Goal: Communication & Community: Answer question/provide support

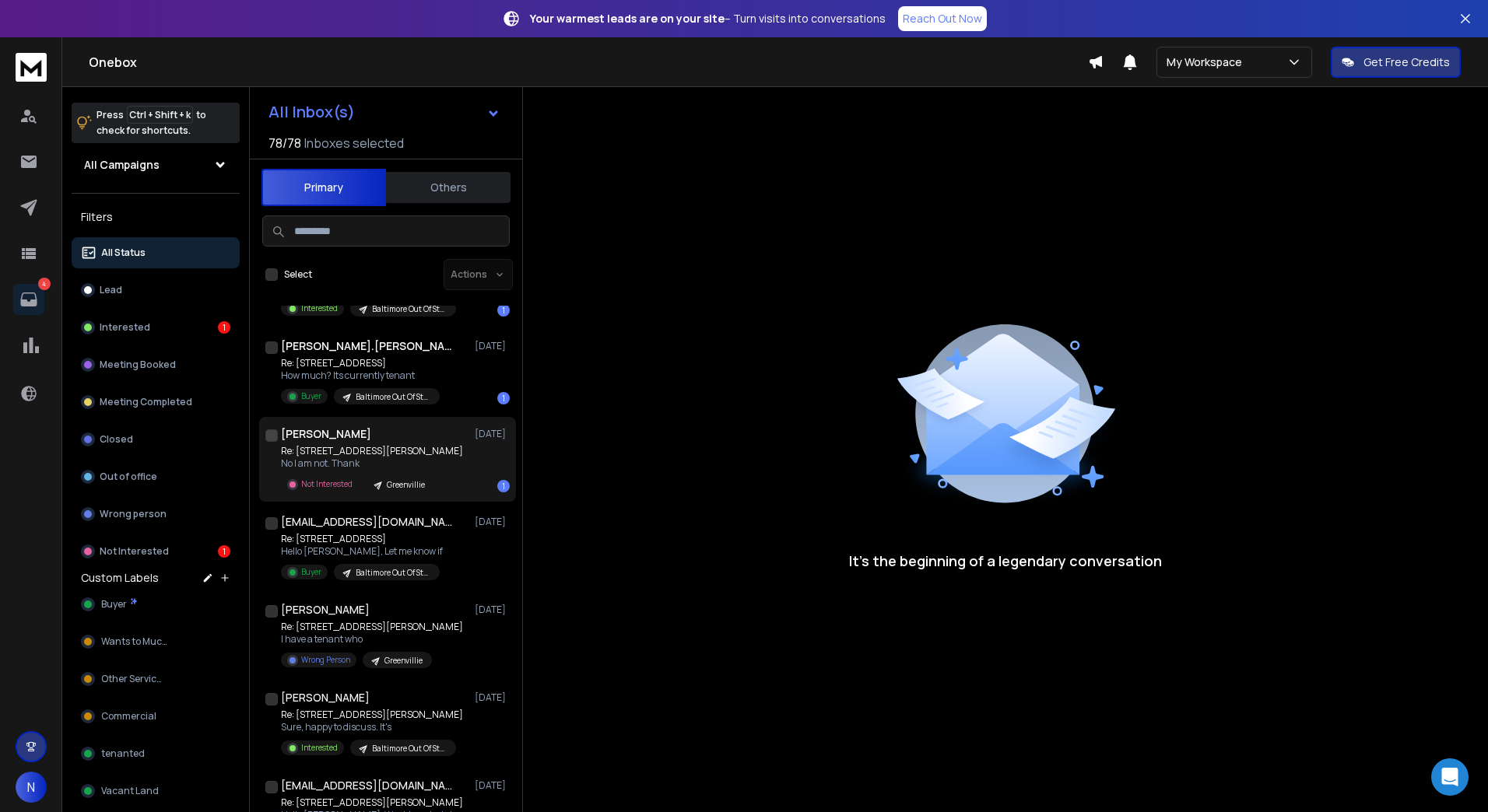
scroll to position [233, 0]
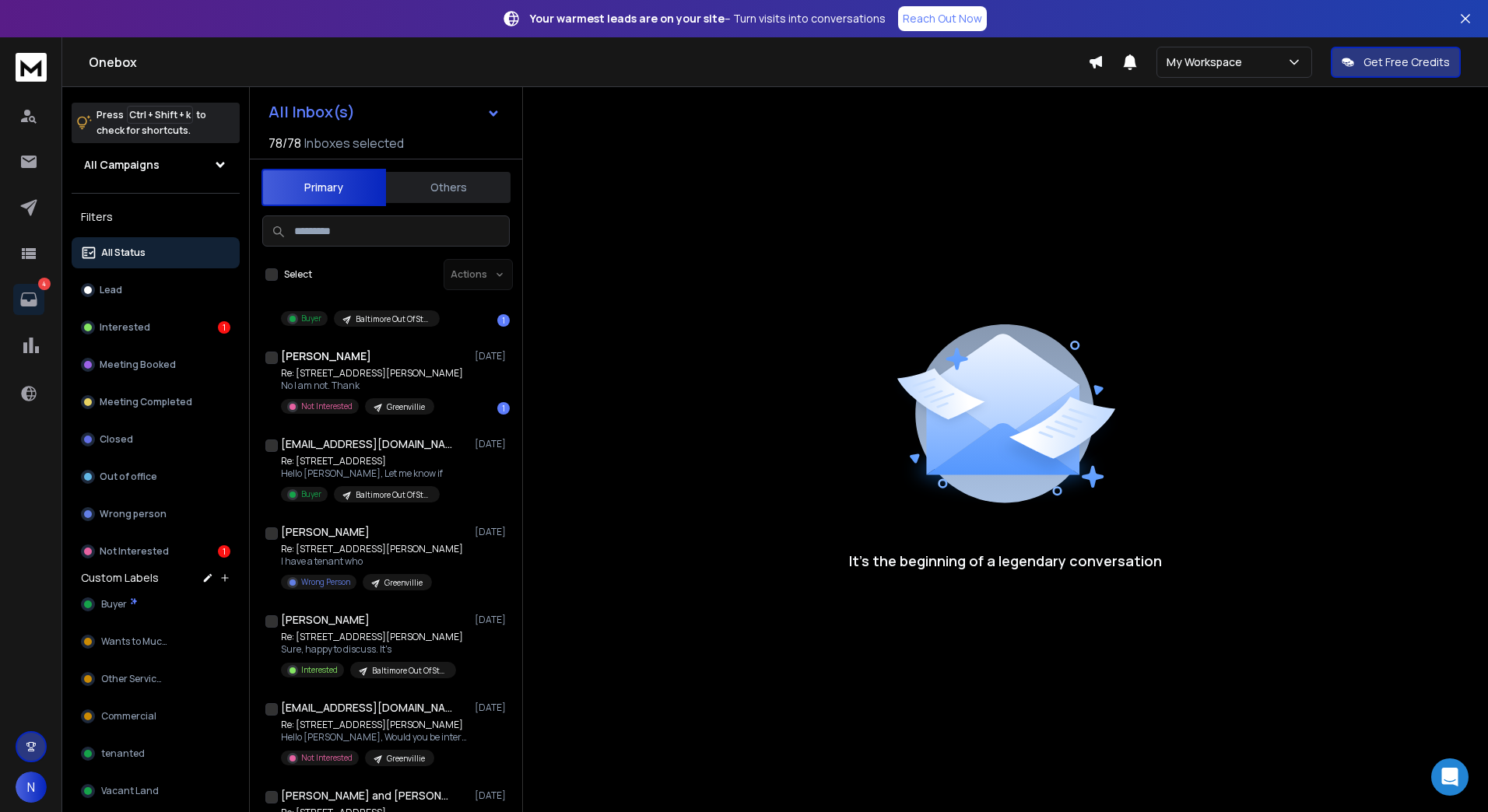
click at [418, 234] on input at bounding box center [386, 231] width 248 height 31
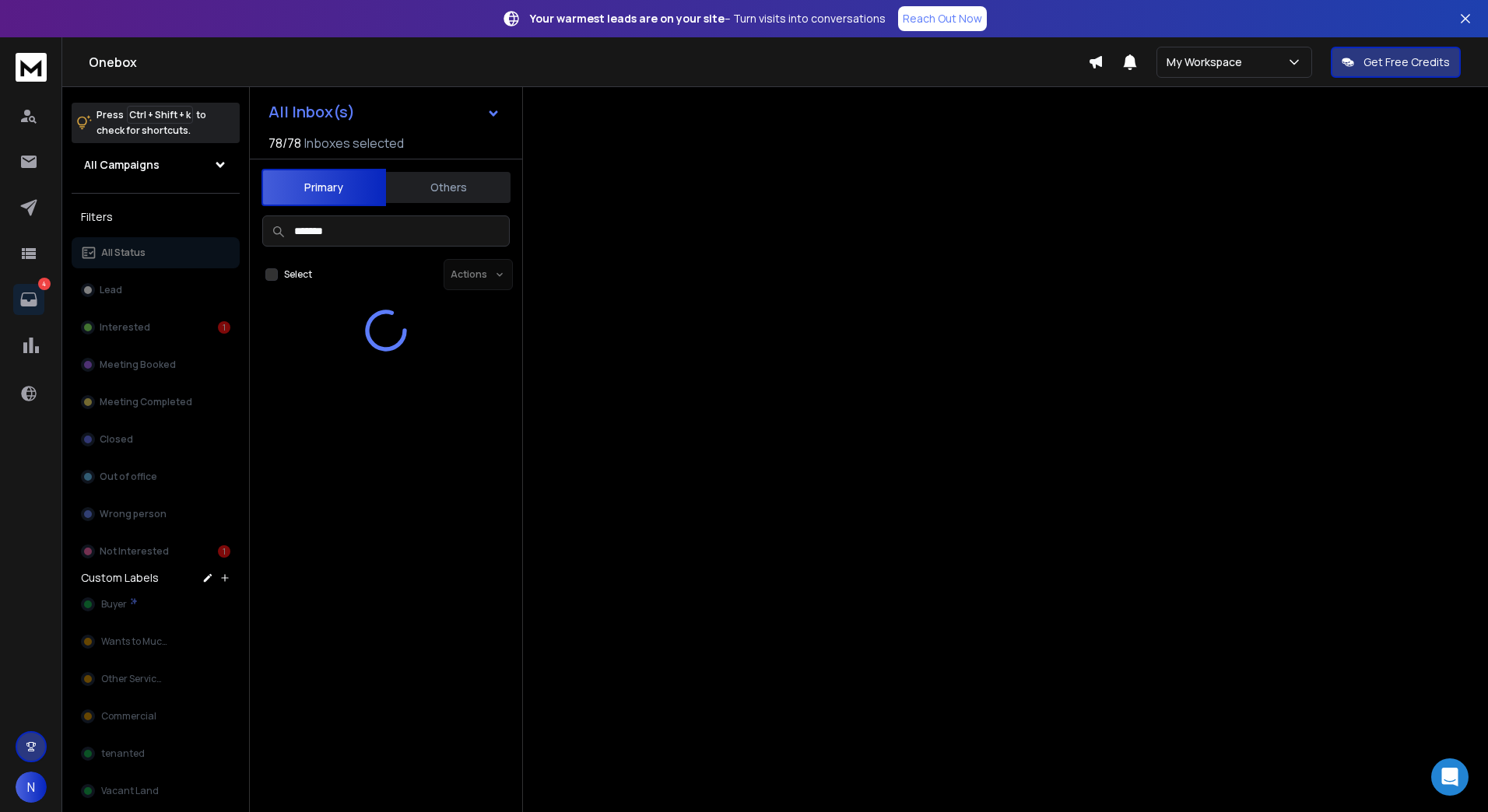
scroll to position [0, 0]
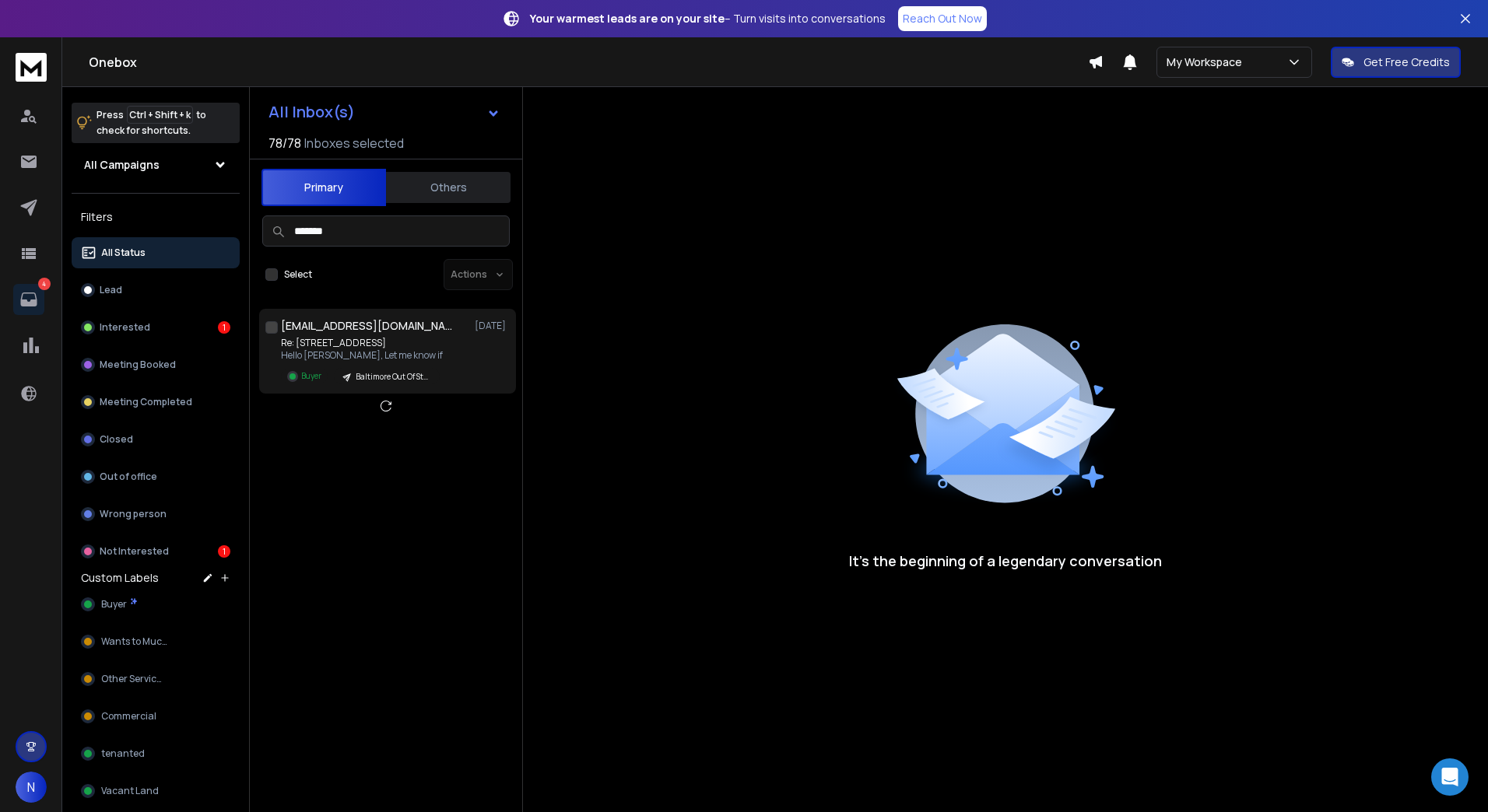
type input "*******"
click at [353, 332] on h1 "[EMAIL_ADDRESS][DOMAIN_NAME]" at bounding box center [367, 325] width 172 height 16
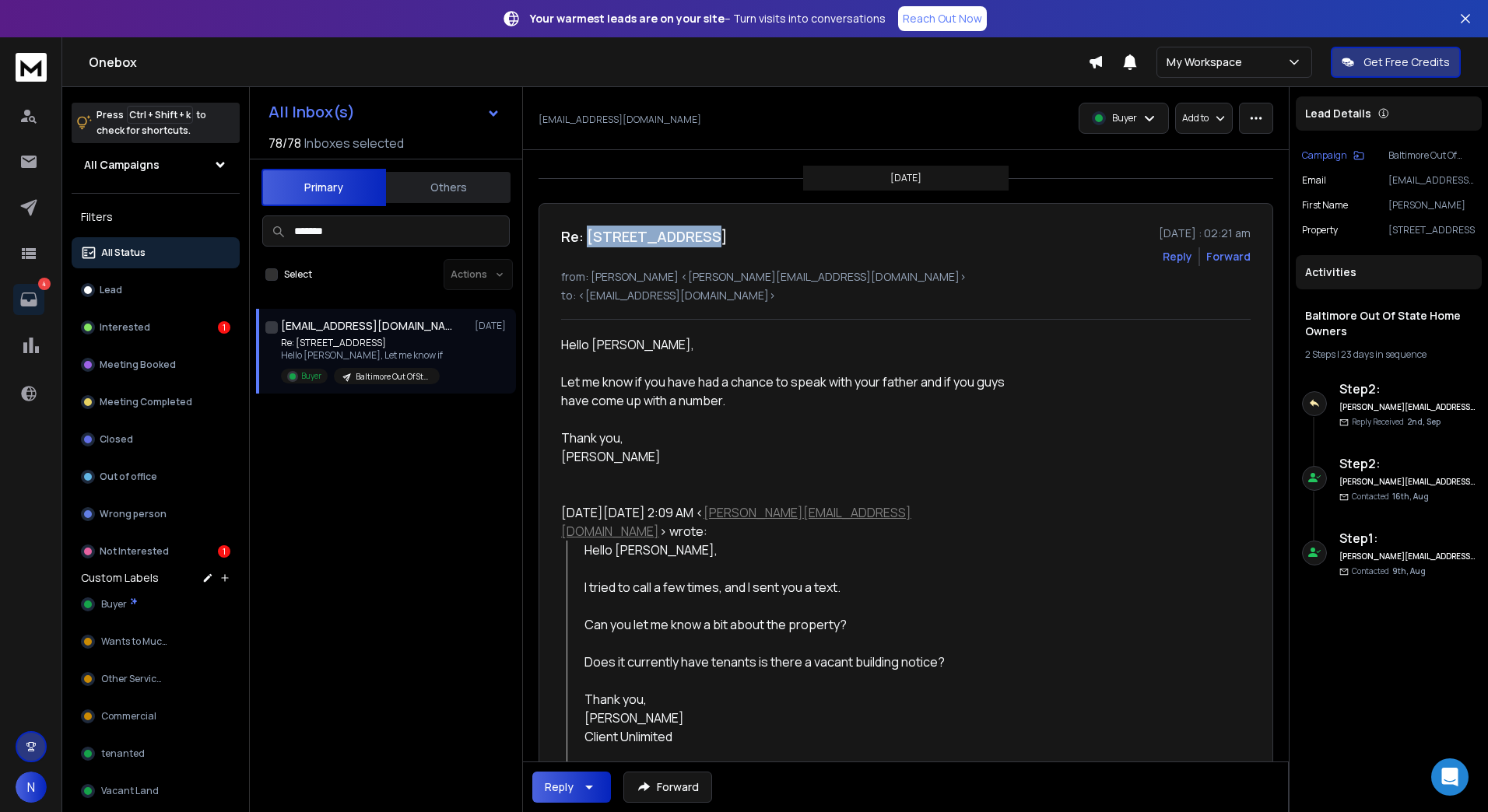
drag, startPoint x: 701, startPoint y: 235, endPoint x: 590, endPoint y: 240, distance: 111.1
click at [590, 240] on div "Re: [STREET_ADDRESS] [DATE] : 02:21 am Reply Forward" at bounding box center [905, 246] width 689 height 40
copy h1 "[STREET_ADDRESS]"
click at [637, 350] on div "Hello [PERSON_NAME]," at bounding box center [788, 345] width 455 height 19
drag, startPoint x: 595, startPoint y: 345, endPoint x: 633, endPoint y: 341, distance: 38.2
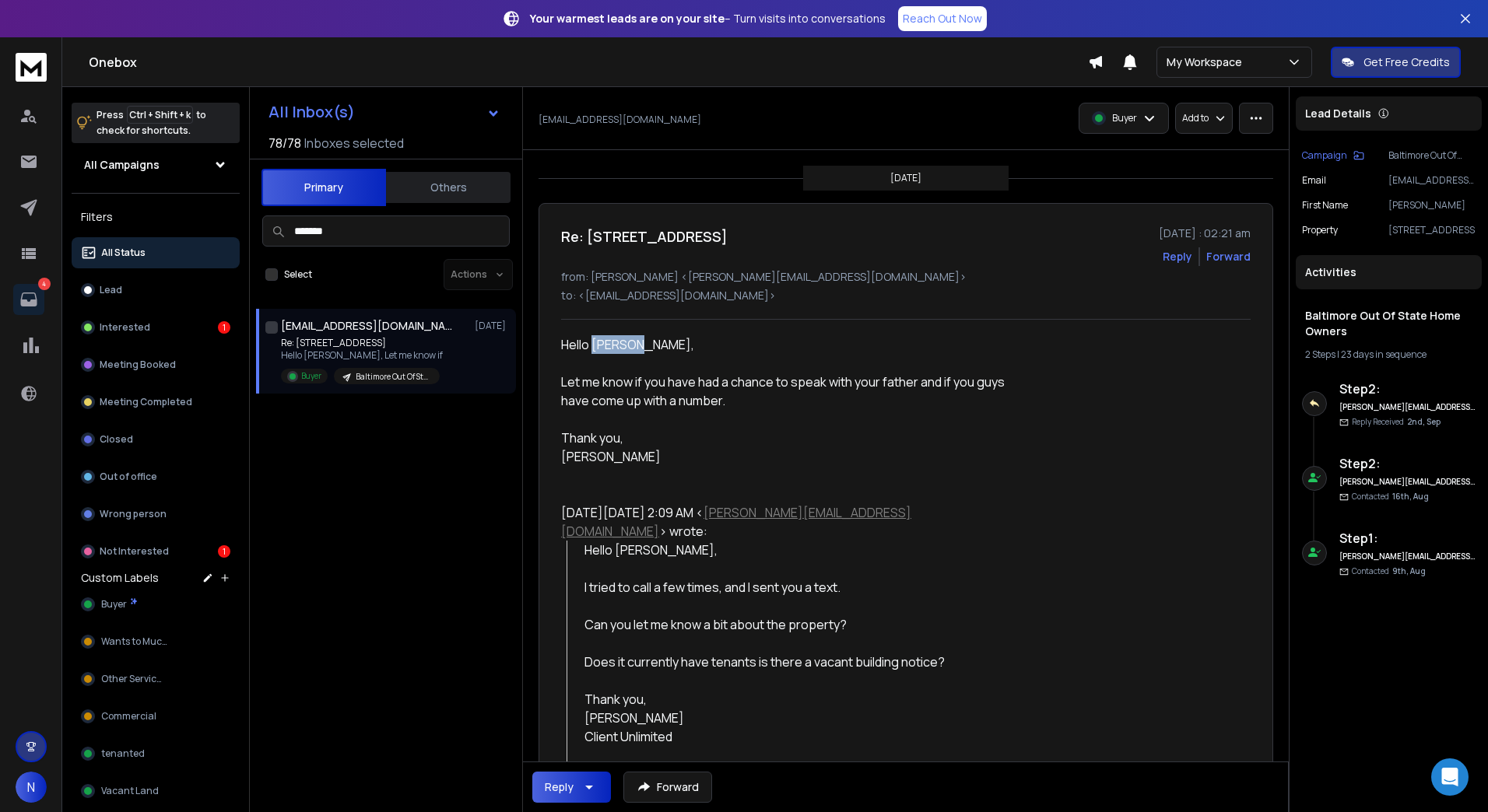
click at [633, 341] on div "Hello [PERSON_NAME]," at bounding box center [788, 345] width 455 height 19
copy div "[PERSON_NAME]"
click at [172, 328] on button "Interested 1" at bounding box center [155, 327] width 168 height 31
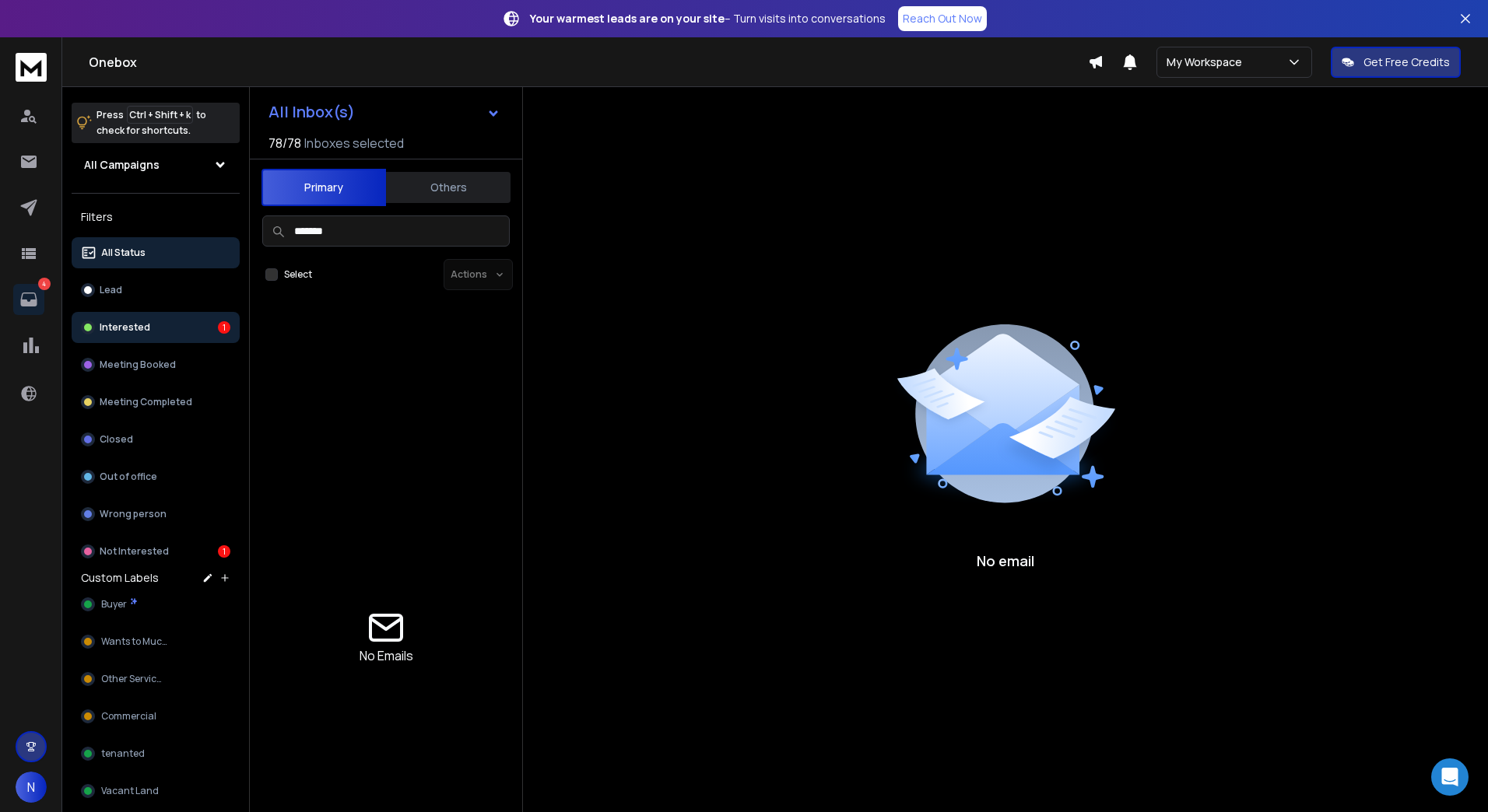
click at [139, 263] on button "All Status" at bounding box center [155, 252] width 168 height 31
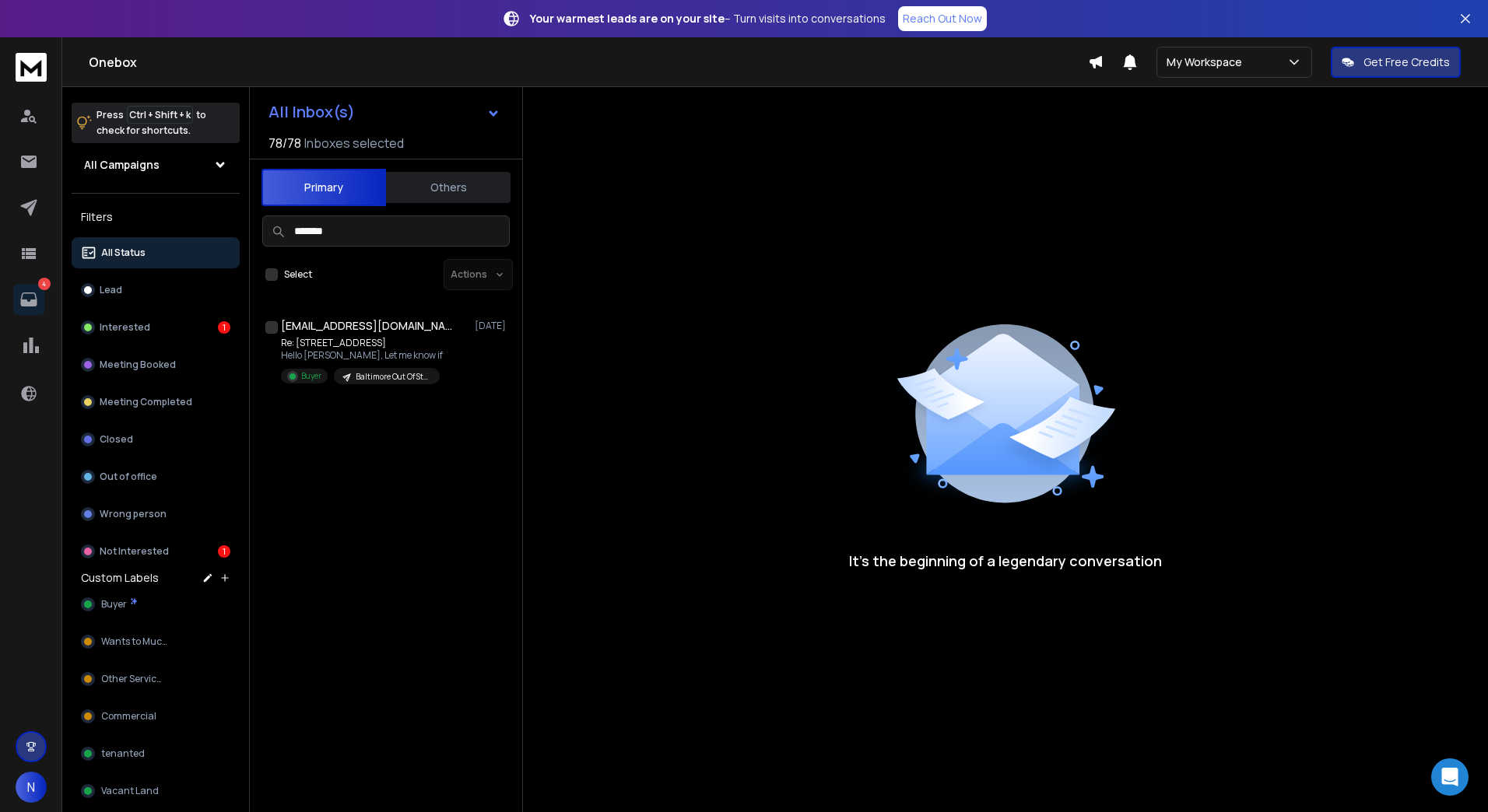
click at [387, 222] on input "*******" at bounding box center [386, 231] width 248 height 31
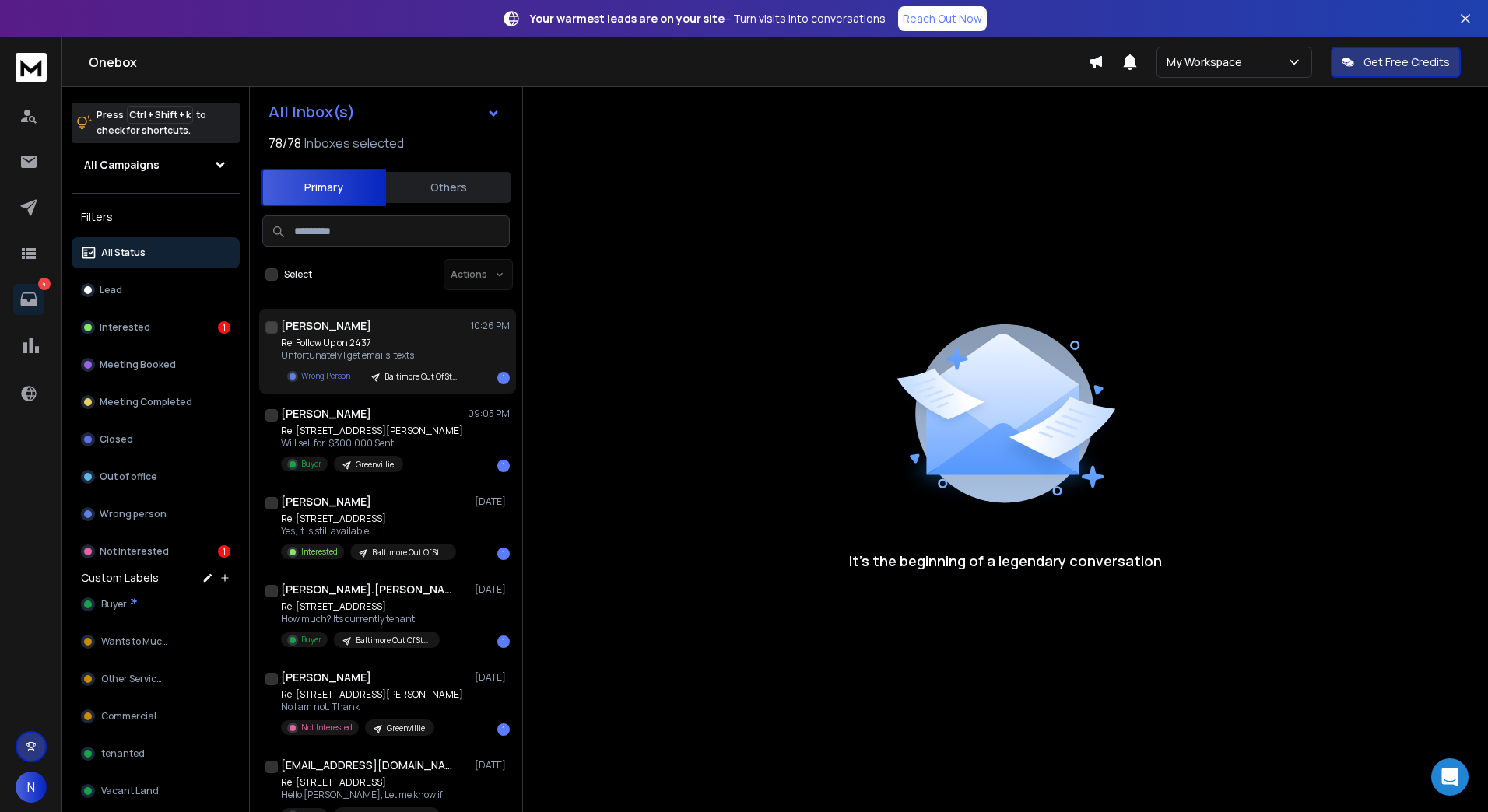
click at [416, 338] on p "Re: Follow Up on 2437" at bounding box center [374, 342] width 187 height 12
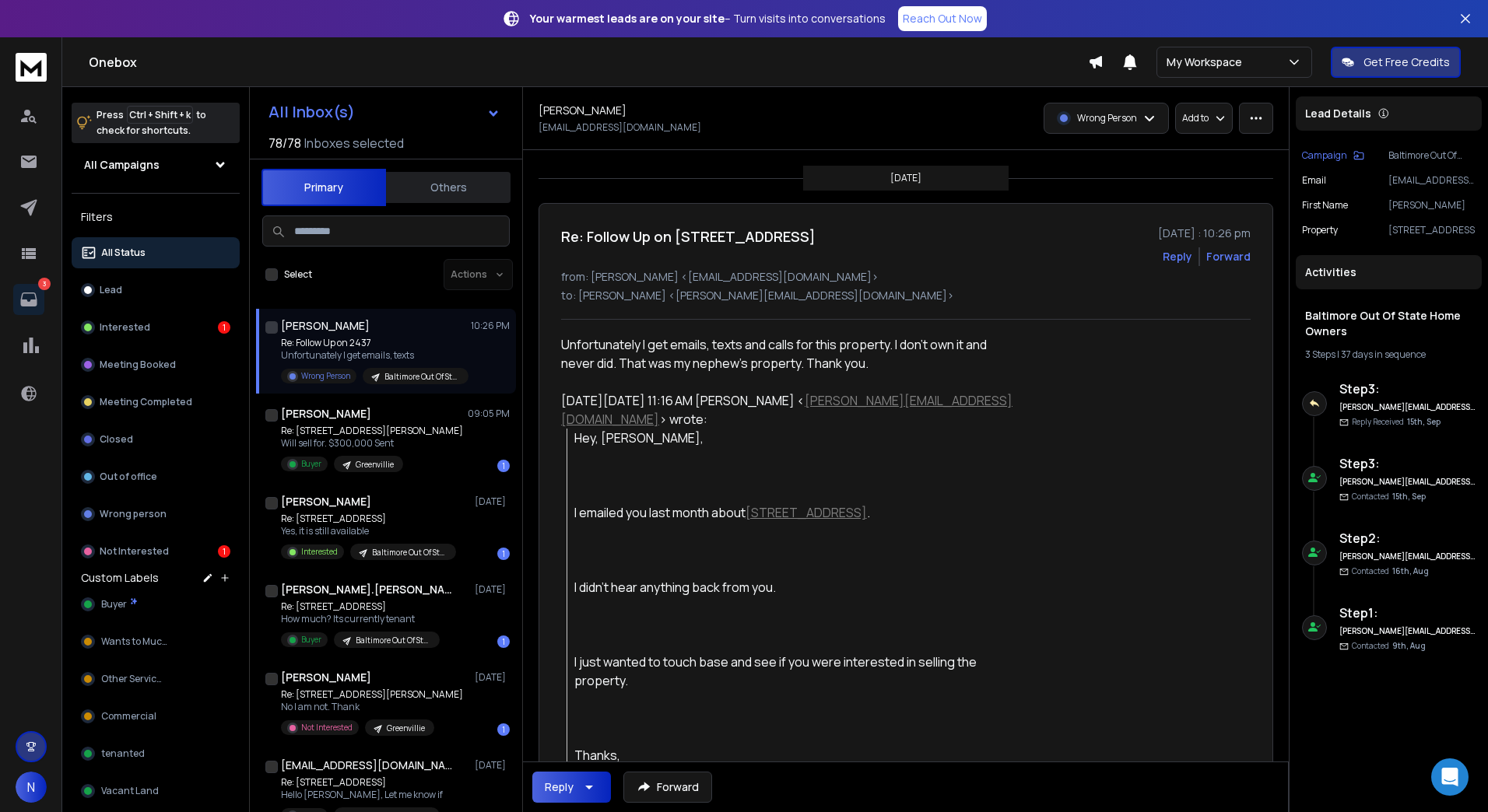
click at [1253, 127] on button "button" at bounding box center [1255, 118] width 35 height 31
click at [1230, 222] on div "Block email" at bounding box center [1205, 228] width 77 height 16
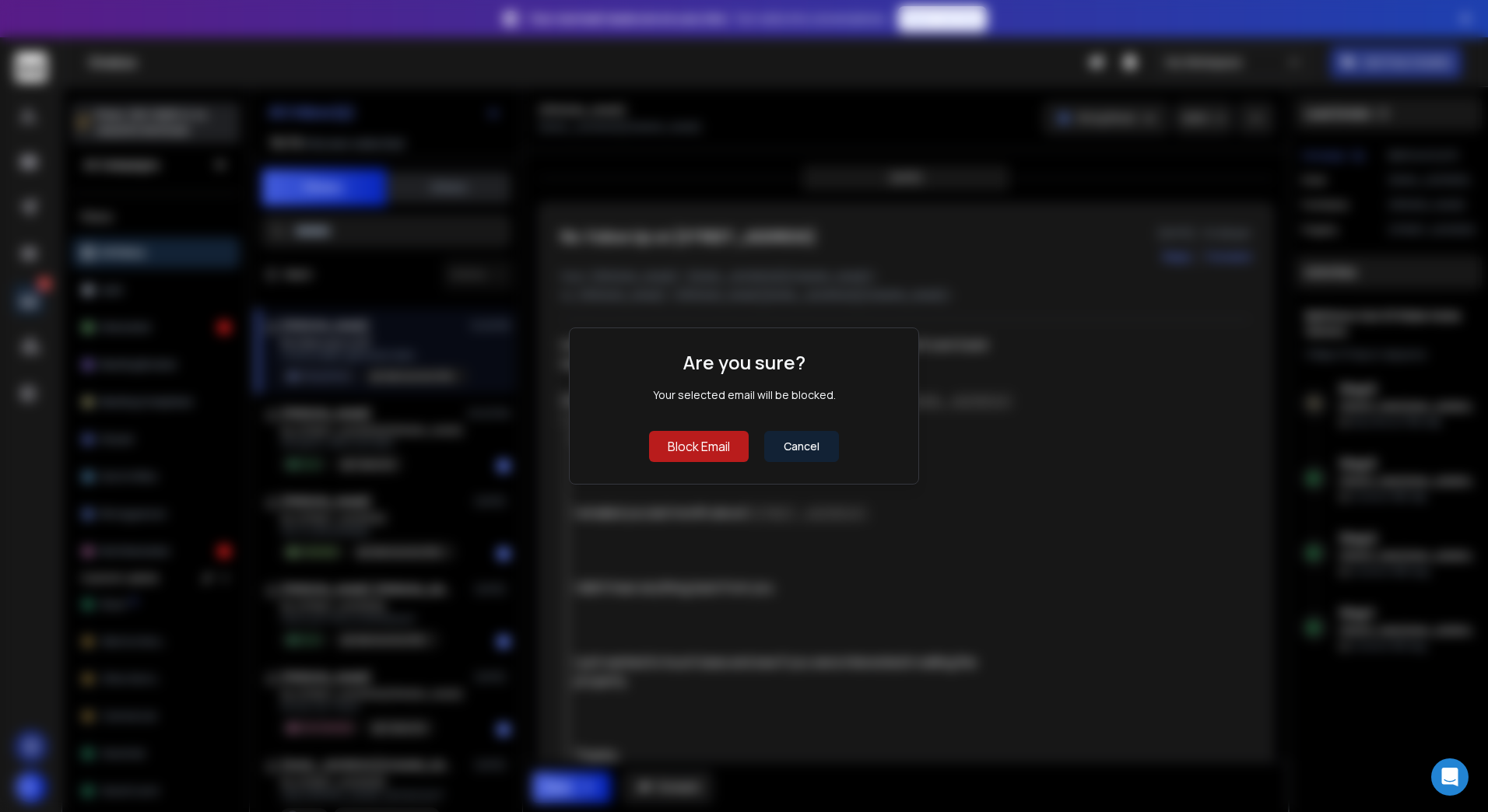
click at [688, 455] on button "Block Email" at bounding box center [699, 446] width 99 height 31
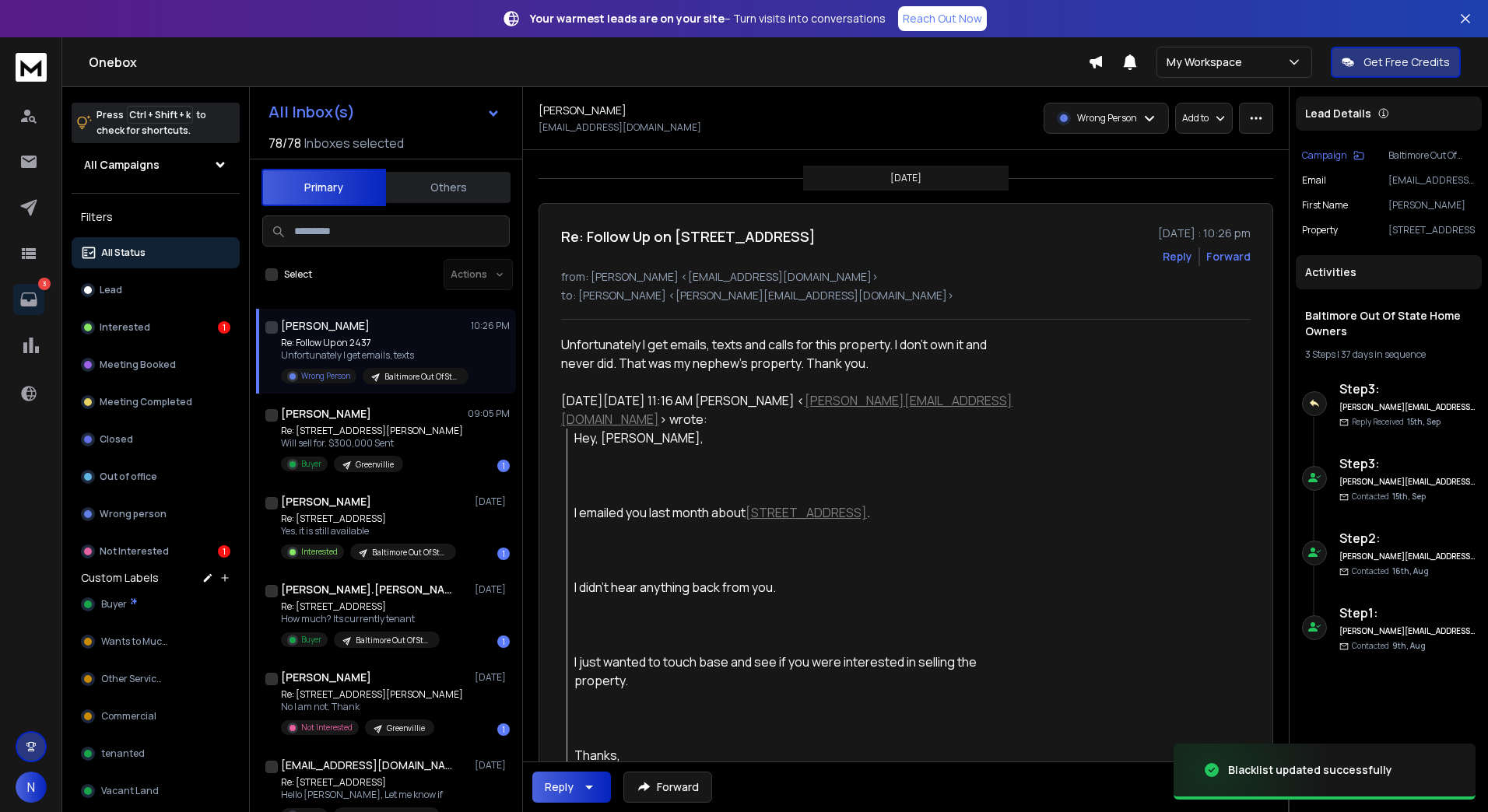
click at [1260, 120] on icon "button" at bounding box center [1255, 118] width 14 height 14
click at [1241, 176] on div "Delete email" at bounding box center [1209, 178] width 85 height 16
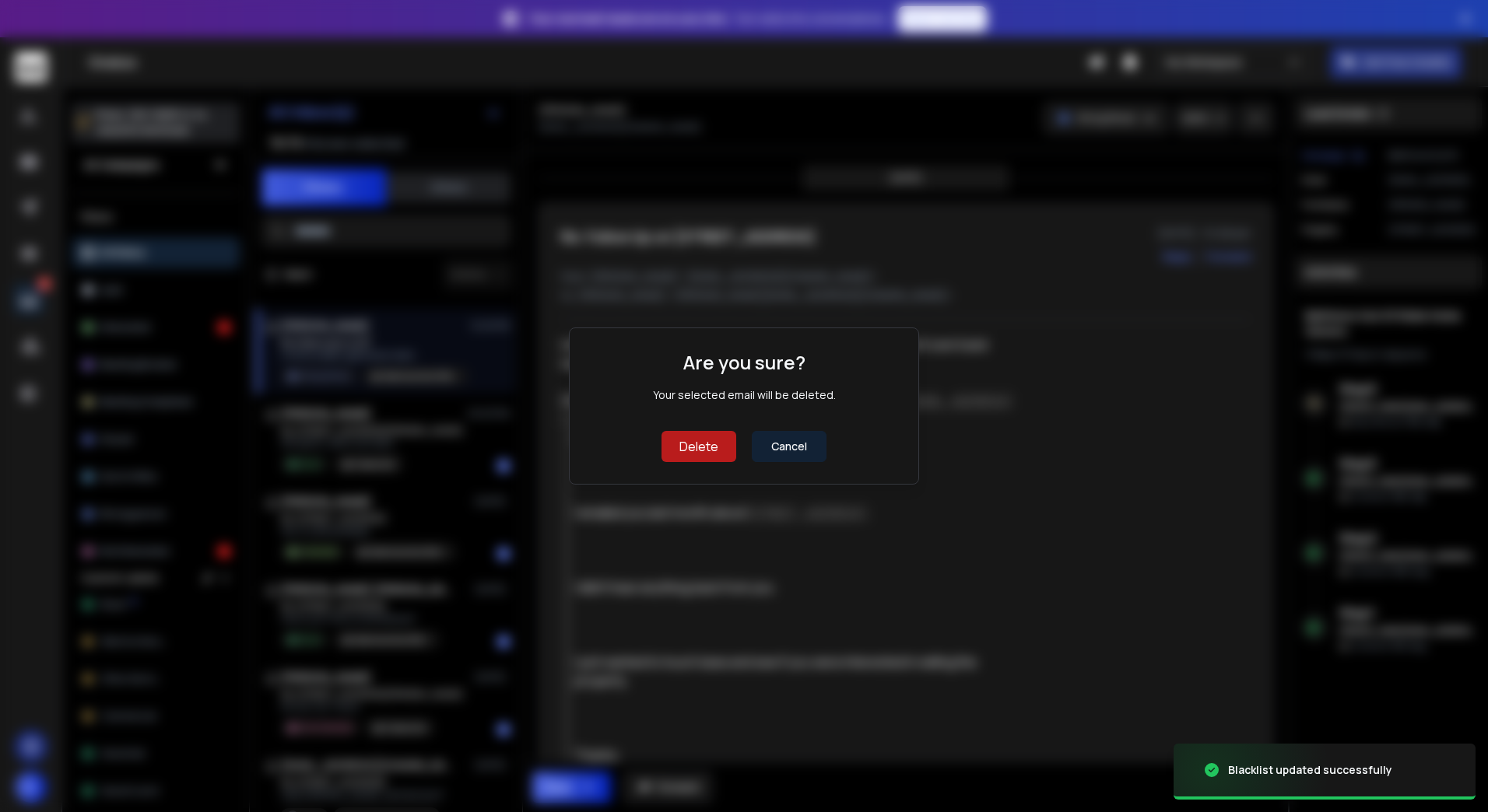
drag, startPoint x: 691, startPoint y: 448, endPoint x: 684, endPoint y: 455, distance: 9.9
click at [691, 449] on button "Delete" at bounding box center [699, 446] width 75 height 31
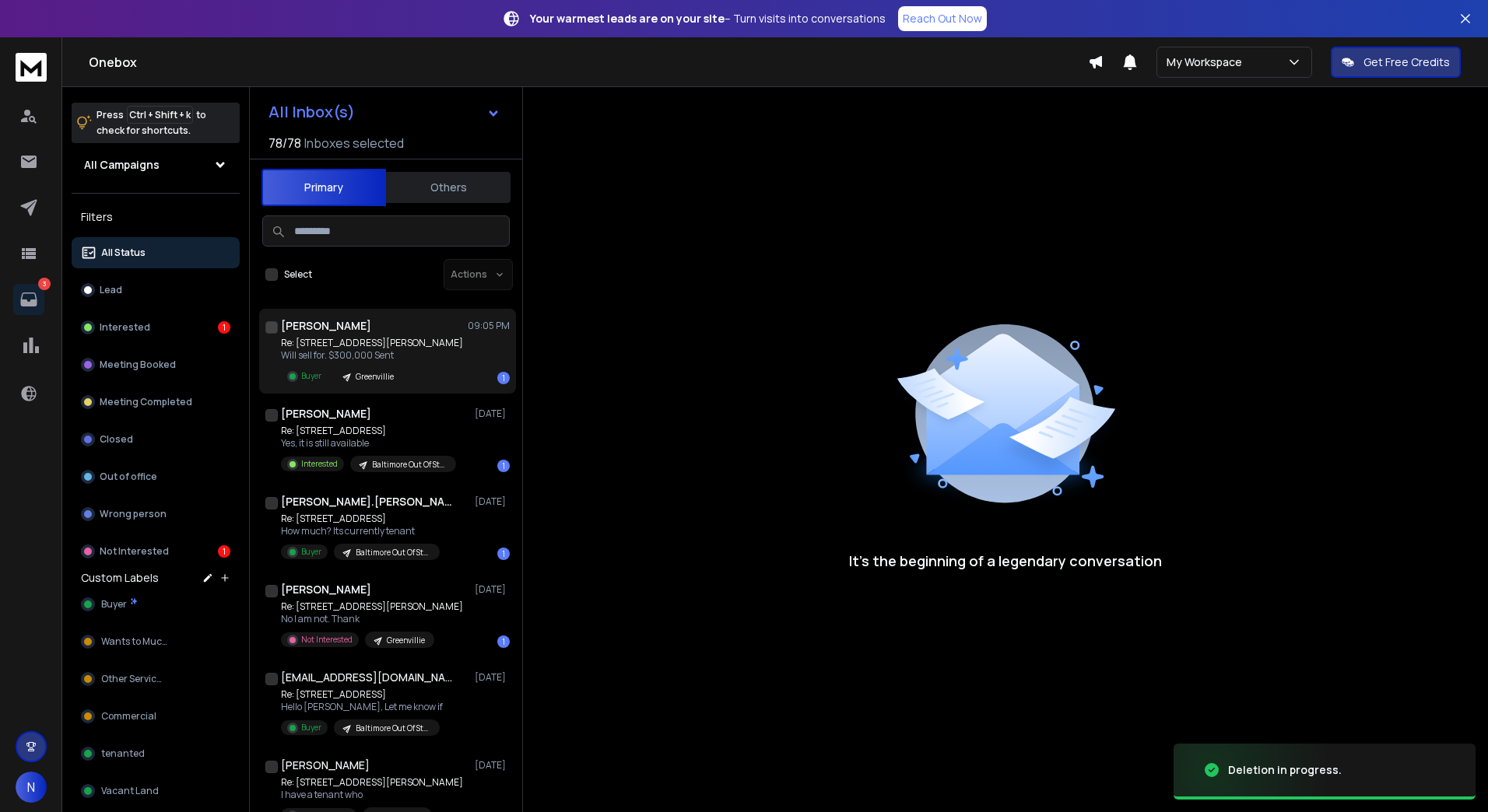
click at [399, 348] on p "Re: [STREET_ADDRESS][PERSON_NAME]" at bounding box center [372, 342] width 182 height 12
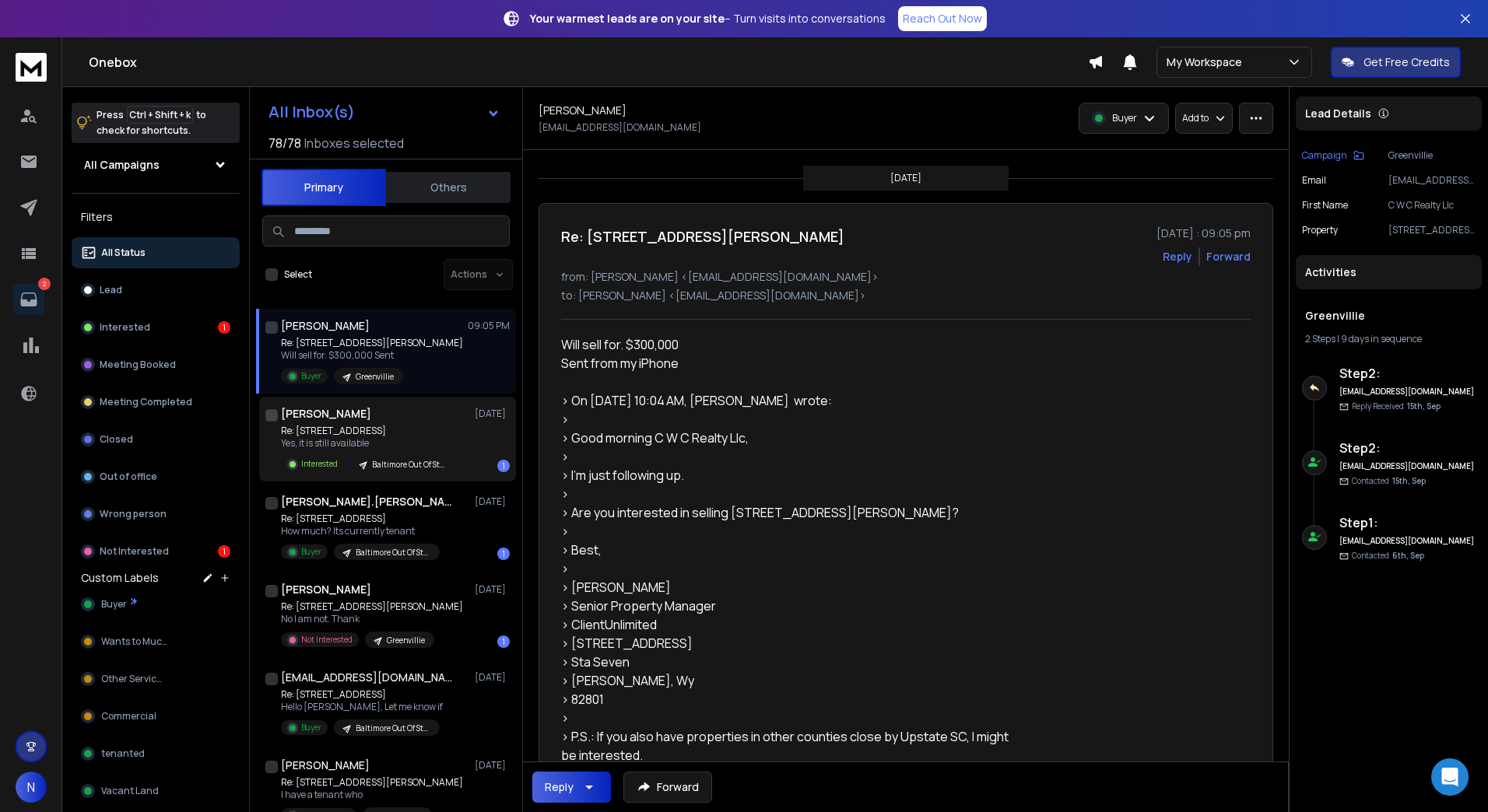
click at [366, 436] on p "Re: [STREET_ADDRESS]" at bounding box center [368, 430] width 175 height 12
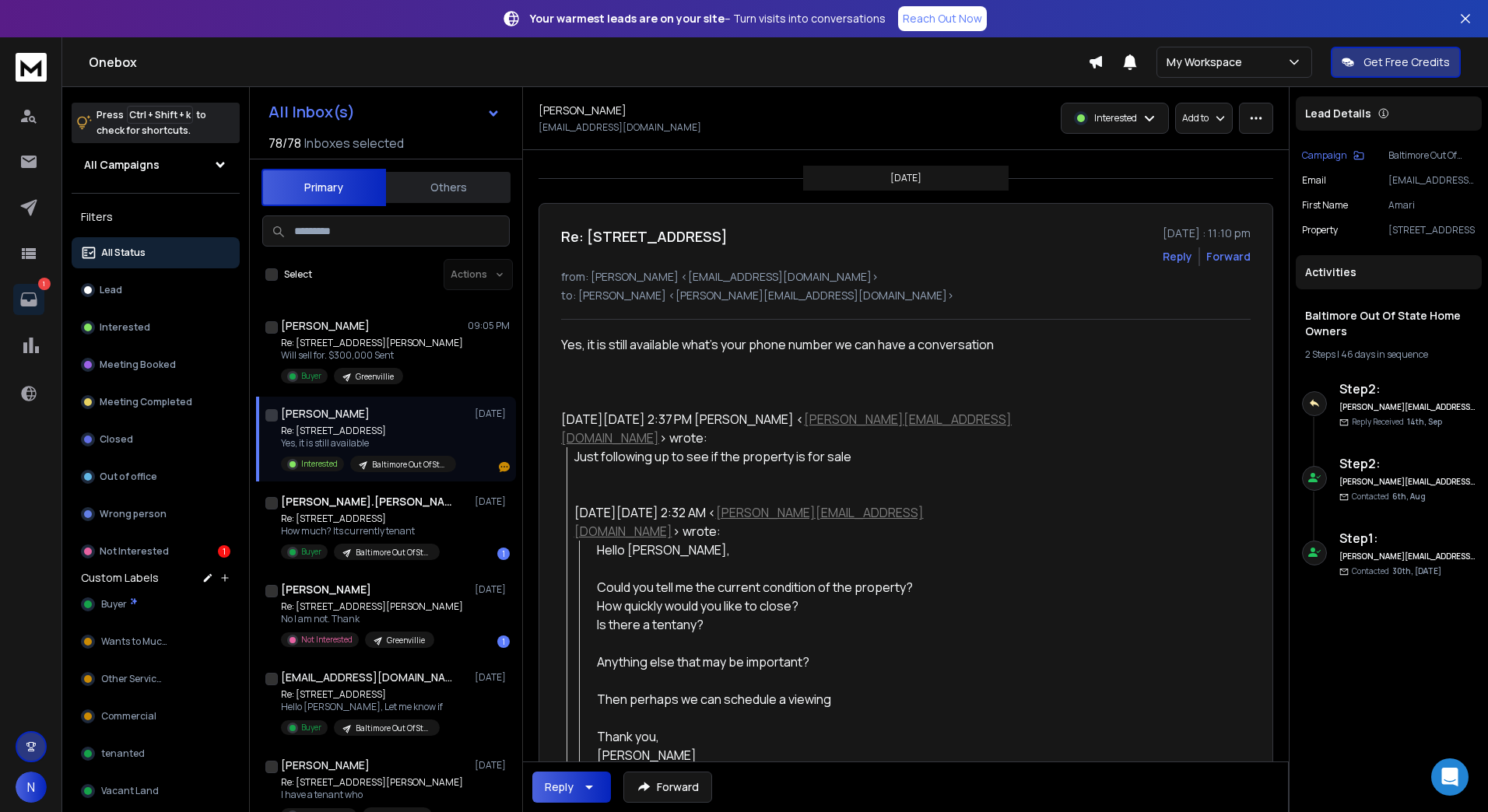
drag, startPoint x: 406, startPoint y: 427, endPoint x: 295, endPoint y: 432, distance: 111.1
click at [295, 432] on p "Re: [STREET_ADDRESS]" at bounding box center [368, 430] width 175 height 12
copy p "[STREET_ADDRESS]"
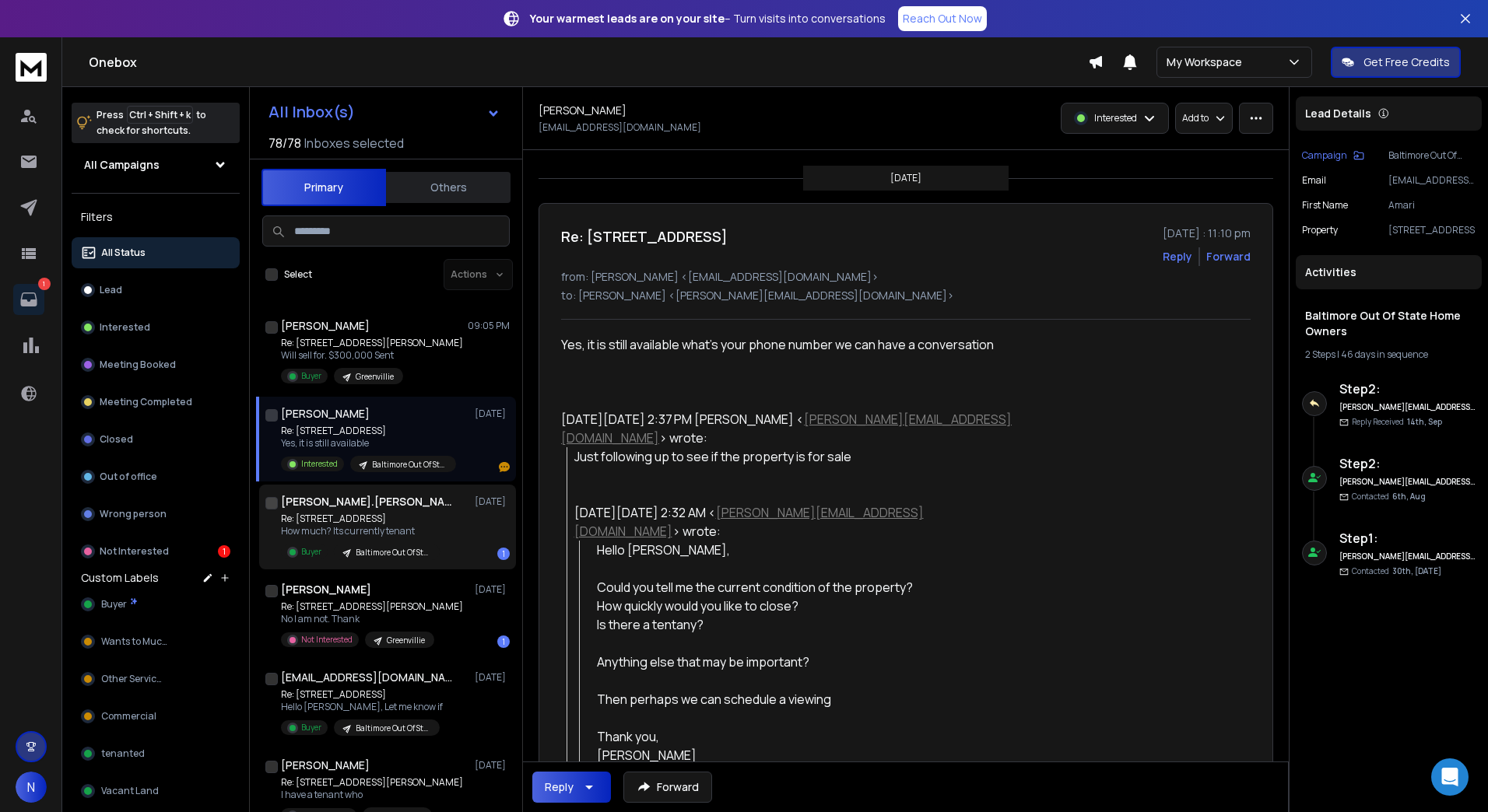
click at [444, 518] on div "Re: [STREET_ADDRESS] How much? Its currently tenant Buyer Baltimore Out Of Stat…" at bounding box center [396, 536] width 229 height 48
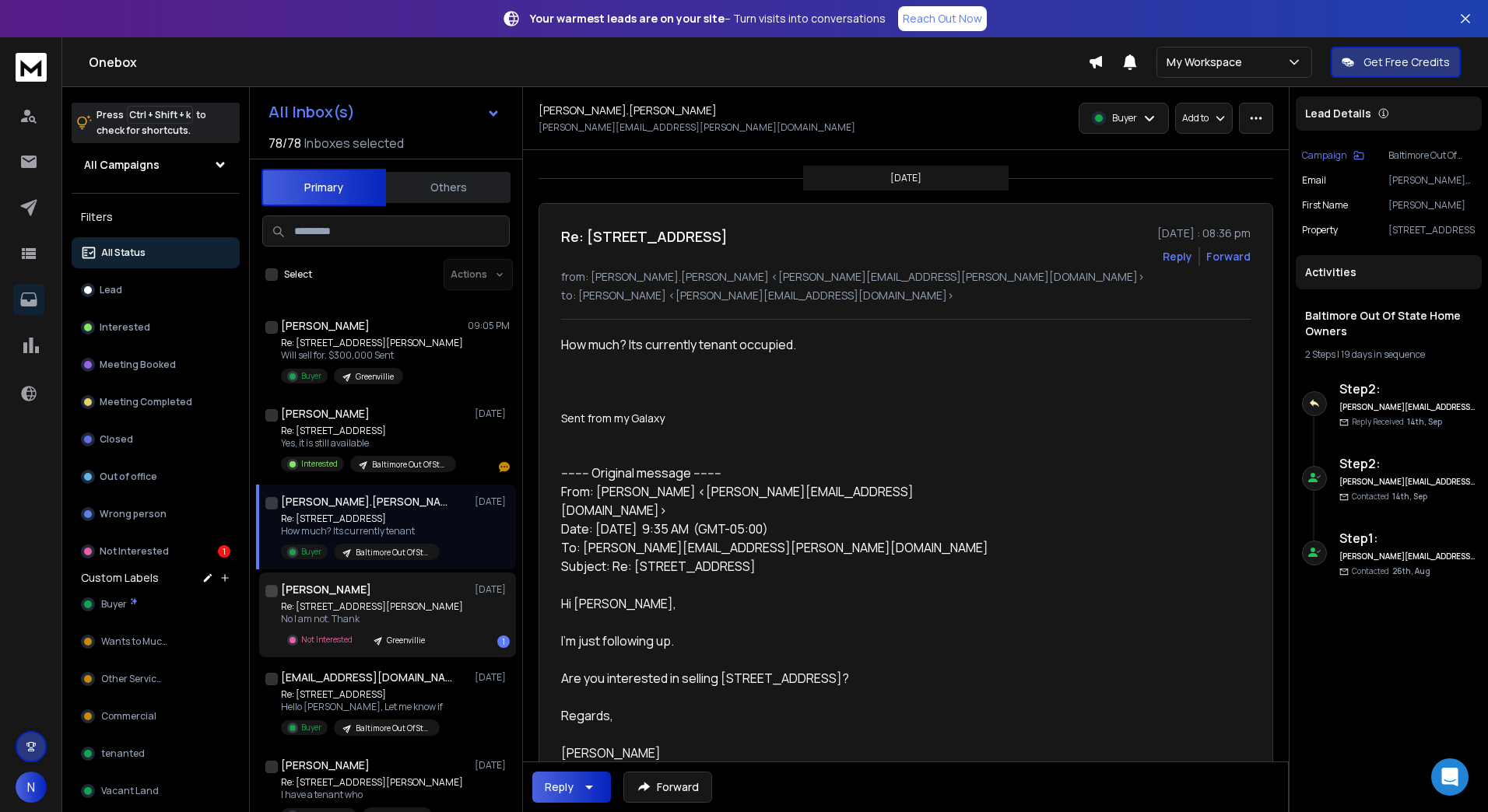
click at [438, 609] on div "Re: [STREET_ADDRESS][PERSON_NAME] No I am not. Thank Not Interested Greenvillie…" at bounding box center [396, 624] width 229 height 48
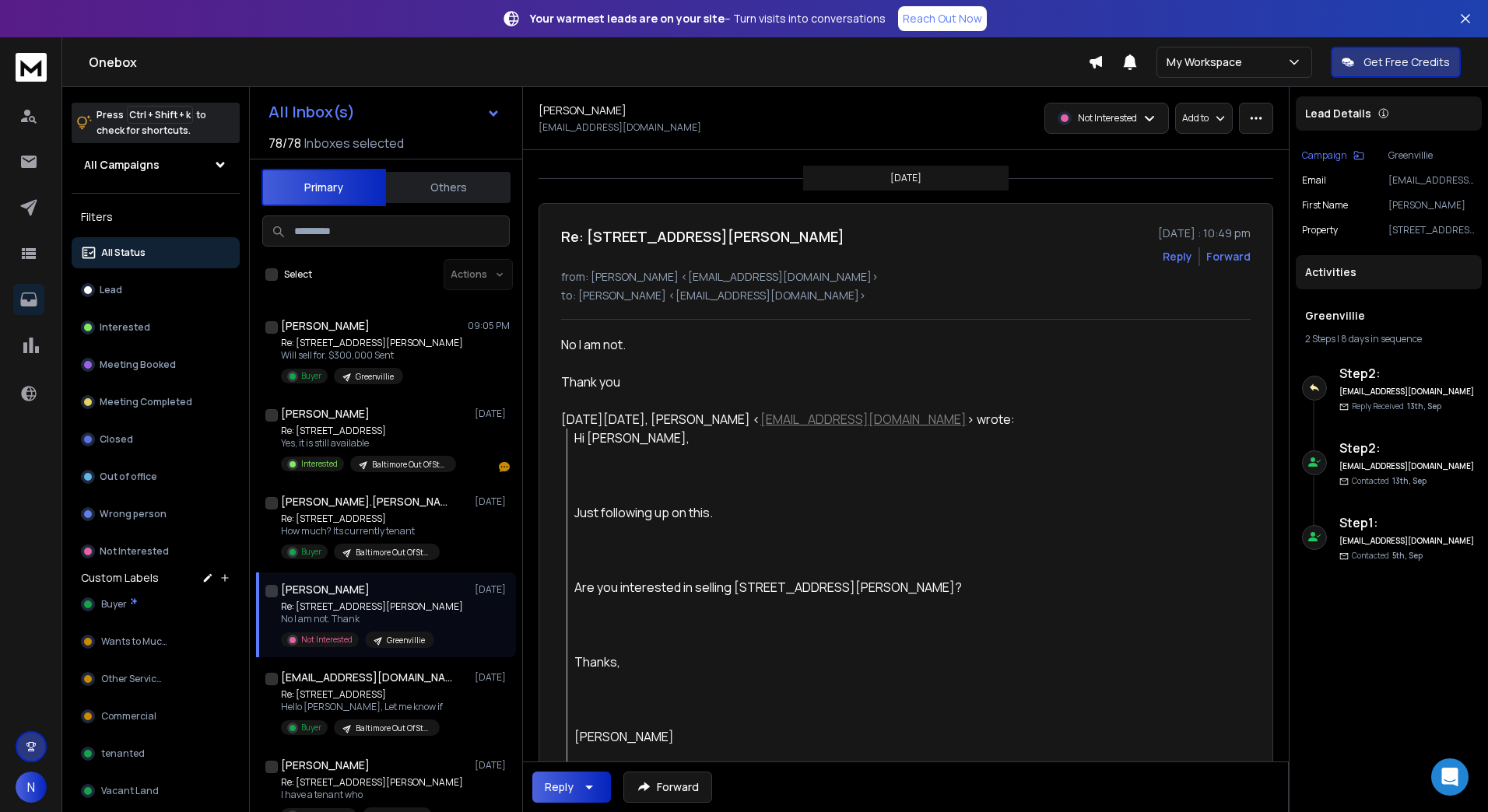
click at [1251, 125] on icon "button" at bounding box center [1255, 118] width 14 height 14
click at [1241, 186] on div "Delete email" at bounding box center [1215, 178] width 112 height 25
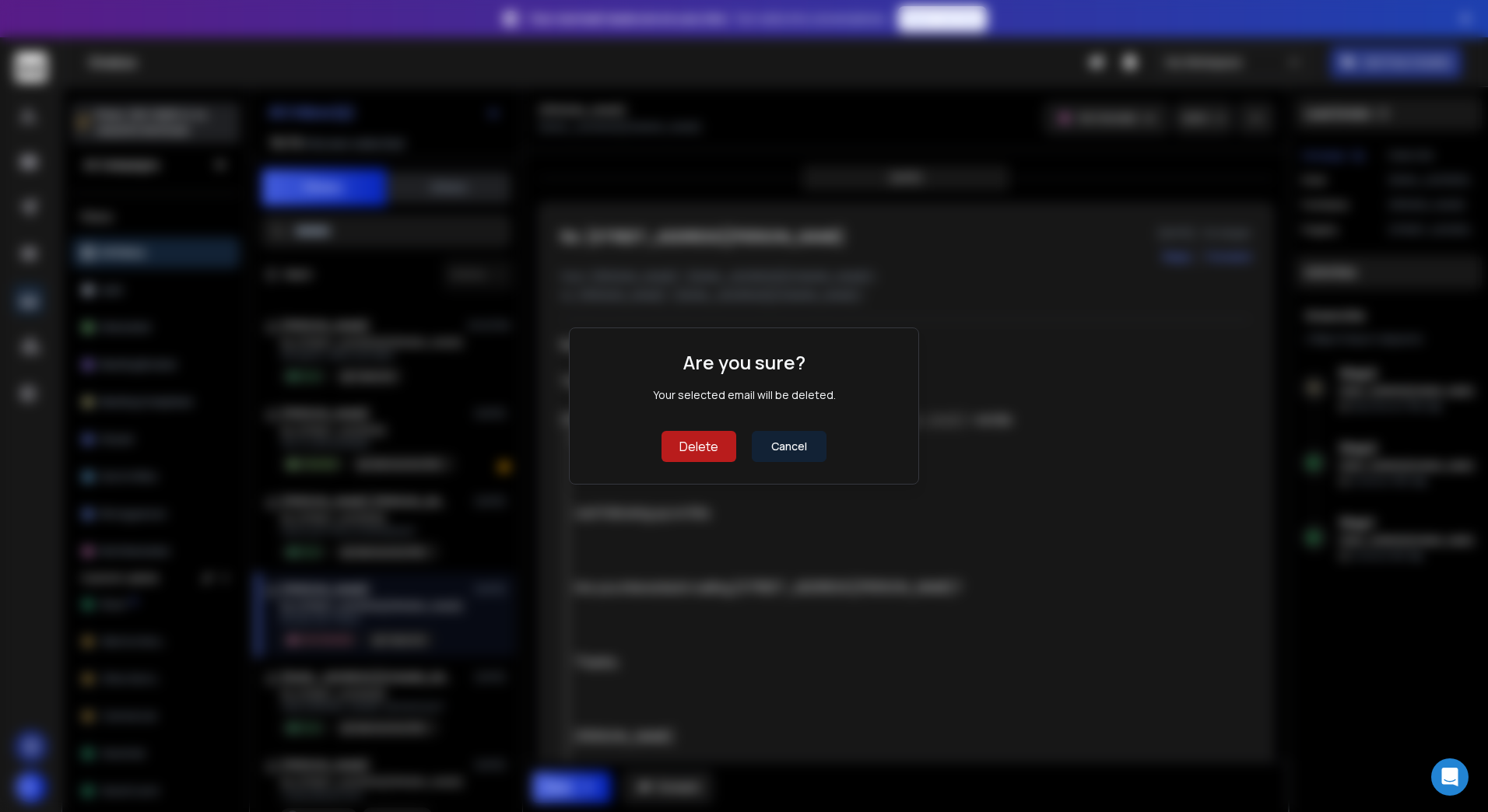
click at [699, 444] on button "Delete" at bounding box center [699, 446] width 75 height 31
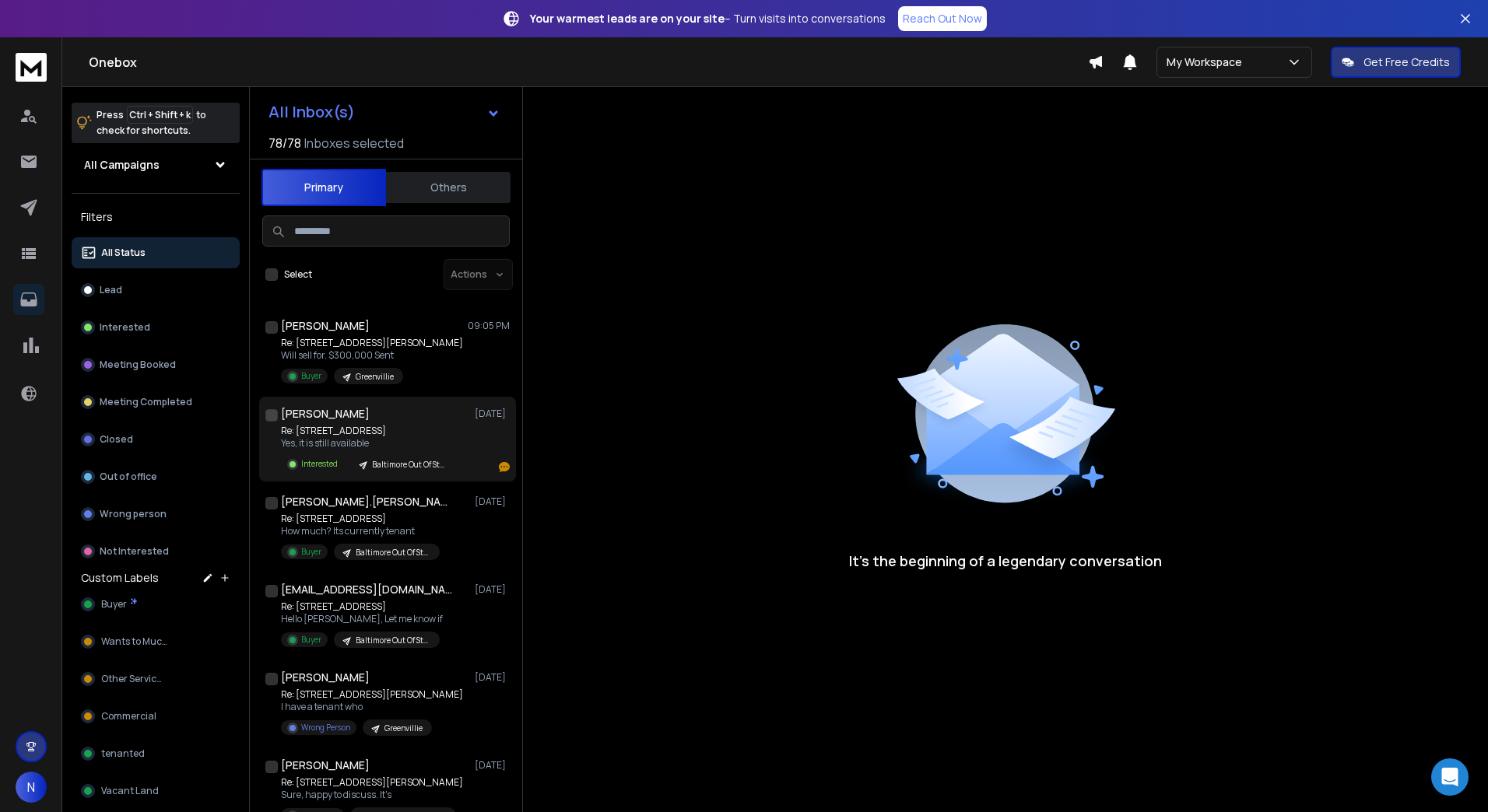
click at [341, 434] on p "Re: [STREET_ADDRESS]" at bounding box center [368, 430] width 175 height 12
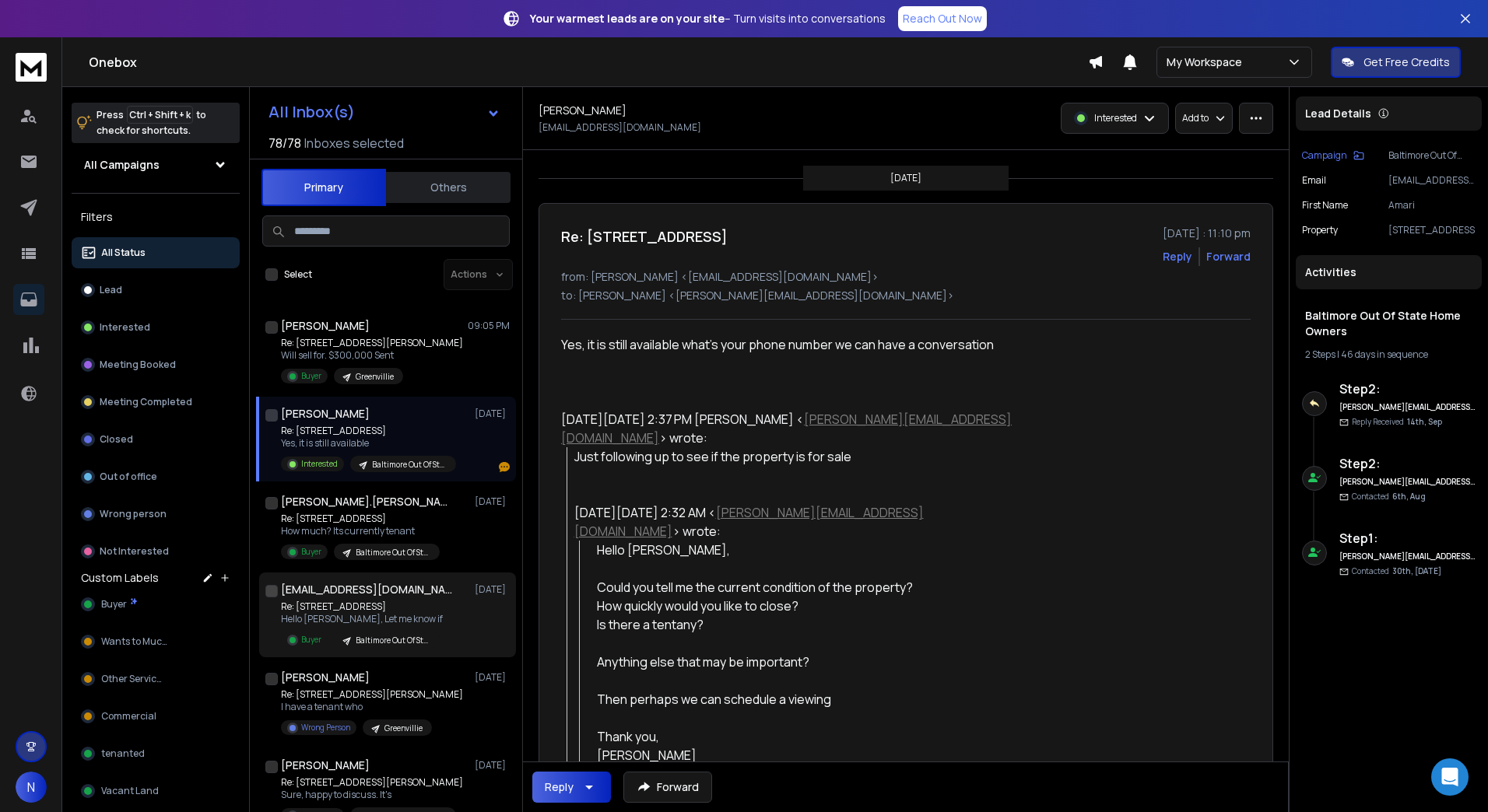
click at [416, 594] on h1 "[EMAIL_ADDRESS][DOMAIN_NAME]" at bounding box center [367, 590] width 172 height 16
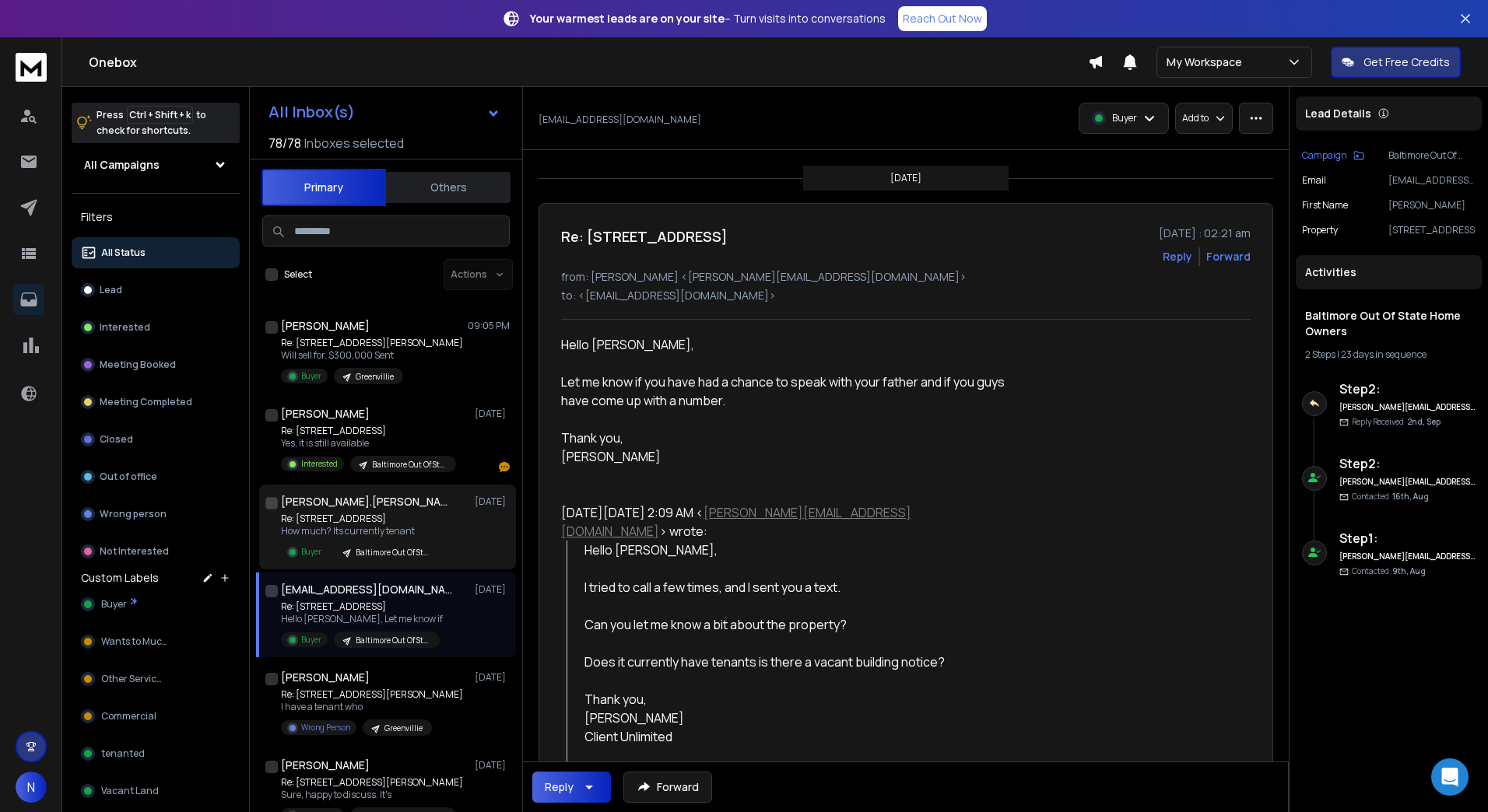
click at [406, 525] on p "How much? Its currently tenant" at bounding box center [360, 531] width 158 height 12
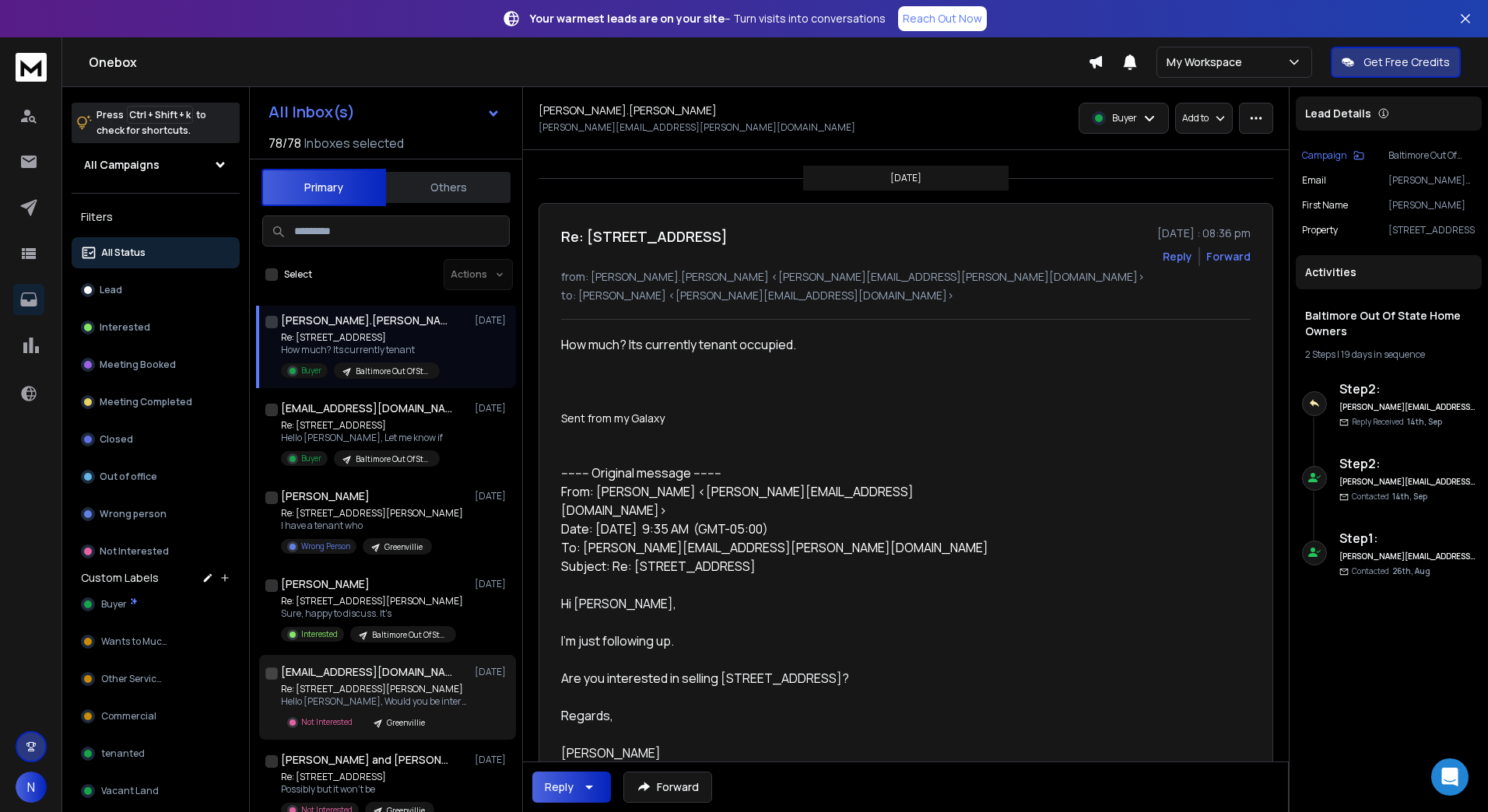
scroll to position [233, 0]
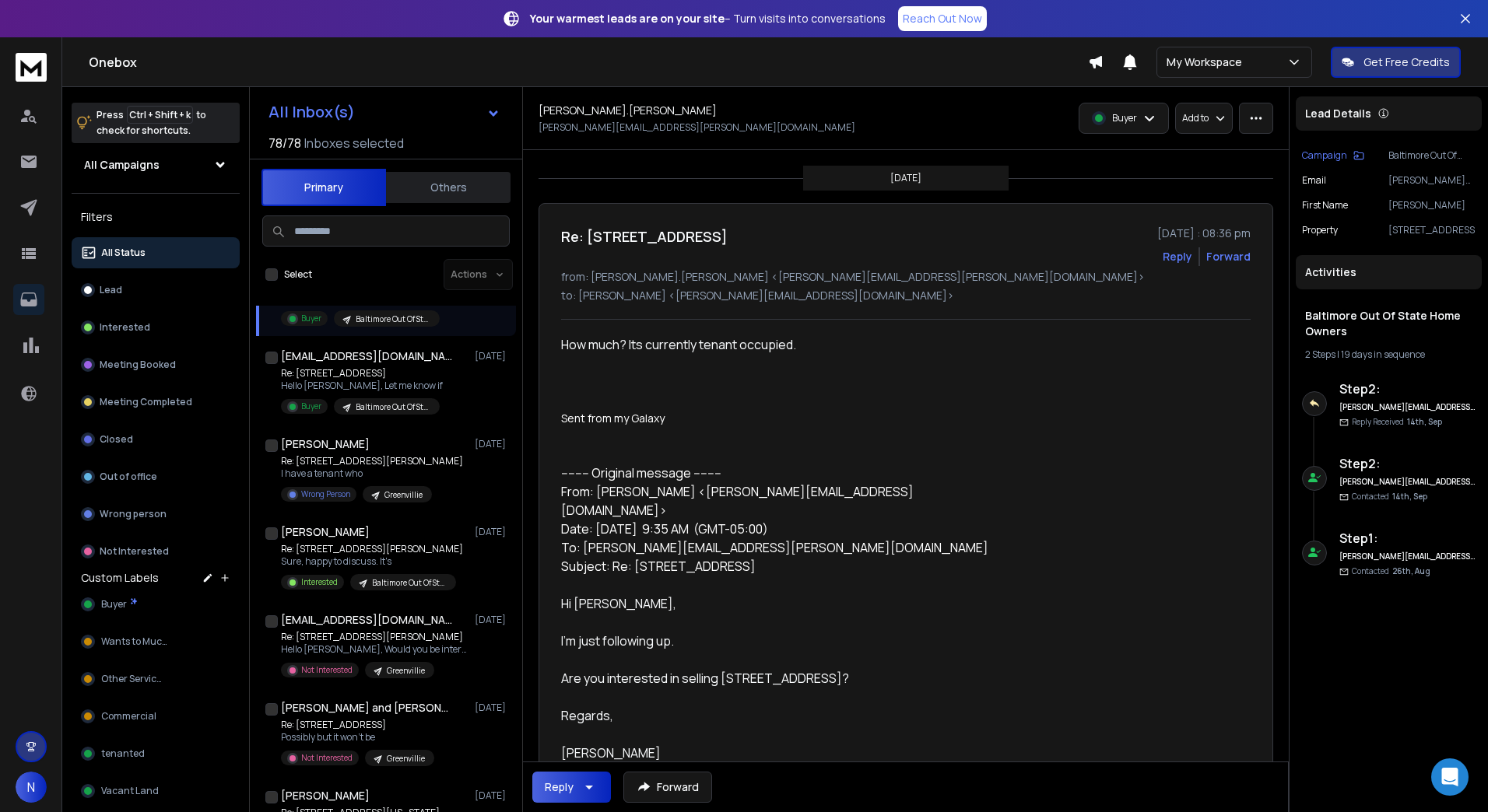
drag, startPoint x: 700, startPoint y: 243, endPoint x: 585, endPoint y: 231, distance: 115.6
click at [585, 231] on div "Re: [STREET_ADDRESS] [DATE] : 08:36 pm Reply Forward" at bounding box center [905, 246] width 689 height 40
copy h1 "[STREET_ADDRESS]"
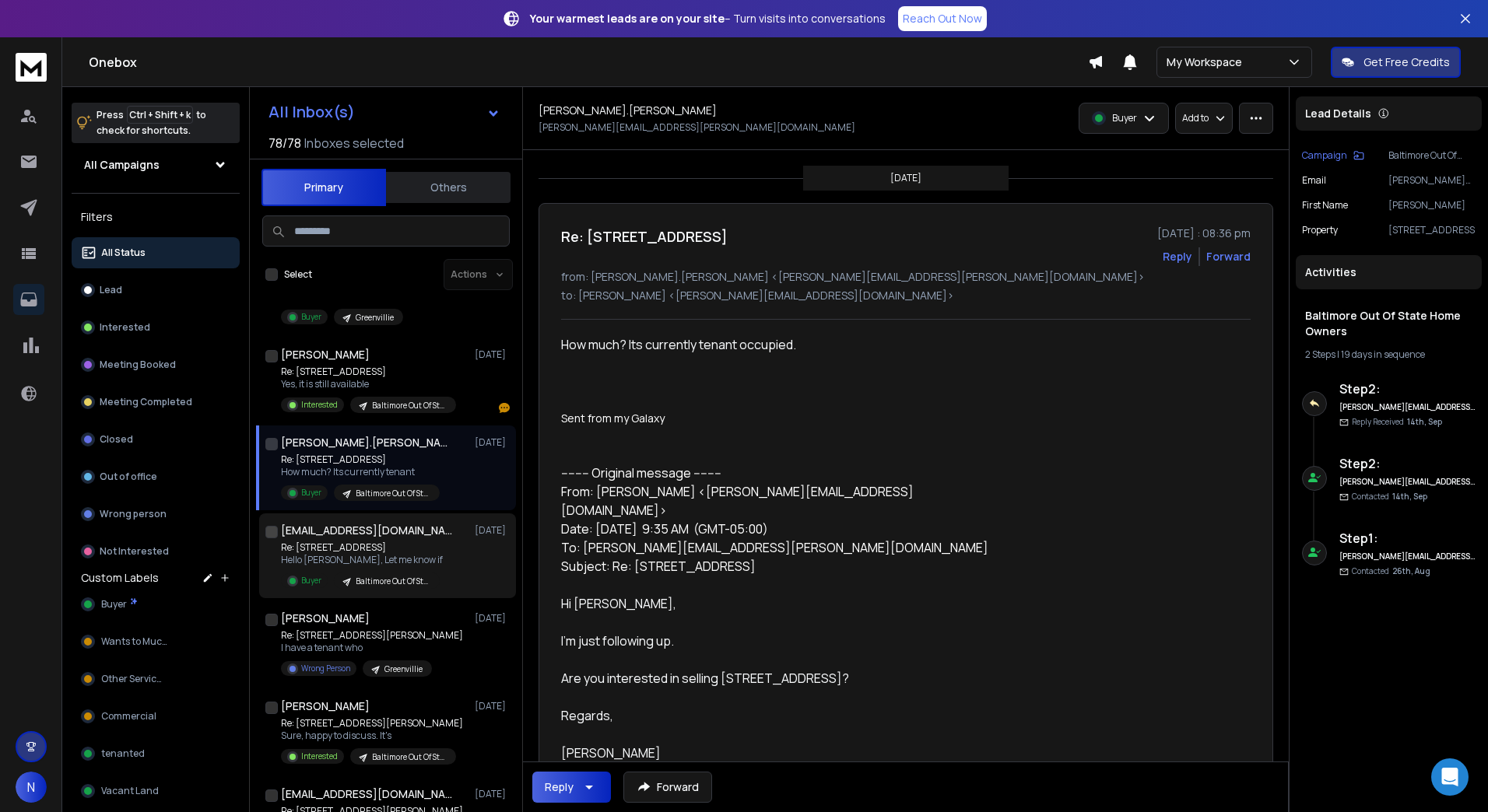
scroll to position [78, 0]
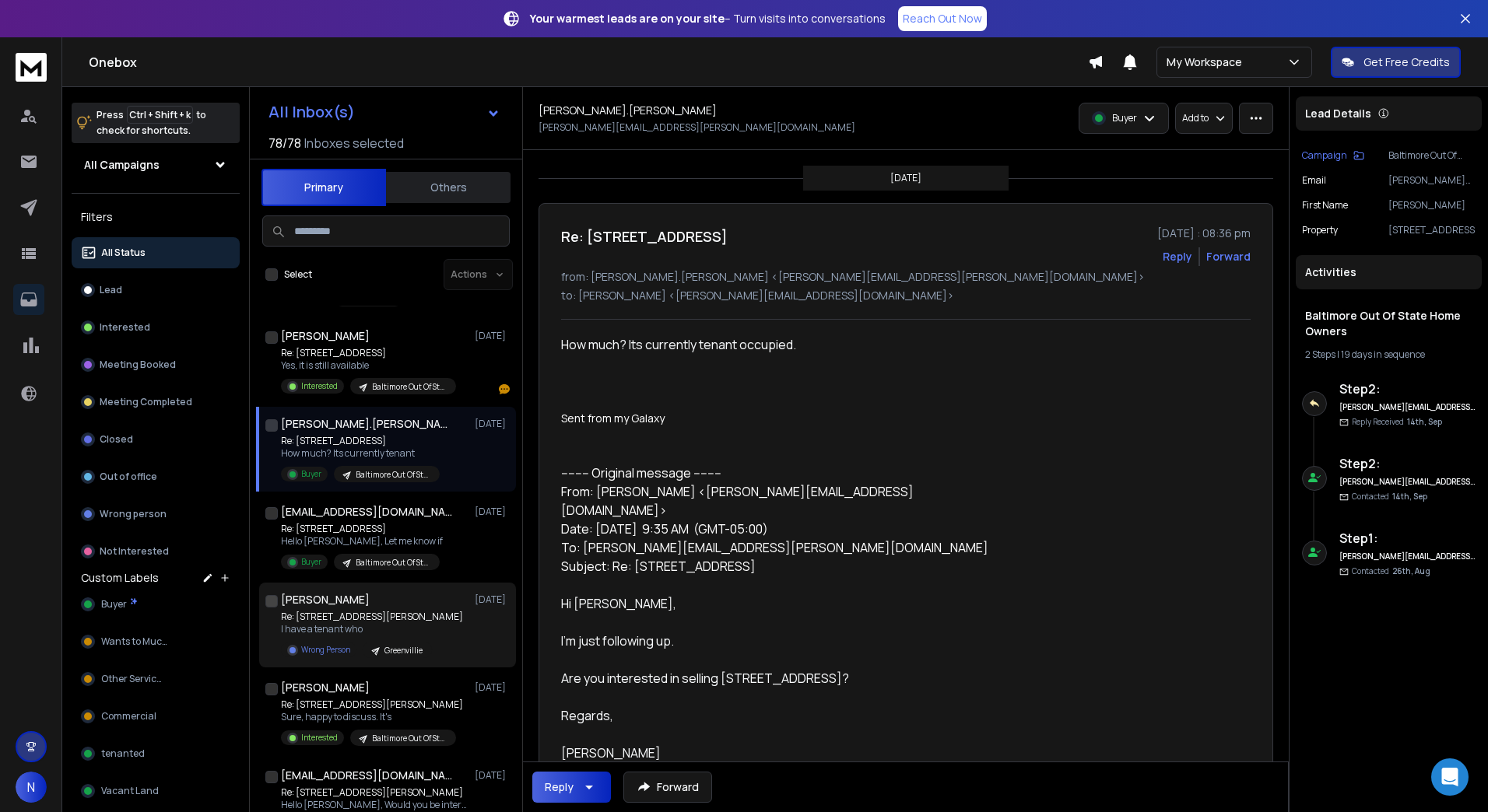
click at [445, 615] on div "Re: [STREET_ADDRESS][PERSON_NAME] I have a tenant who Wrong Person Greenvillie" at bounding box center [396, 634] width 229 height 48
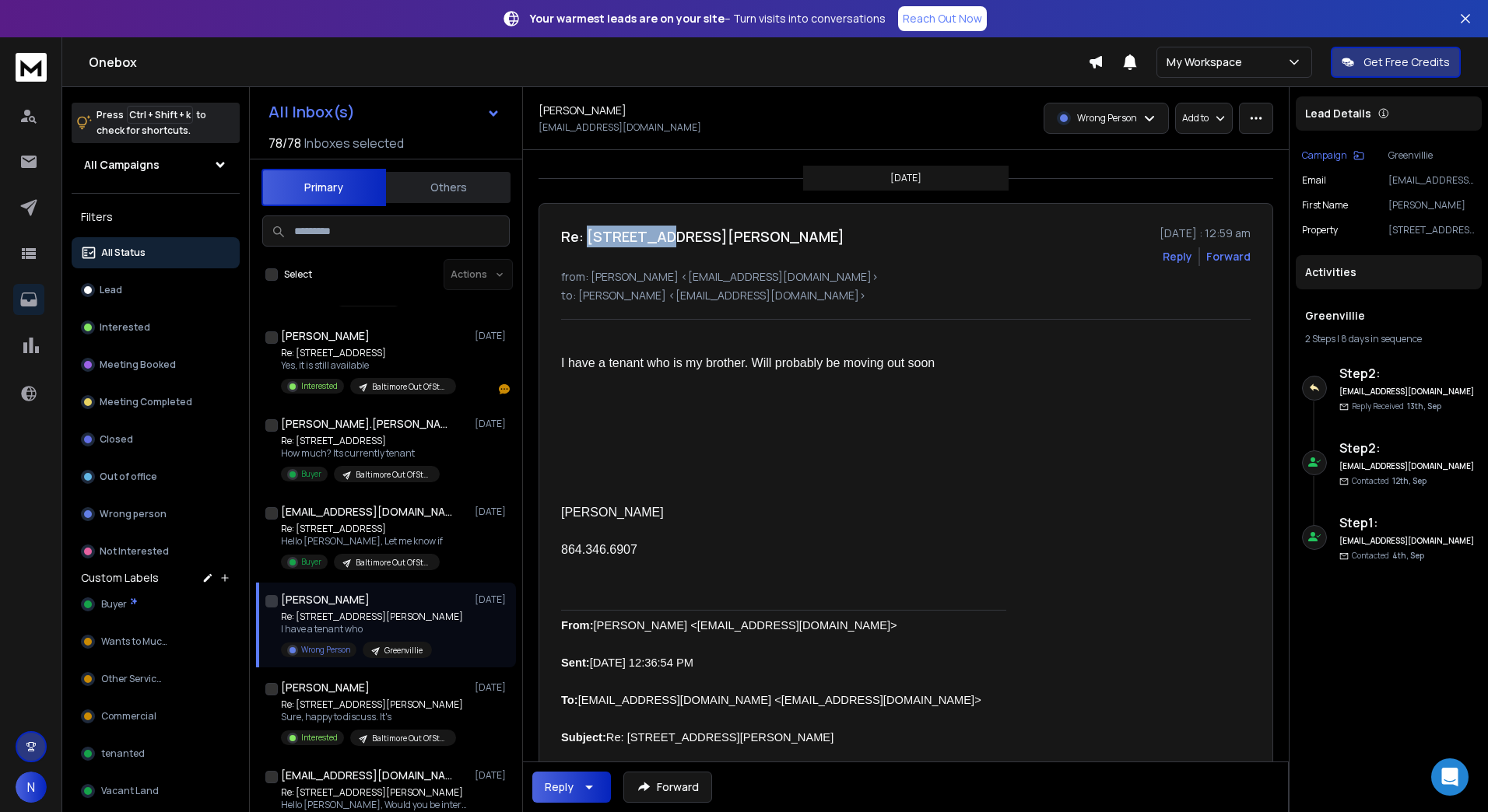
drag, startPoint x: 676, startPoint y: 240, endPoint x: 585, endPoint y: 248, distance: 91.4
click at [585, 248] on div "Re: [STREET_ADDRESS][PERSON_NAME] [DATE] : 12:59 am Reply Forward" at bounding box center [905, 246] width 689 height 40
copy h1 "[STREET_ADDRESS][PERSON_NAME]"
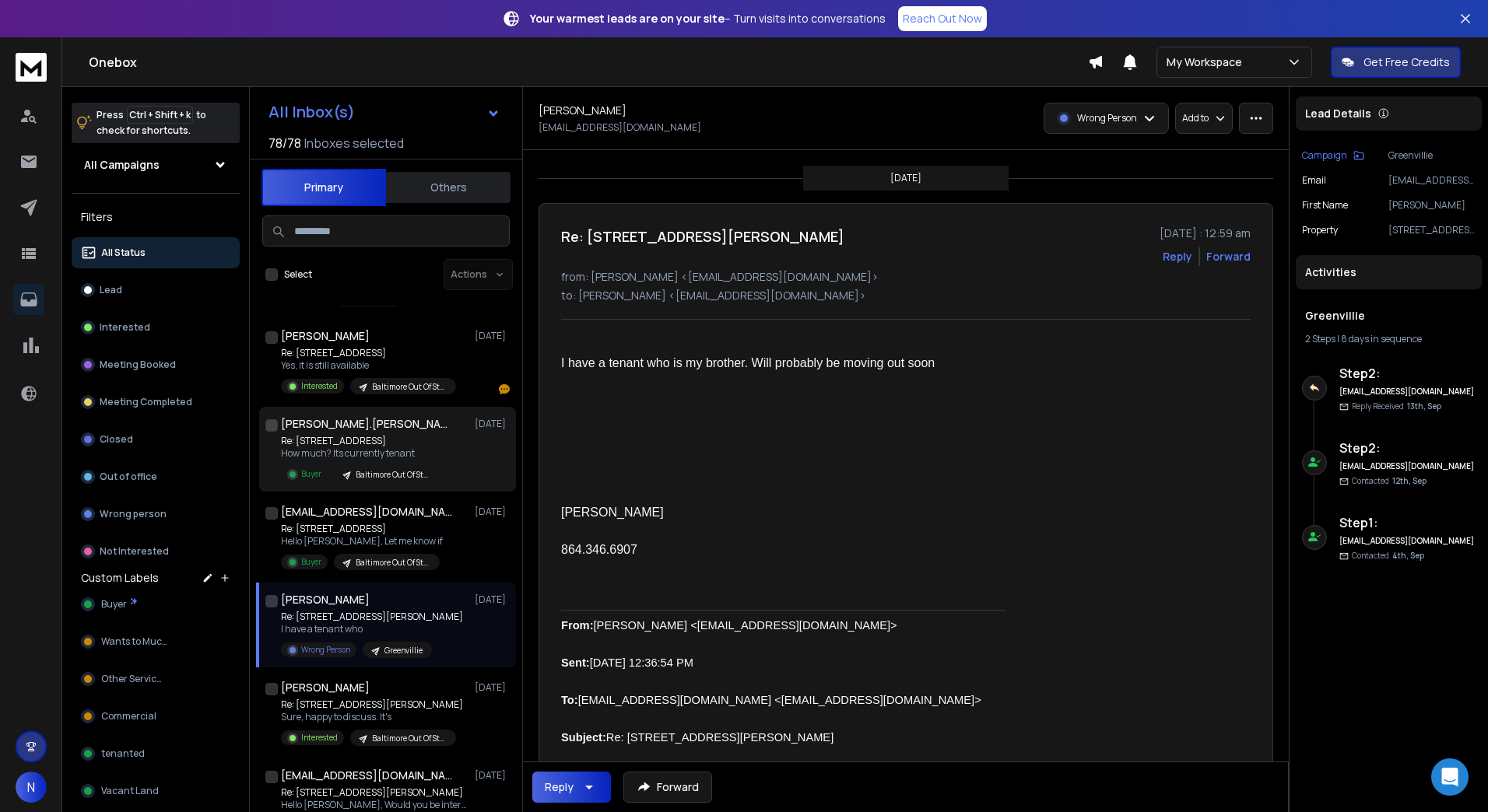
click at [339, 454] on p "How much? Its currently tenant" at bounding box center [360, 453] width 158 height 12
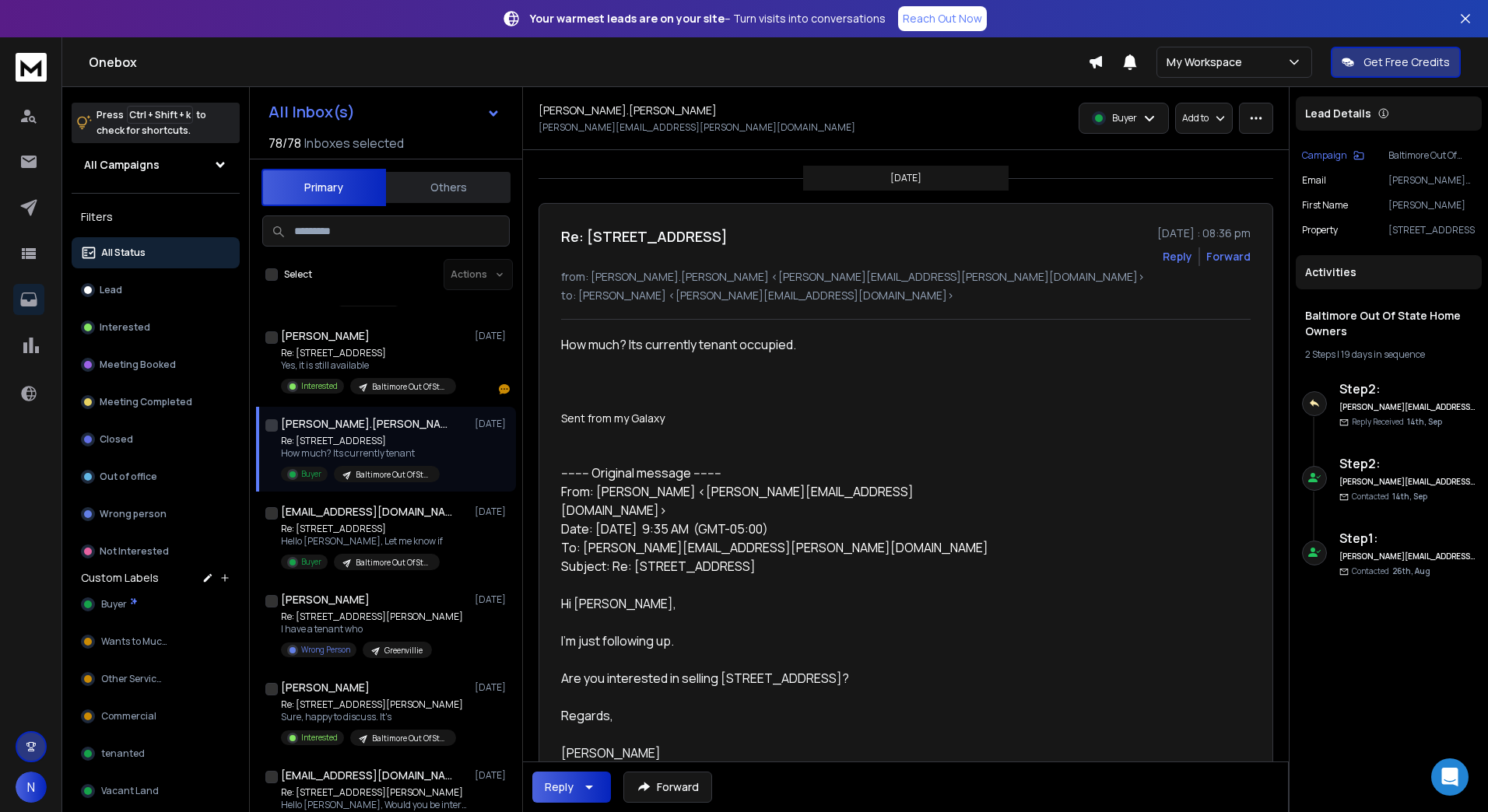
click at [1267, 116] on button "button" at bounding box center [1255, 118] width 35 height 31
click at [1237, 174] on div "Delete email" at bounding box center [1209, 178] width 85 height 16
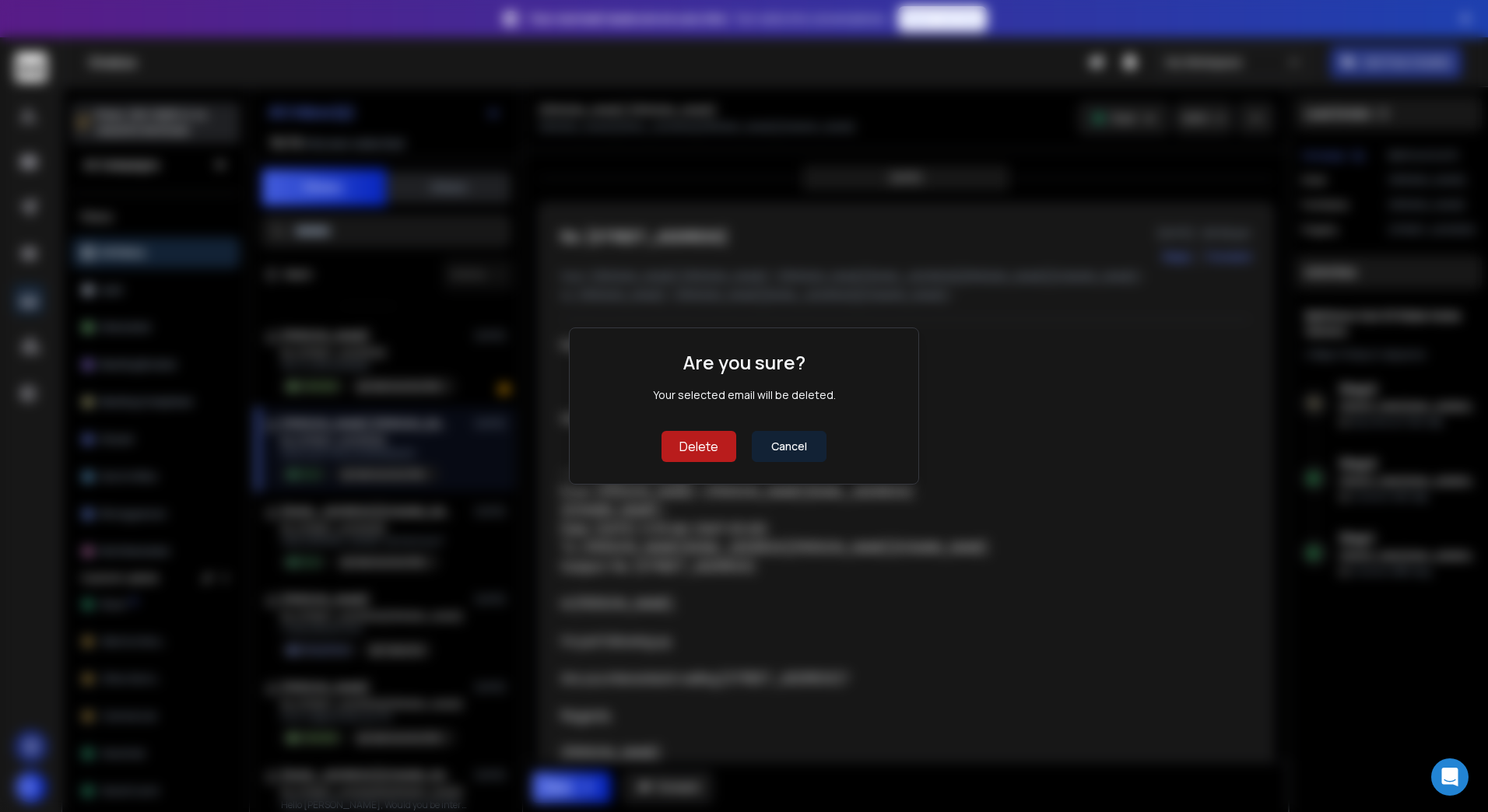
click at [698, 453] on button "Delete" at bounding box center [699, 446] width 75 height 31
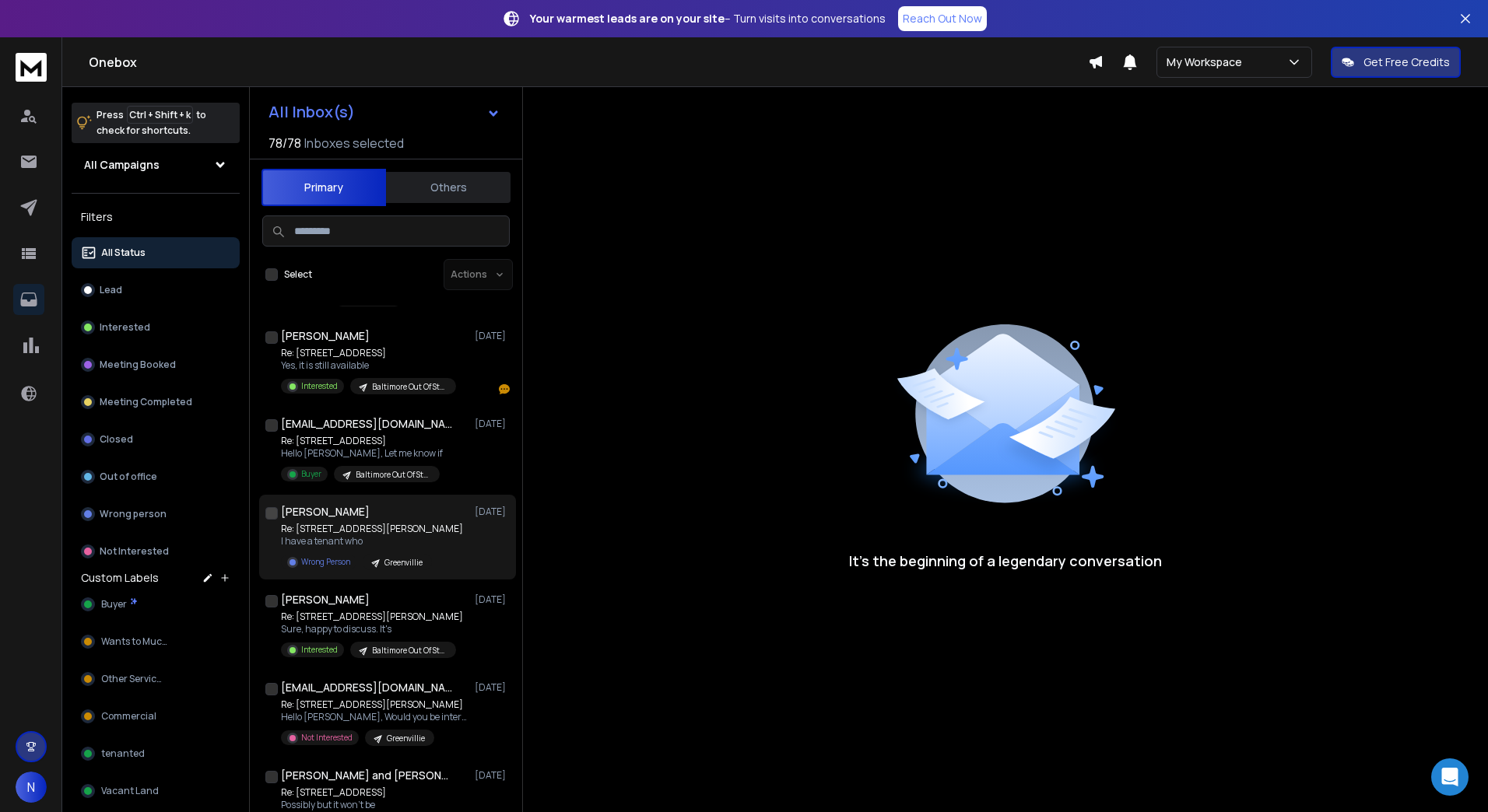
click at [398, 525] on p "Re: [STREET_ADDRESS][PERSON_NAME]" at bounding box center [372, 529] width 182 height 12
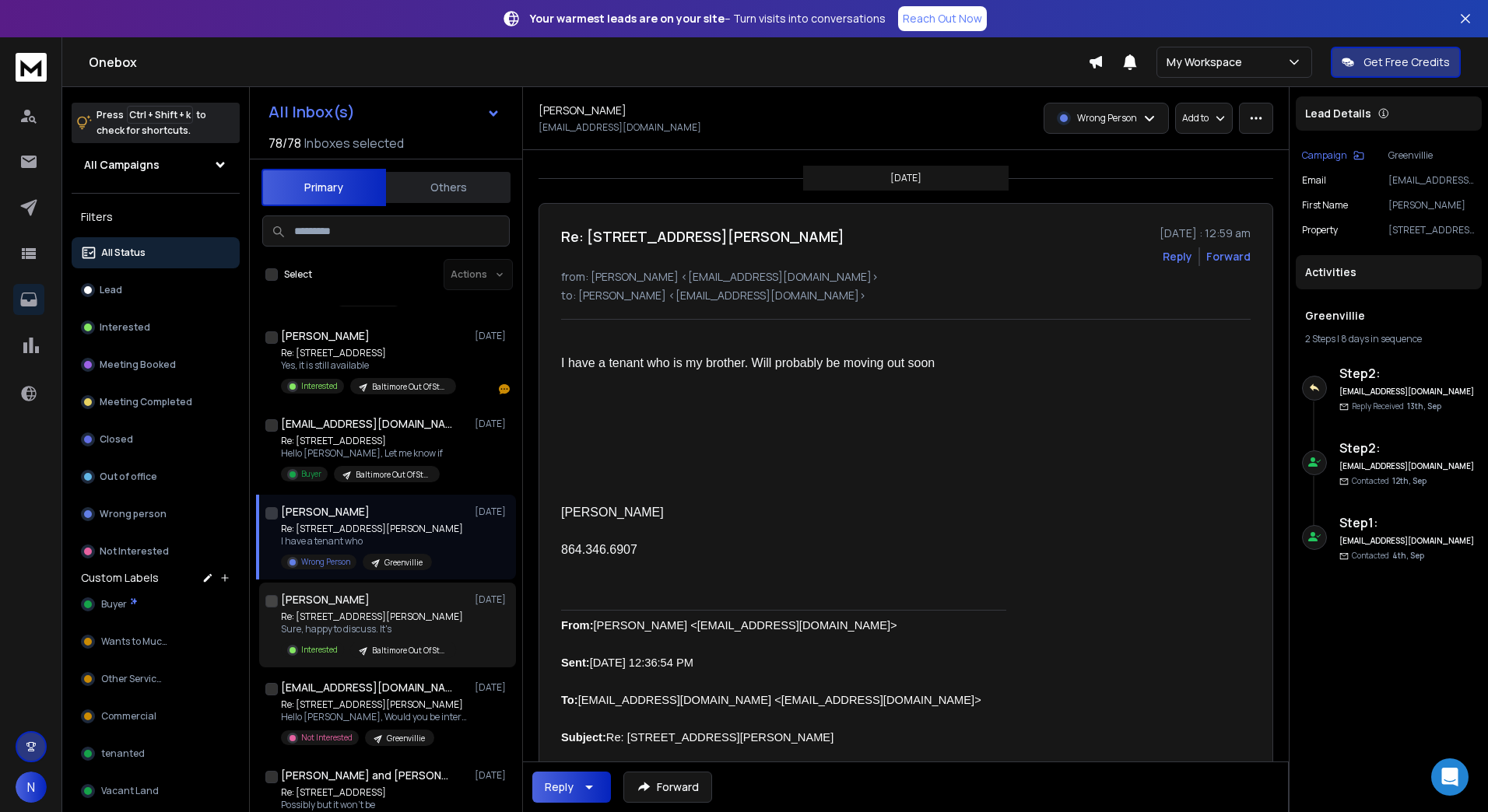
click at [466, 616] on div "Re: [STREET_ADDRESS][PERSON_NAME], happy to discuss. It's Interested Baltimore …" at bounding box center [396, 634] width 229 height 48
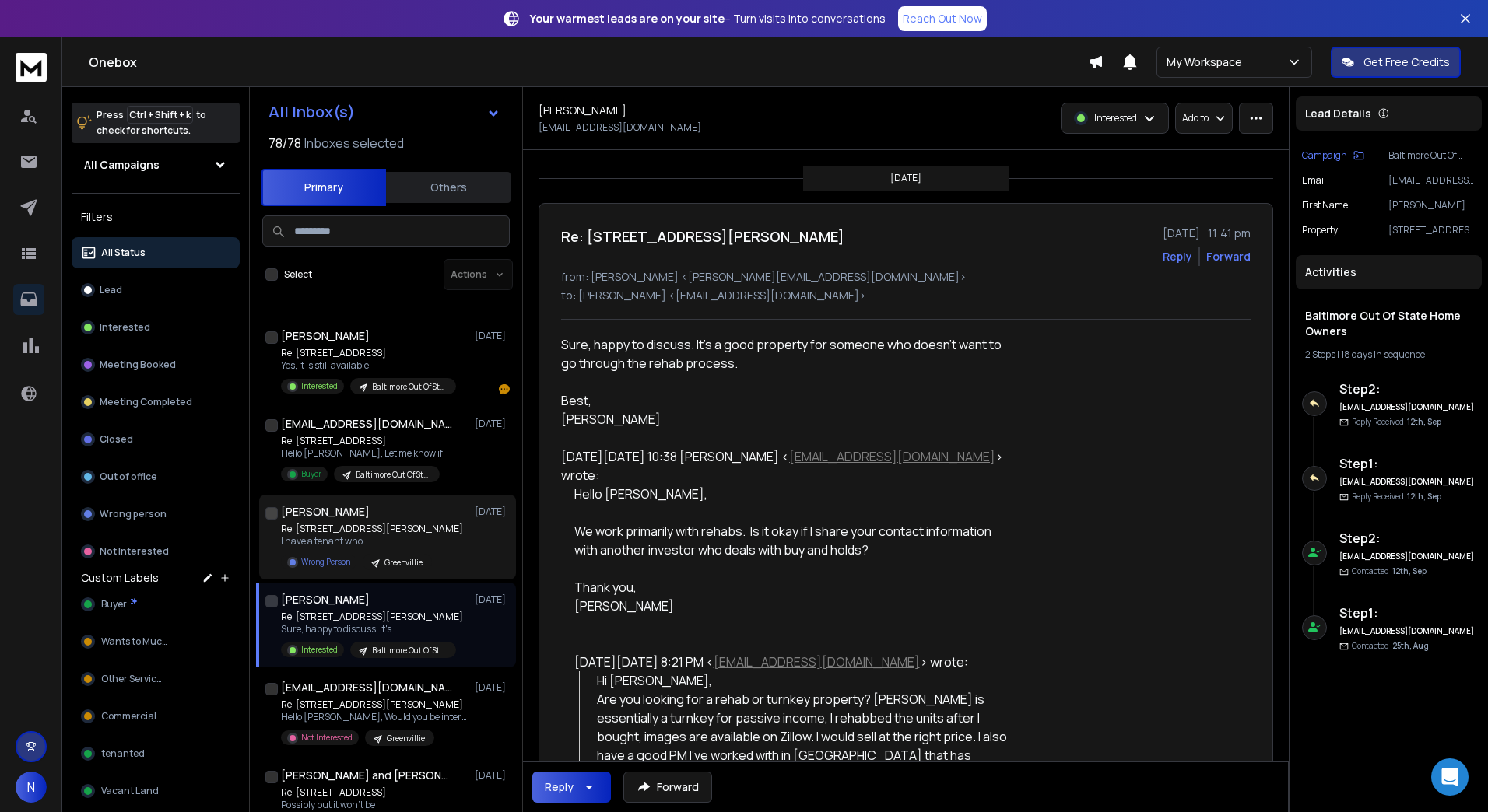
click at [359, 530] on p "Re: [STREET_ADDRESS][PERSON_NAME]" at bounding box center [372, 529] width 182 height 12
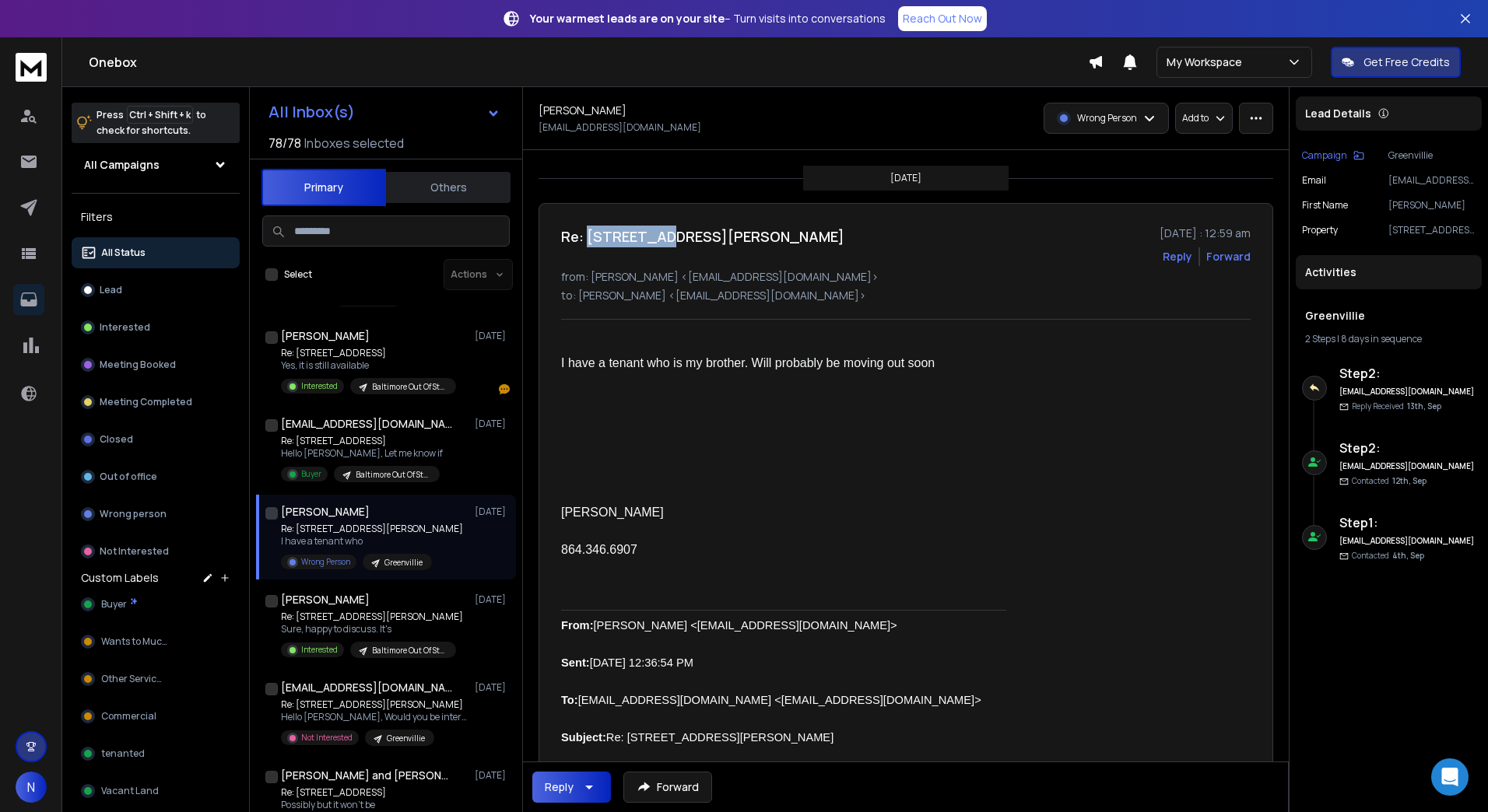
drag, startPoint x: 673, startPoint y: 241, endPoint x: 585, endPoint y: 241, distance: 88.0
click at [585, 241] on div "Re: [STREET_ADDRESS][PERSON_NAME] [DATE] : 12:59 am Reply Forward" at bounding box center [905, 246] width 689 height 40
copy h1 "[STREET_ADDRESS][PERSON_NAME]"
click at [555, 789] on div "Reply" at bounding box center [559, 787] width 29 height 16
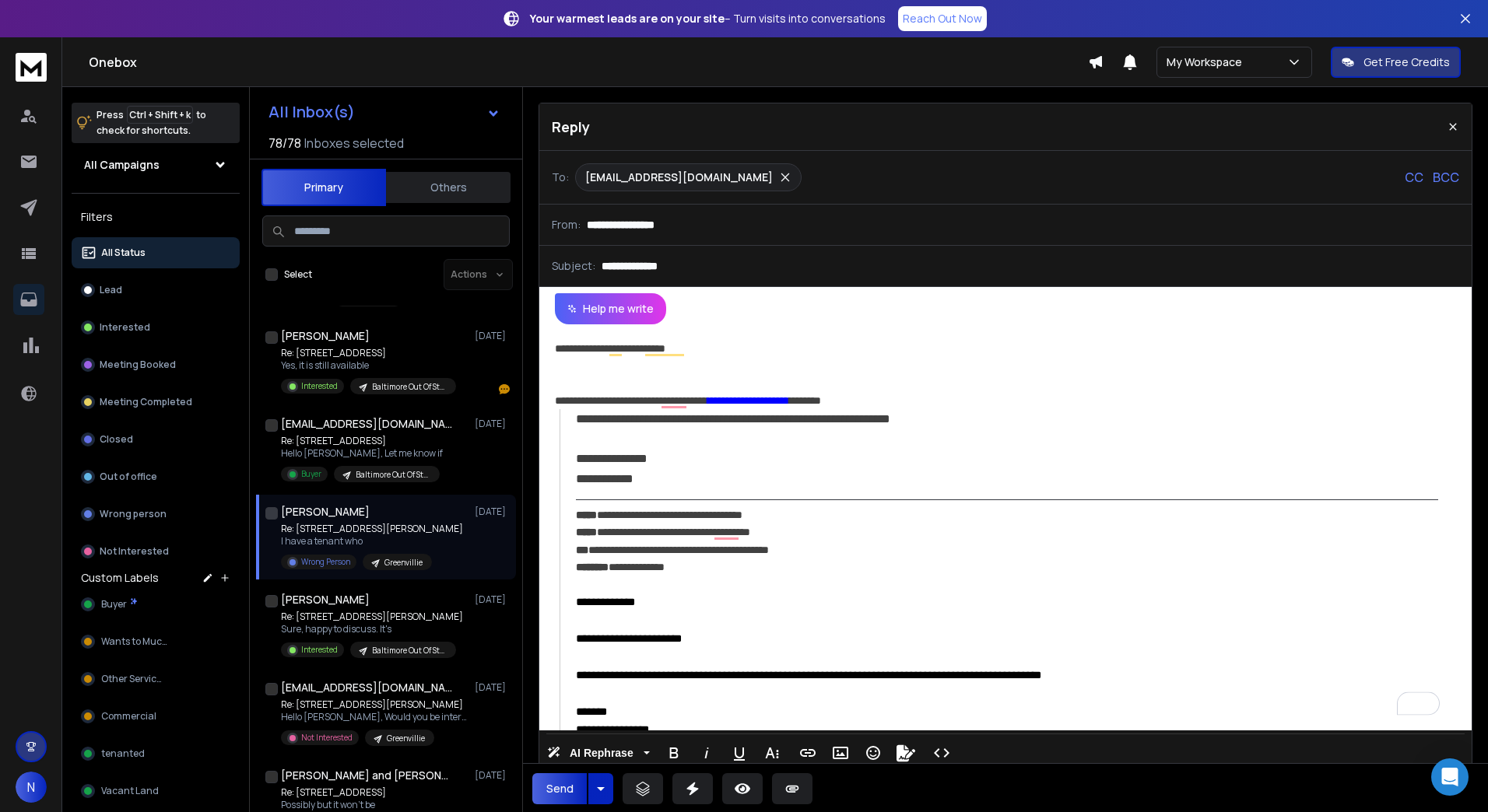
click at [565, 789] on button "Send" at bounding box center [560, 789] width 54 height 31
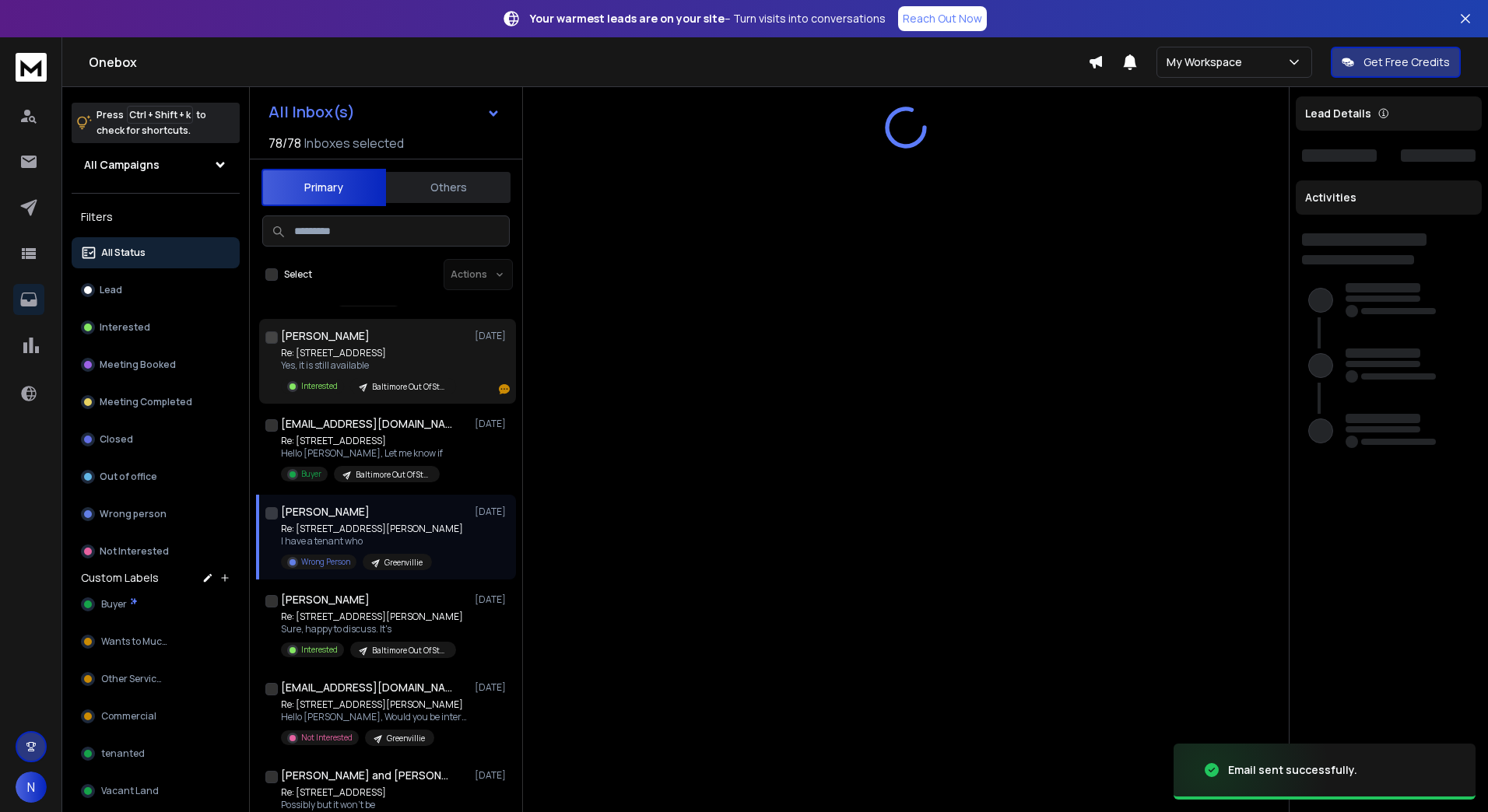
click at [369, 344] on div "[PERSON_NAME] [DATE] Re: [STREET_ADDRESS], it is still available Interested Bal…" at bounding box center [396, 361] width 229 height 67
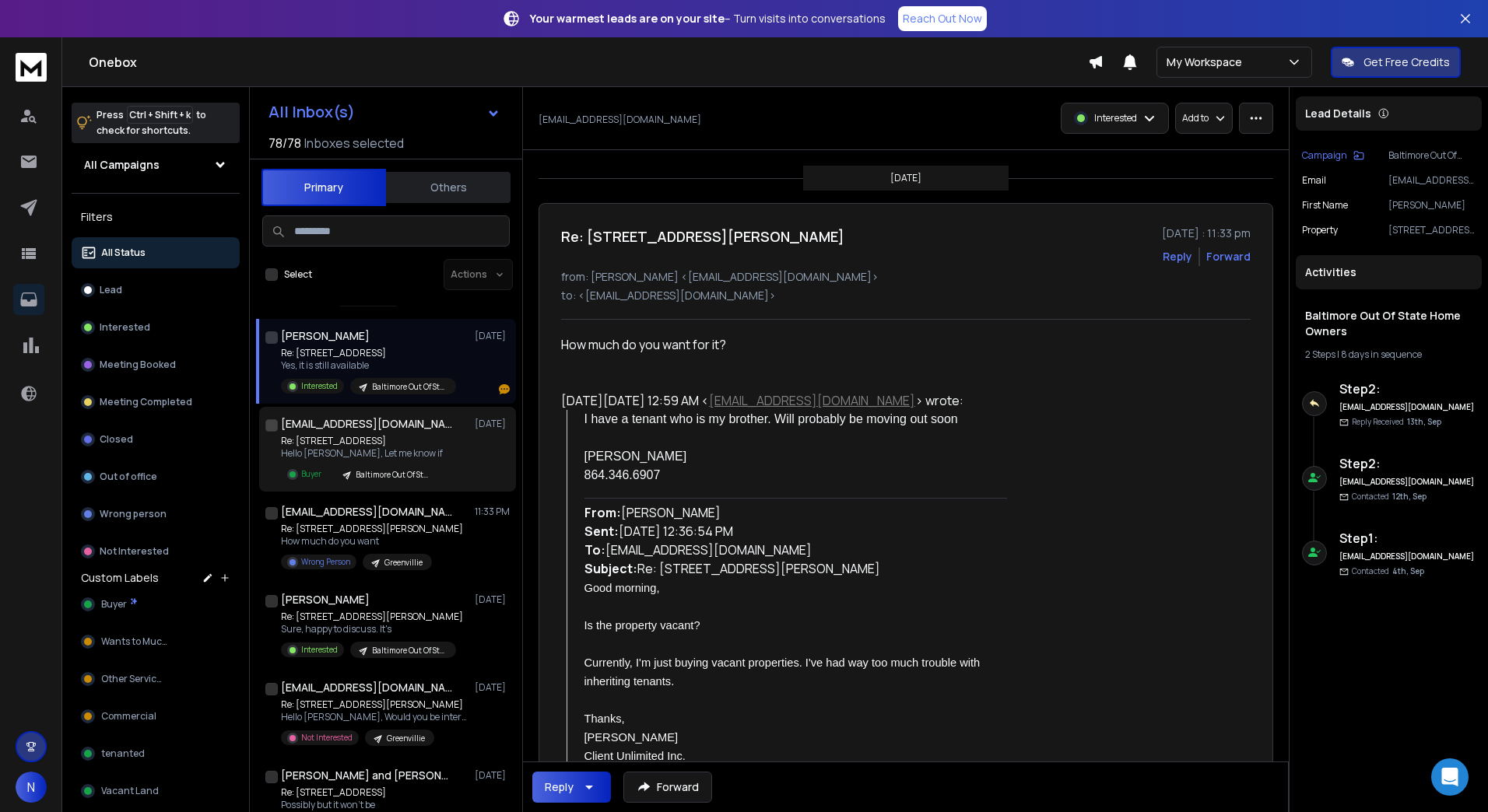
click at [353, 443] on p "Re: [STREET_ADDRESS]" at bounding box center [362, 441] width 162 height 12
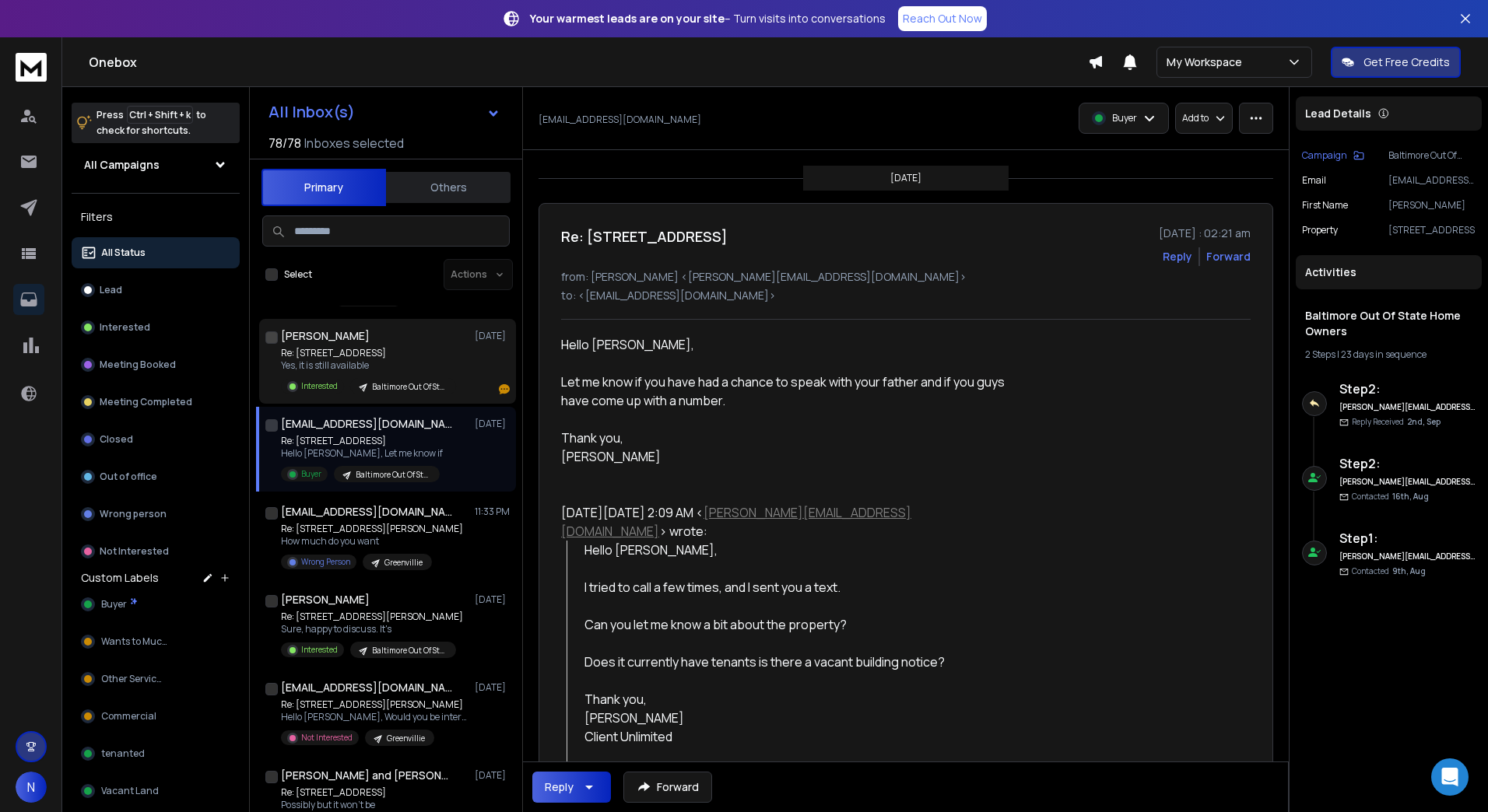
click at [396, 353] on p "Re: [STREET_ADDRESS]" at bounding box center [368, 353] width 175 height 12
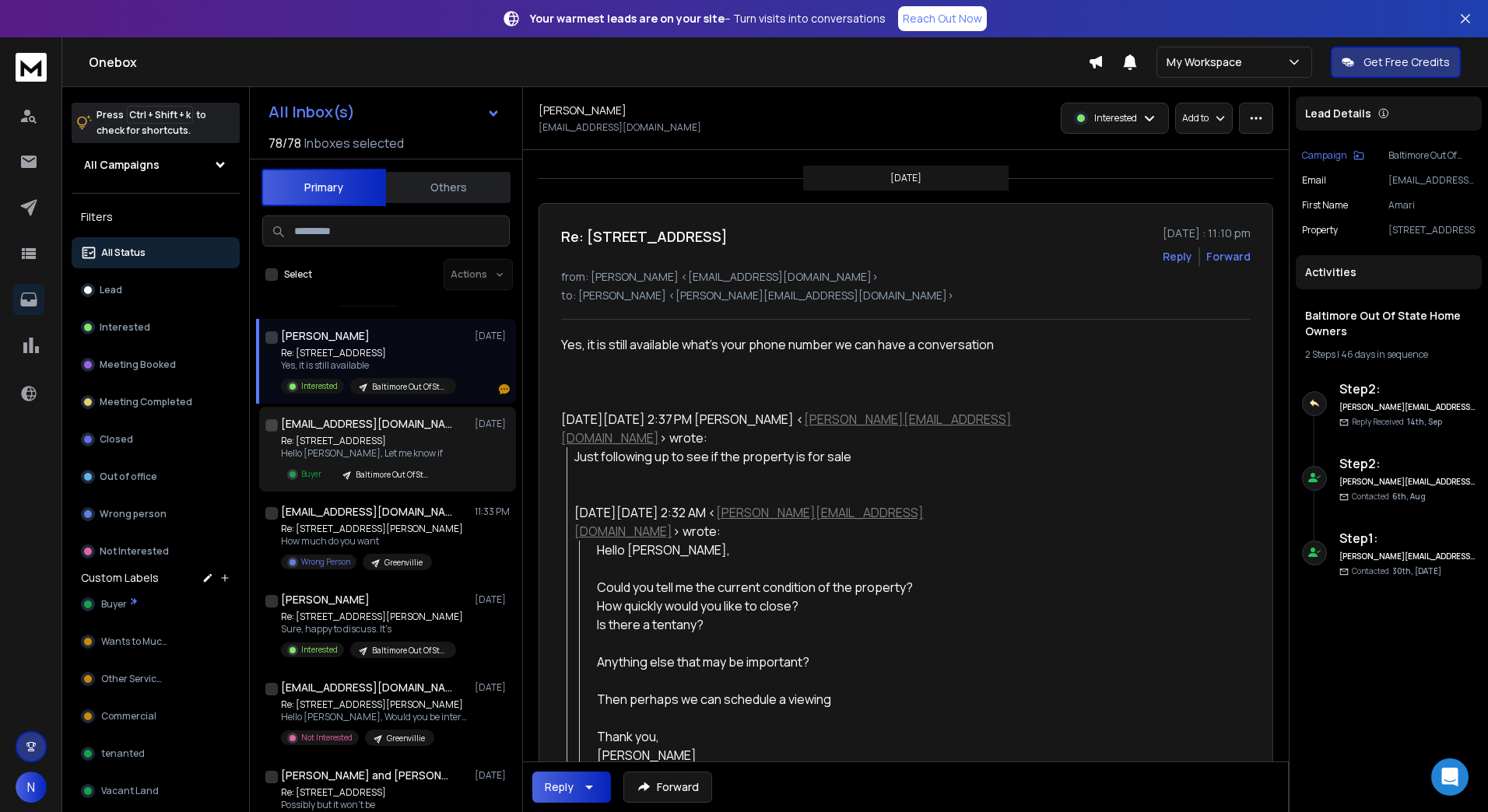
click at [391, 445] on p "Re: [STREET_ADDRESS]" at bounding box center [362, 441] width 162 height 12
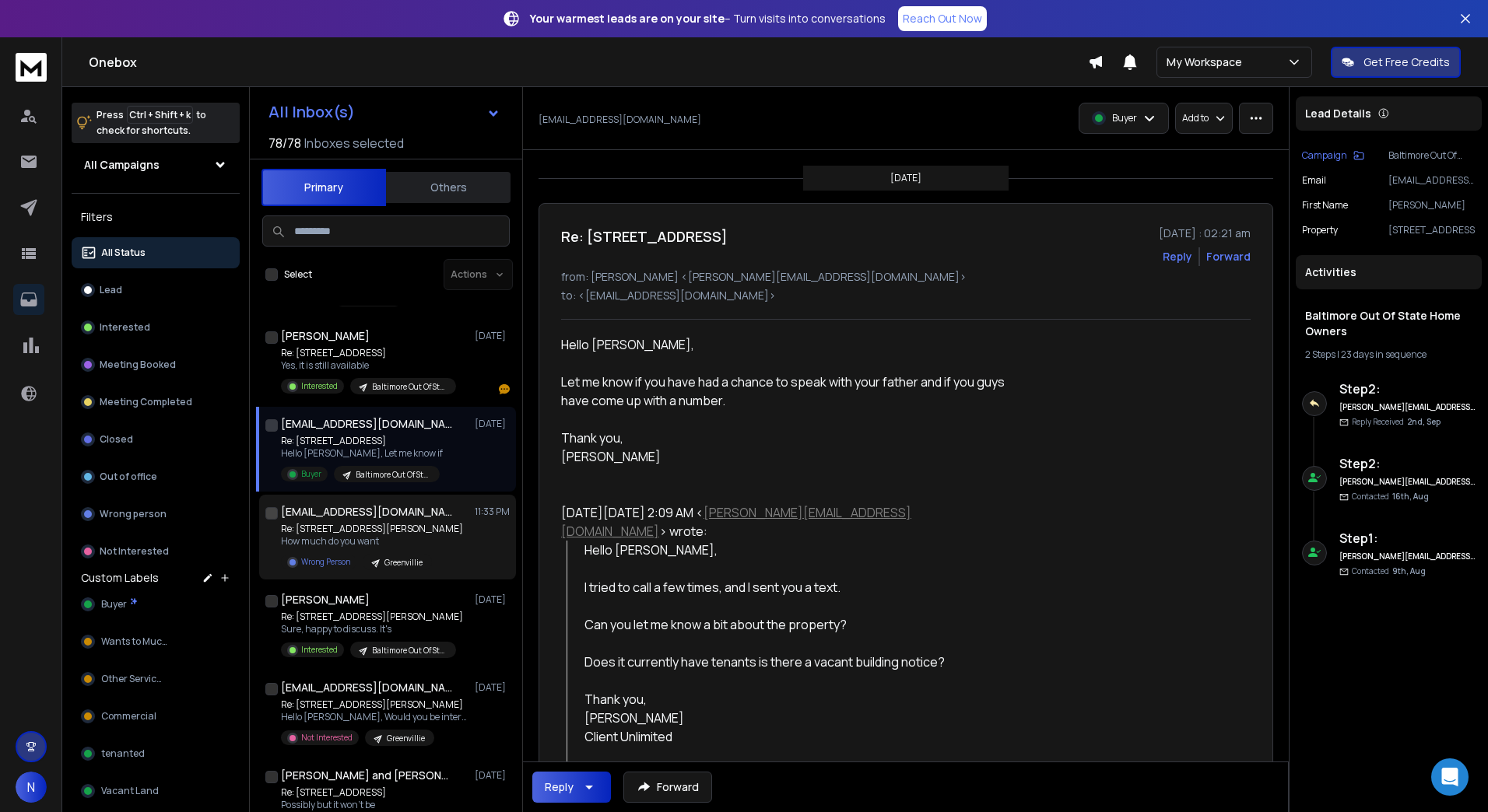
click at [417, 539] on p "How much do you want" at bounding box center [372, 541] width 182 height 12
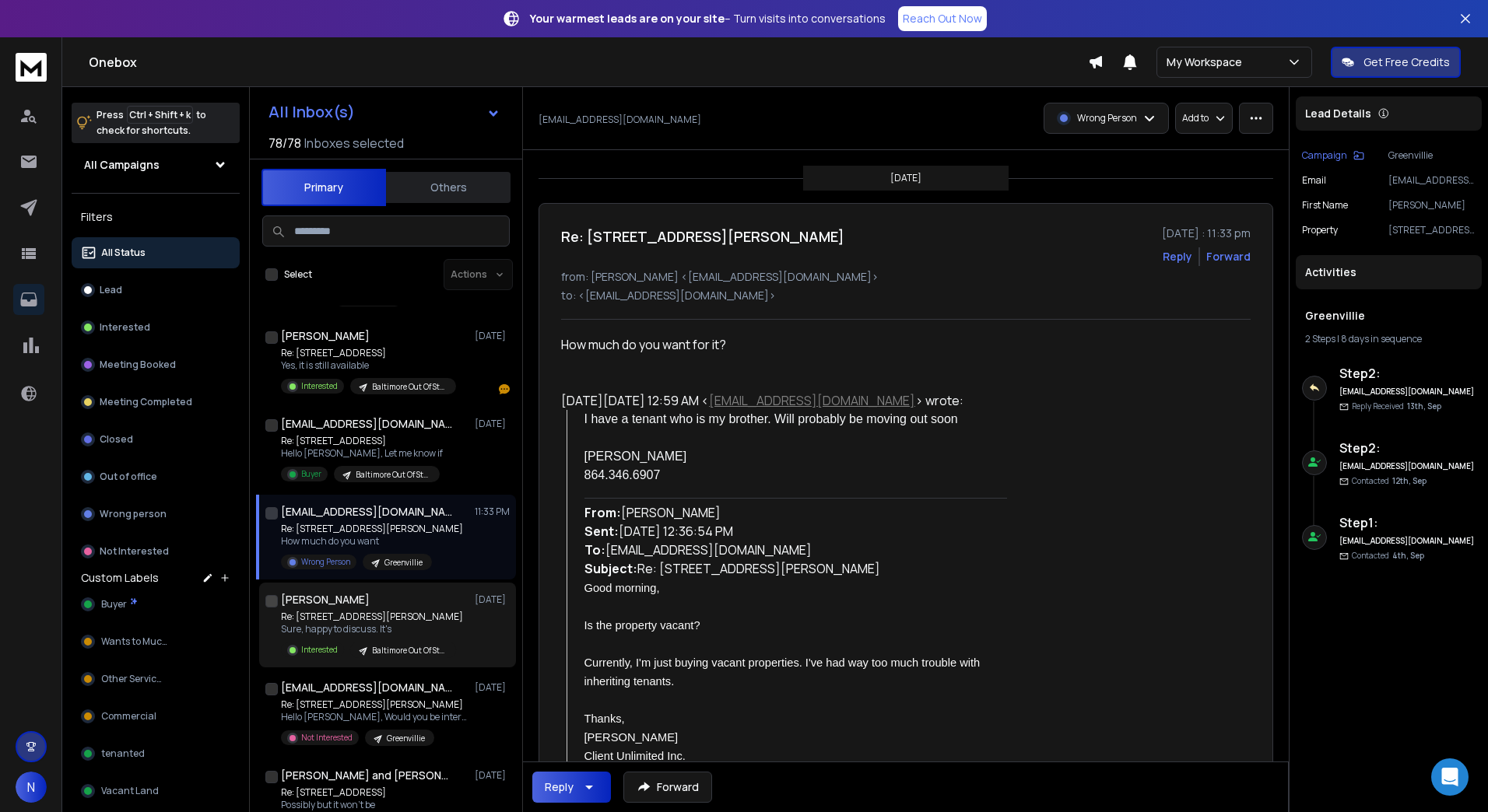
click at [402, 610] on p "Re: [STREET_ADDRESS][PERSON_NAME]" at bounding box center [372, 616] width 182 height 12
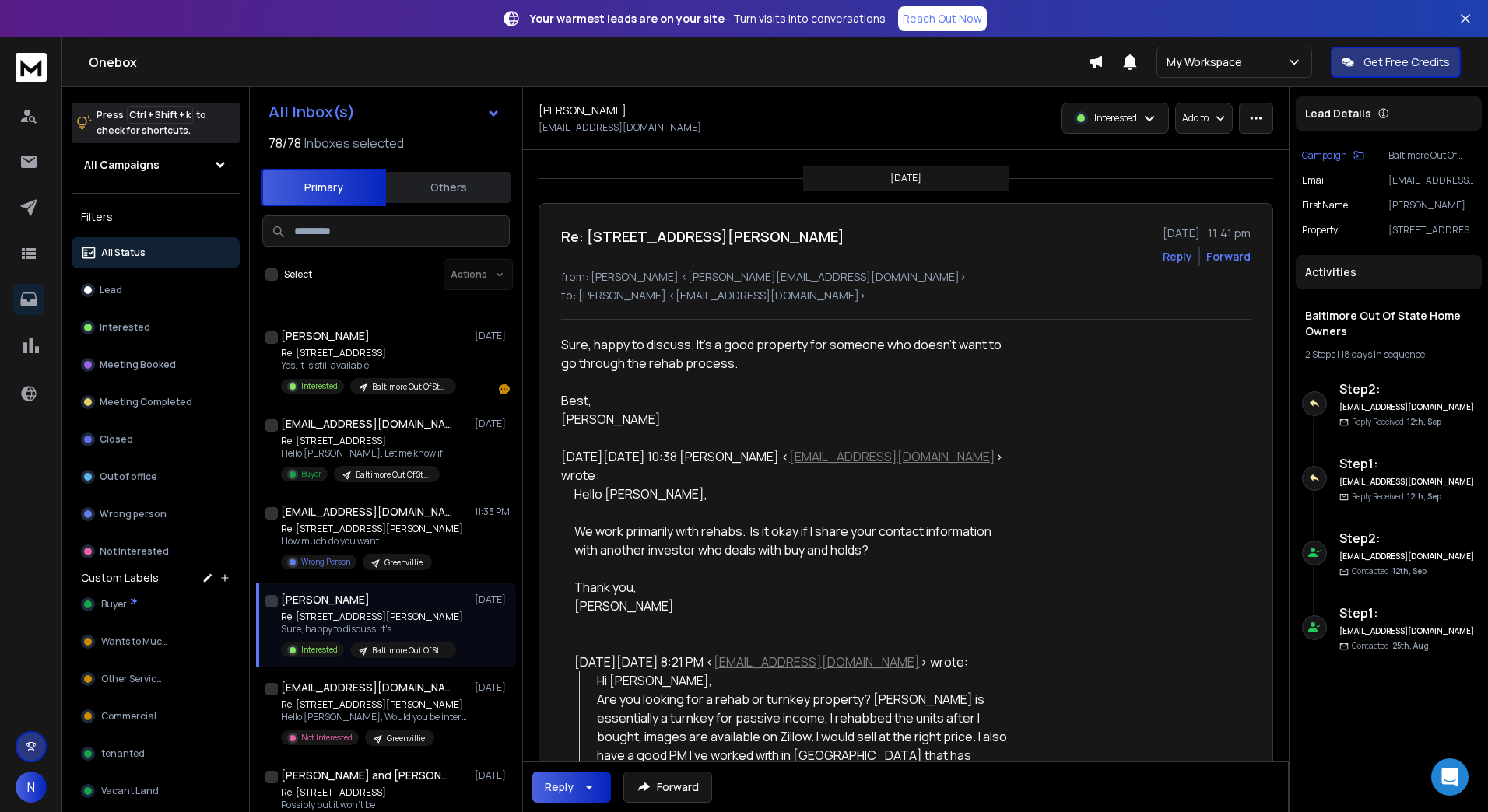
scroll to position [156, 0]
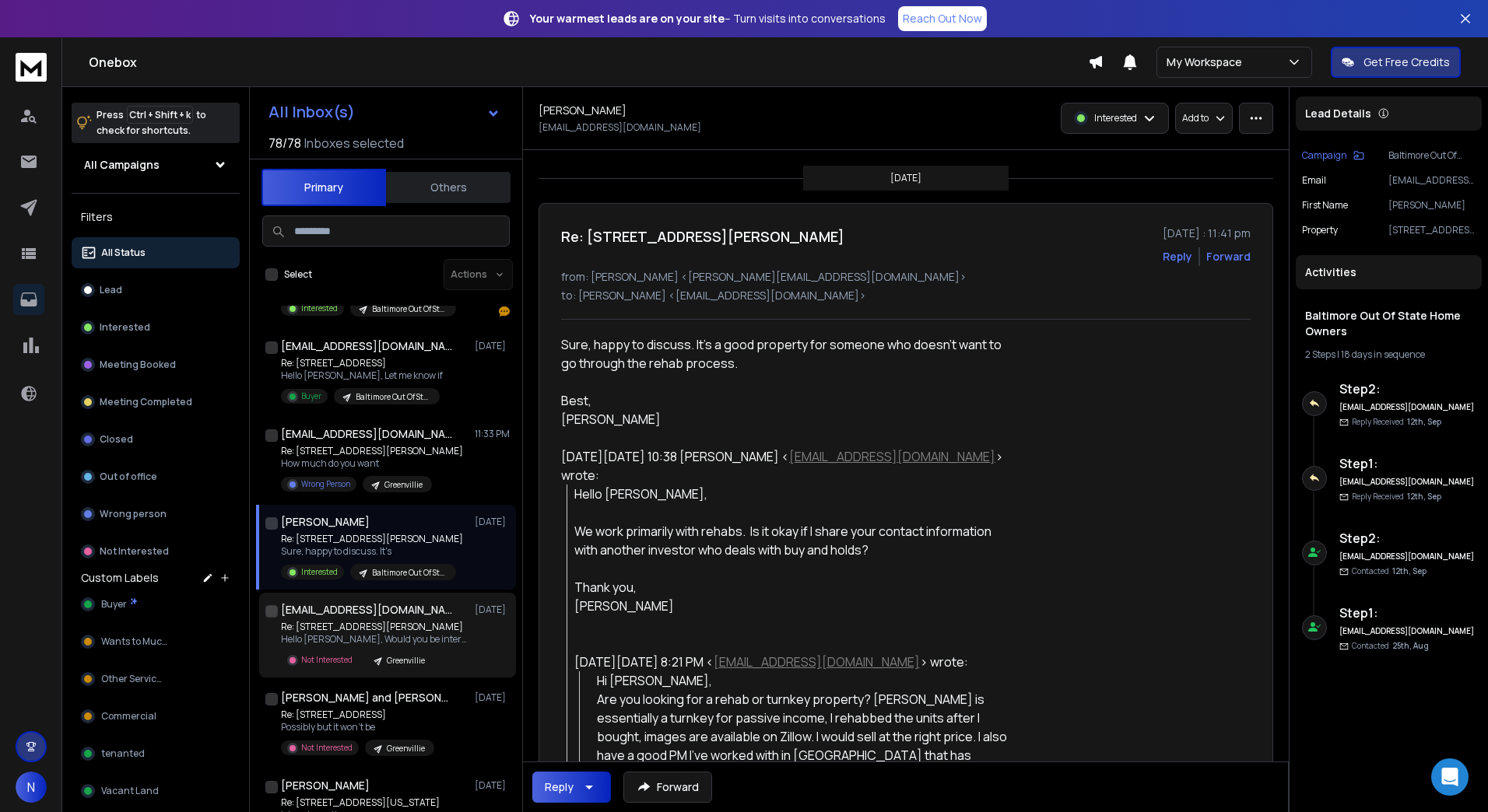
click at [406, 621] on p "Re: [STREET_ADDRESS][PERSON_NAME]" at bounding box center [374, 626] width 187 height 12
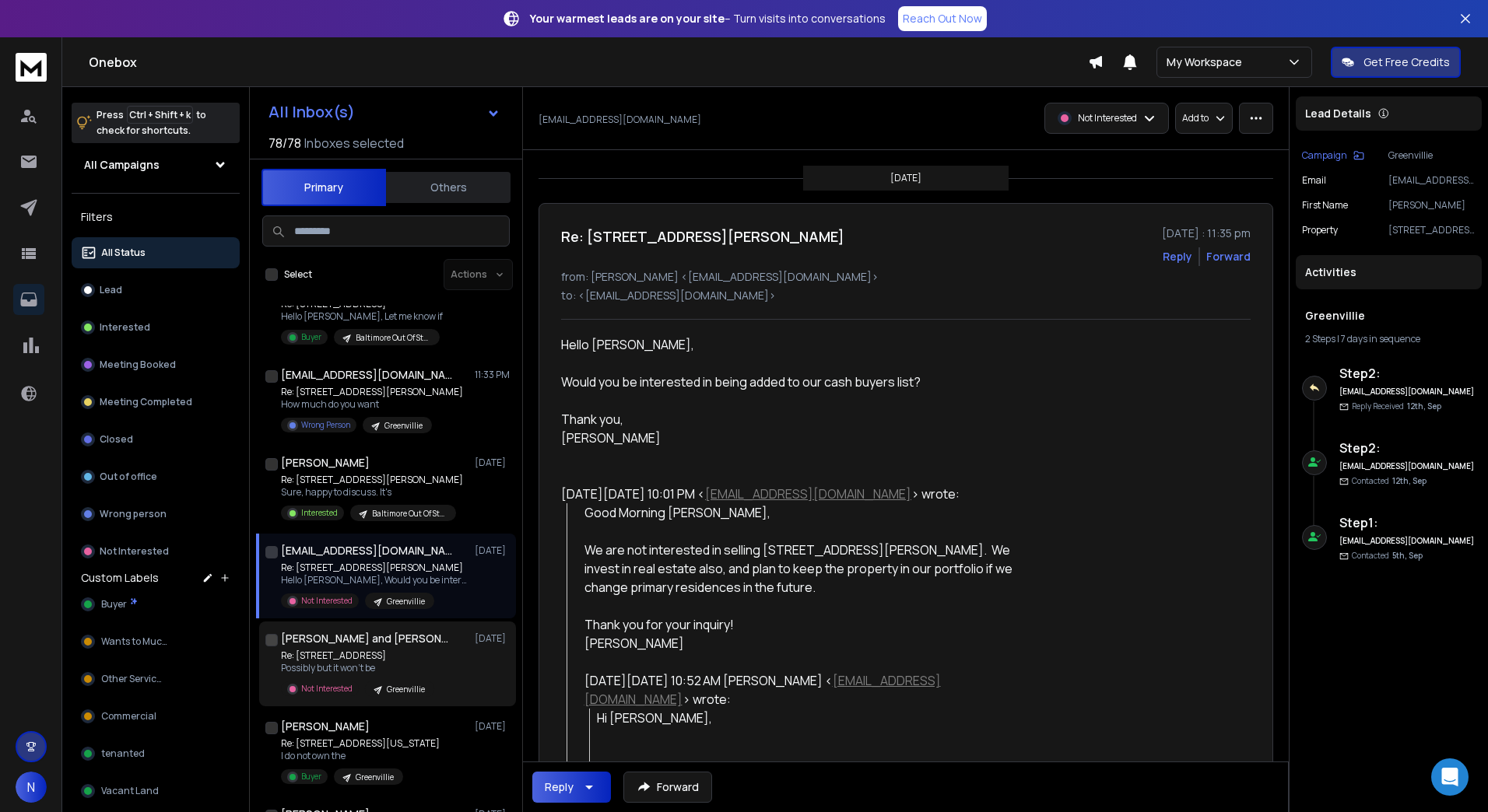
scroll to position [233, 0]
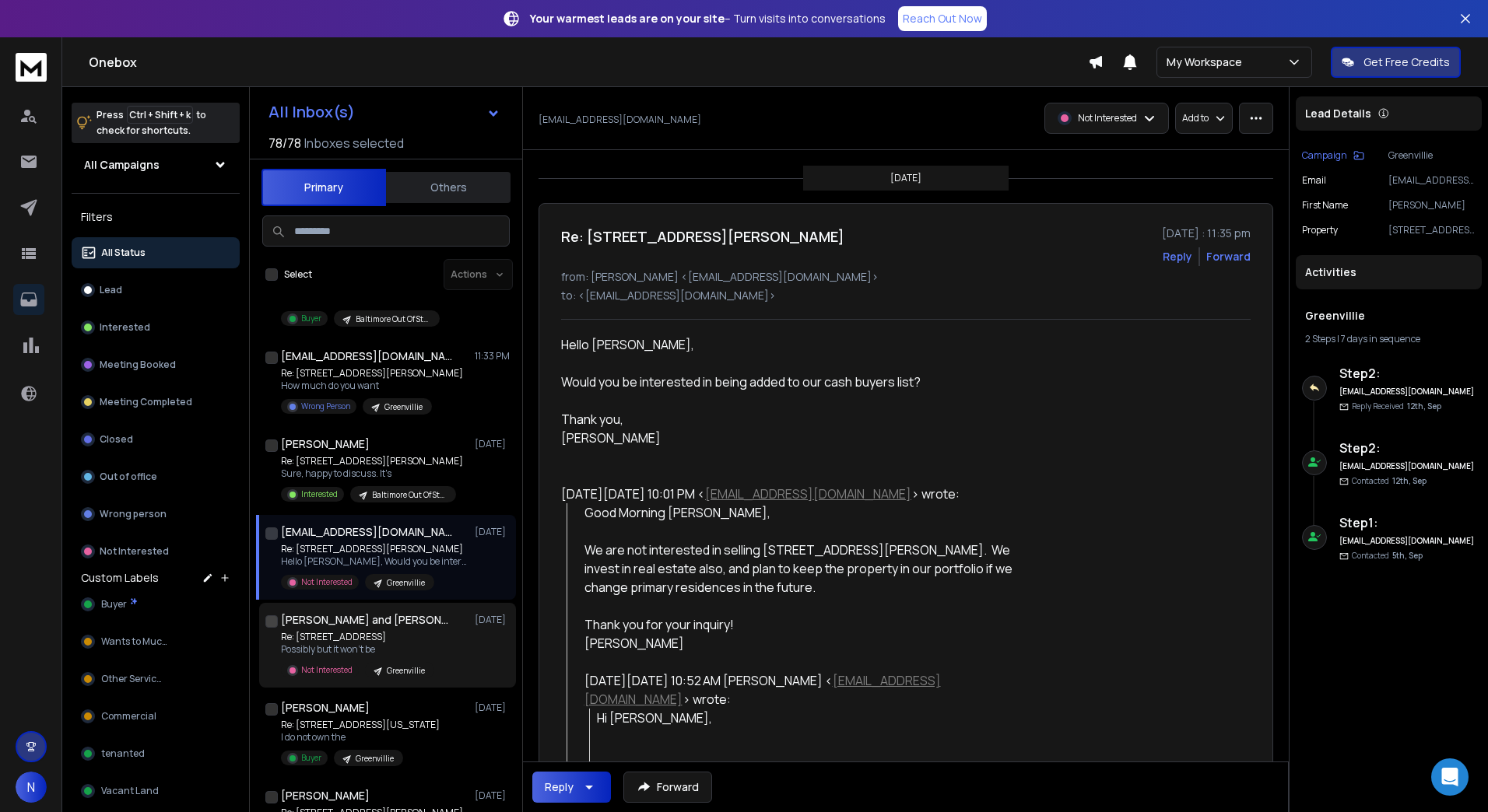
click at [398, 645] on p "Possibly but it won’t be" at bounding box center [357, 649] width 153 height 12
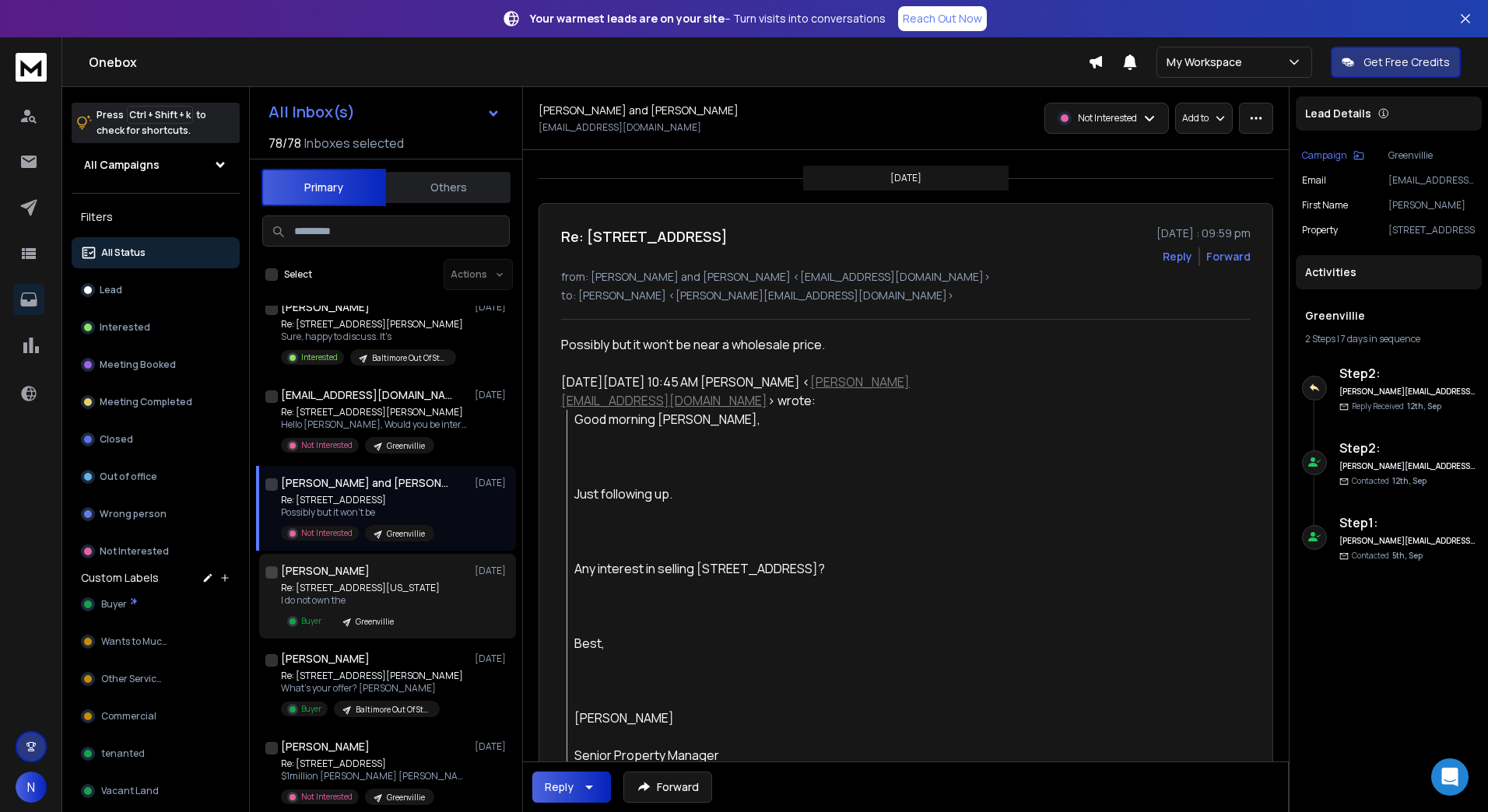
scroll to position [389, 0]
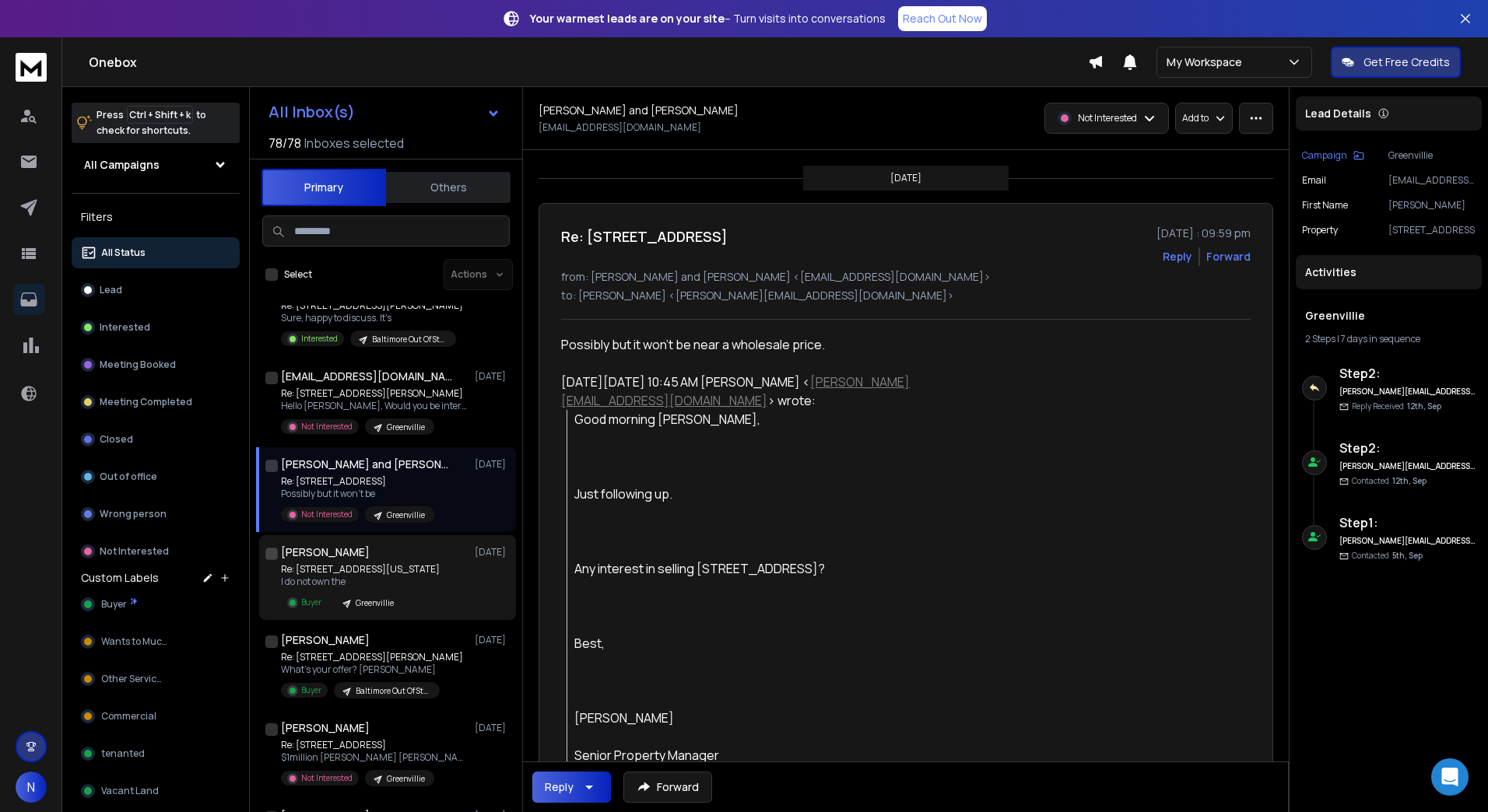
click at [382, 565] on p "Re: [STREET_ADDRESS][US_STATE]" at bounding box center [360, 569] width 158 height 12
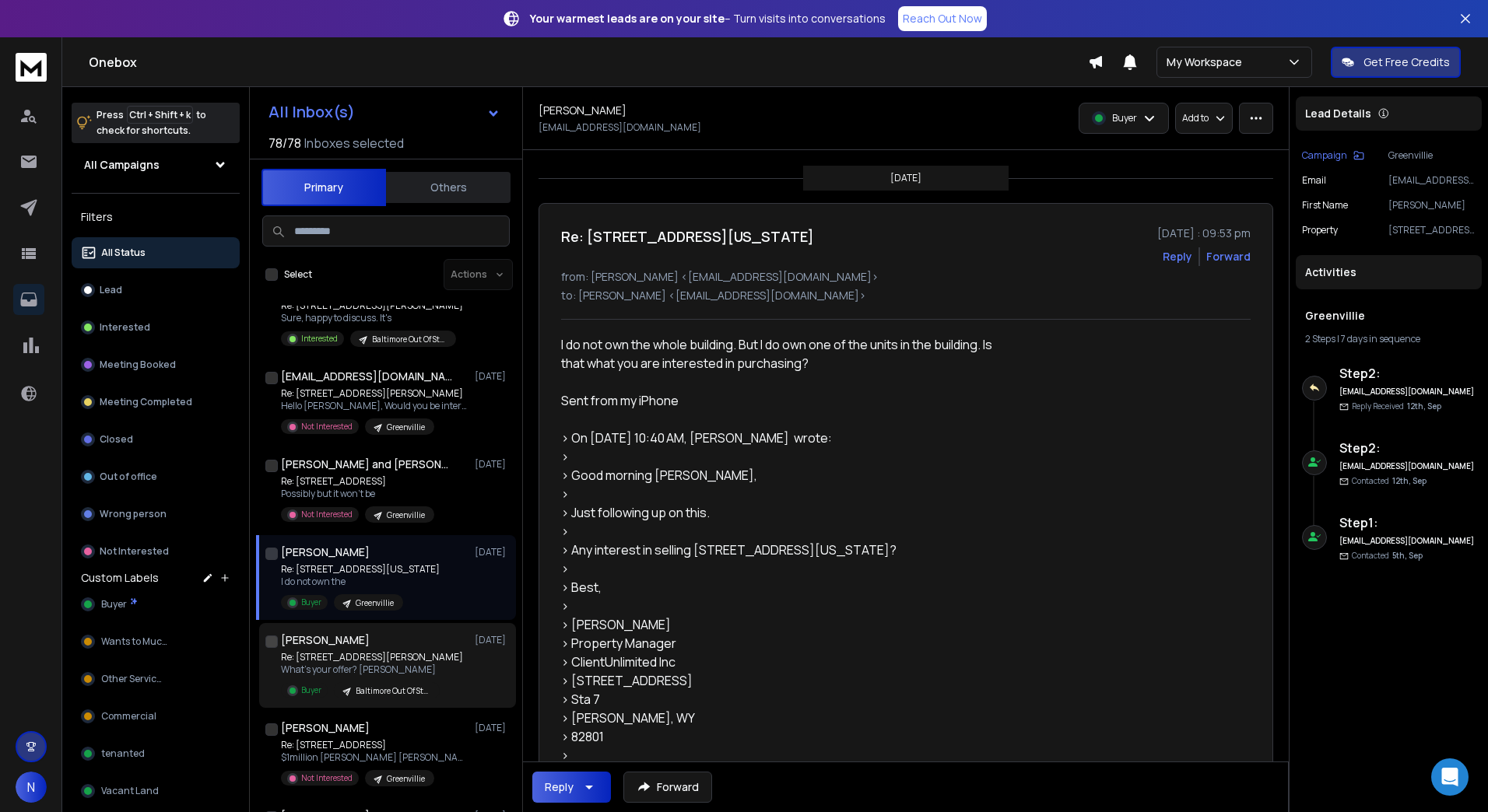
scroll to position [467, 0]
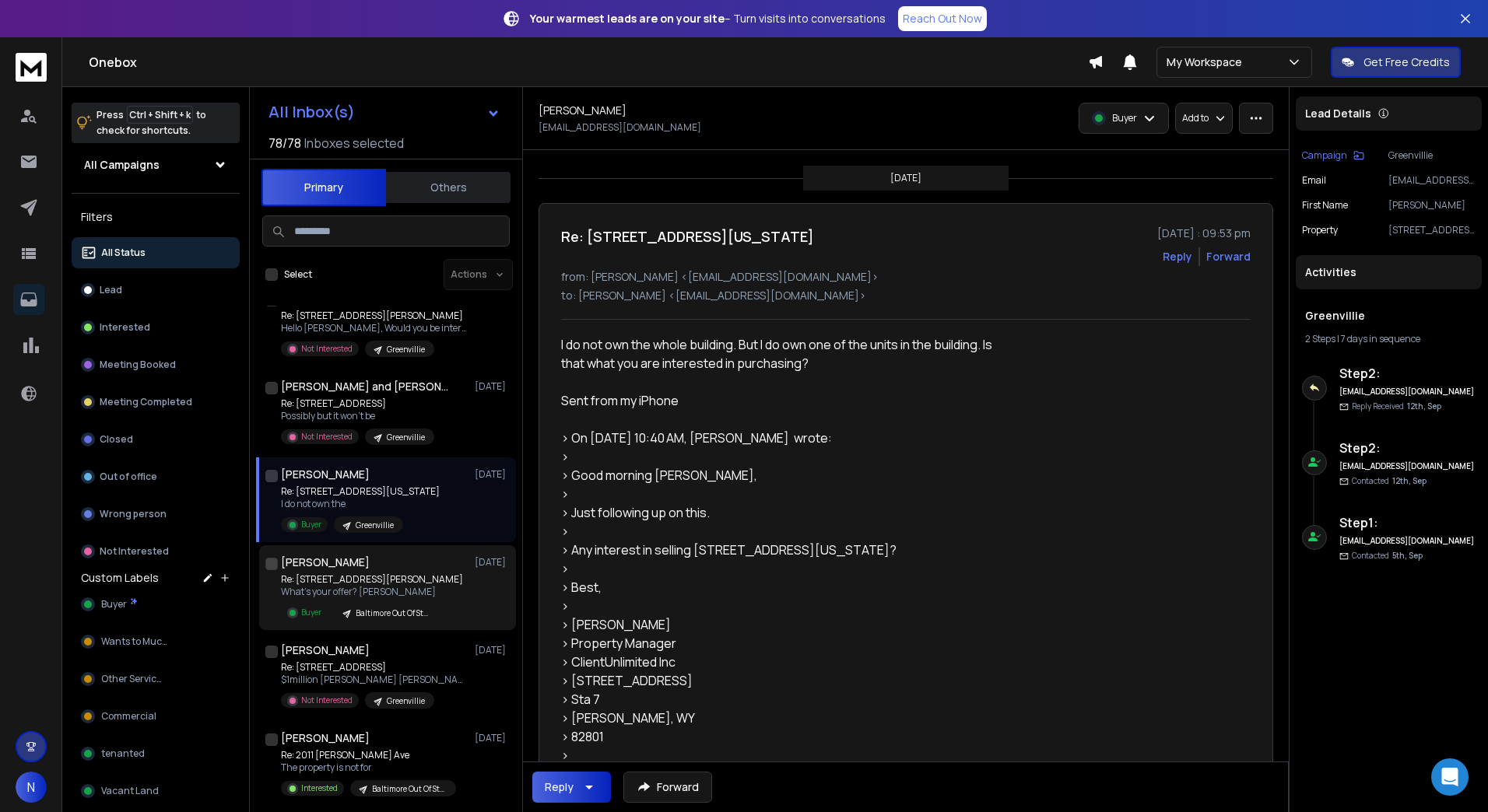
click at [437, 571] on div "[PERSON_NAME] [DATE] Re: [STREET_ADDRESS][PERSON_NAME] What’s your offer? [PERS…" at bounding box center [396, 588] width 229 height 67
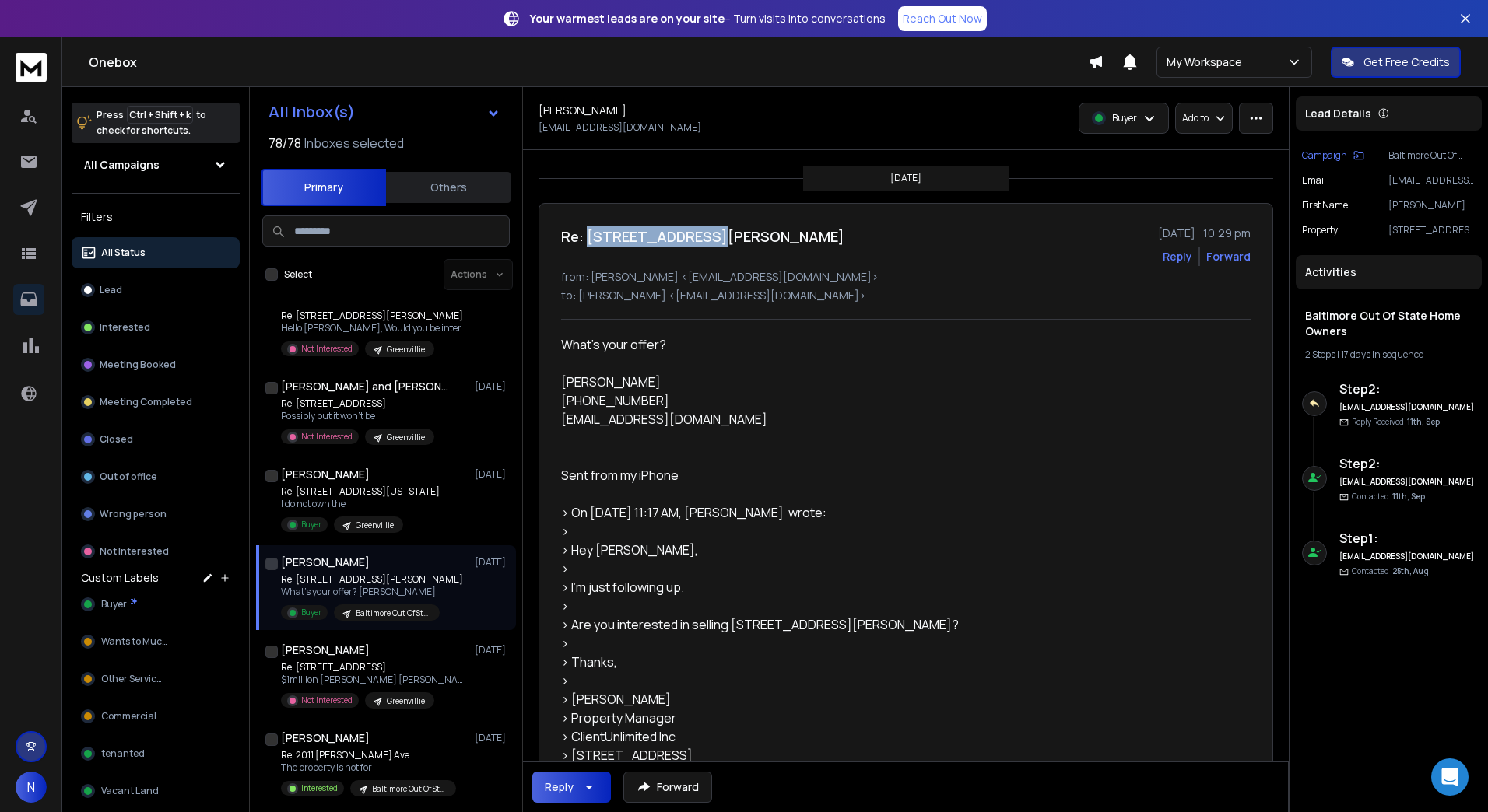
drag, startPoint x: 714, startPoint y: 239, endPoint x: 589, endPoint y: 246, distance: 125.2
click at [589, 246] on div "Re: [STREET_ADDRESS][PERSON_NAME] [DATE] : 10:29 pm Reply Forward" at bounding box center [905, 246] width 689 height 40
copy h1 "[STREET_ADDRESS][PERSON_NAME]"
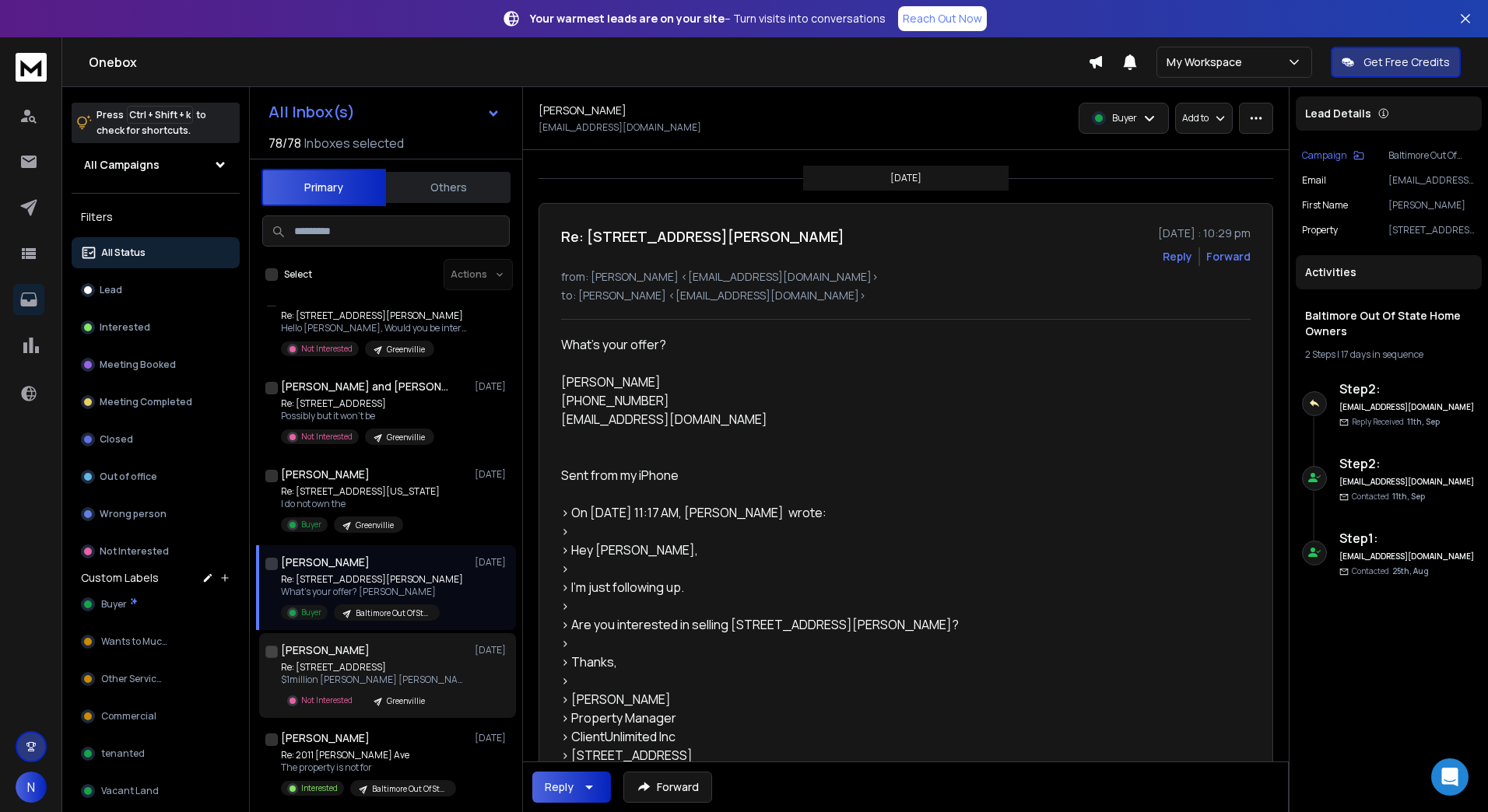
click at [429, 668] on p "Re: [STREET_ADDRESS]" at bounding box center [374, 667] width 187 height 12
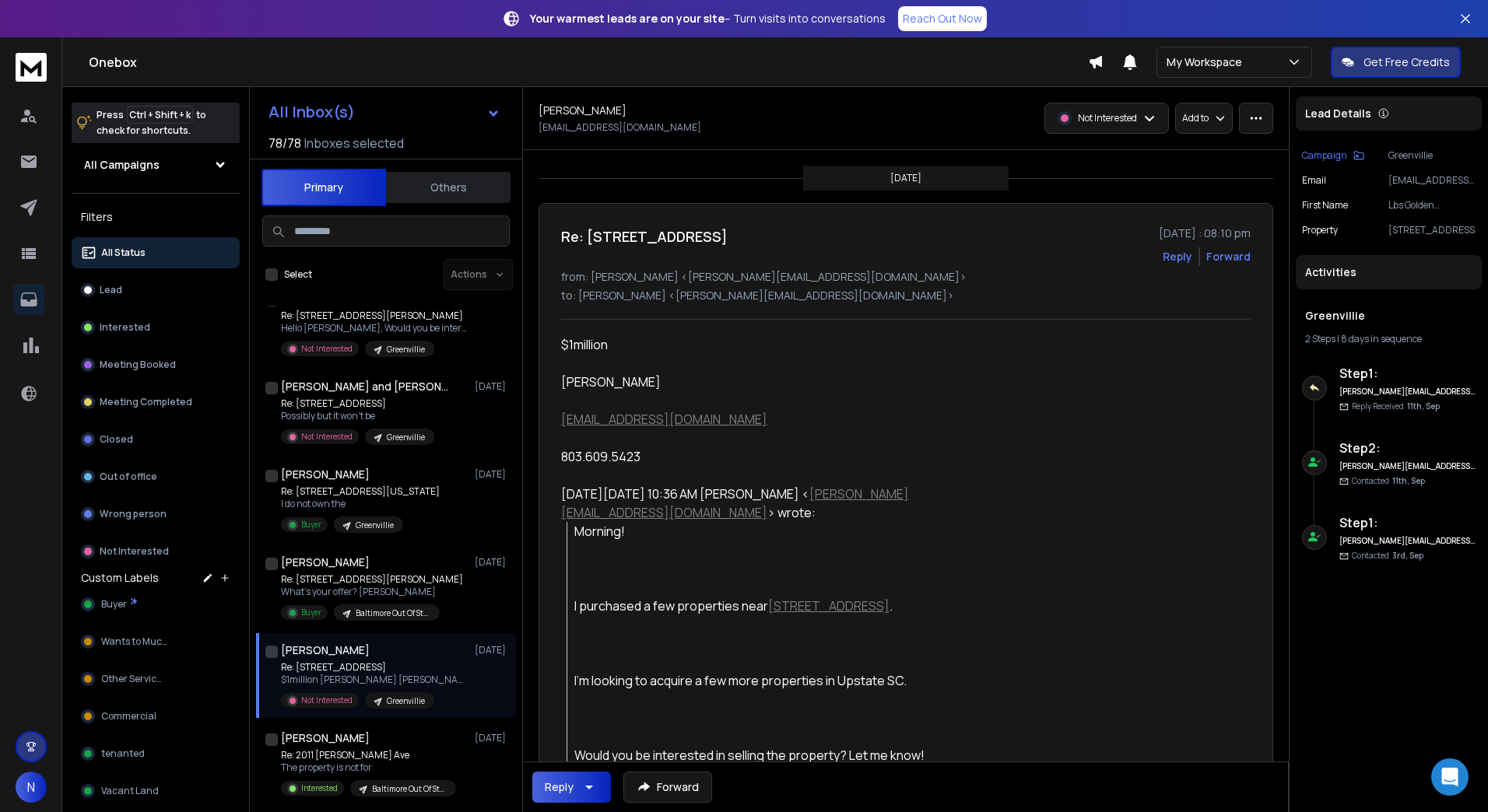
drag, startPoint x: 930, startPoint y: 585, endPoint x: 766, endPoint y: 590, distance: 164.1
copy blockquote "[STREET_ADDRESS]"
click at [413, 581] on p "Re: [STREET_ADDRESS][PERSON_NAME]" at bounding box center [372, 579] width 182 height 12
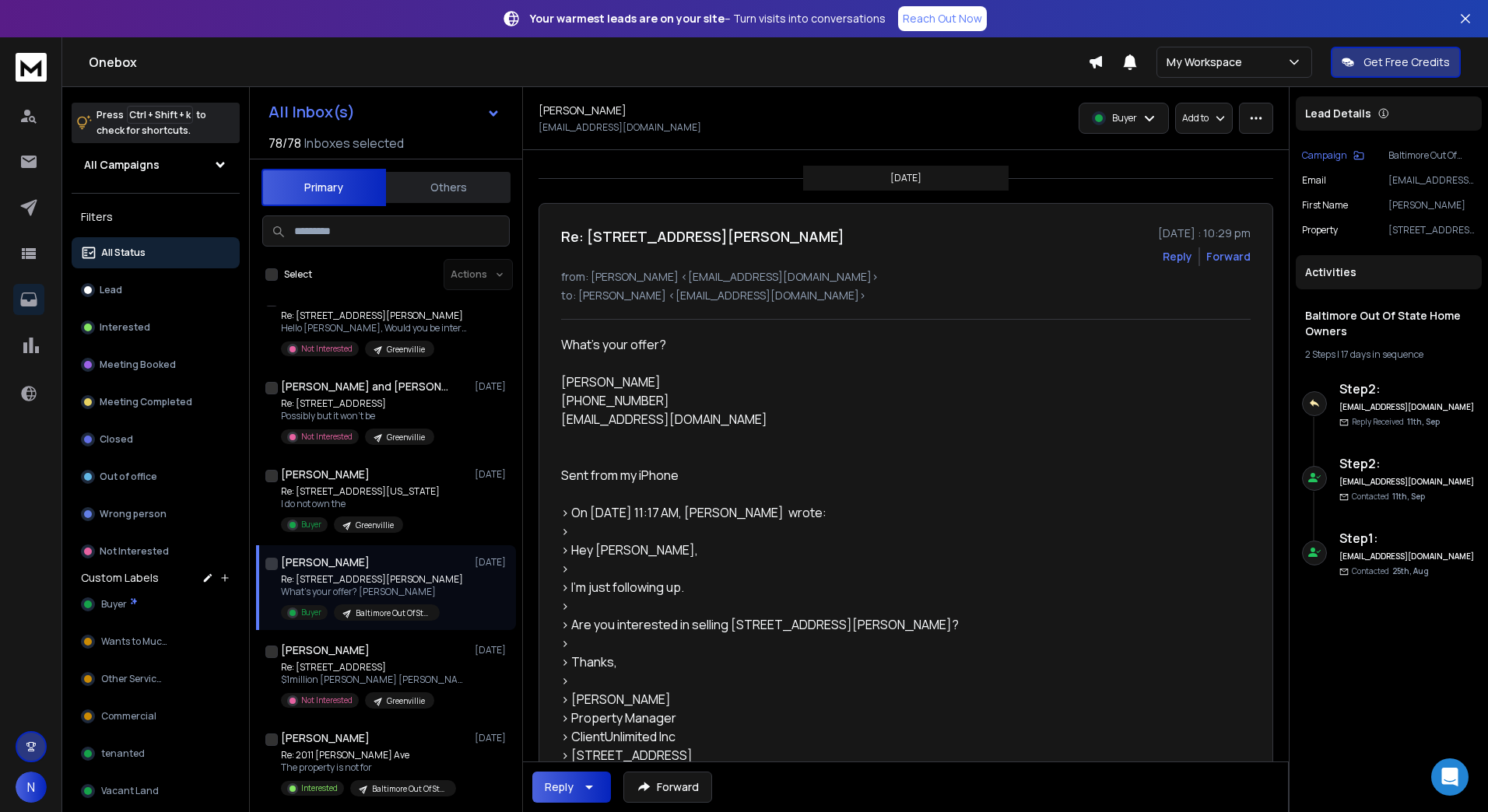
click at [1180, 258] on button "Reply" at bounding box center [1178, 257] width 30 height 16
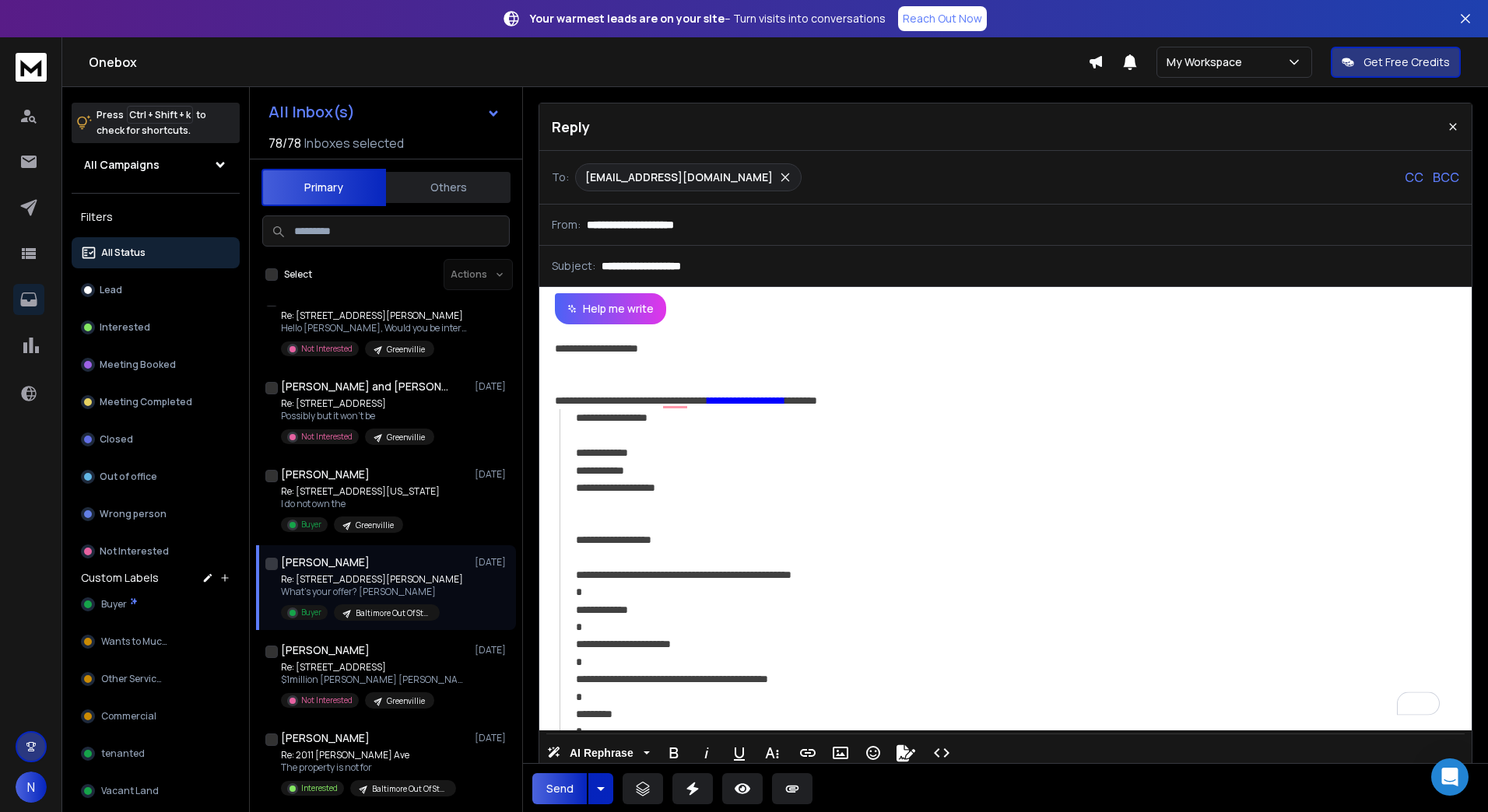
click at [639, 346] on div "**********" at bounding box center [998, 349] width 885 height 17
click at [722, 351] on div "**********" at bounding box center [998, 349] width 885 height 17
click at [561, 789] on button "Send" at bounding box center [560, 789] width 54 height 31
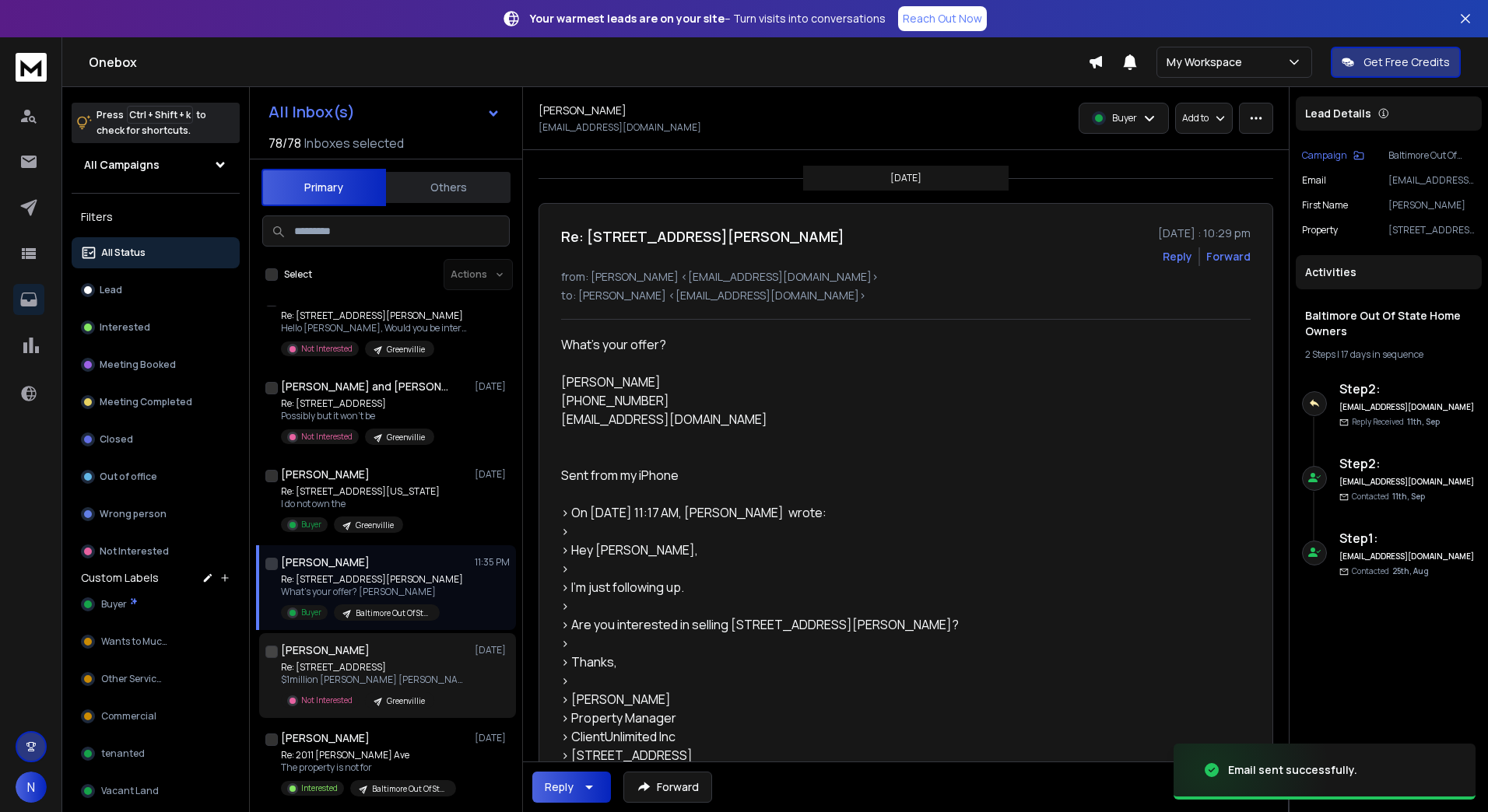
click at [441, 675] on p "$1million [PERSON_NAME] [PERSON_NAME][EMAIL_ADDRESS][DOMAIN_NAME] 803.609.5423" at bounding box center [374, 680] width 187 height 12
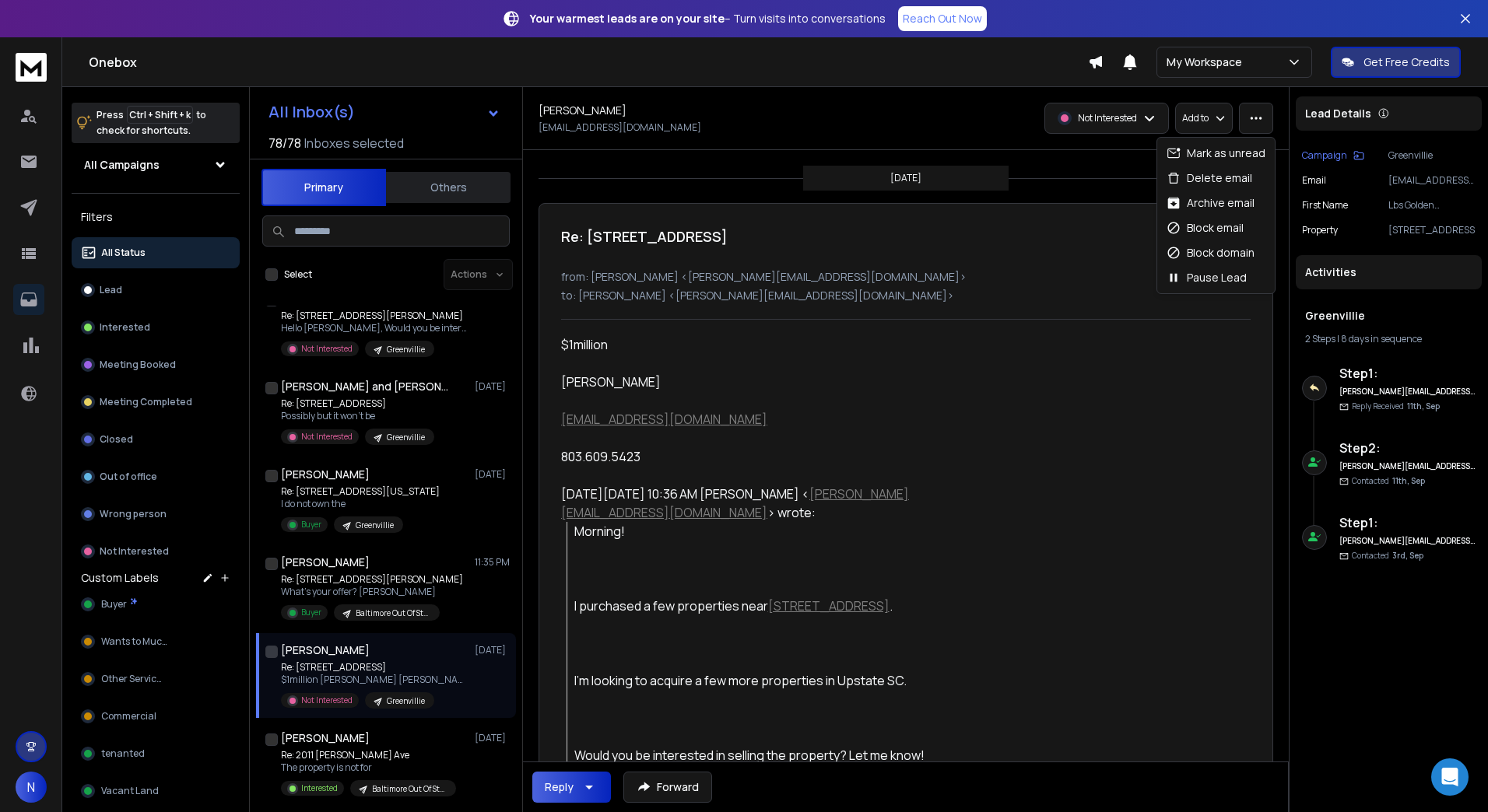
click at [1251, 121] on icon "button" at bounding box center [1255, 118] width 14 height 14
click at [1230, 181] on div "Delete email" at bounding box center [1209, 178] width 85 height 16
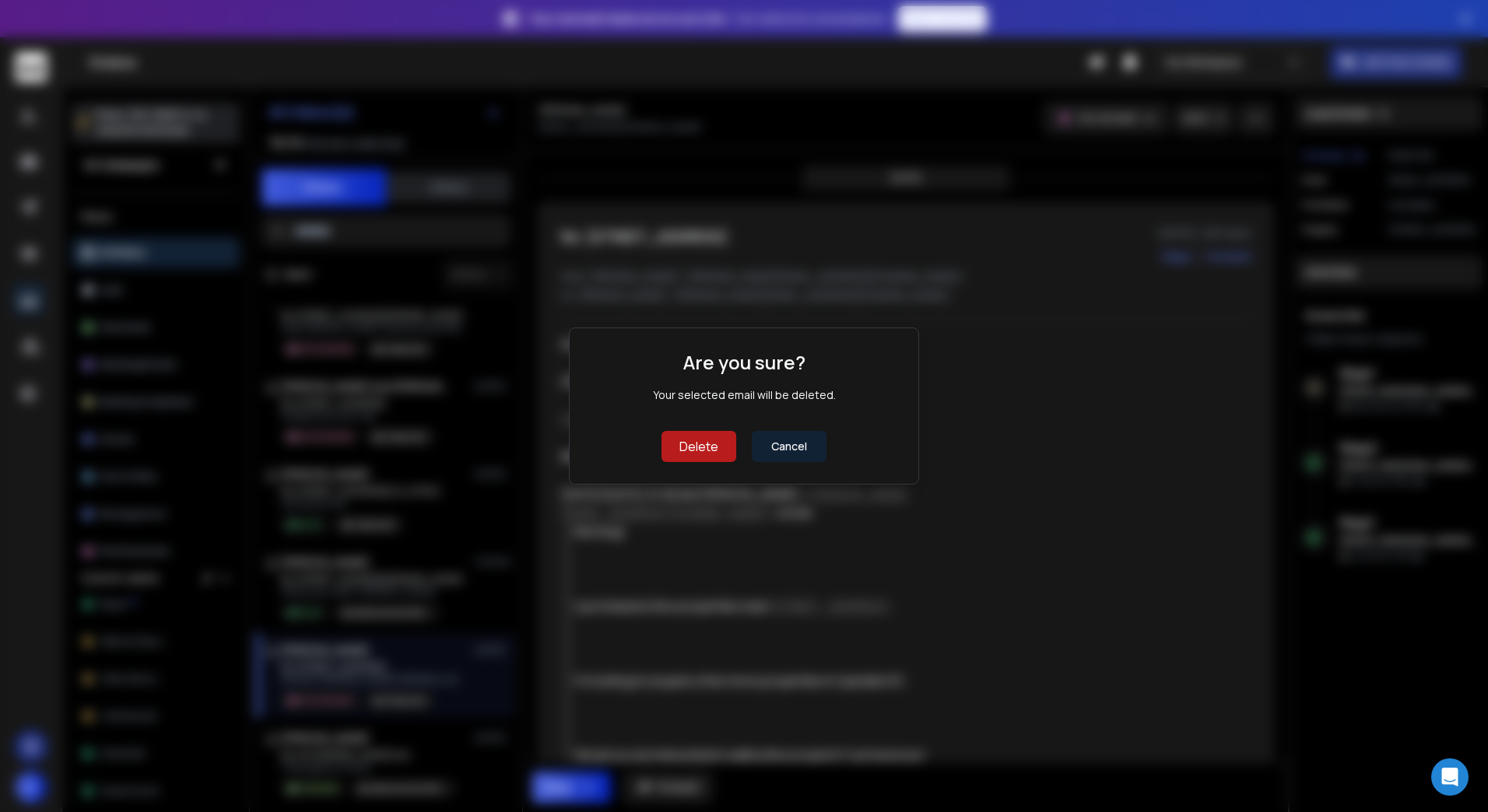
click at [697, 446] on button "Delete" at bounding box center [699, 446] width 75 height 31
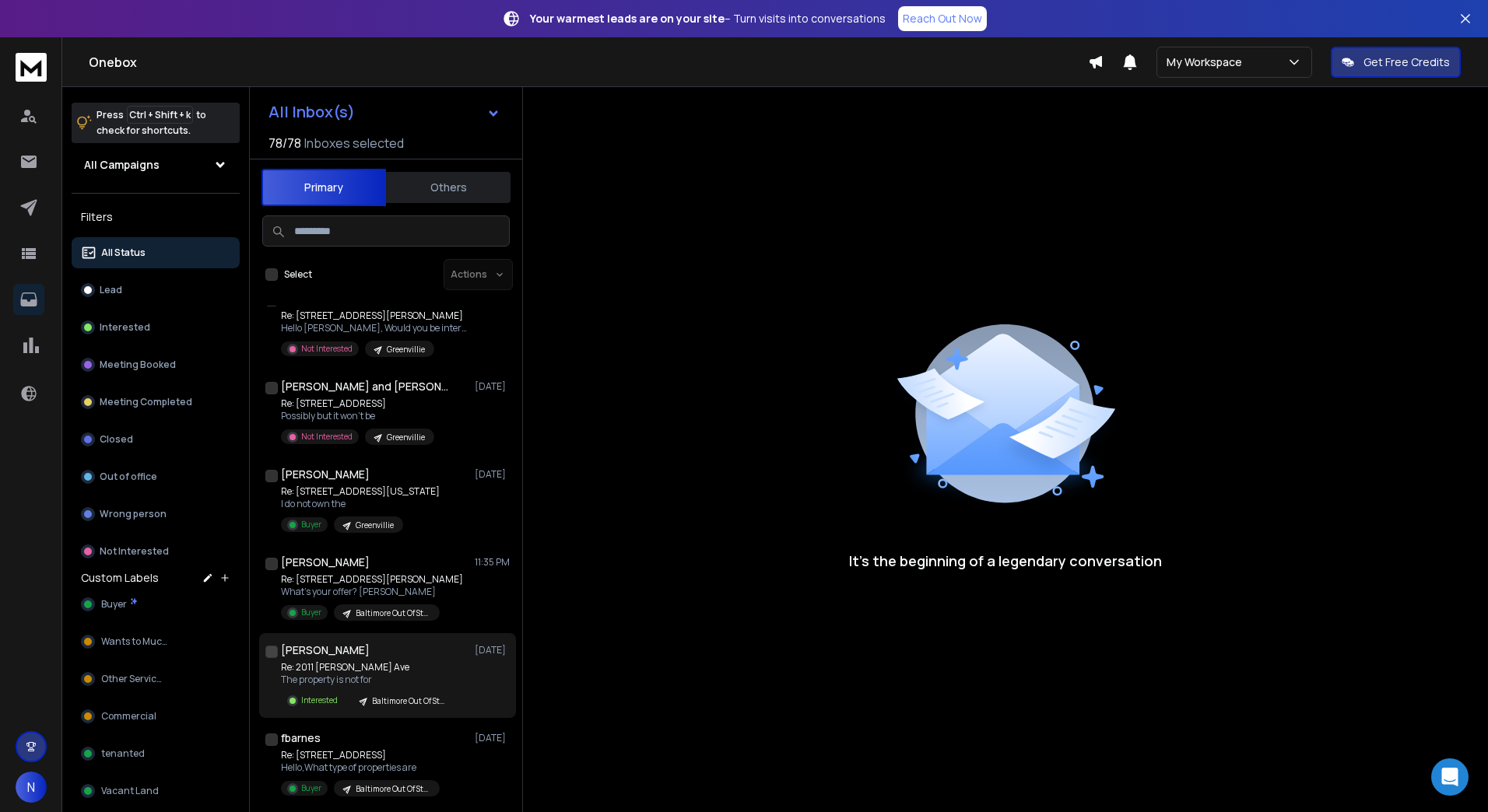
click at [421, 684] on p "The property is not for" at bounding box center [368, 680] width 175 height 12
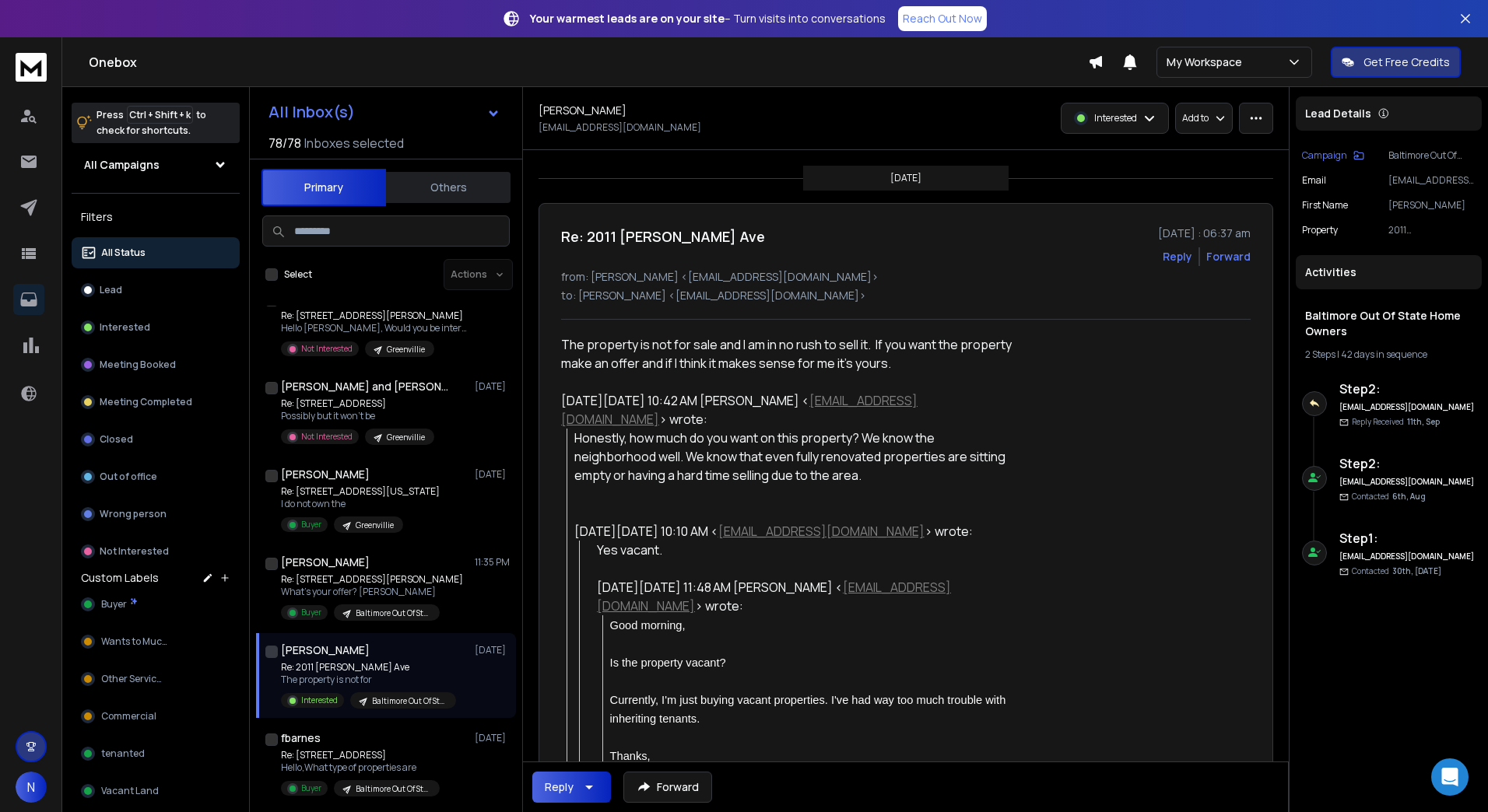
click at [1257, 115] on icon "button" at bounding box center [1255, 118] width 14 height 14
click at [1235, 176] on div "Delete email" at bounding box center [1209, 178] width 85 height 16
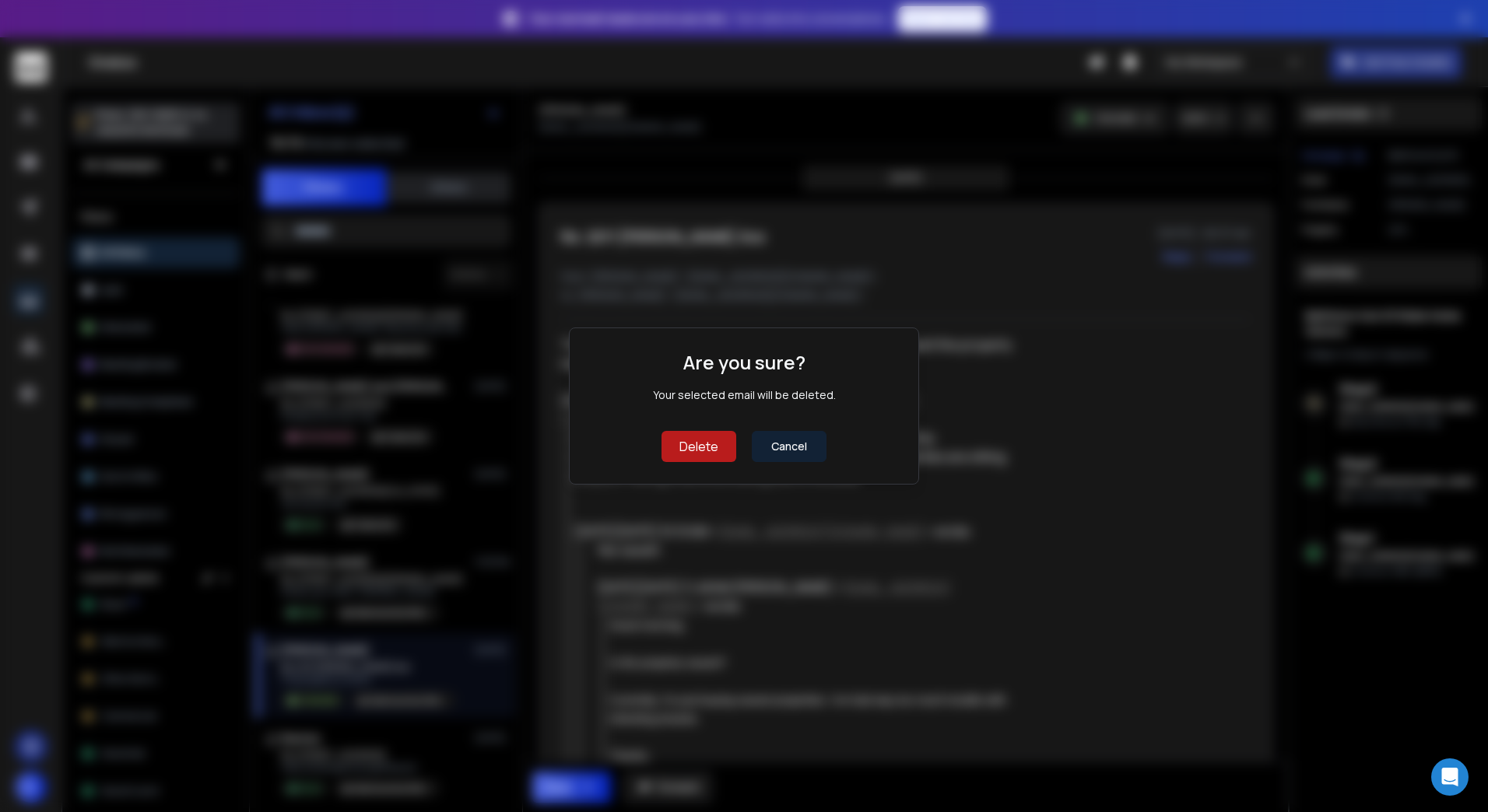
click at [679, 452] on button "Delete" at bounding box center [699, 446] width 75 height 31
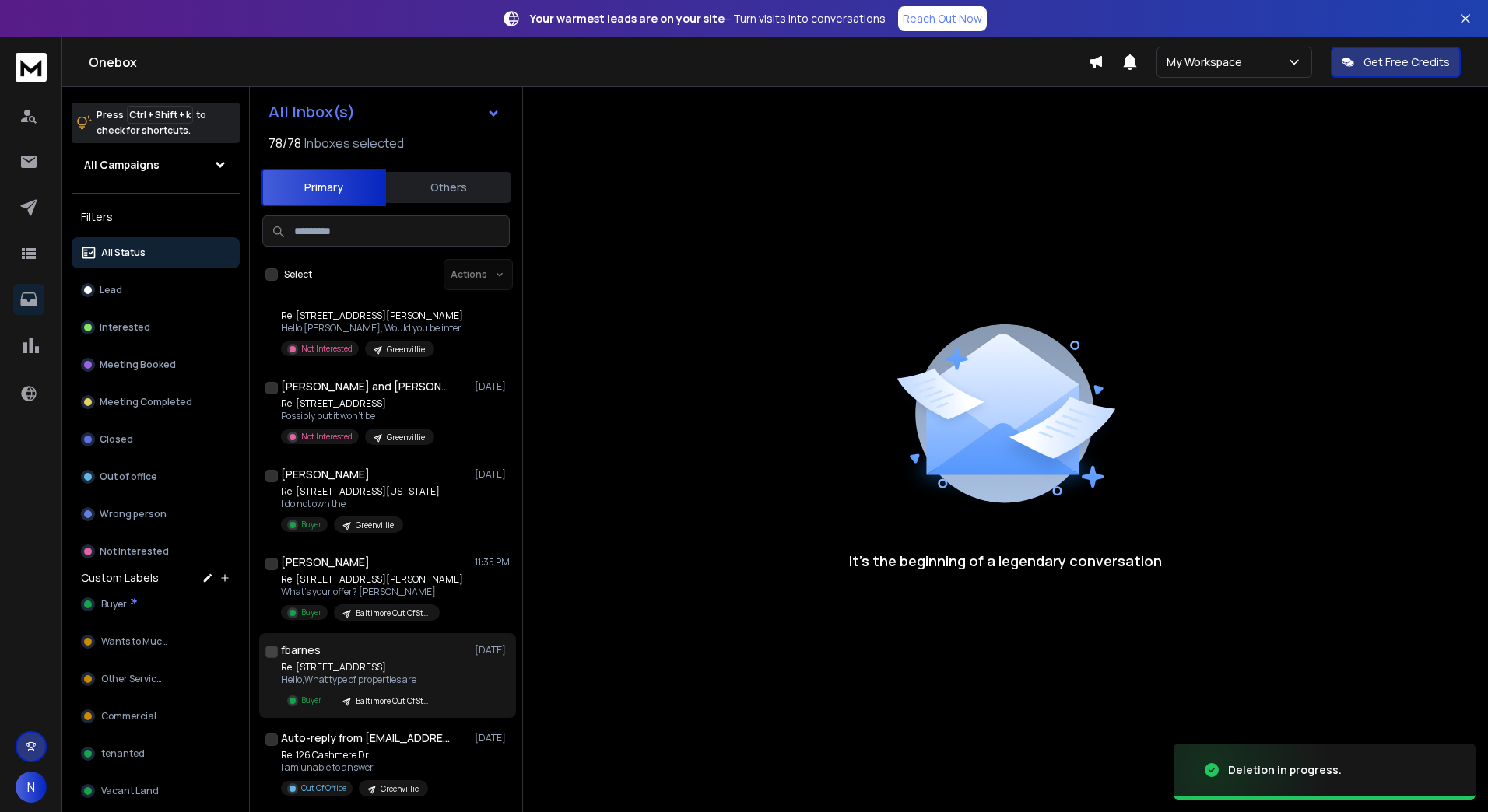
click at [430, 695] on div "Baltimore Out Of State Home Owners" at bounding box center [386, 700] width 106 height 16
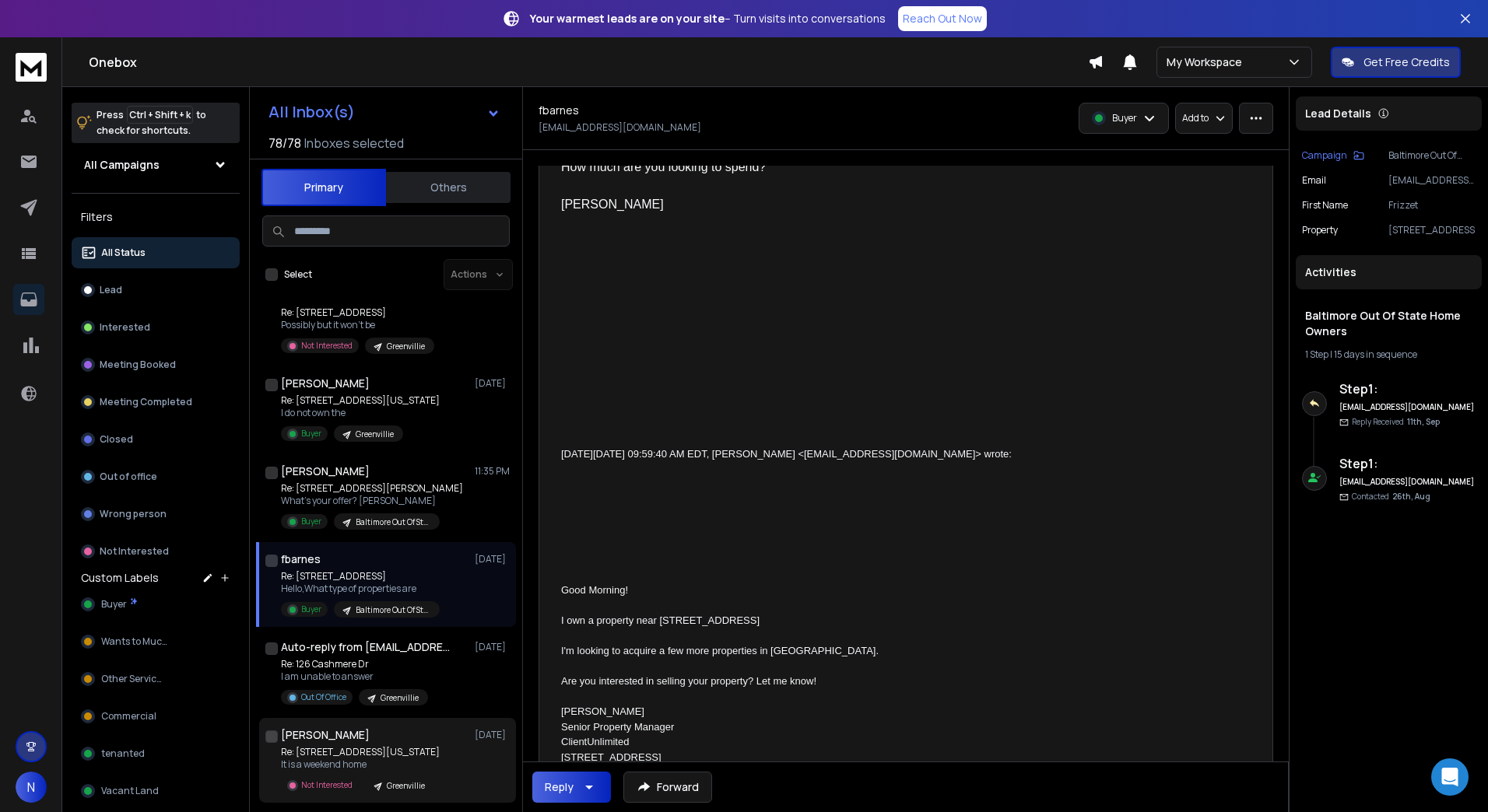
scroll to position [623, 0]
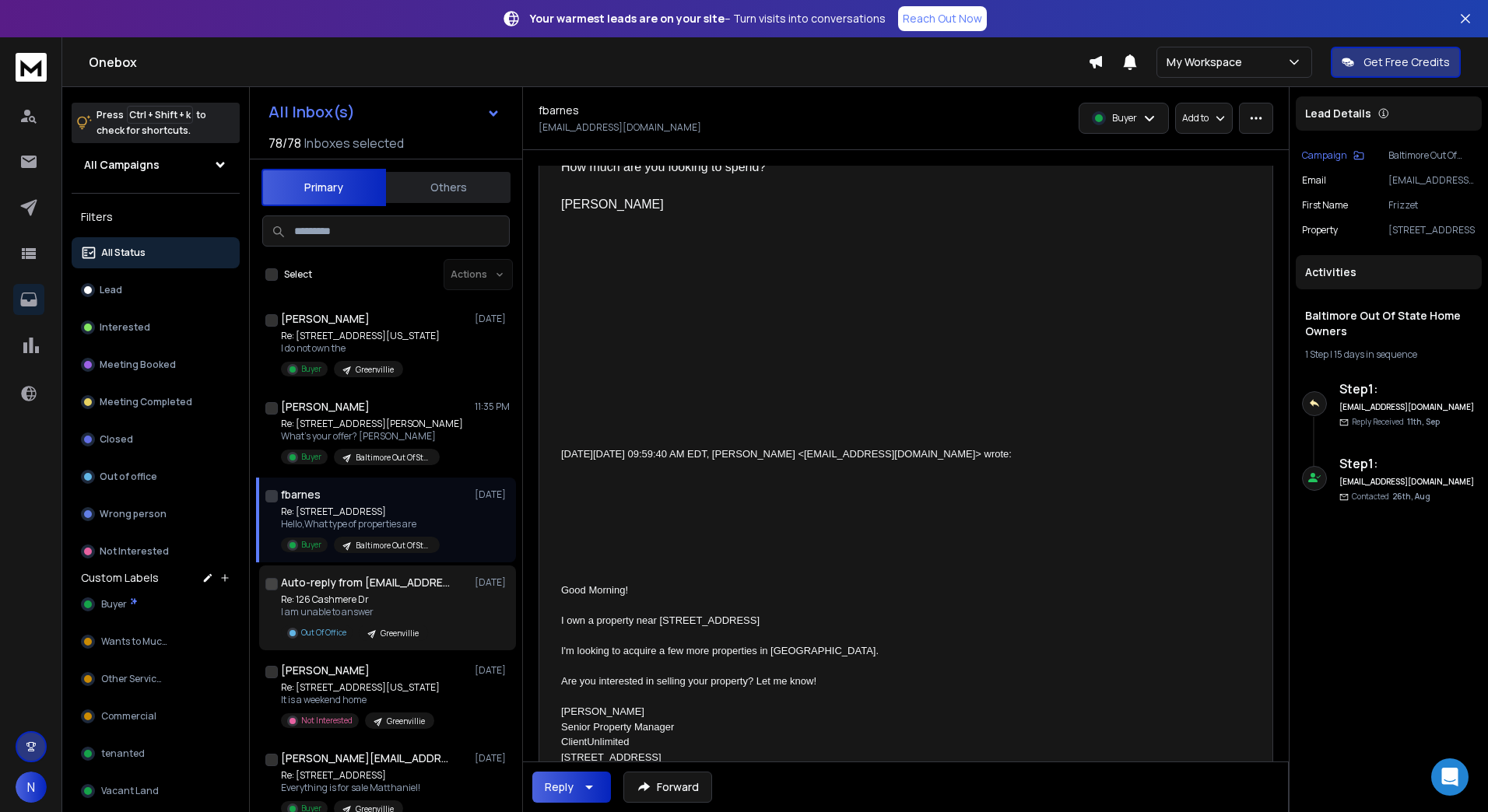
click at [423, 599] on p "Re: 126 Cashmere Dr" at bounding box center [354, 599] width 147 height 12
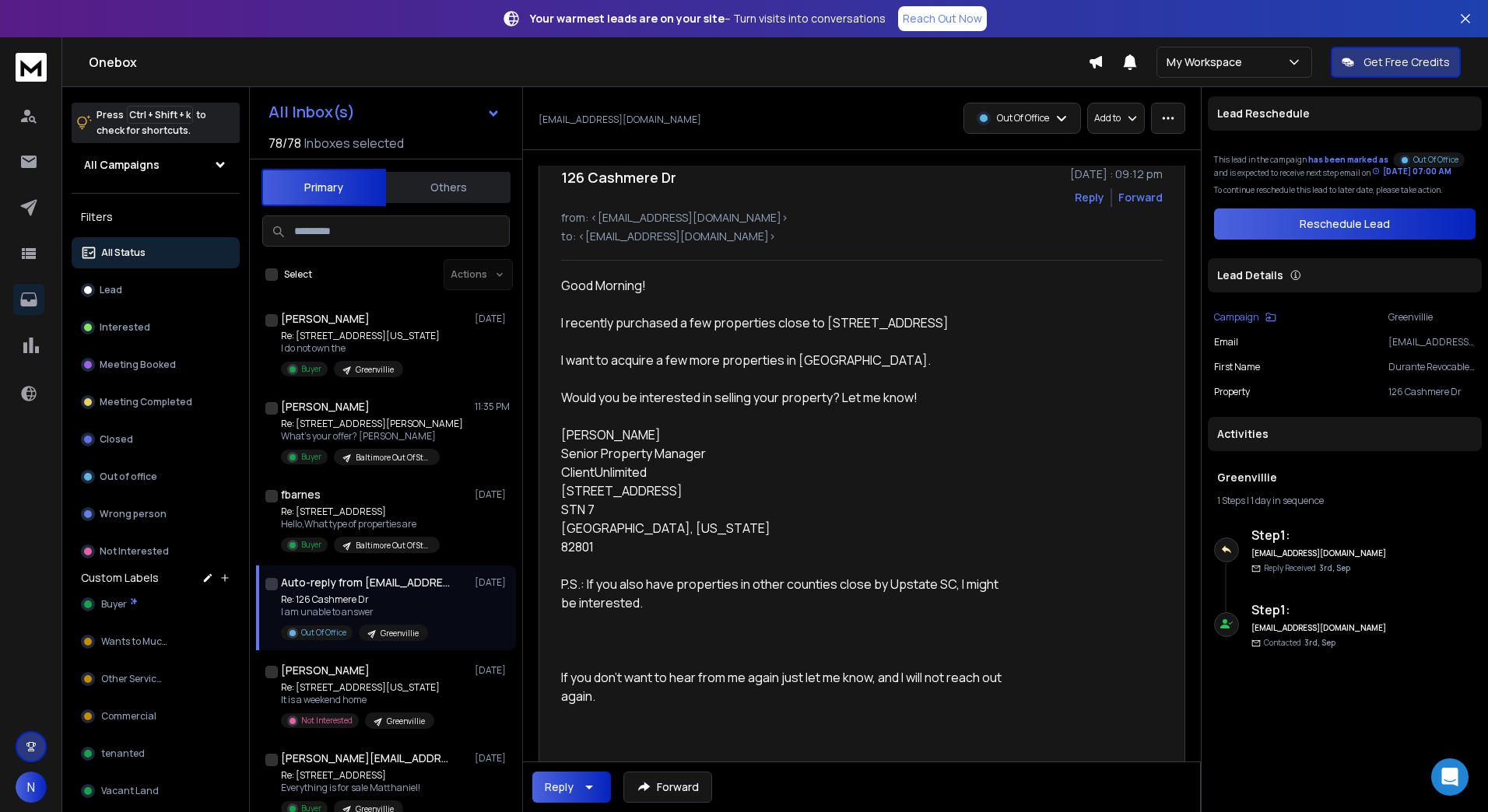
scroll to position [78, 0]
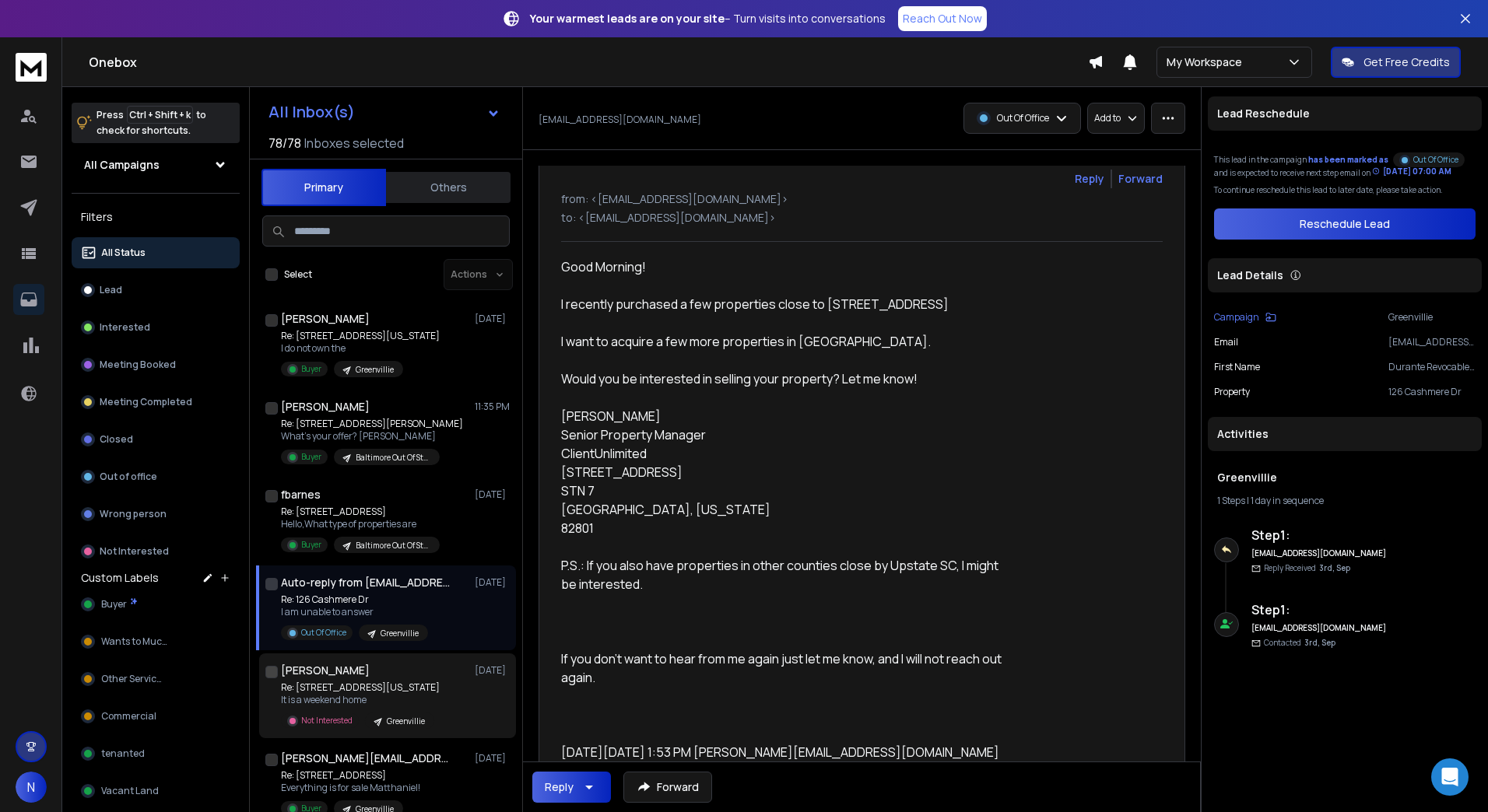
click at [396, 685] on p "Re: [STREET_ADDRESS][US_STATE]" at bounding box center [360, 687] width 158 height 12
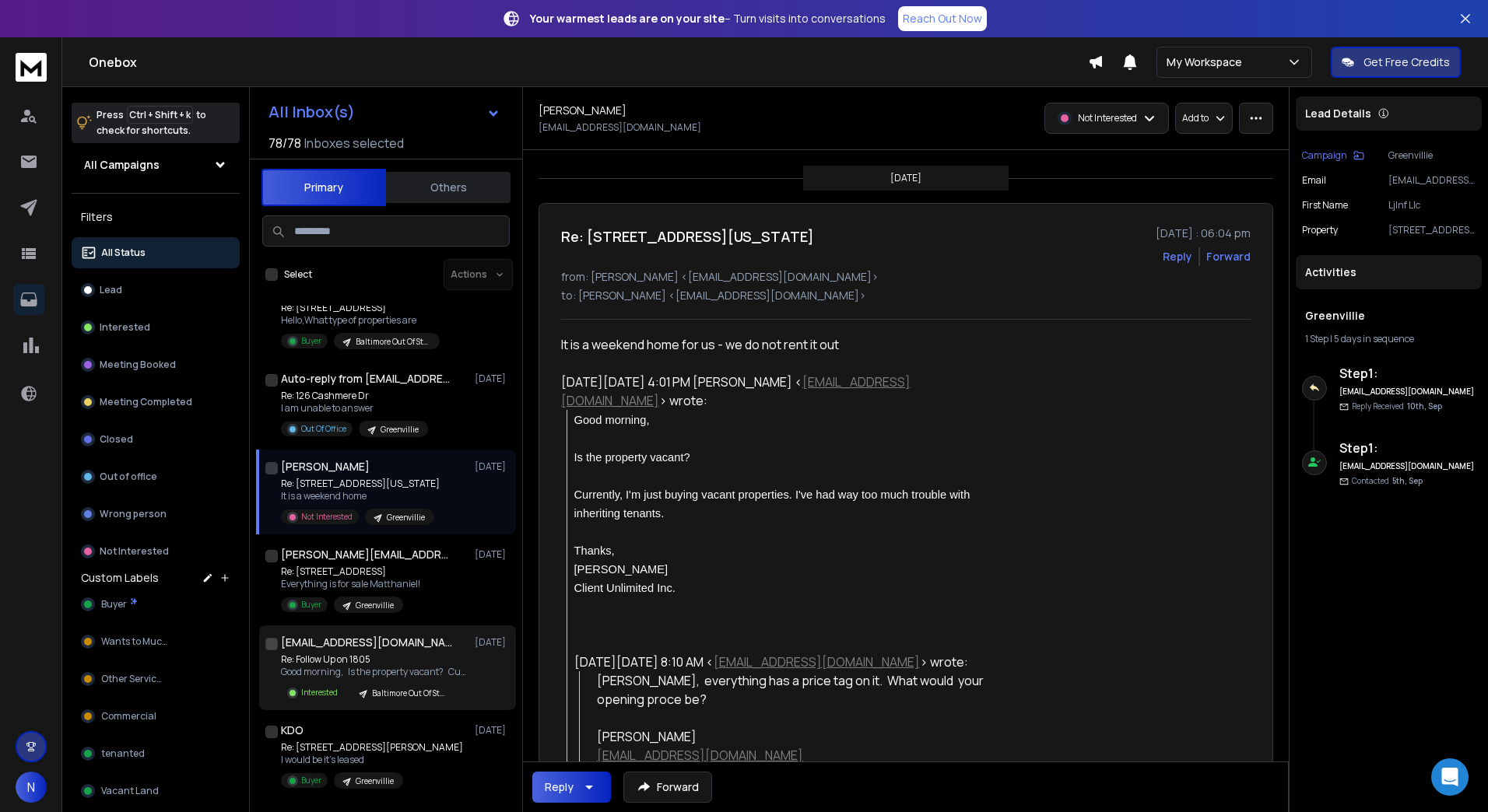
scroll to position [856, 0]
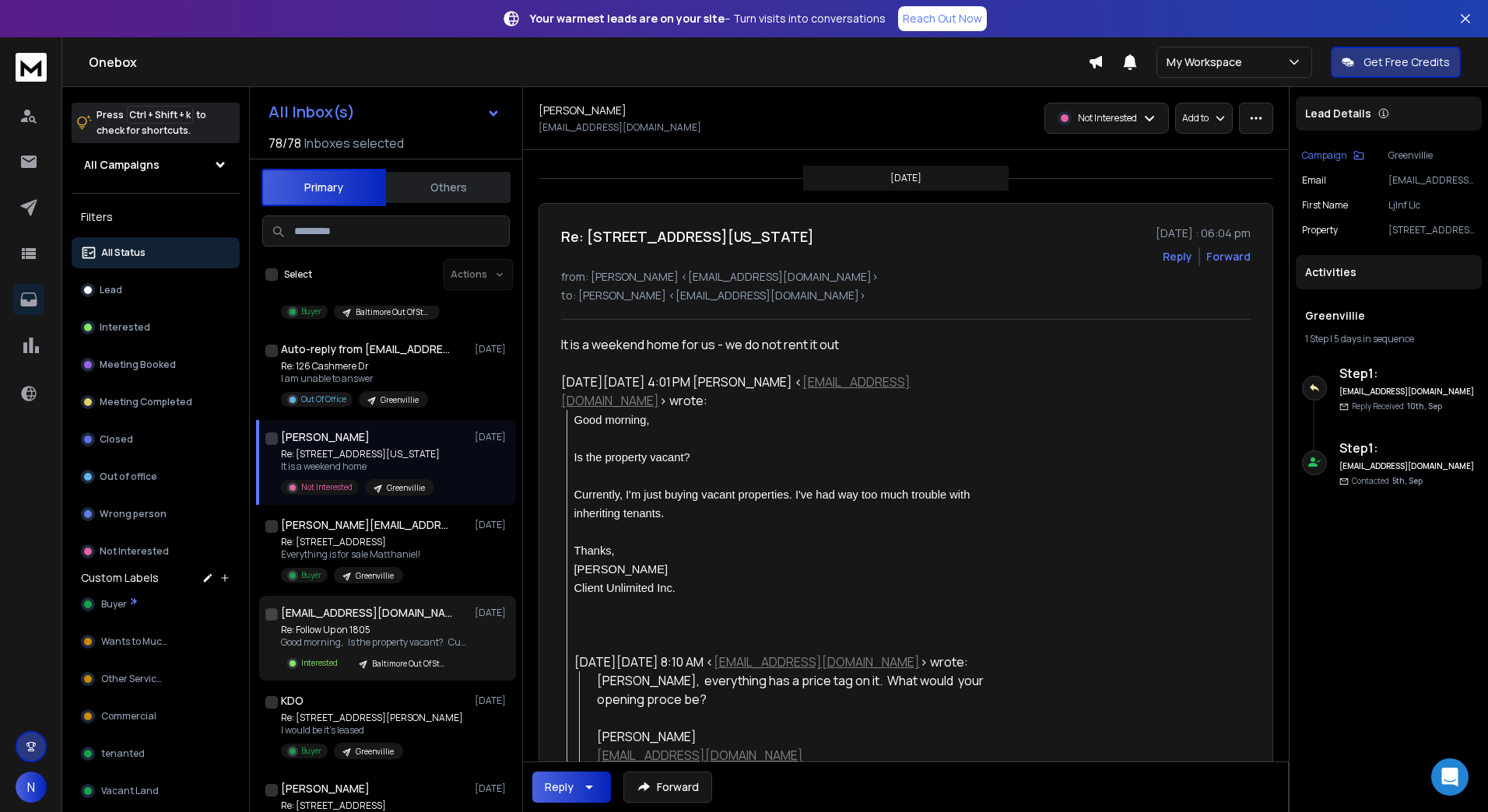
click at [413, 630] on p "Re: Follow Up on 1805" at bounding box center [374, 630] width 187 height 12
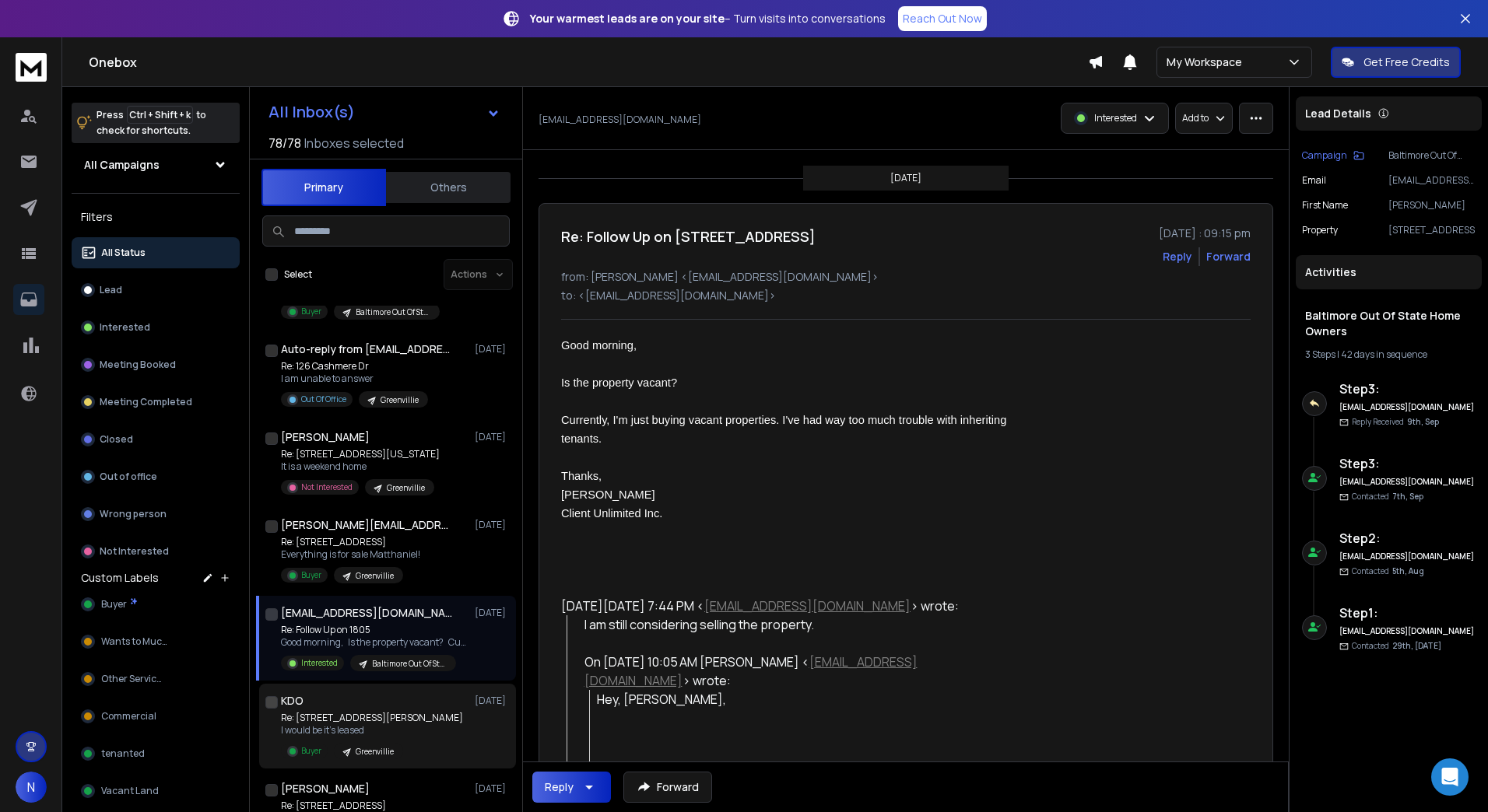
click at [418, 714] on div "Re: 2 [PERSON_NAME] I would be it’s leased Buyer Greenvillie" at bounding box center [396, 735] width 229 height 48
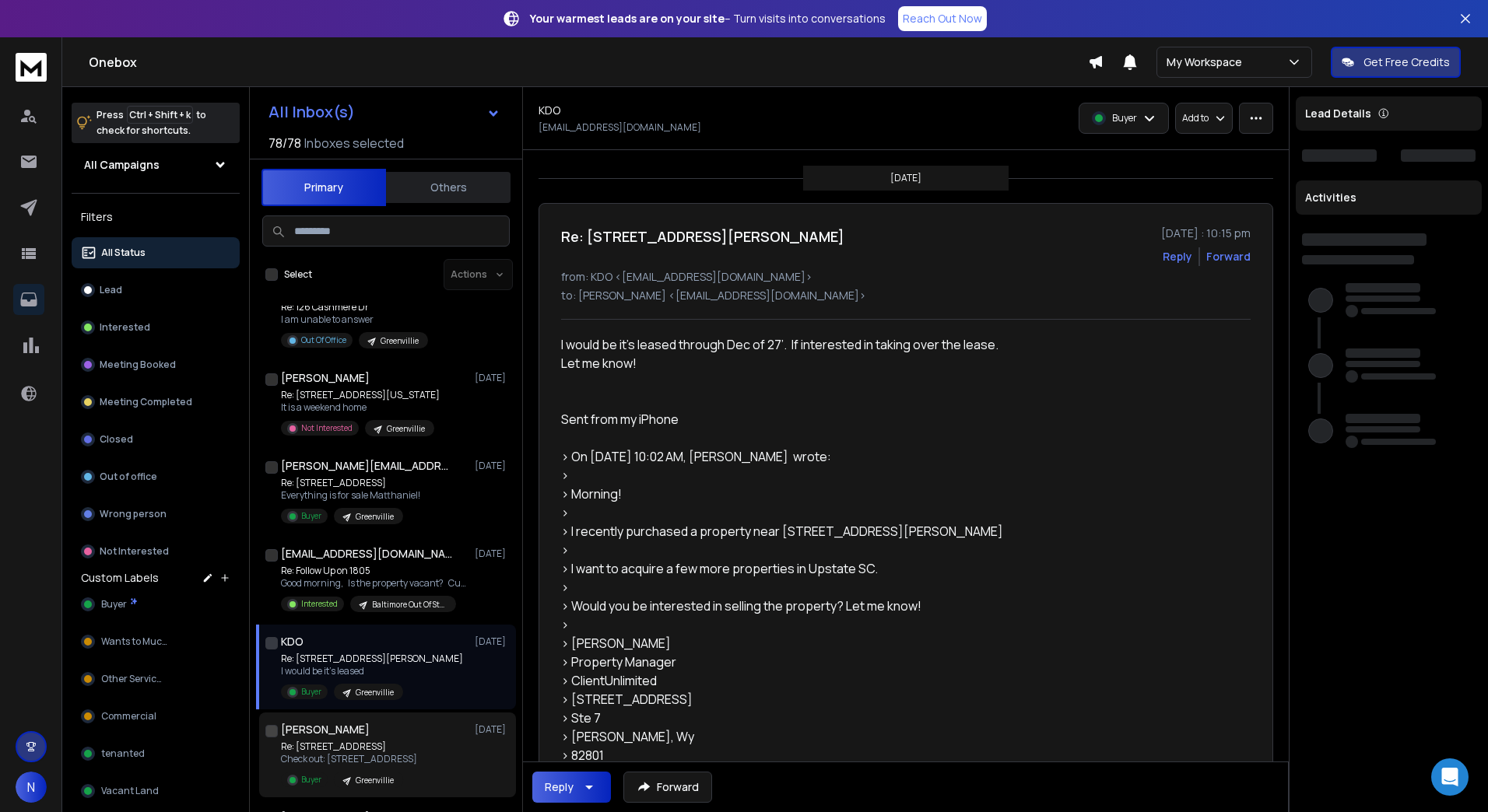
scroll to position [934, 0]
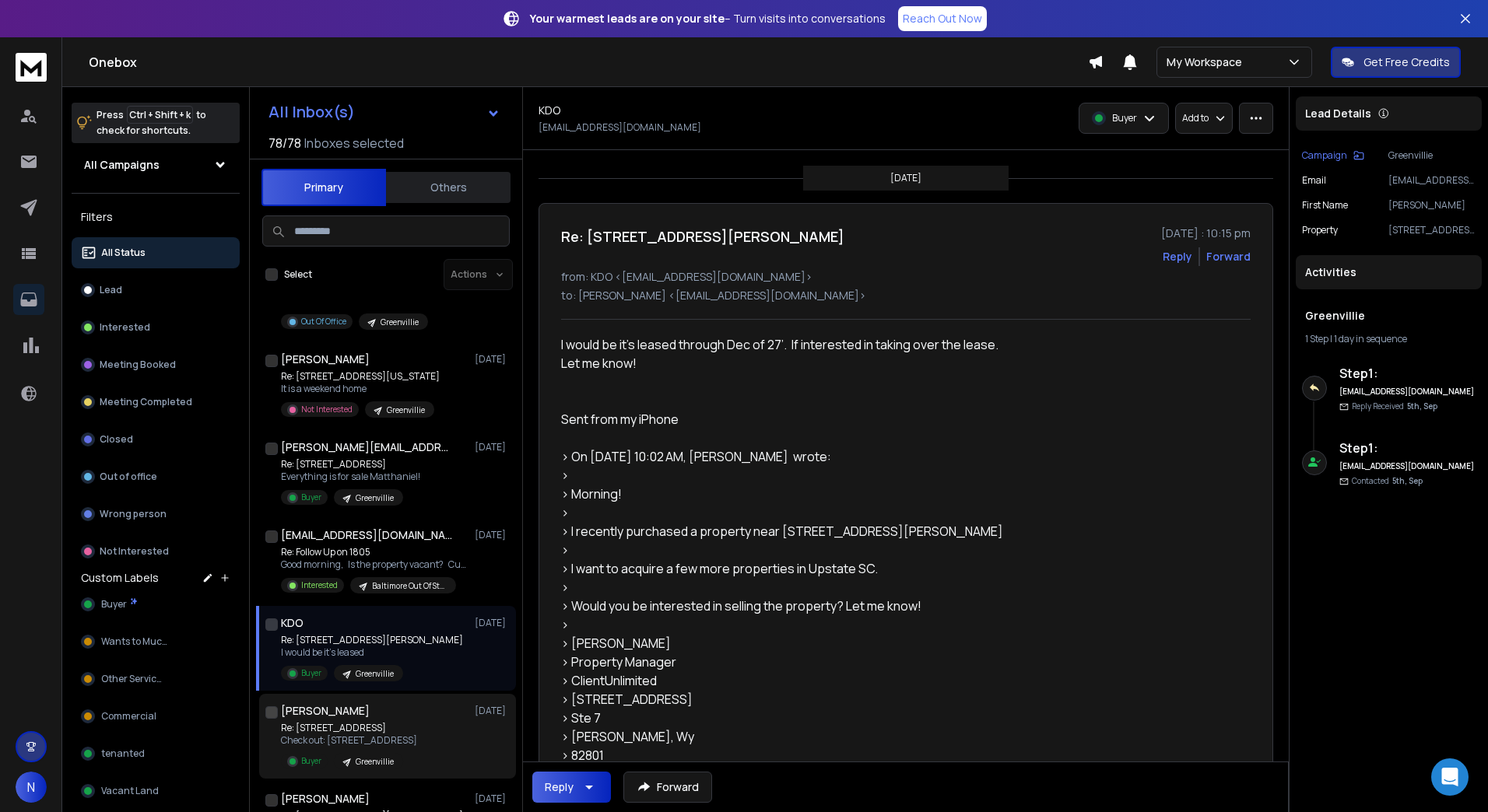
click at [393, 744] on p "Check out: [STREET_ADDRESS]" at bounding box center [349, 740] width 136 height 12
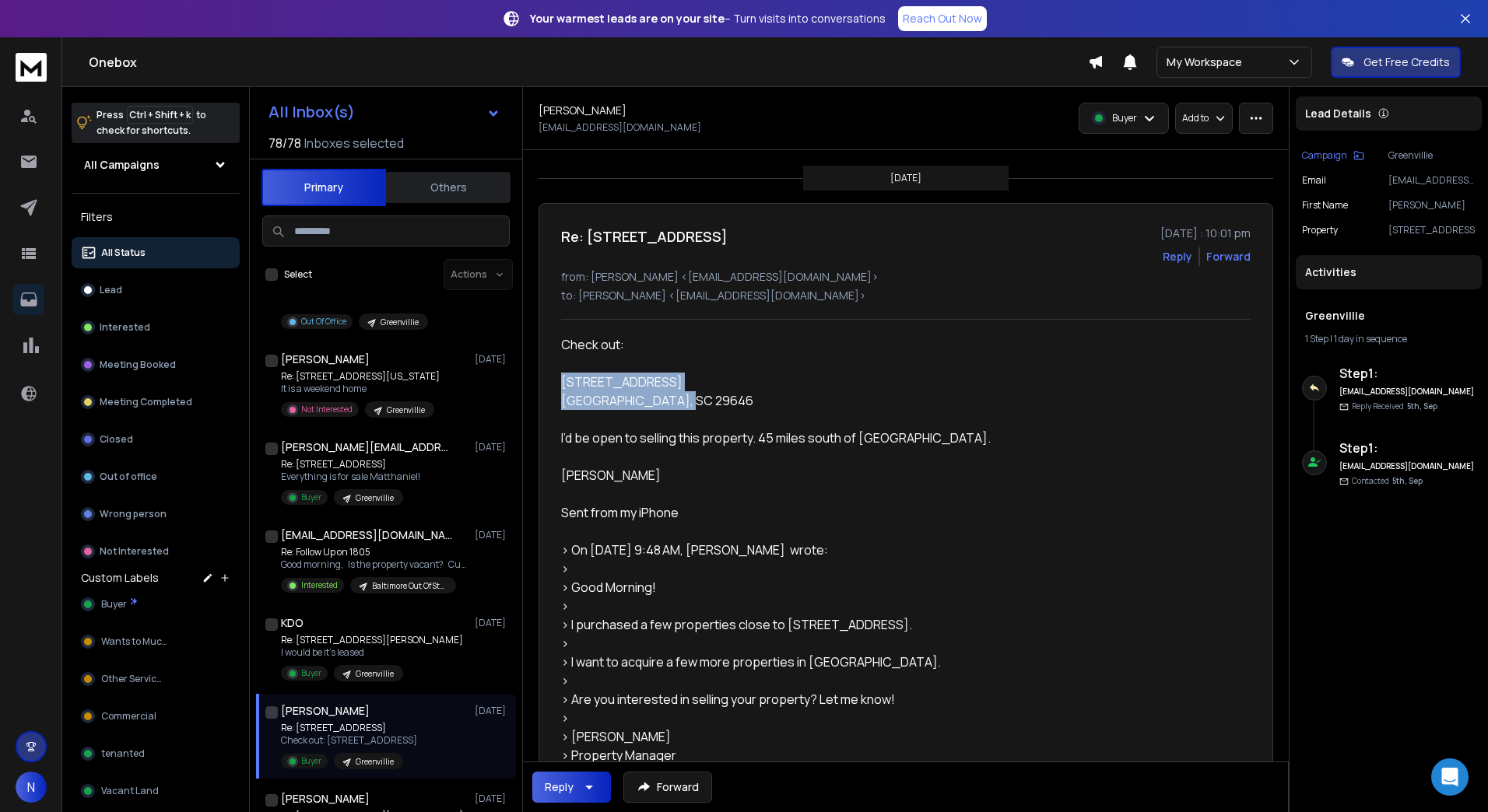
drag, startPoint x: 557, startPoint y: 377, endPoint x: 694, endPoint y: 395, distance: 138.2
click at [694, 395] on div "Re: [STREET_ADDRESS] [DATE] : 10:01 pm Reply Forward from: [PERSON_NAME] <[EMAI…" at bounding box center [905, 651] width 734 height 895
copy div "[STREET_ADDRESS]"
click at [551, 788] on div "Reply" at bounding box center [559, 787] width 29 height 16
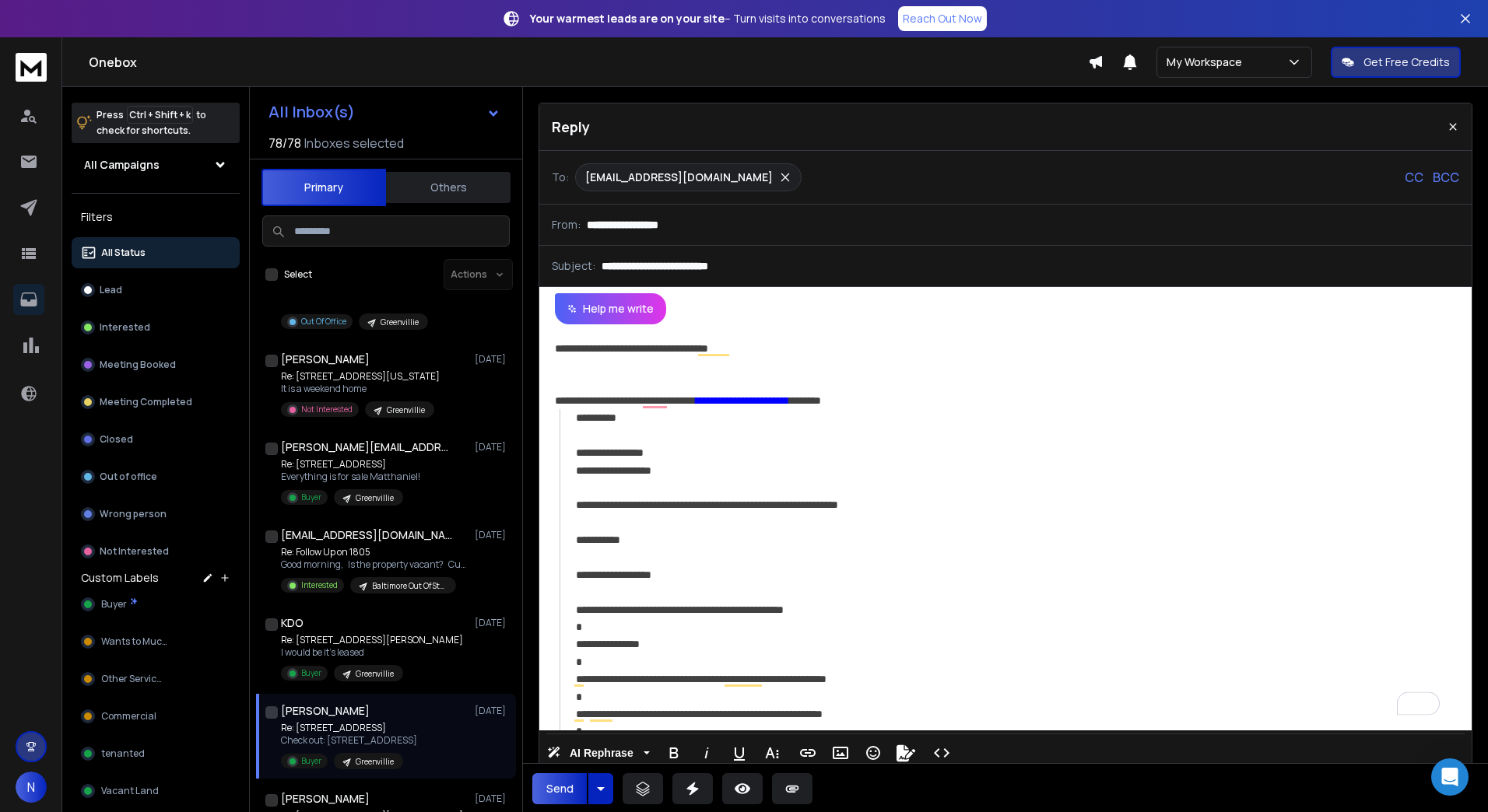
click at [564, 789] on button "Send" at bounding box center [560, 789] width 54 height 31
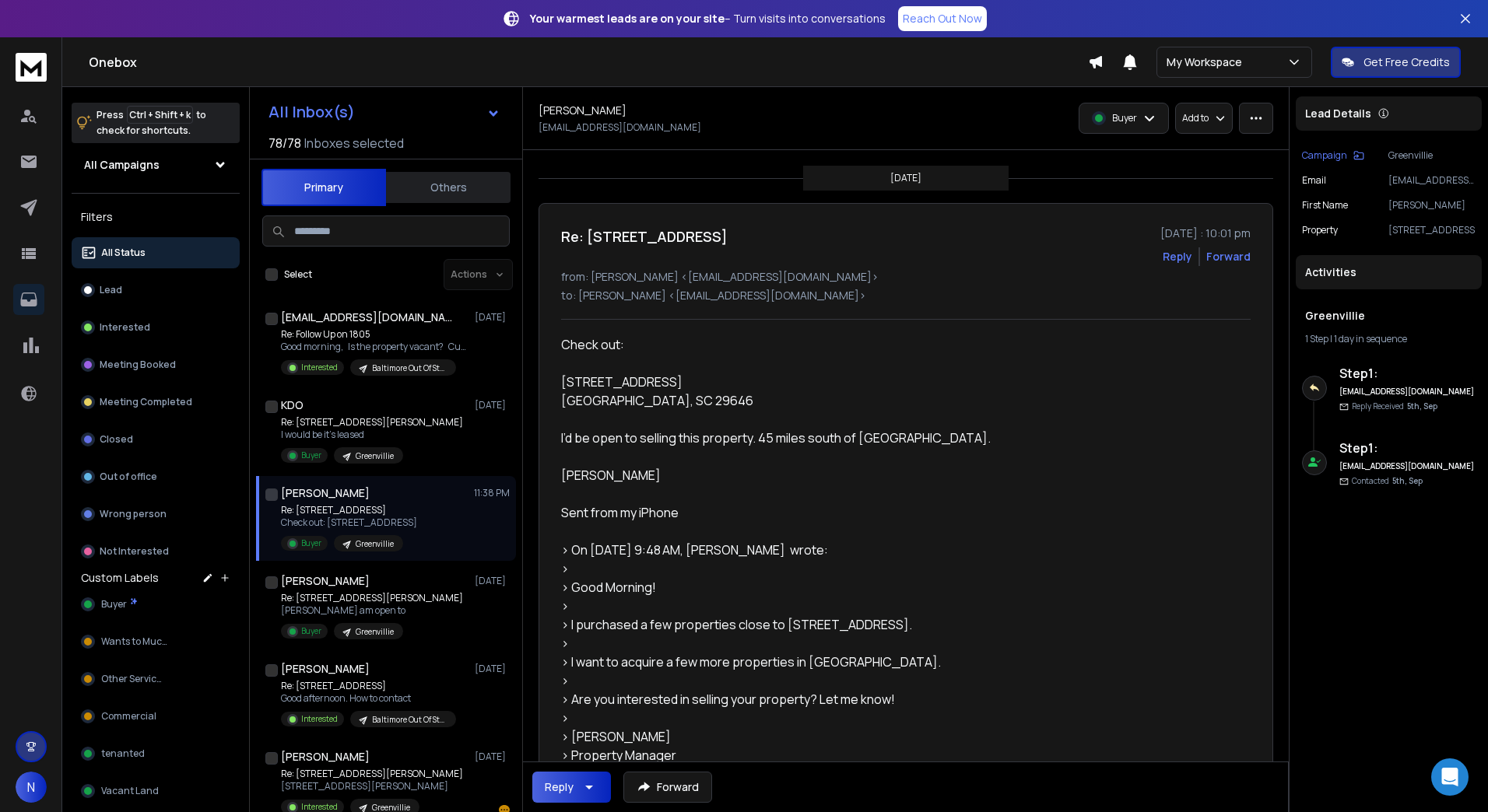
scroll to position [1167, 0]
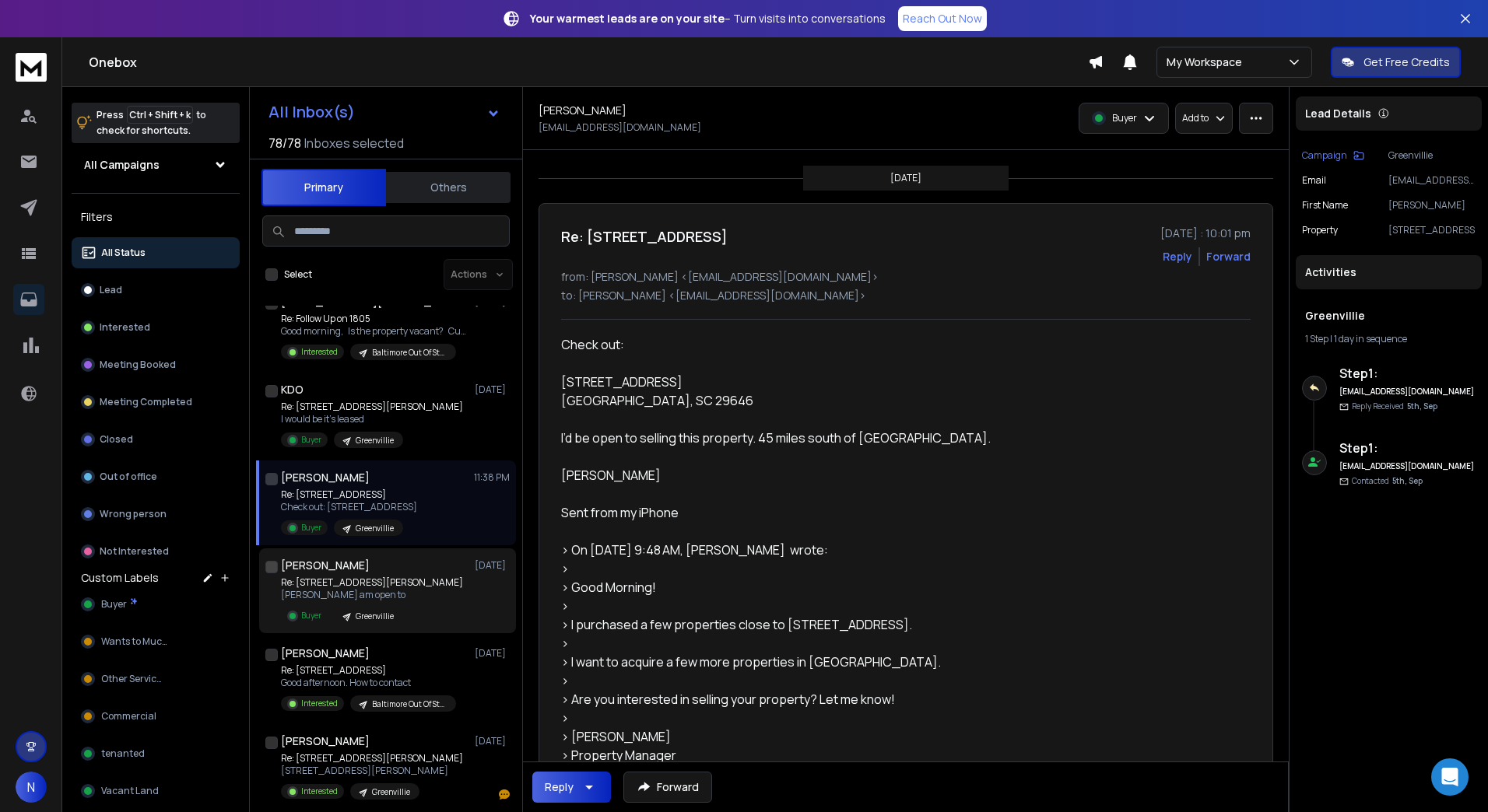
click at [405, 570] on div "[PERSON_NAME] [DATE]" at bounding box center [396, 565] width 229 height 16
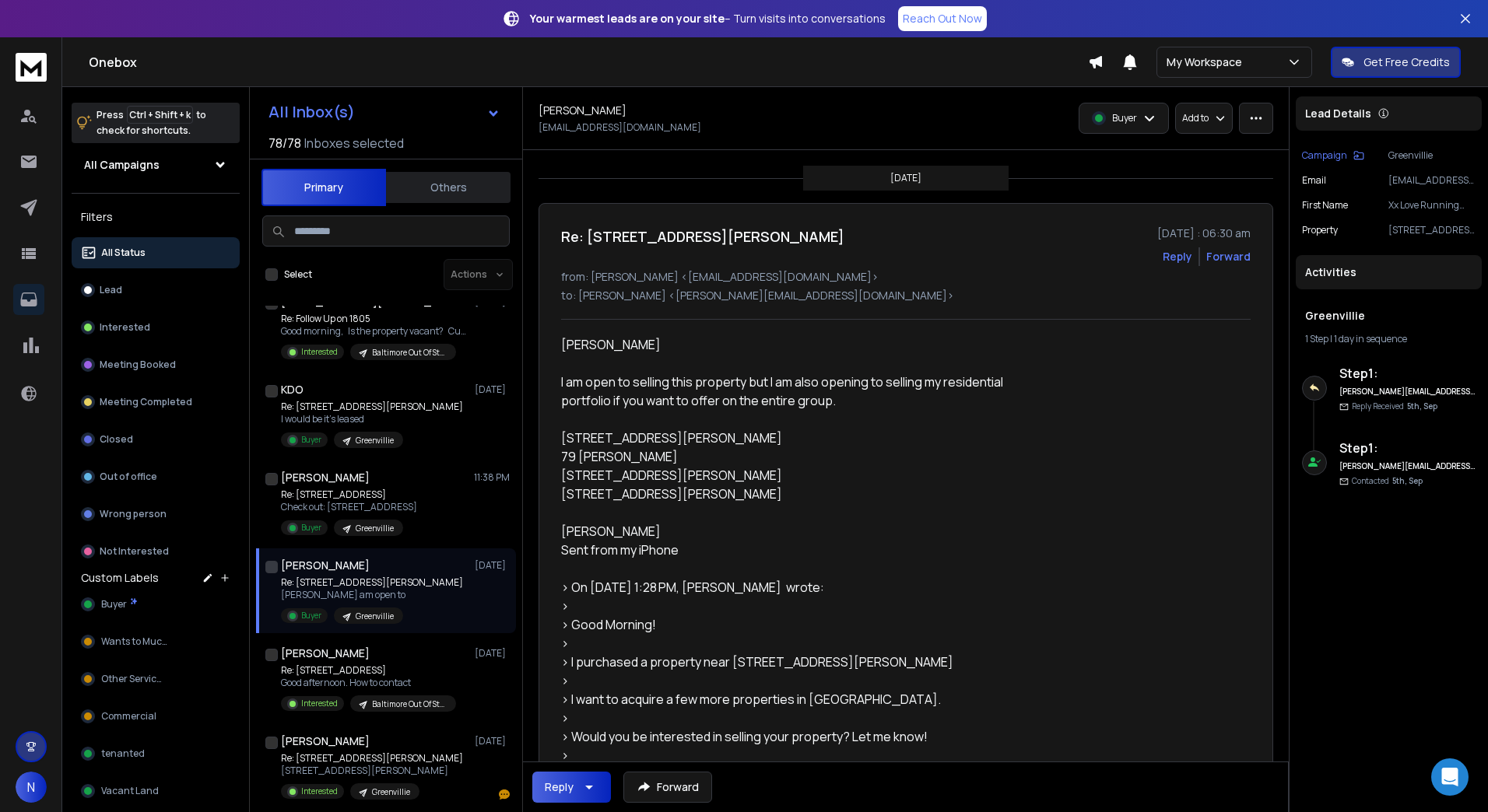
drag, startPoint x: 789, startPoint y: 493, endPoint x: 555, endPoint y: 439, distance: 240.1
click at [555, 439] on div "Re: [STREET_ADDRESS][PERSON_NAME] [DATE] : 06:30 am Reply Forward from: [PERSON…" at bounding box center [905, 669] width 734 height 933
copy div "[STREET_ADDRESS][PERSON_NAME] [PERSON_NAME] [STREET_ADDRESS][PERSON_NAME][PERSO…"
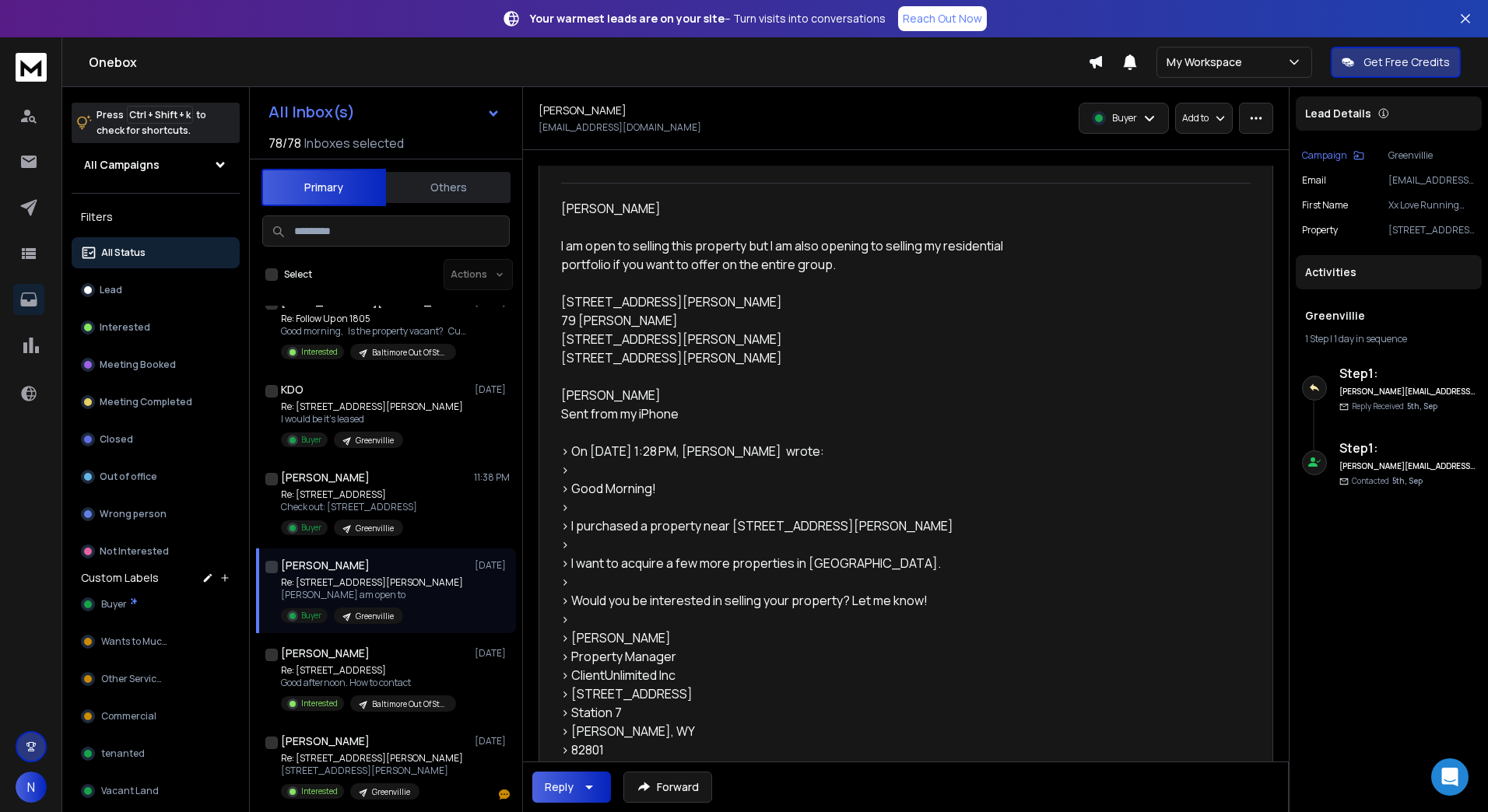
scroll to position [156, 0]
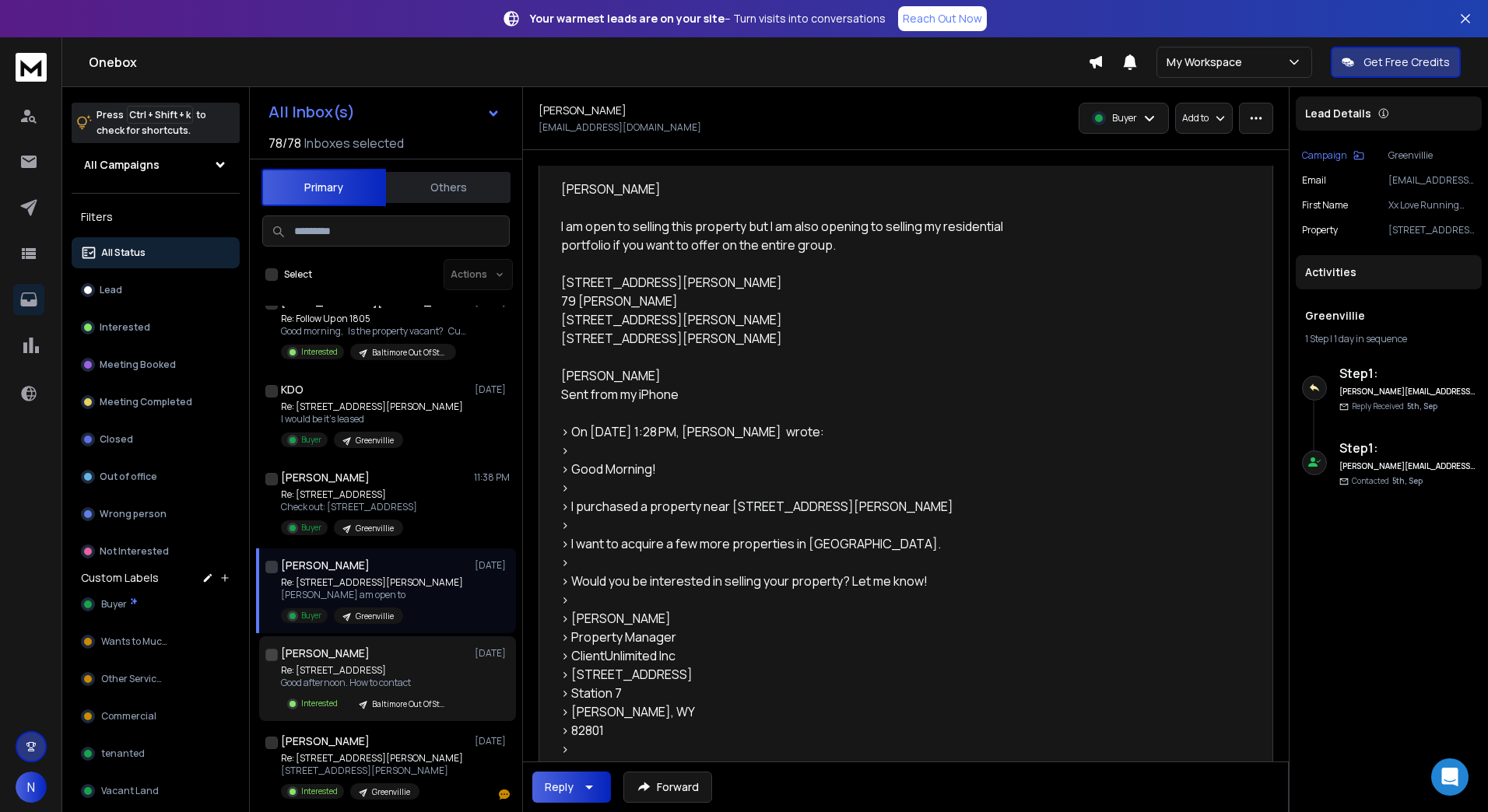
click at [436, 659] on div "[PERSON_NAME] [DATE]" at bounding box center [396, 654] width 229 height 16
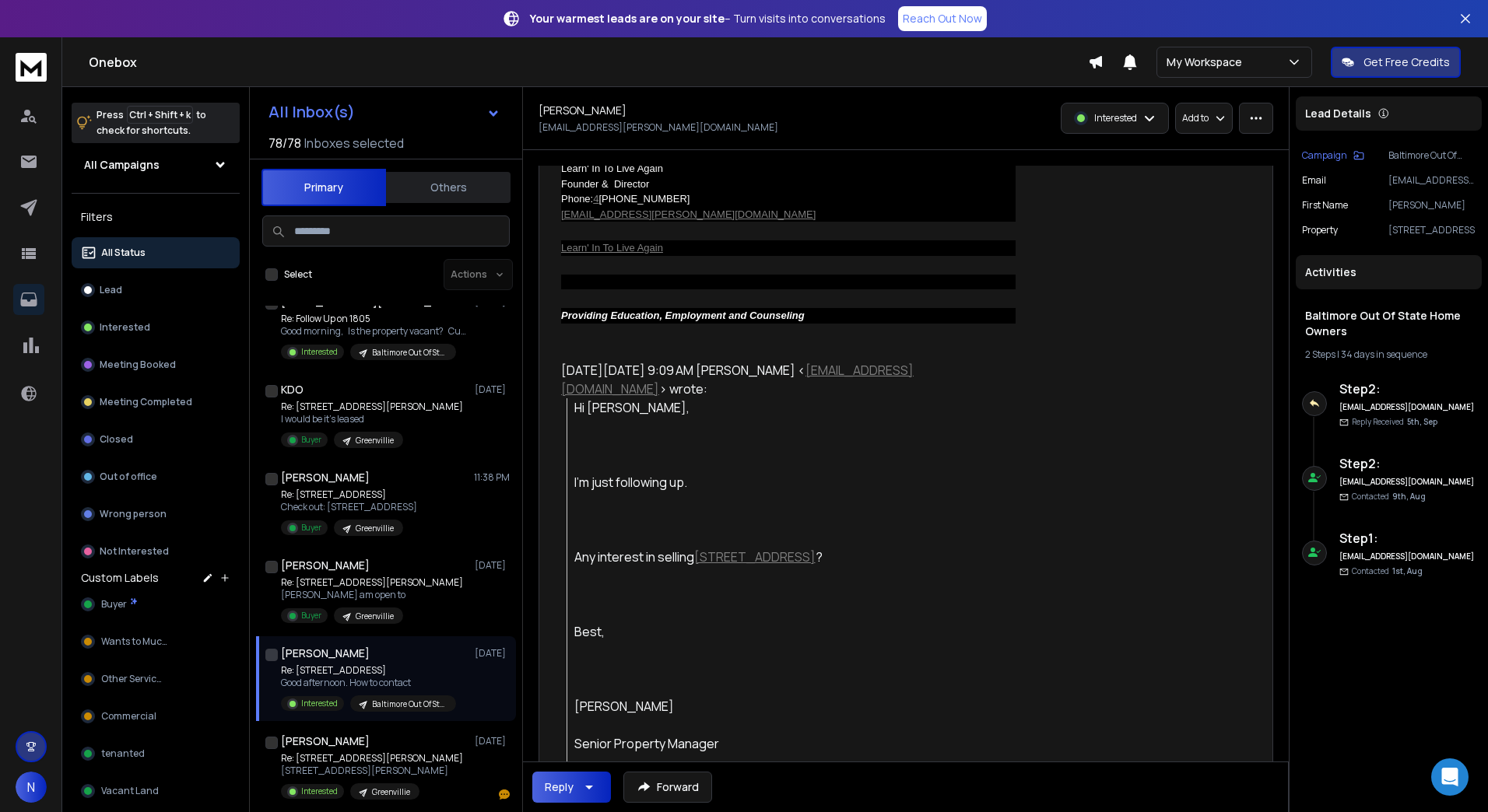
scroll to position [0, 0]
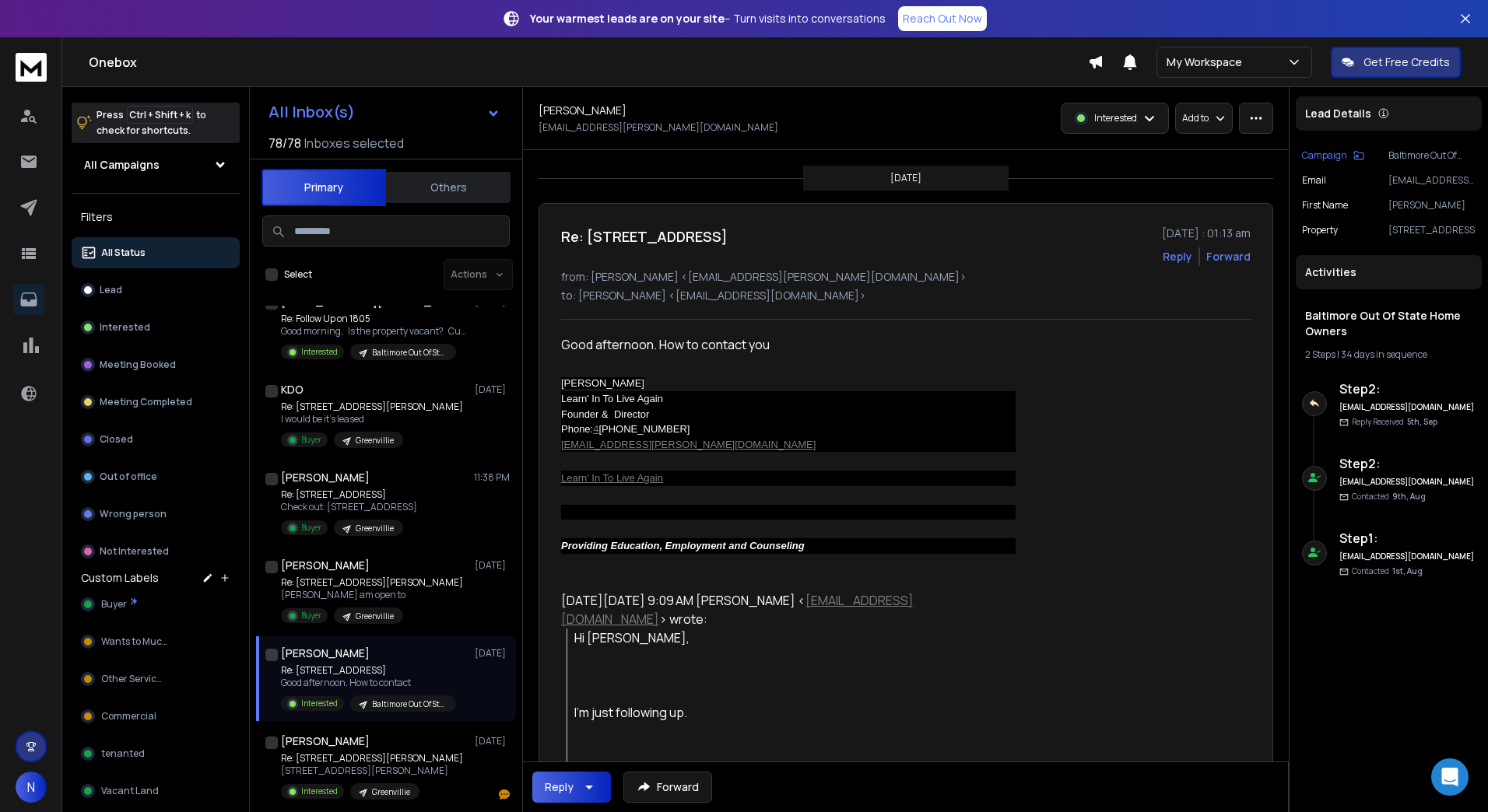
drag, startPoint x: 590, startPoint y: 239, endPoint x: 722, endPoint y: 244, distance: 132.1
click at [722, 244] on div "Re: [STREET_ADDRESS] [DATE] : 01:13 am Reply Forward" at bounding box center [905, 246] width 689 height 40
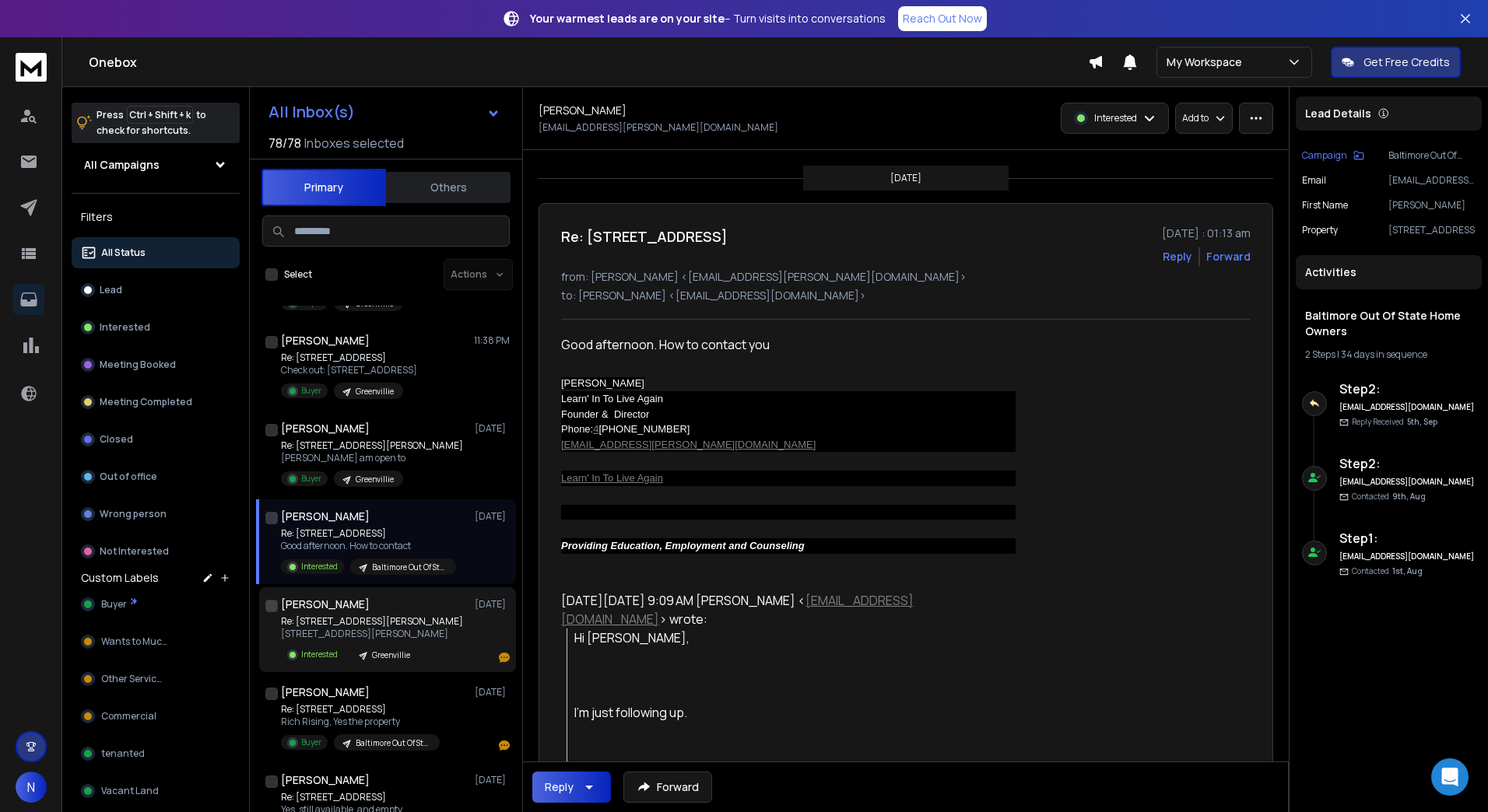
scroll to position [1323, 0]
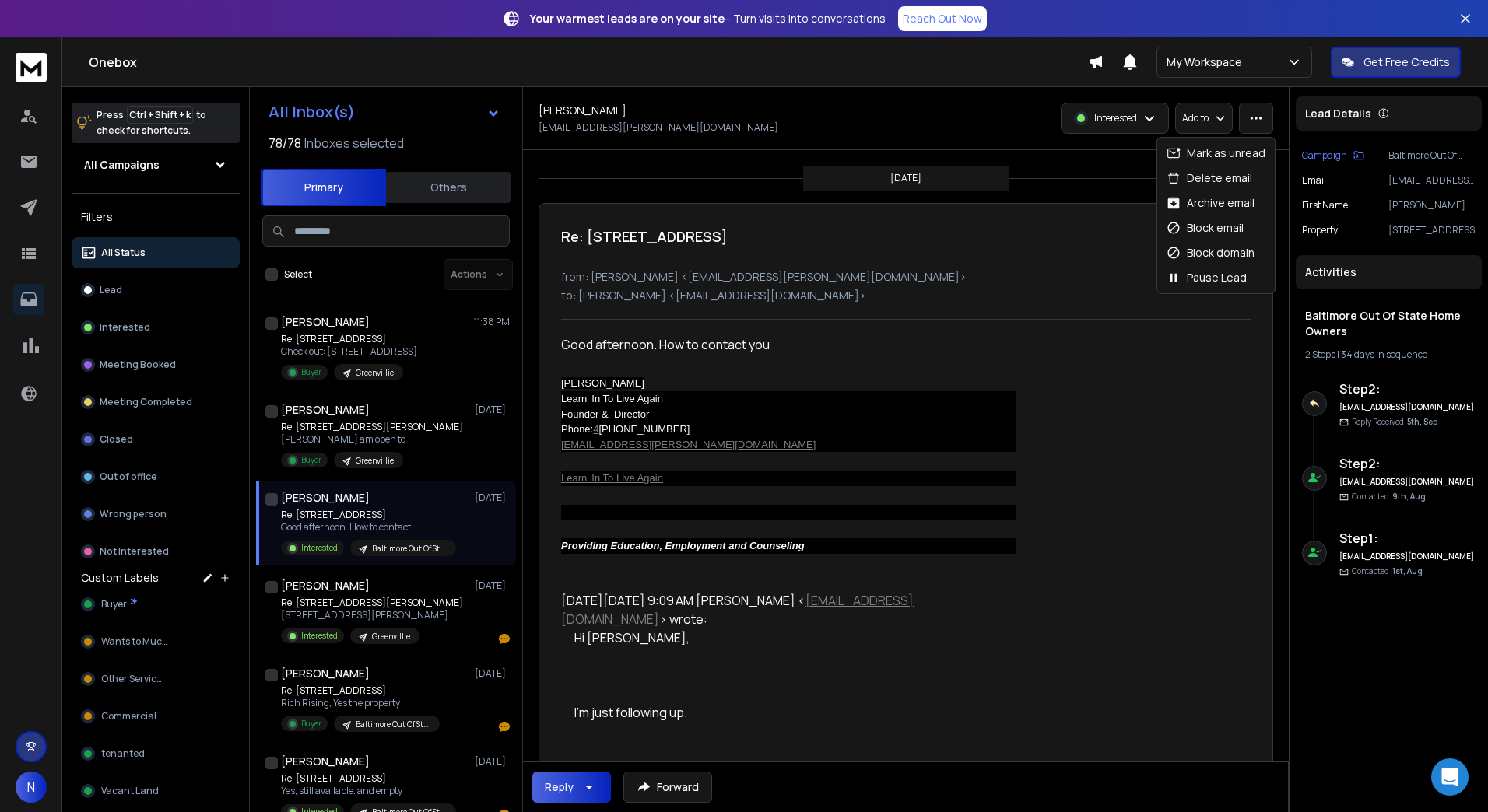
click at [1252, 117] on icon "button" at bounding box center [1256, 117] width 11 height 2
click at [1219, 208] on div "Archive email" at bounding box center [1210, 203] width 88 height 16
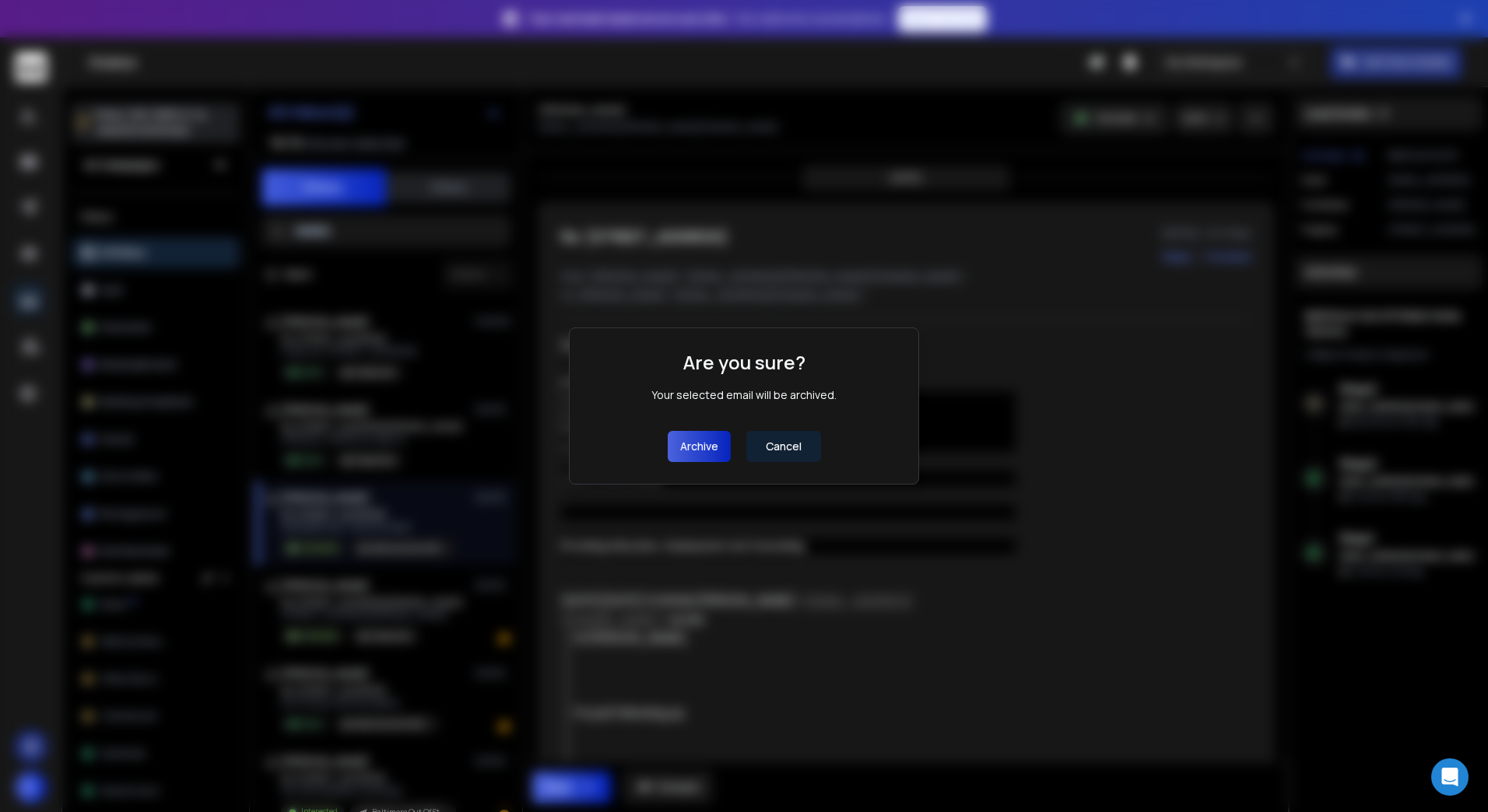
click at [715, 449] on p "archive" at bounding box center [699, 446] width 38 height 16
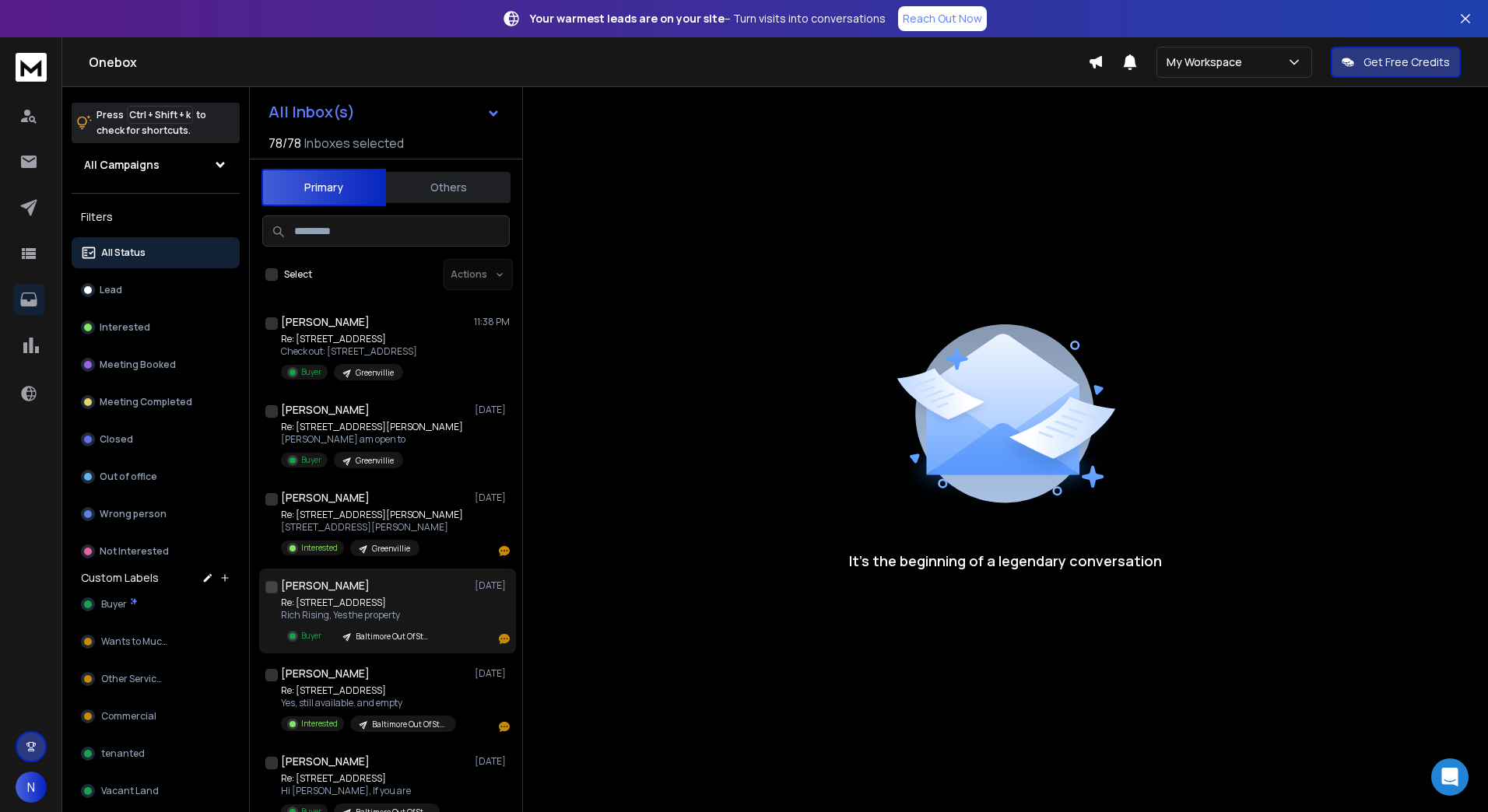
click at [437, 579] on div "[PERSON_NAME] [DATE]" at bounding box center [396, 586] width 229 height 16
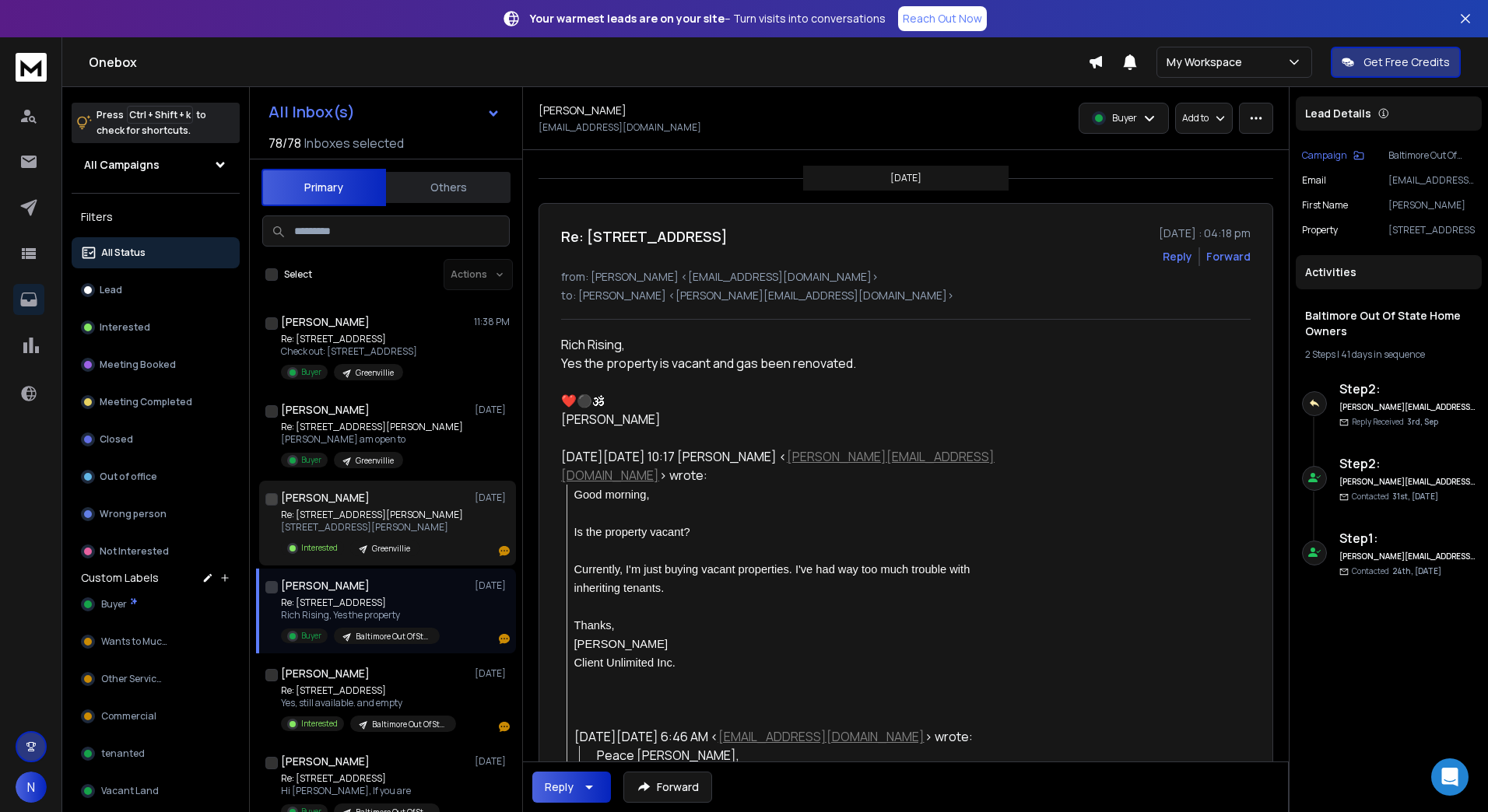
click at [437, 522] on div "Re: [STREET_ADDRESS][PERSON_NAME][PERSON_NAME] Interested Greenvillie" at bounding box center [396, 533] width 229 height 48
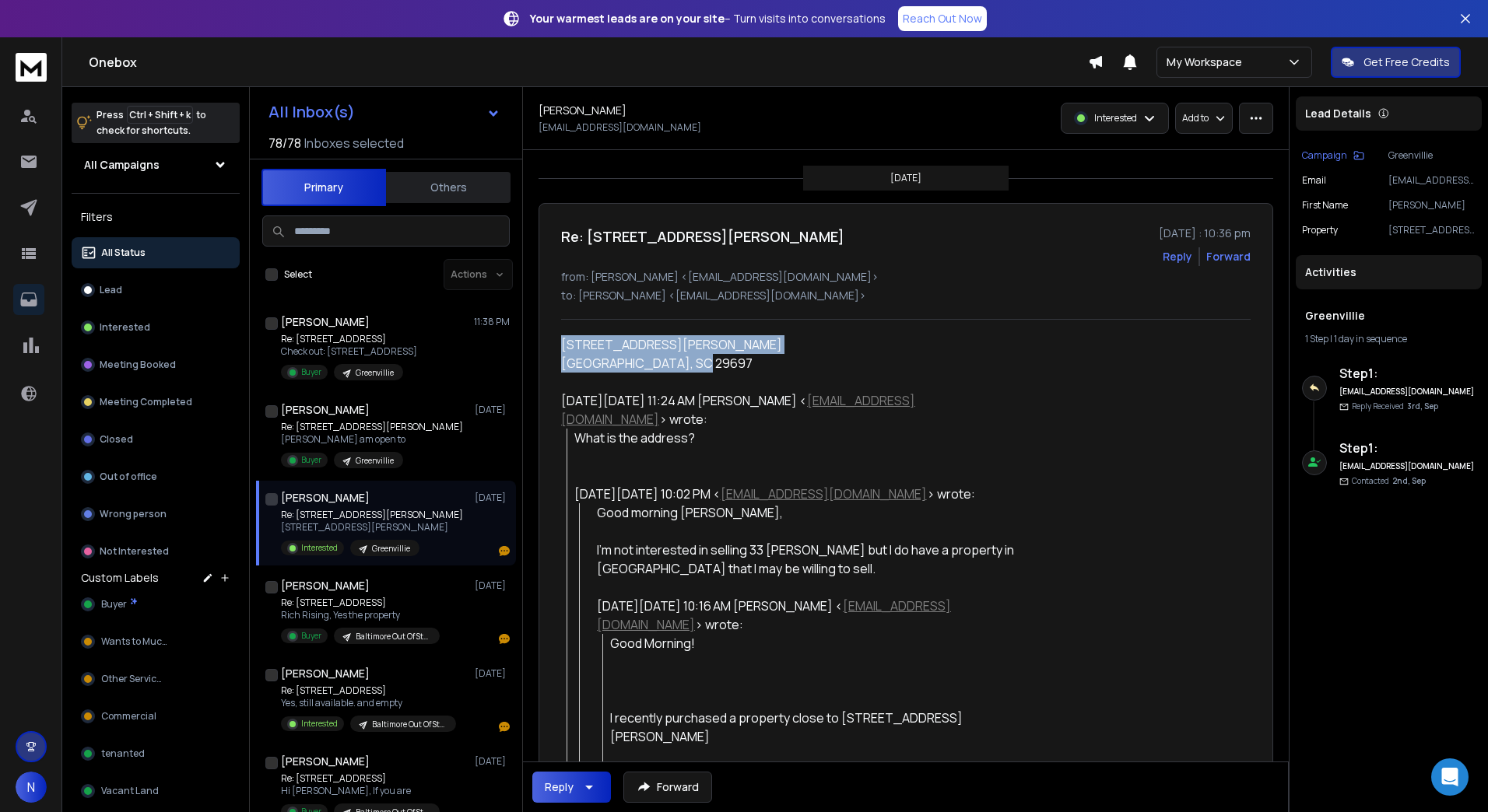
drag, startPoint x: 696, startPoint y: 367, endPoint x: 562, endPoint y: 346, distance: 135.6
click at [562, 346] on div "[STREET_ADDRESS][PERSON_NAME]" at bounding box center [788, 354] width 455 height 38
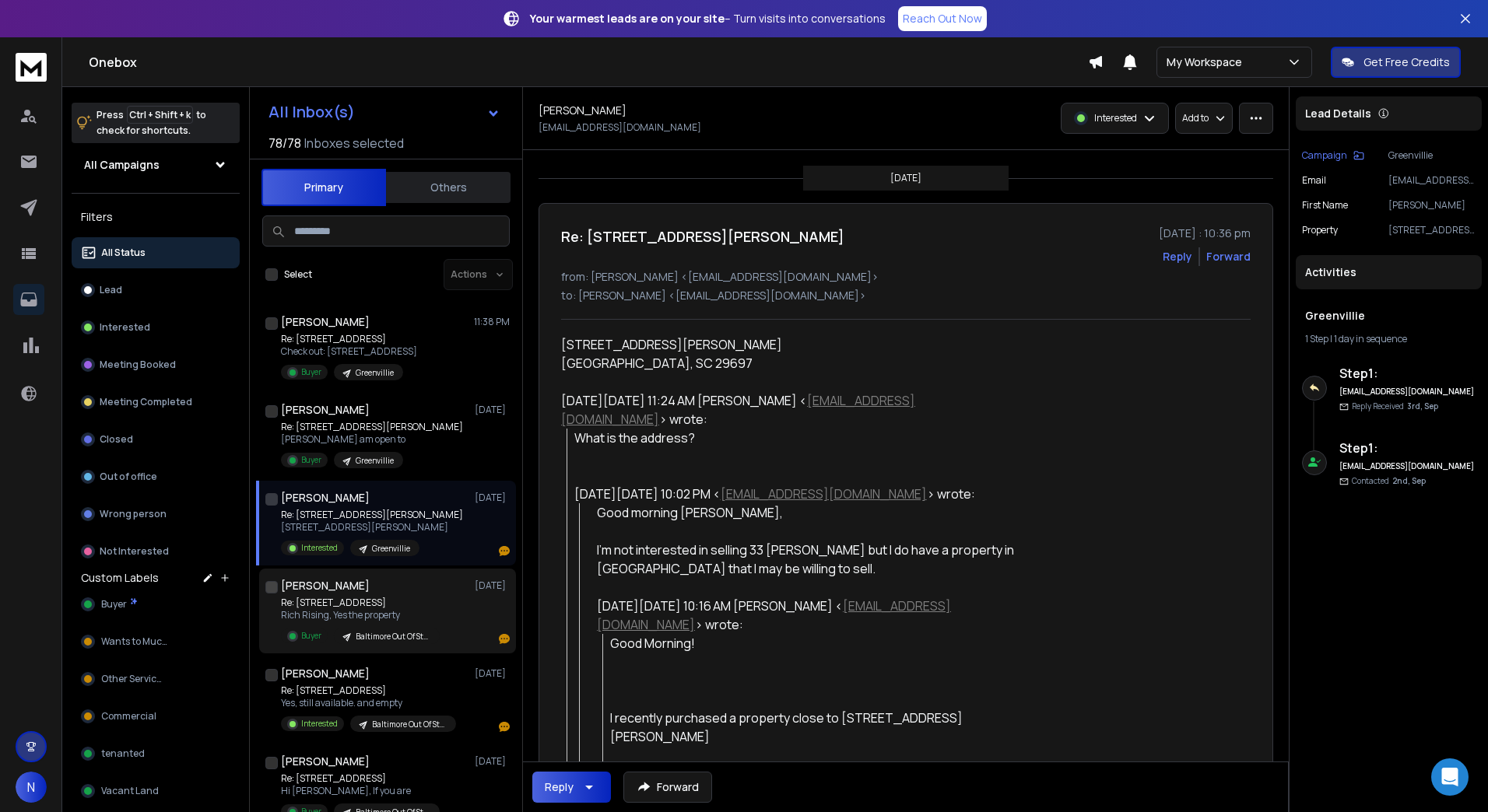
click at [342, 602] on p "Re: [STREET_ADDRESS]" at bounding box center [360, 602] width 158 height 12
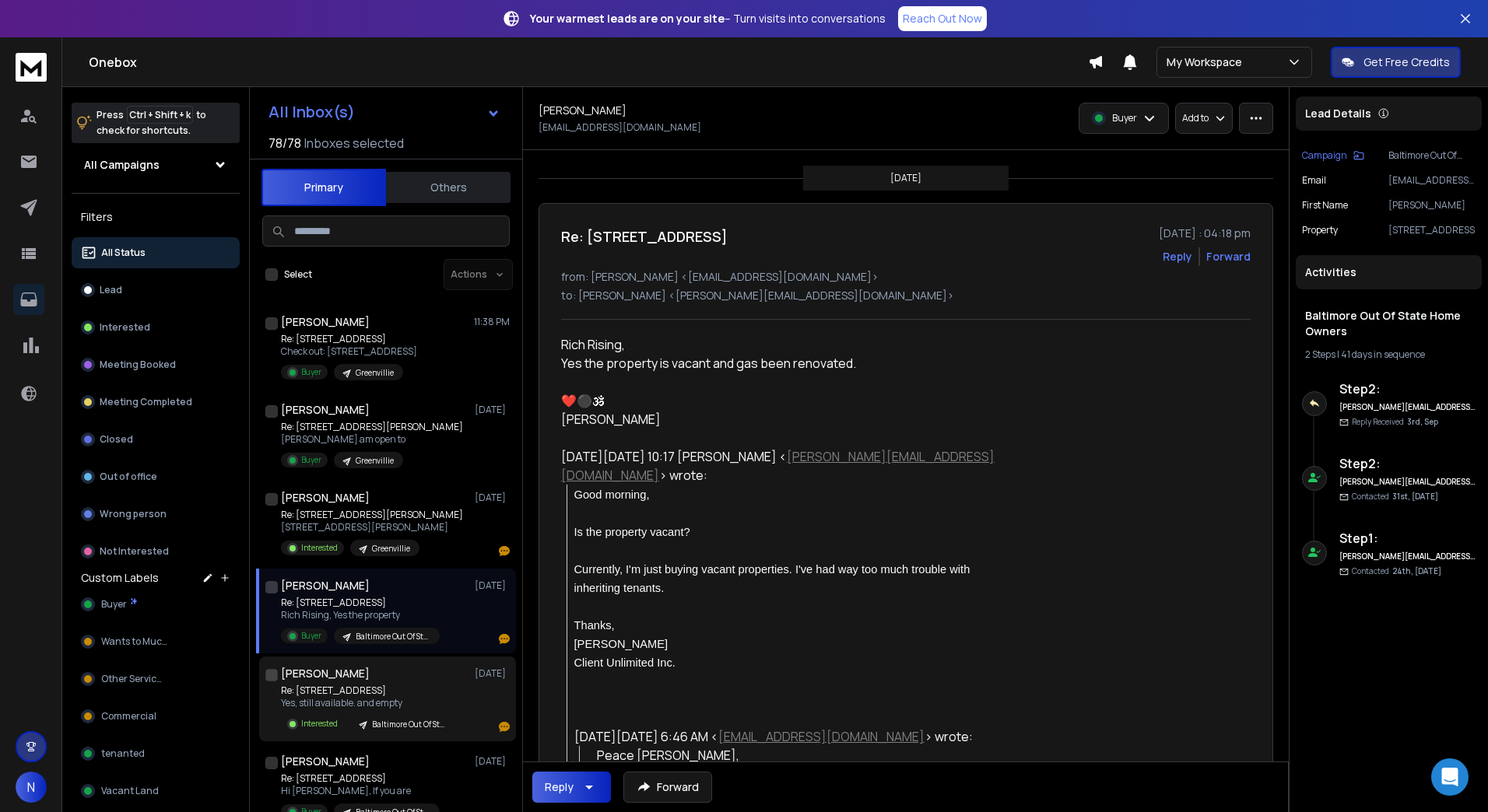
click at [448, 699] on p "Yes, still available. and empty" at bounding box center [368, 703] width 175 height 12
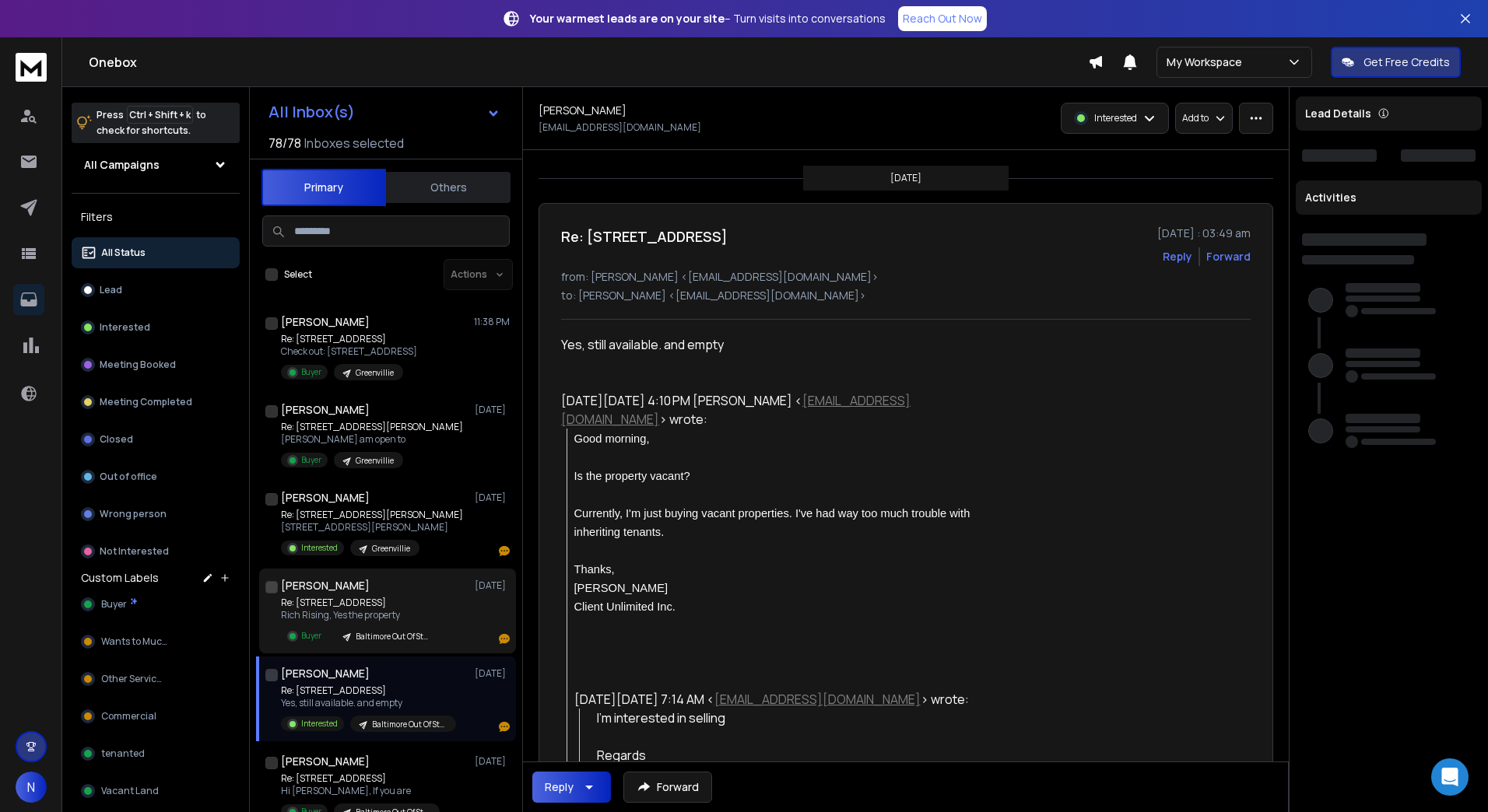
click at [441, 613] on div "Re: [STREET_ADDRESS] Rising, Yes the property Buyer Baltimore Out Of State Home…" at bounding box center [396, 620] width 229 height 48
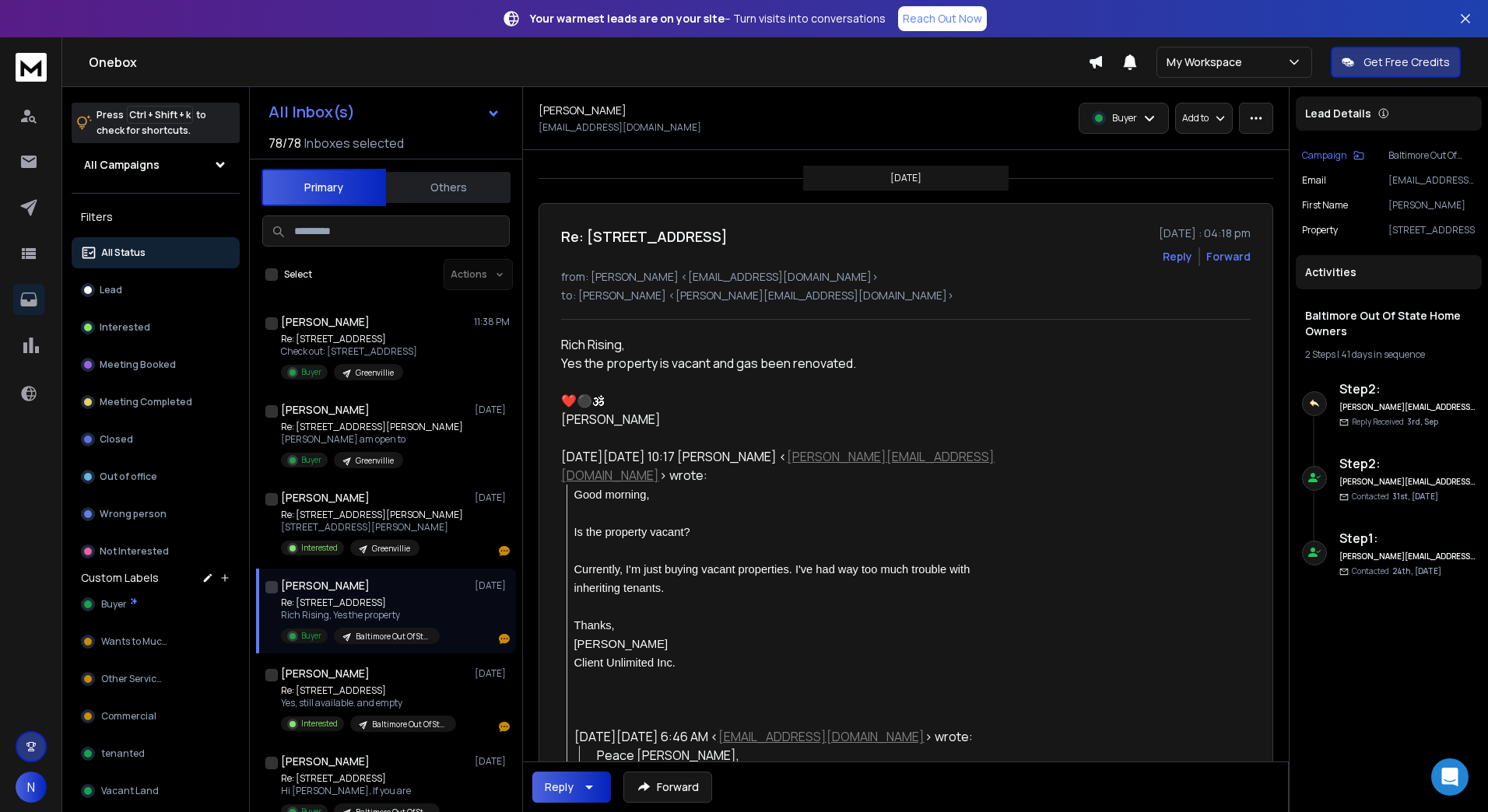
drag, startPoint x: 727, startPoint y: 232, endPoint x: 588, endPoint y: 231, distance: 139.0
click at [588, 231] on div "Re: [STREET_ADDRESS] [DATE] : 04:18 pm Reply Forward" at bounding box center [905, 246] width 689 height 40
drag, startPoint x: 607, startPoint y: 422, endPoint x: 555, endPoint y: 423, distance: 52.0
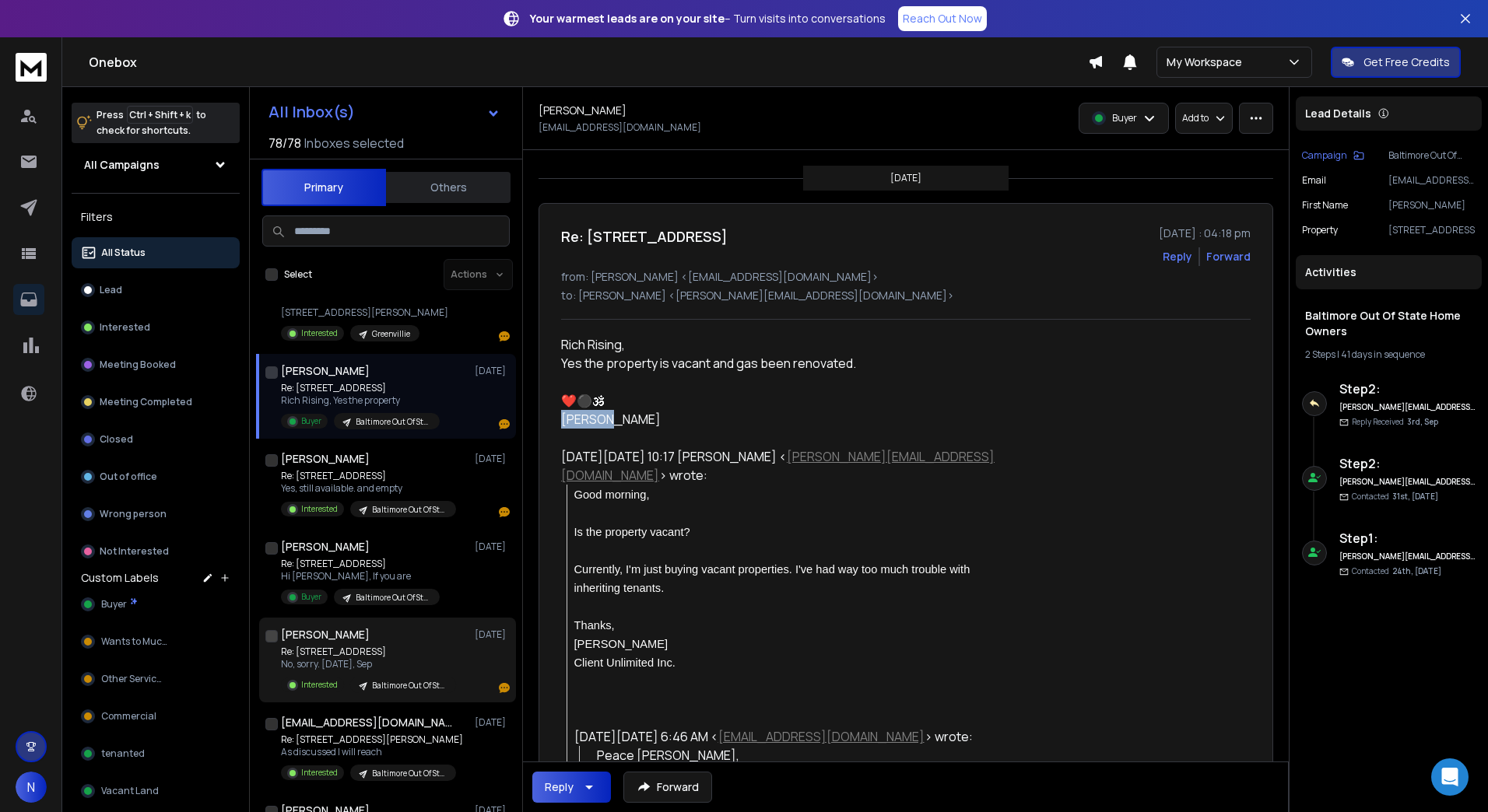
scroll to position [1556, 0]
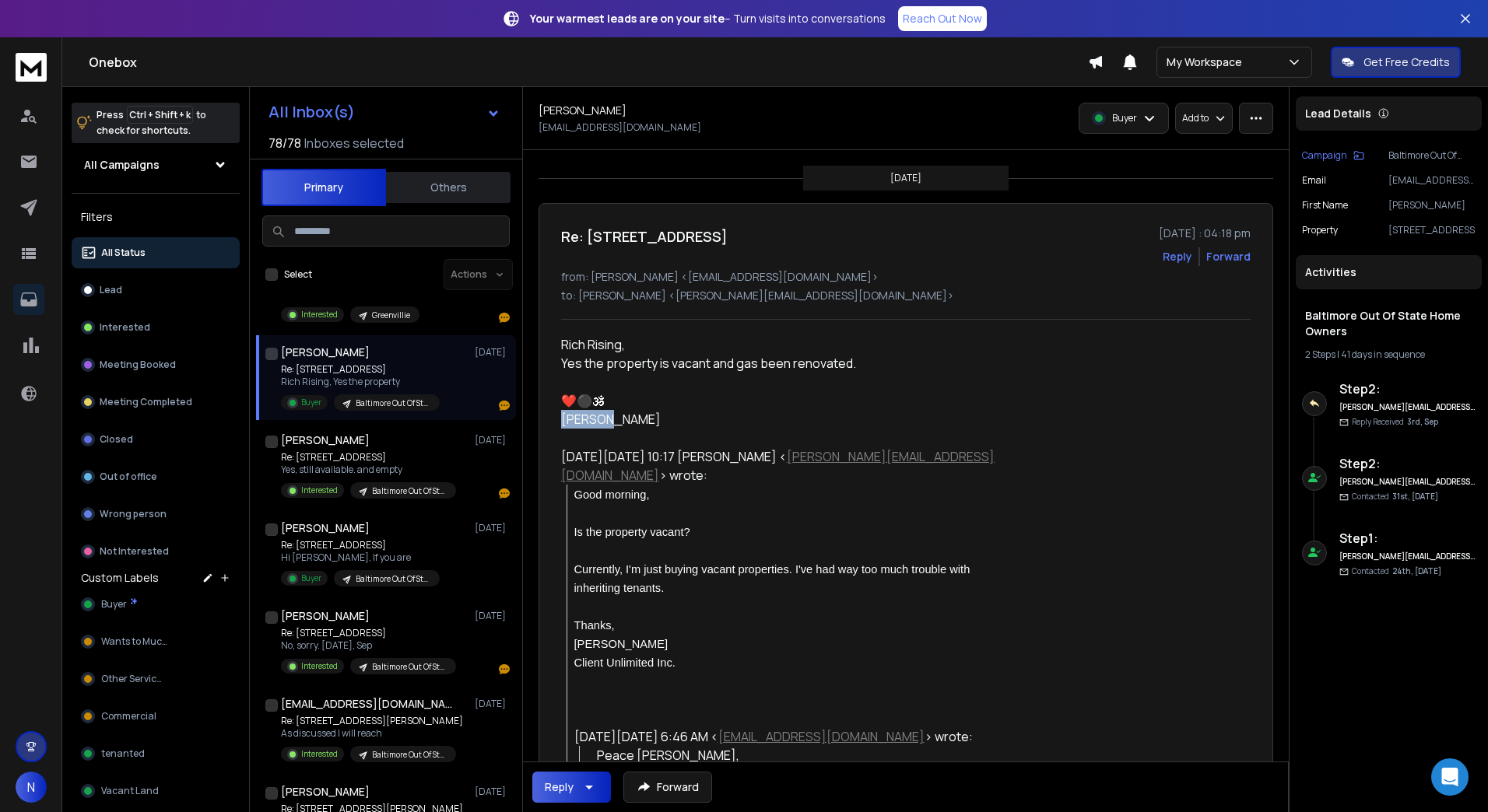
click at [596, 787] on icon "button" at bounding box center [589, 788] width 19 height 19
click at [576, 715] on p "Reply" at bounding box center [573, 716] width 29 height 16
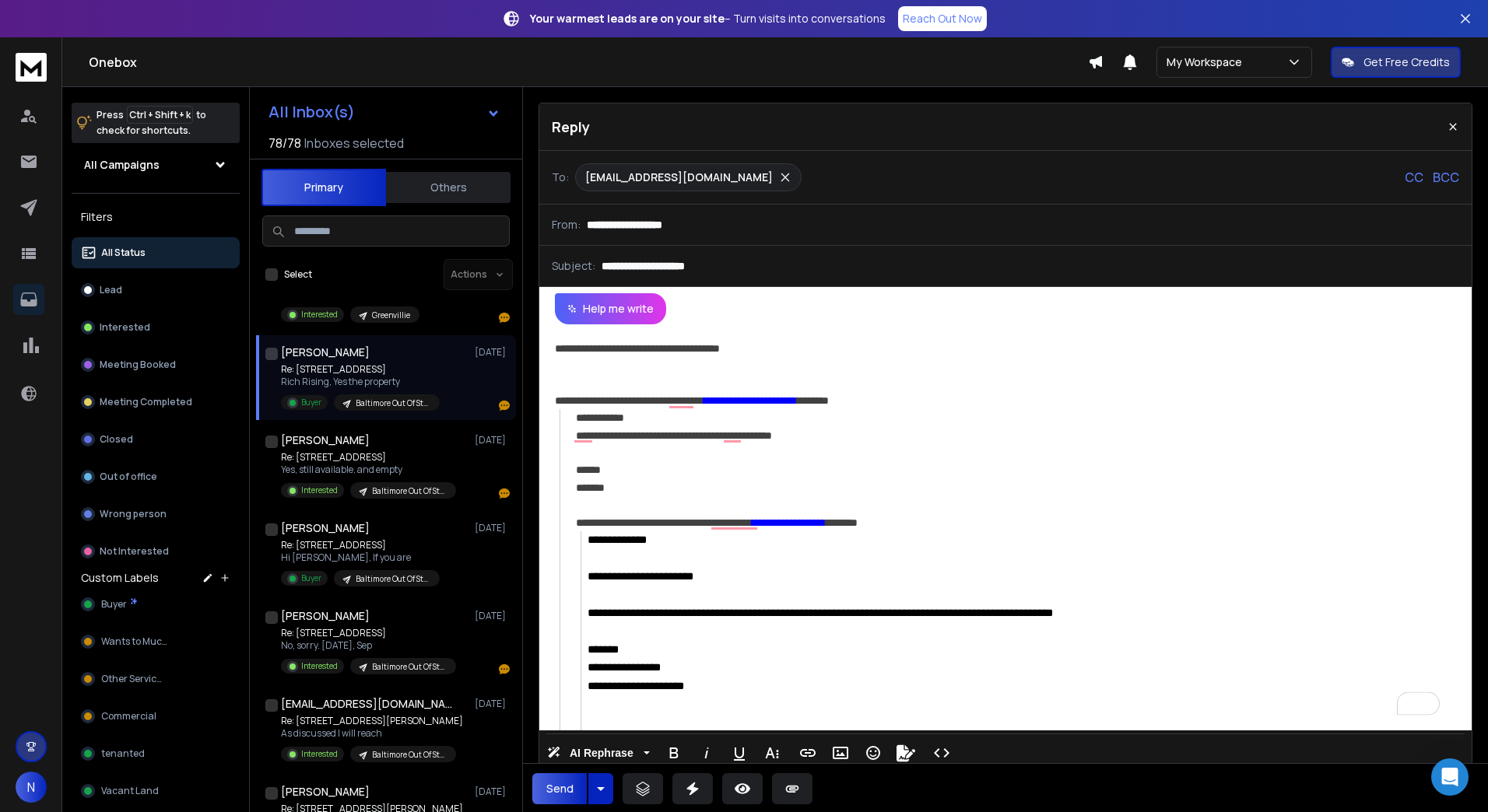
click at [551, 789] on button "Send" at bounding box center [560, 789] width 54 height 31
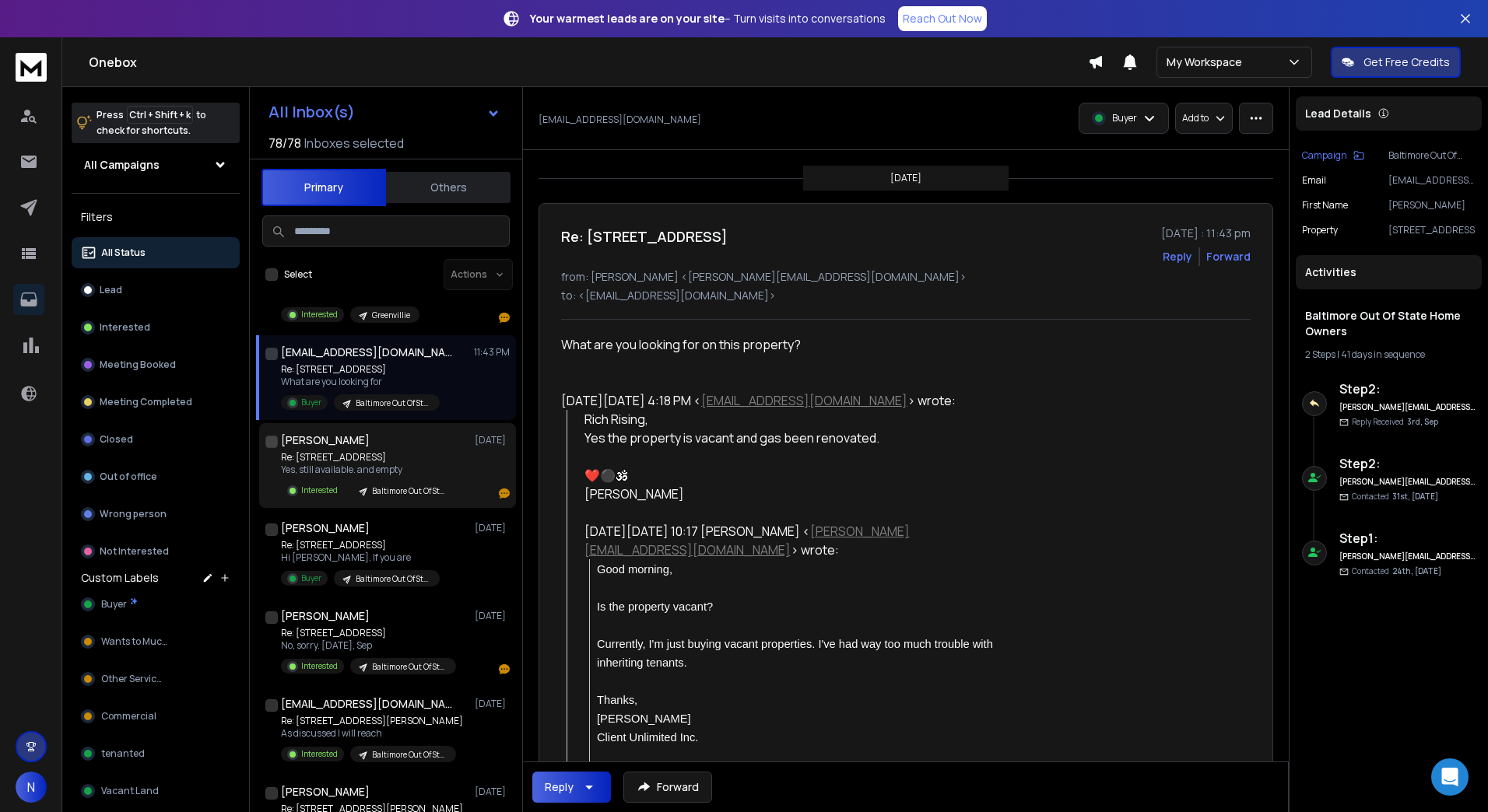
scroll to position [1479, 0]
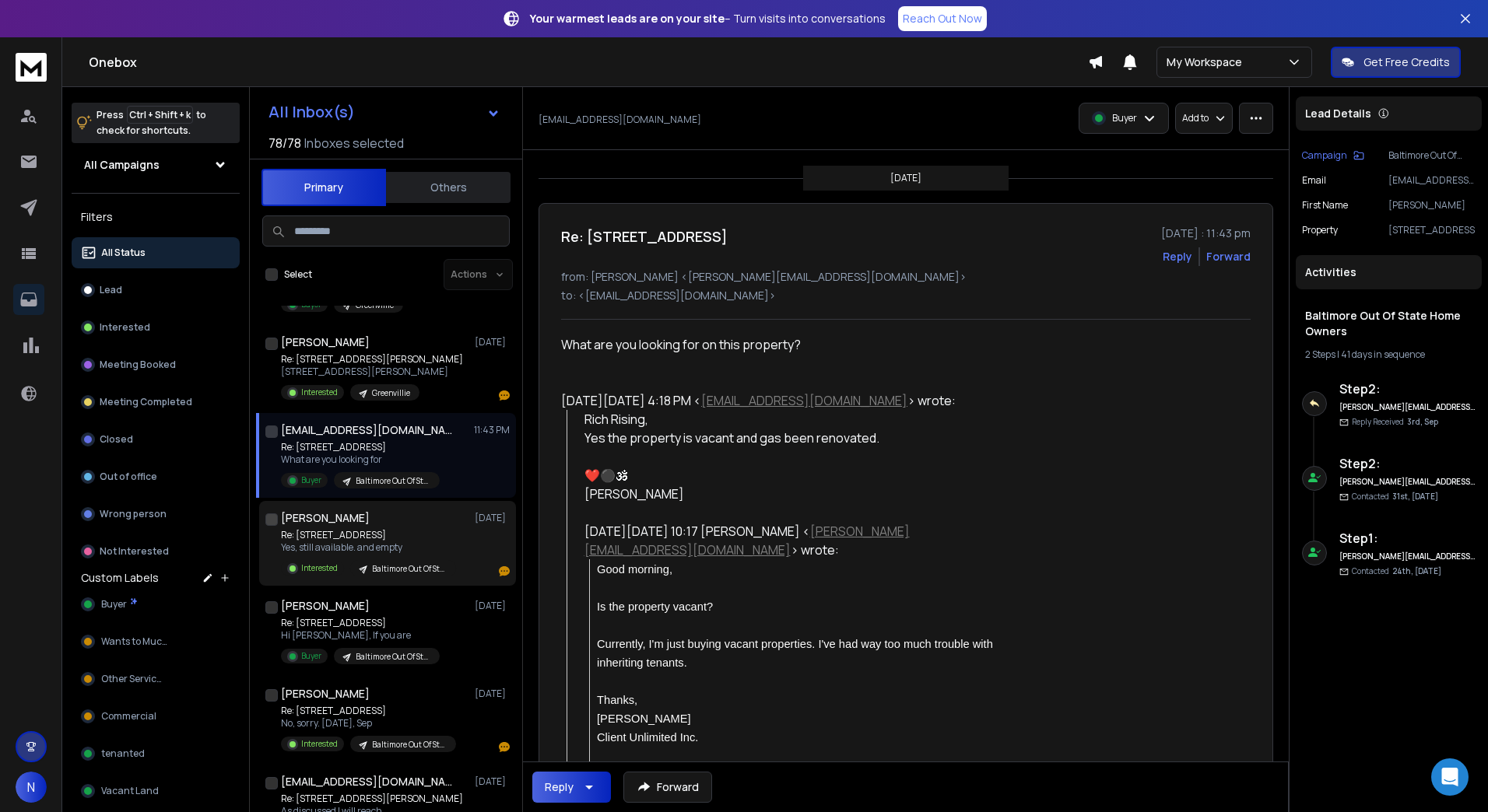
click at [426, 530] on p "Re: [STREET_ADDRESS]" at bounding box center [368, 534] width 175 height 12
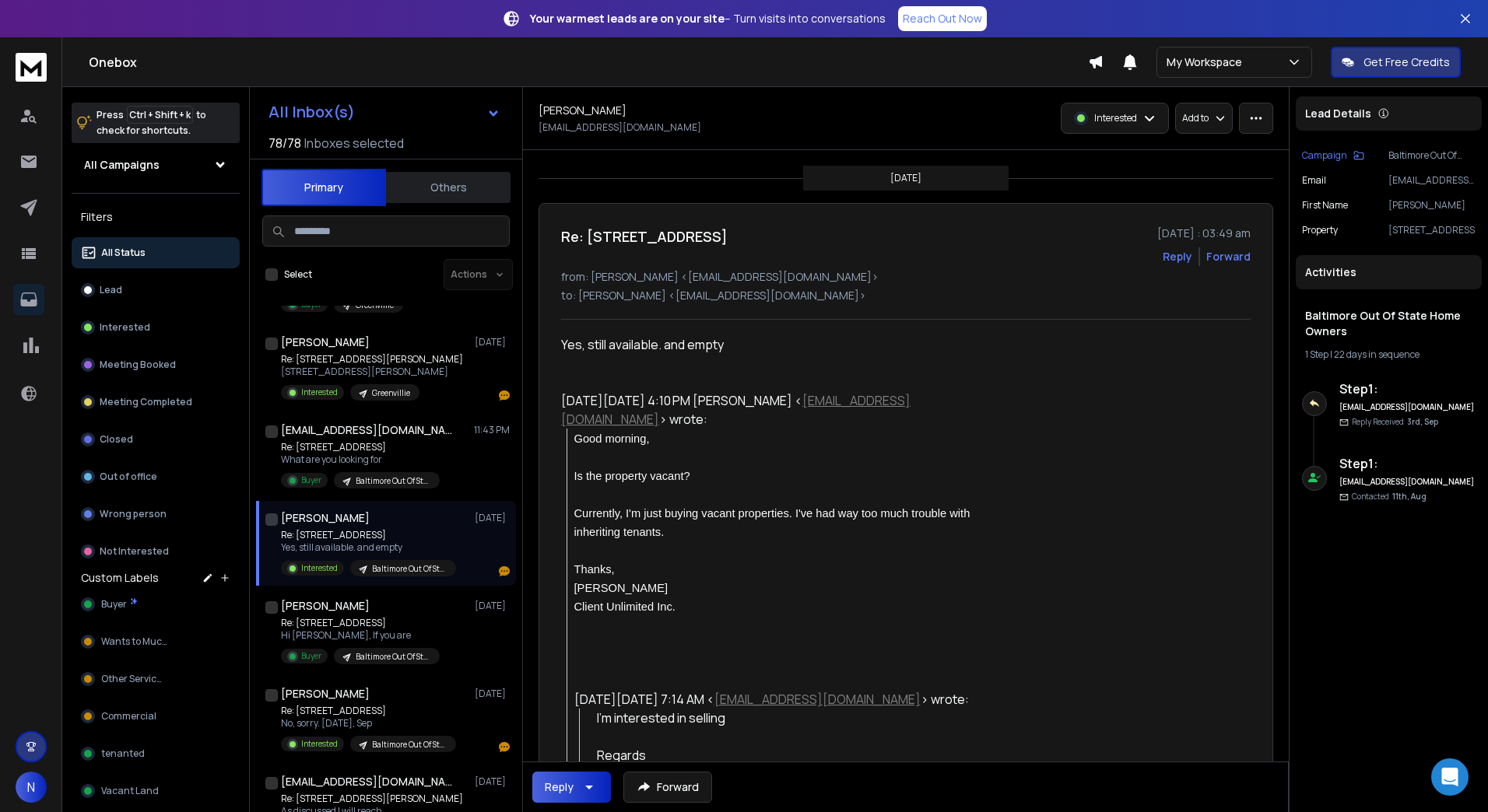
drag, startPoint x: 700, startPoint y: 231, endPoint x: 587, endPoint y: 236, distance: 113.1
click at [587, 236] on div "Re: [STREET_ADDRESS] [DATE] : 03:49 am Reply Forward" at bounding box center [905, 246] width 689 height 40
click at [1256, 119] on icon "button" at bounding box center [1255, 118] width 14 height 14
click at [1227, 174] on div "Delete email" at bounding box center [1209, 178] width 85 height 16
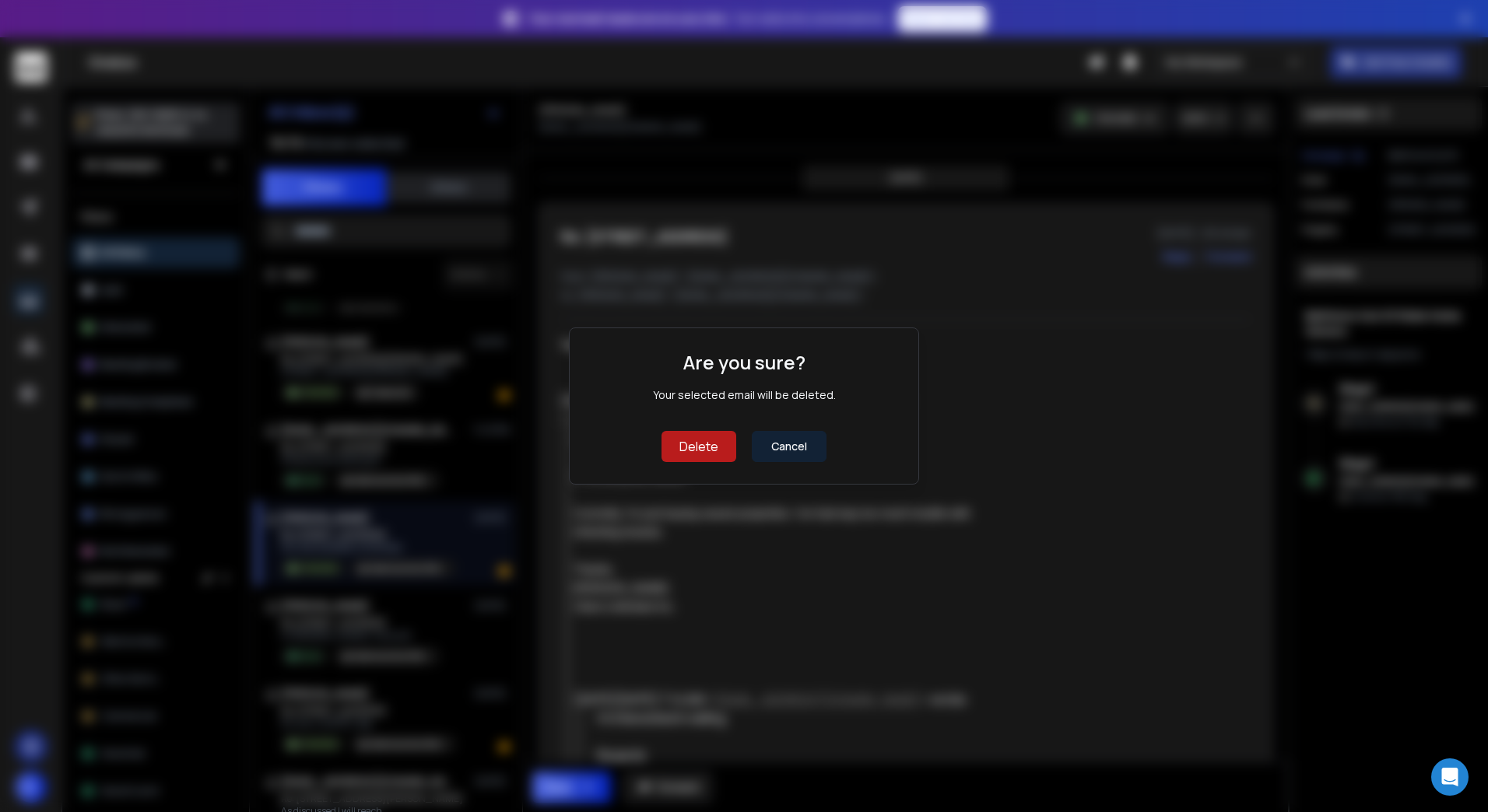
click at [709, 442] on button "Delete" at bounding box center [699, 446] width 75 height 31
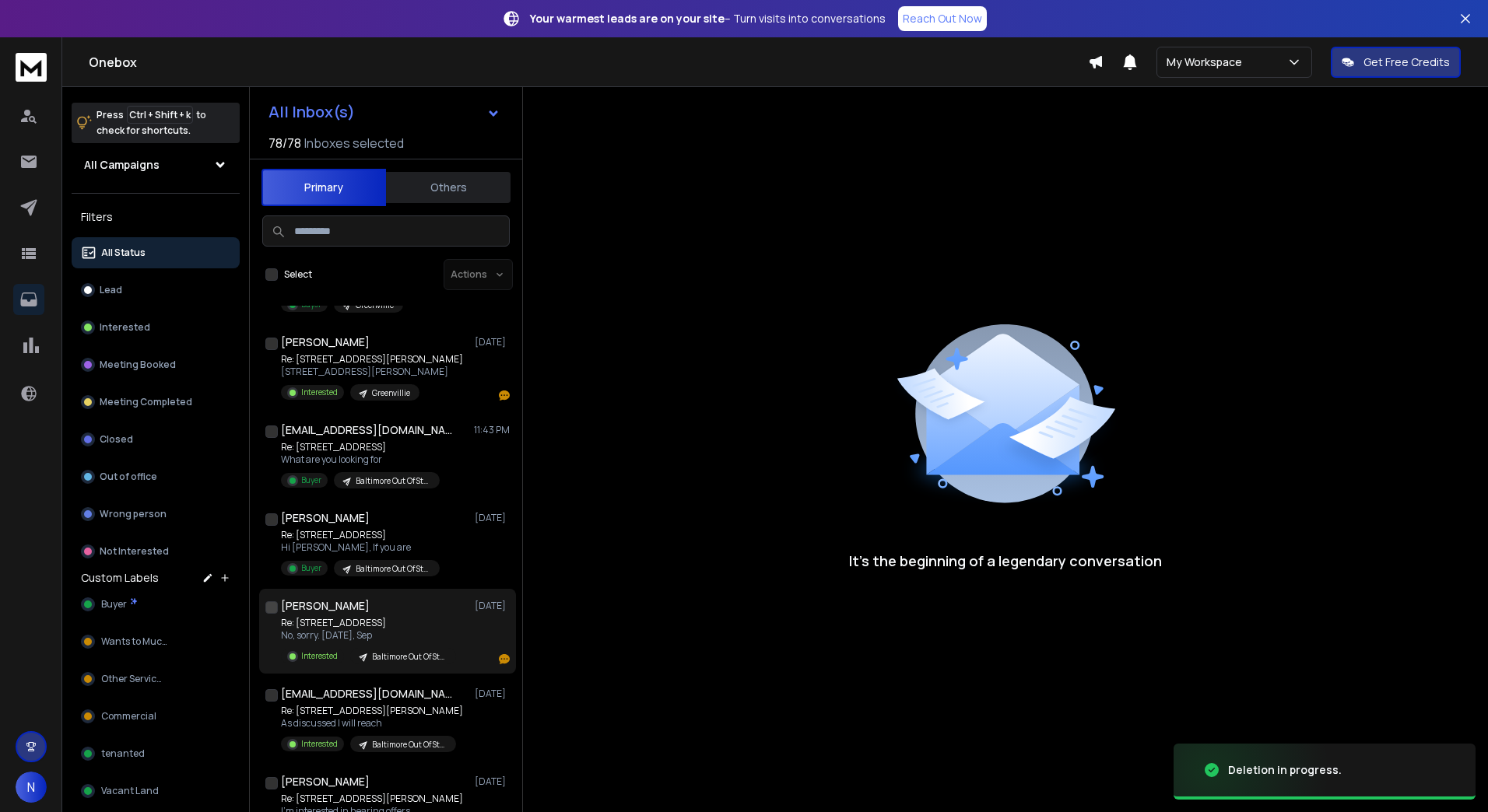
click at [405, 617] on p "Re: [STREET_ADDRESS]" at bounding box center [368, 623] width 175 height 12
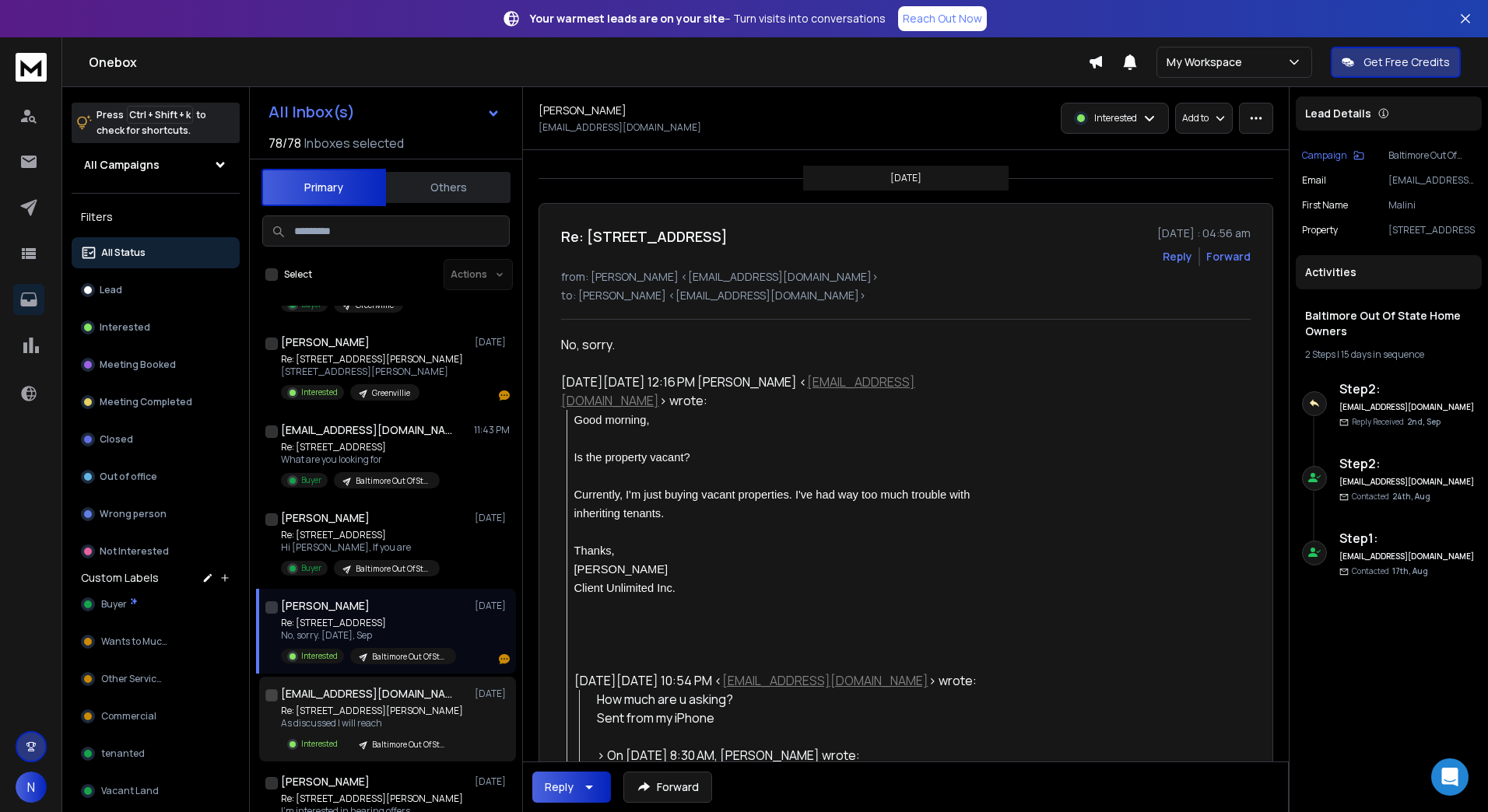
click at [365, 716] on p "Re: [STREET_ADDRESS][PERSON_NAME]" at bounding box center [372, 711] width 182 height 12
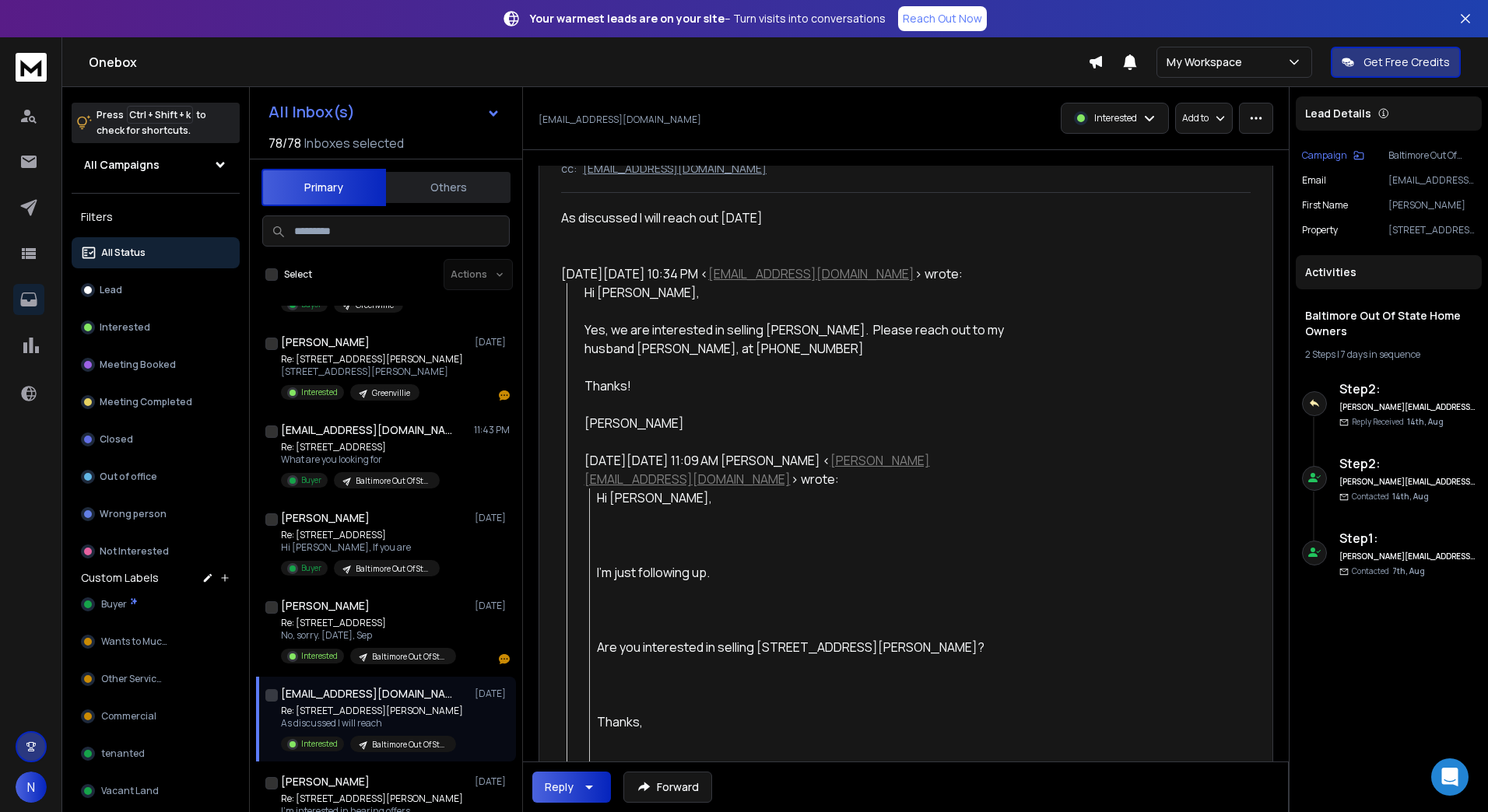
scroll to position [156, 0]
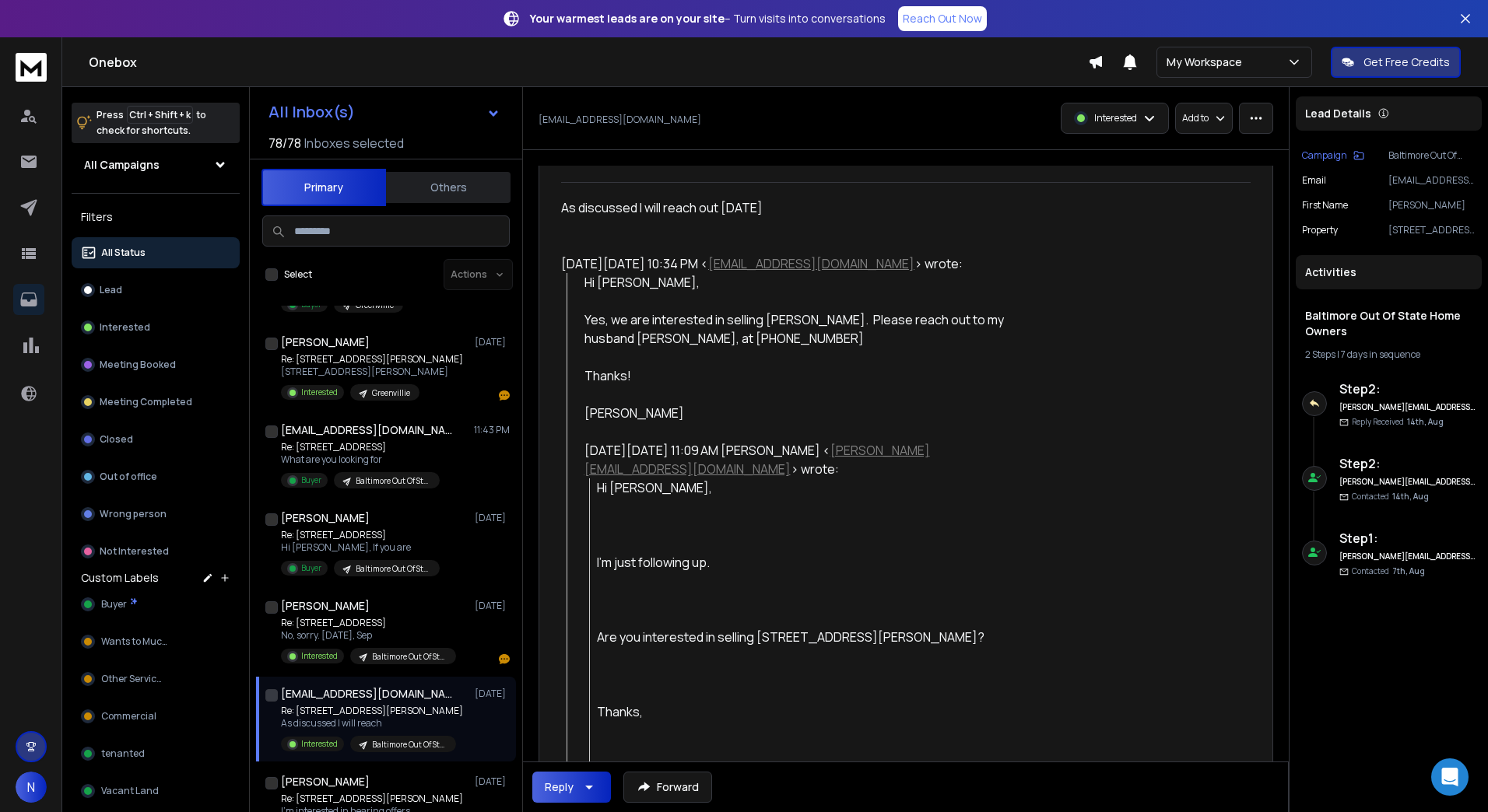
click at [1253, 128] on button "button" at bounding box center [1255, 118] width 35 height 31
click at [1227, 180] on div "Delete email" at bounding box center [1209, 178] width 85 height 16
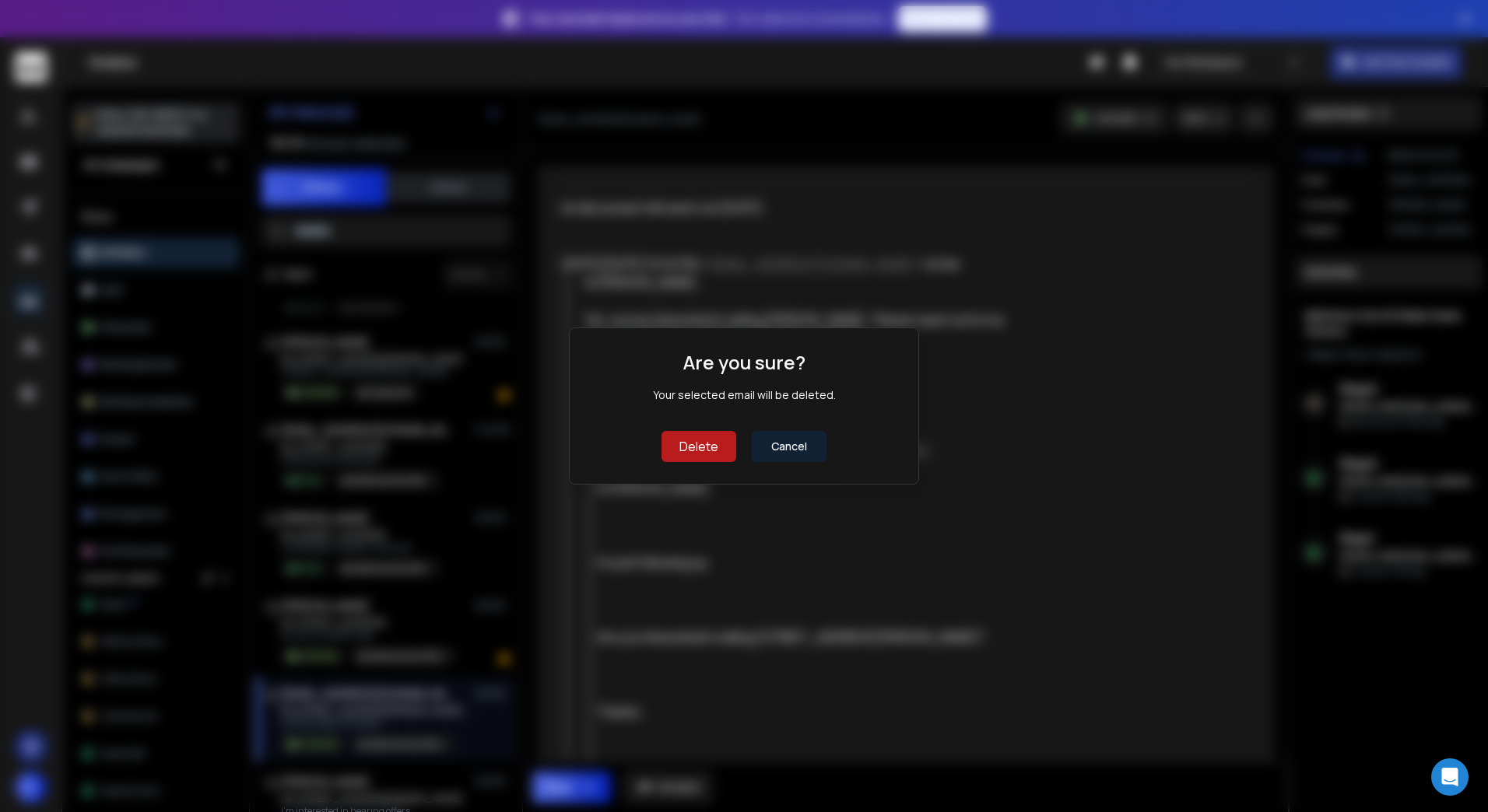
click at [705, 445] on button "Delete" at bounding box center [699, 446] width 75 height 31
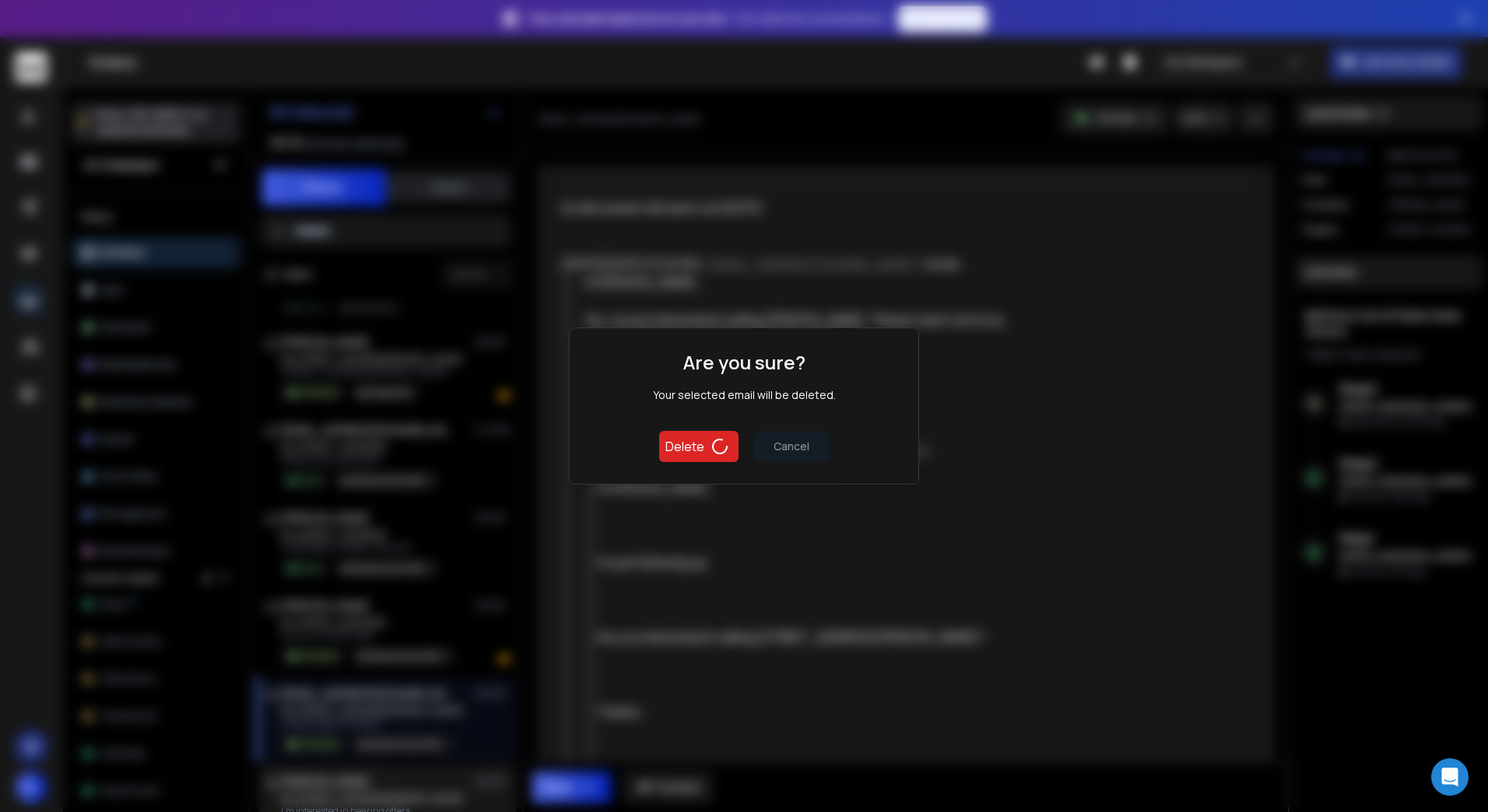
scroll to position [0, 0]
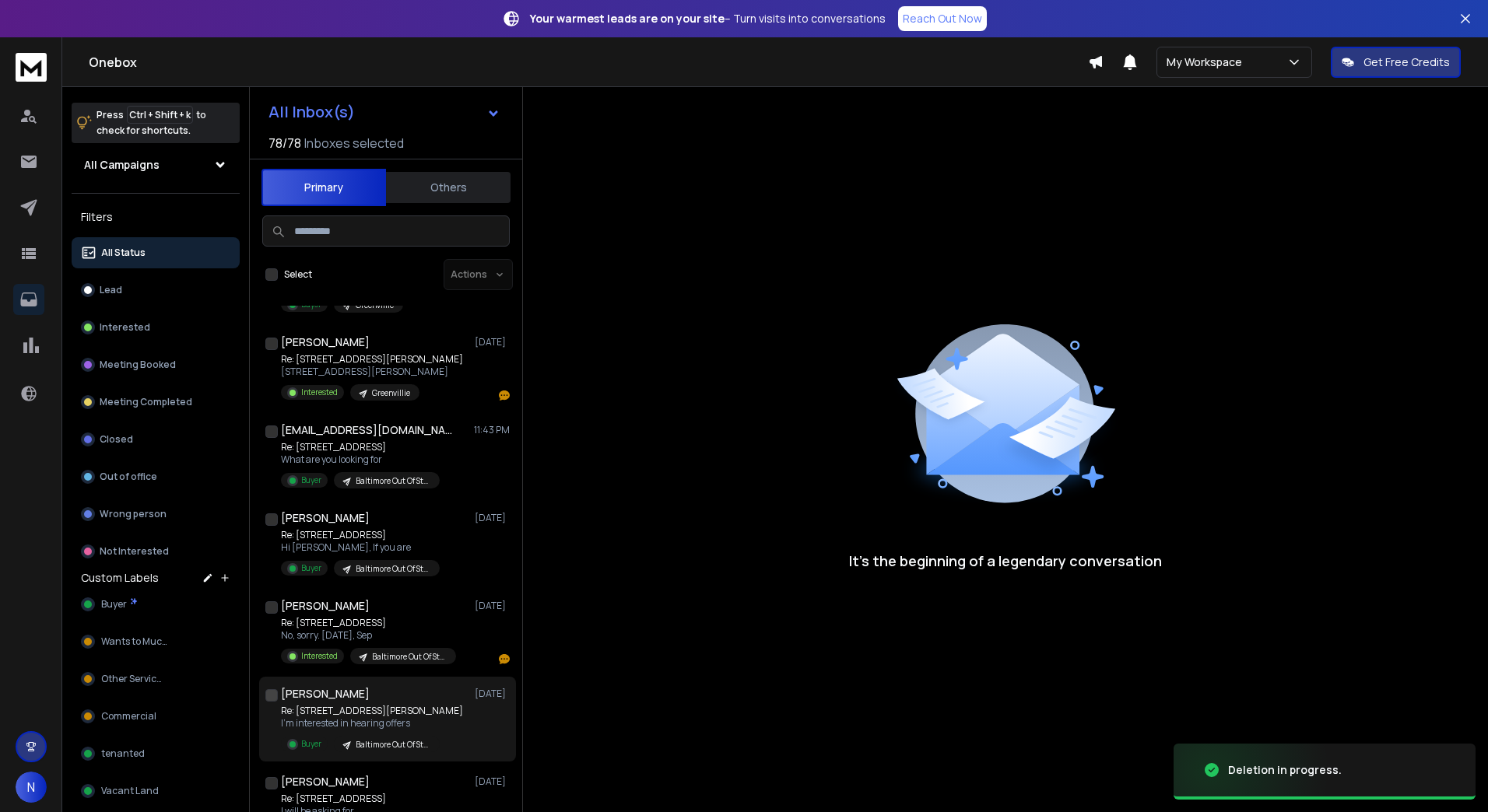
click at [365, 705] on p "Re: [STREET_ADDRESS][PERSON_NAME]" at bounding box center [372, 711] width 182 height 12
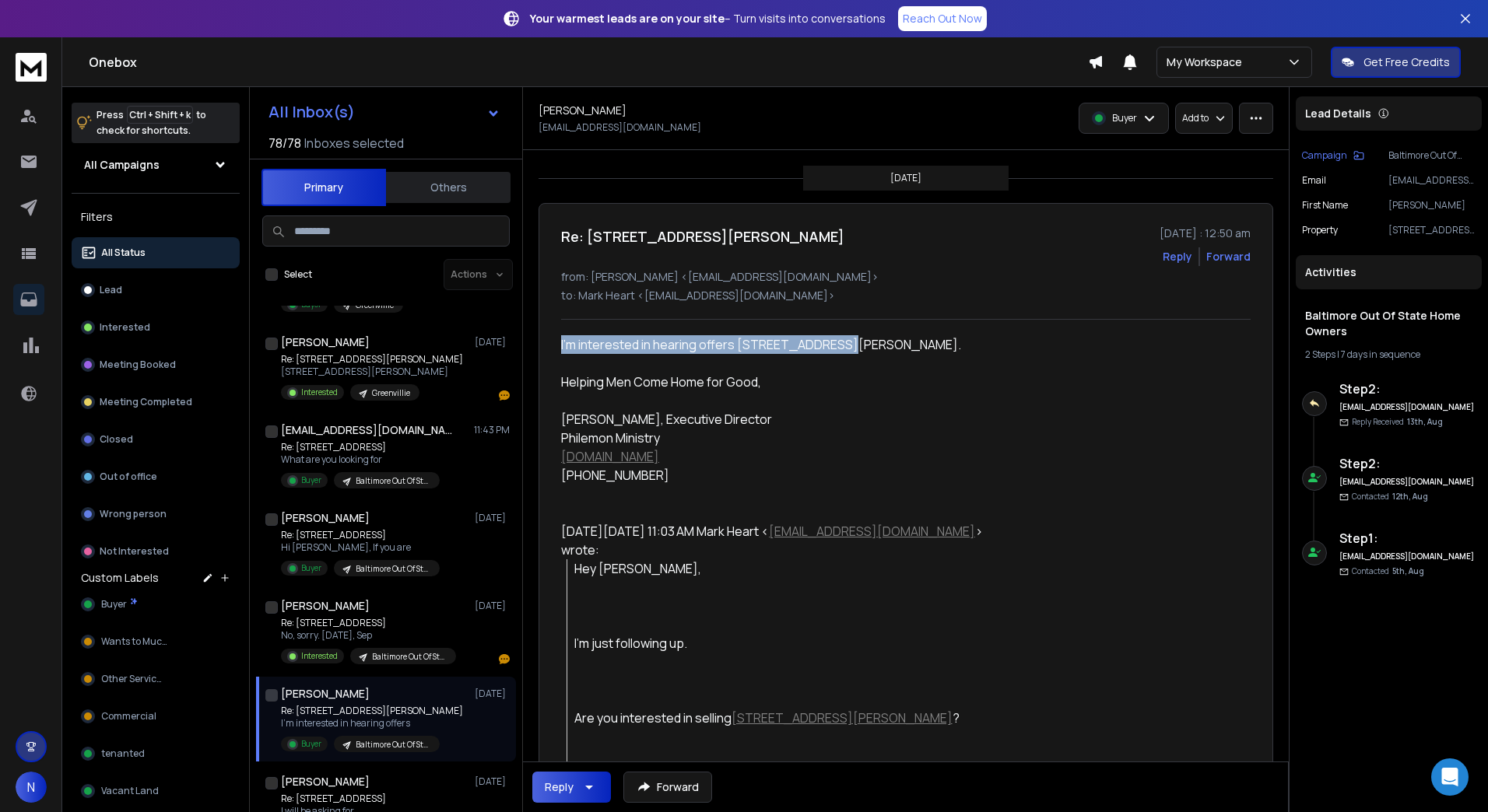
drag, startPoint x: 559, startPoint y: 344, endPoint x: 828, endPoint y: 336, distance: 269.1
click at [844, 356] on div "I’m interested in hearing offers [STREET_ADDRESS][PERSON_NAME]. Helping Men Com…" at bounding box center [788, 410] width 455 height 149
drag, startPoint x: 738, startPoint y: 344, endPoint x: 882, endPoint y: 348, distance: 144.1
click at [882, 348] on div "I’m interested in hearing offers [STREET_ADDRESS][PERSON_NAME]. Helping Men Com…" at bounding box center [788, 410] width 455 height 149
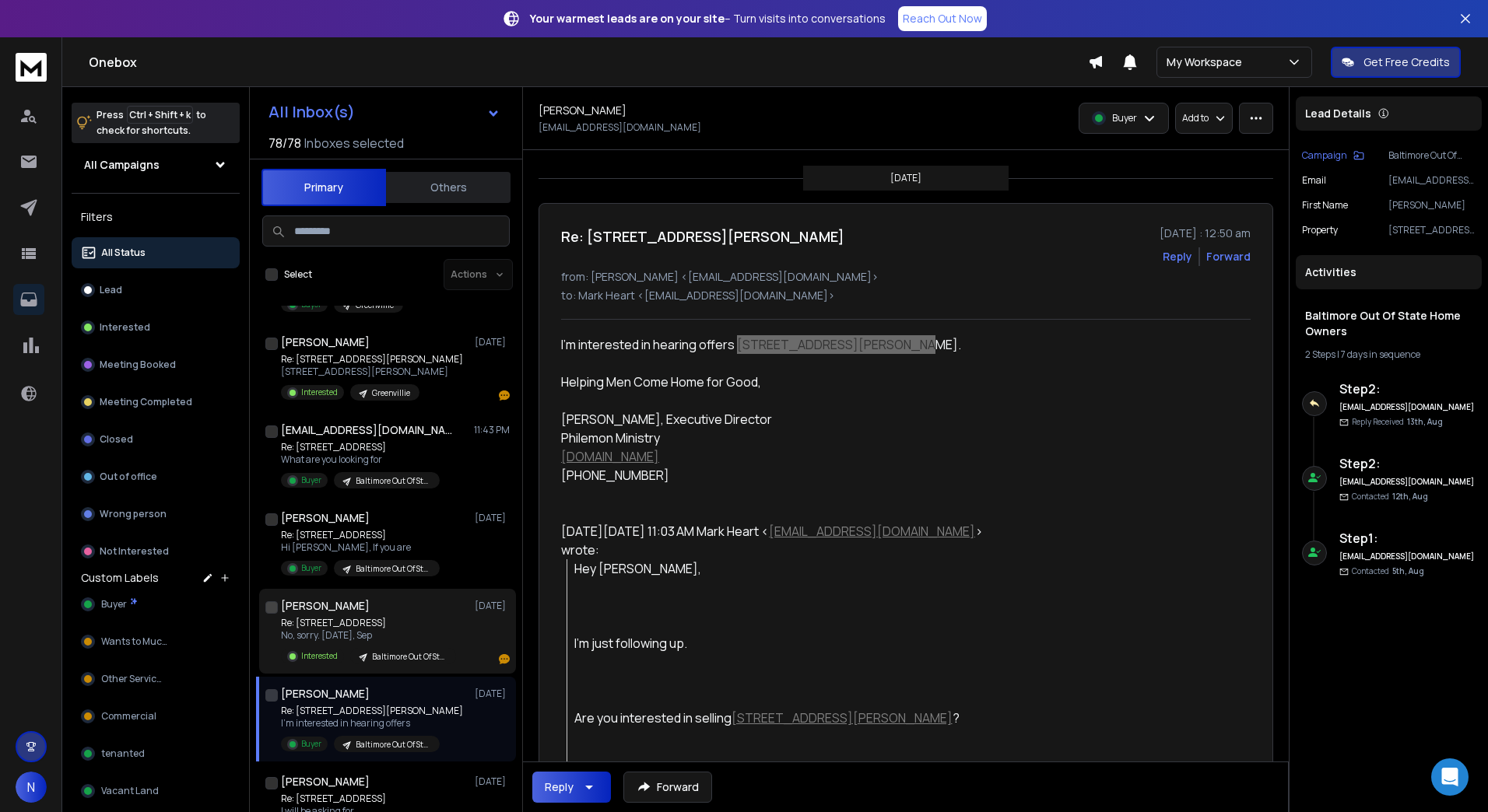
scroll to position [1634, 0]
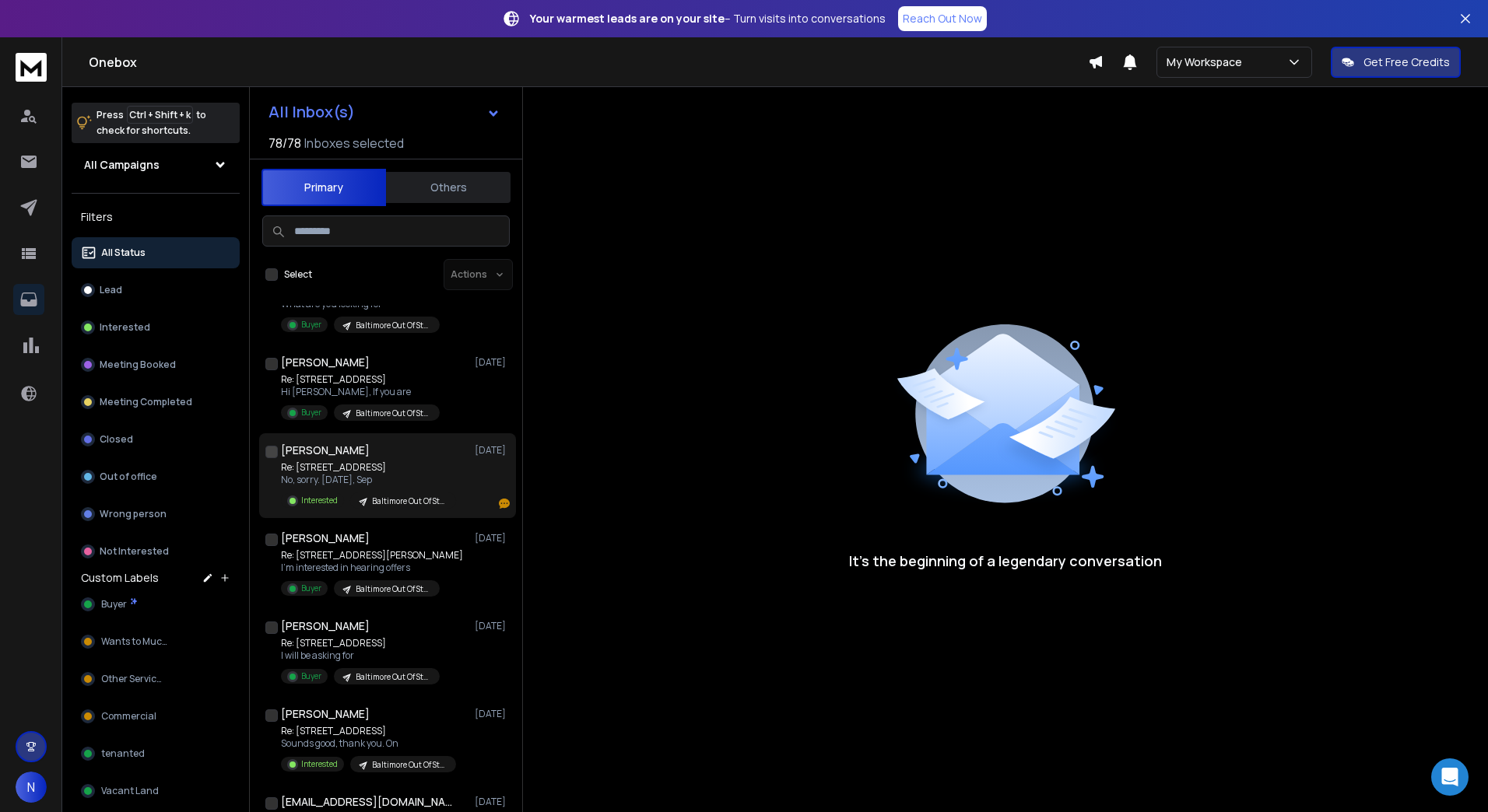
click at [437, 462] on p "Re: [STREET_ADDRESS]" at bounding box center [368, 467] width 175 height 12
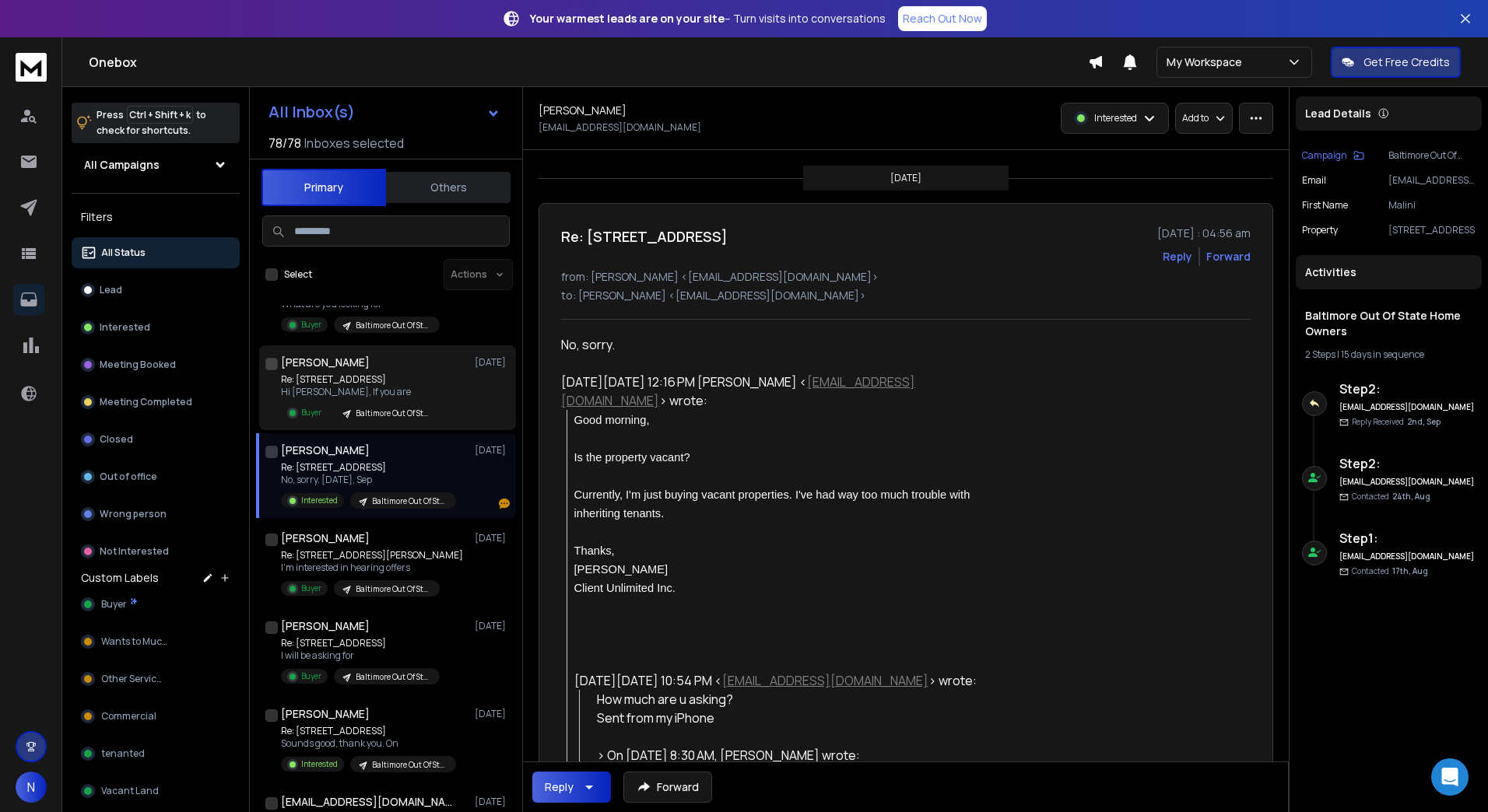
click at [403, 387] on p "Hi [PERSON_NAME], If you are" at bounding box center [360, 392] width 158 height 12
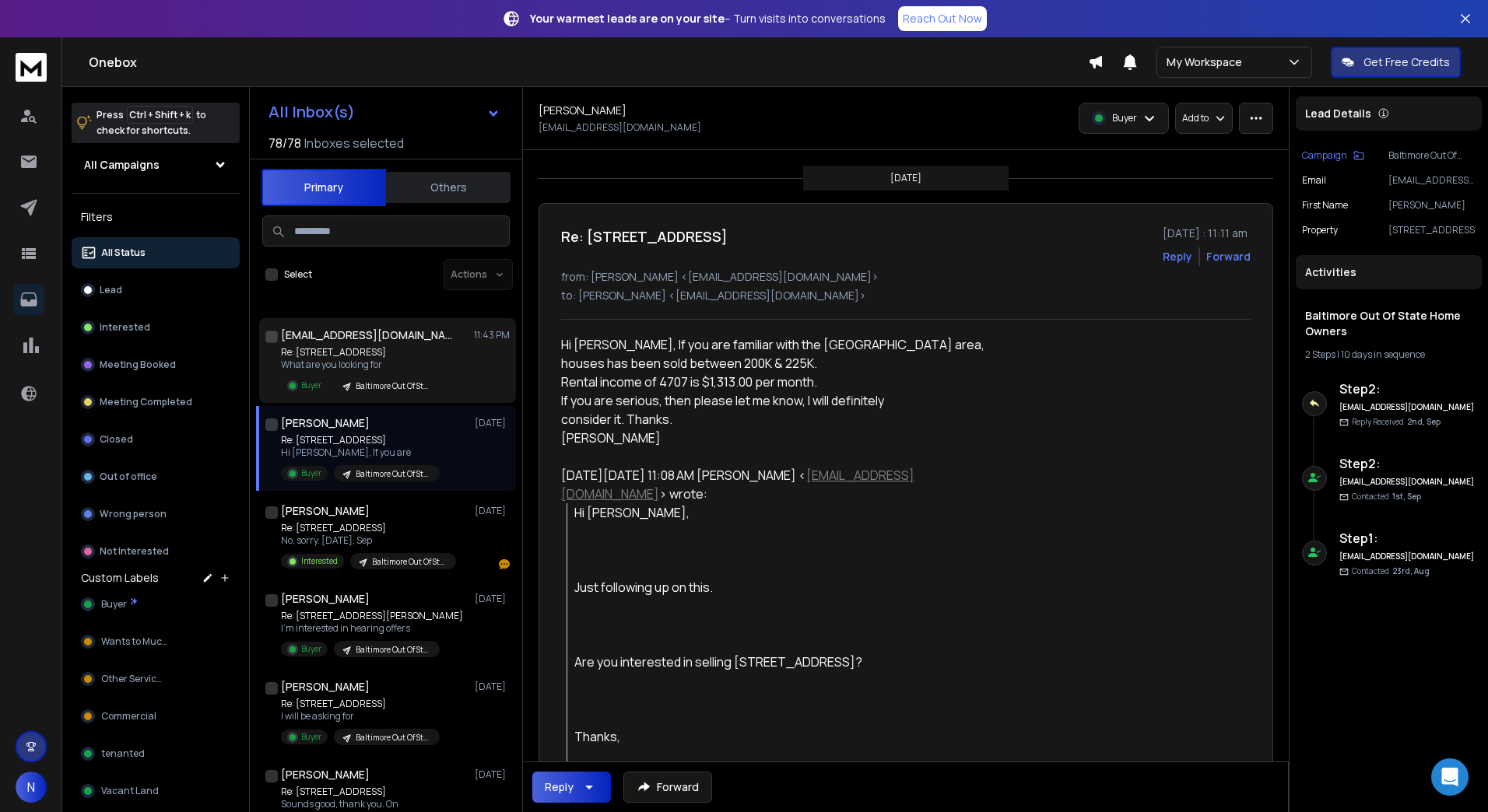
scroll to position [1556, 0]
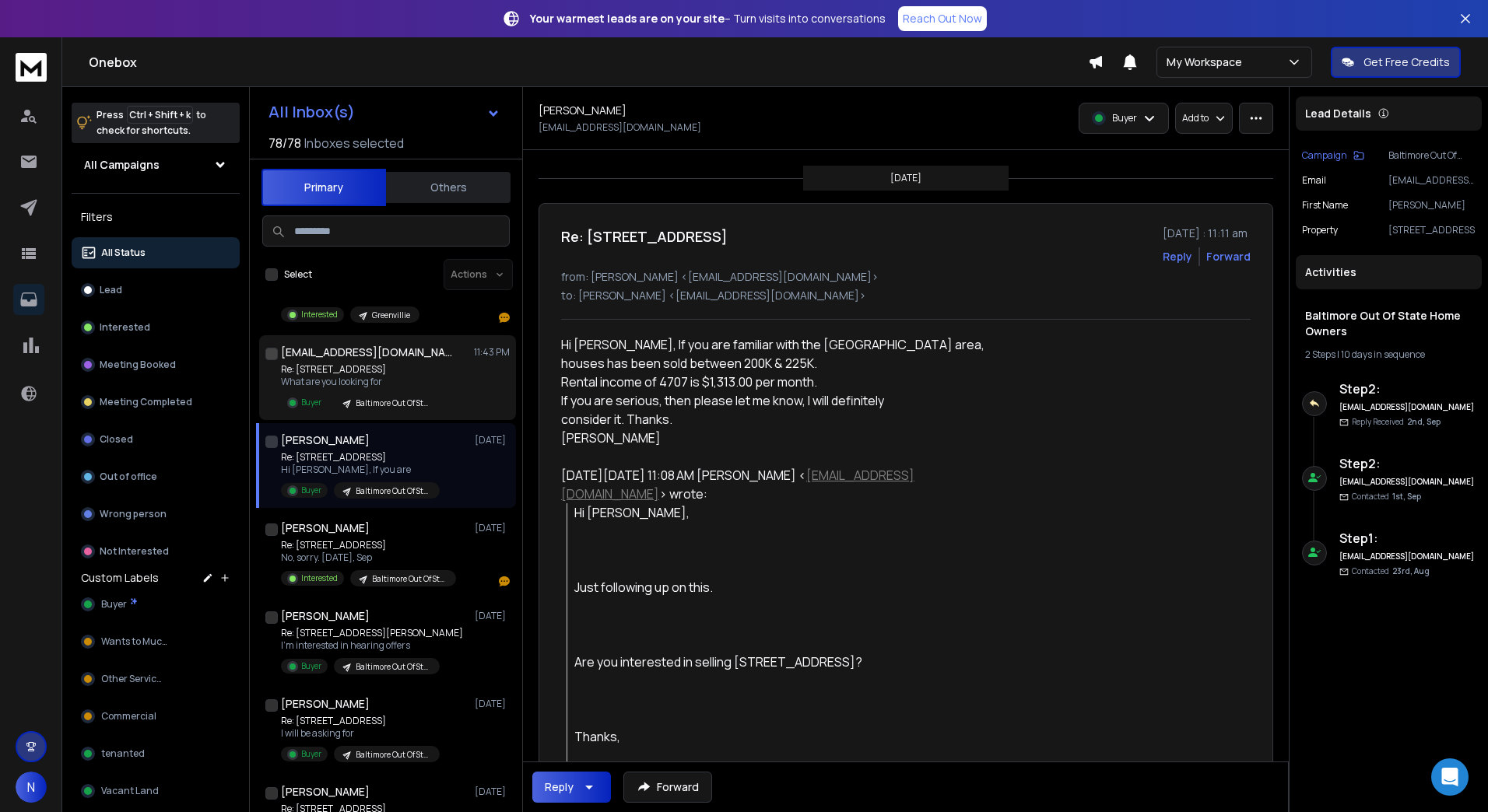
click at [382, 367] on p "Re: [STREET_ADDRESS]" at bounding box center [360, 369] width 158 height 12
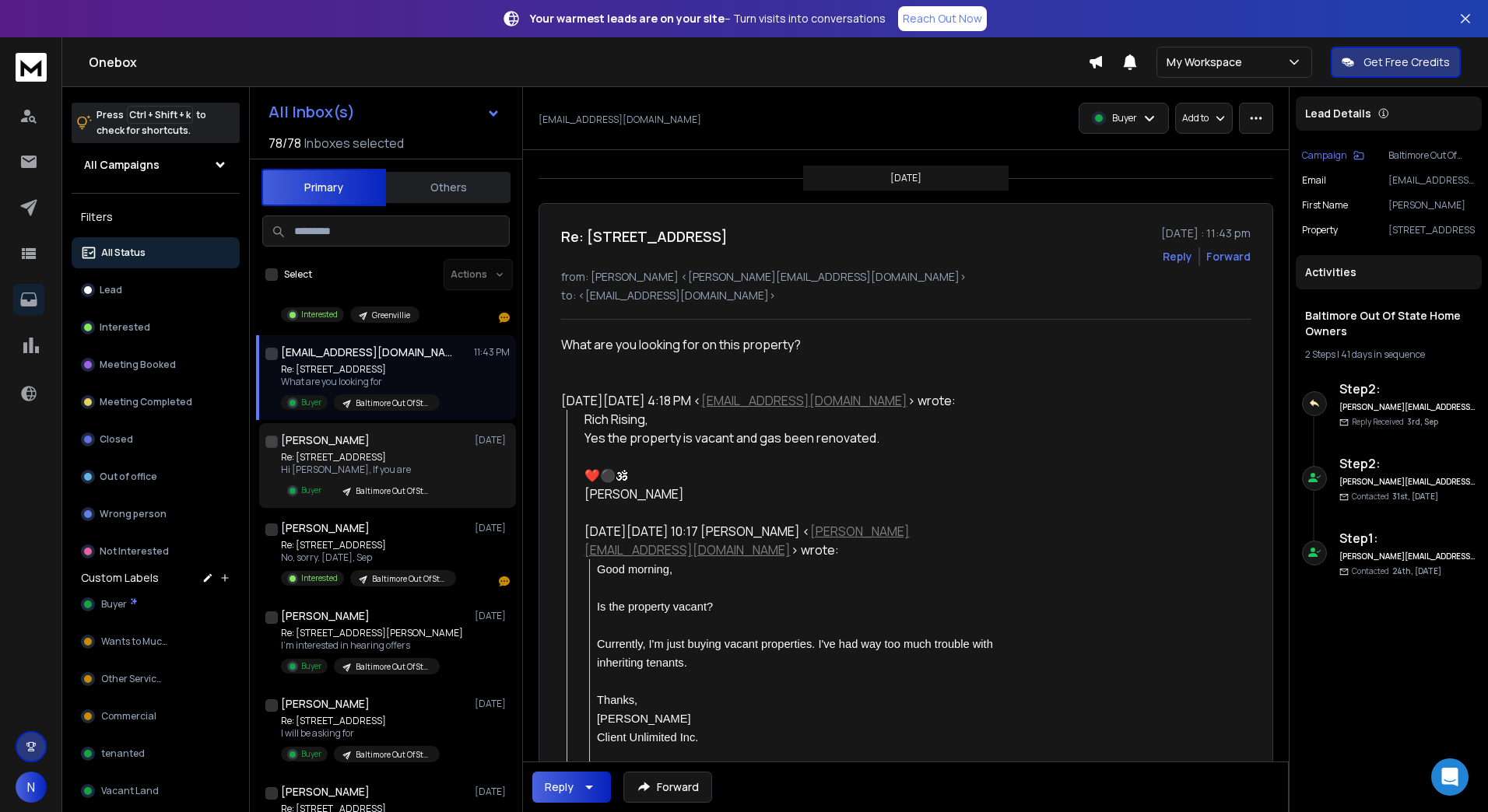
click at [414, 453] on p "Re: [STREET_ADDRESS]" at bounding box center [360, 457] width 158 height 12
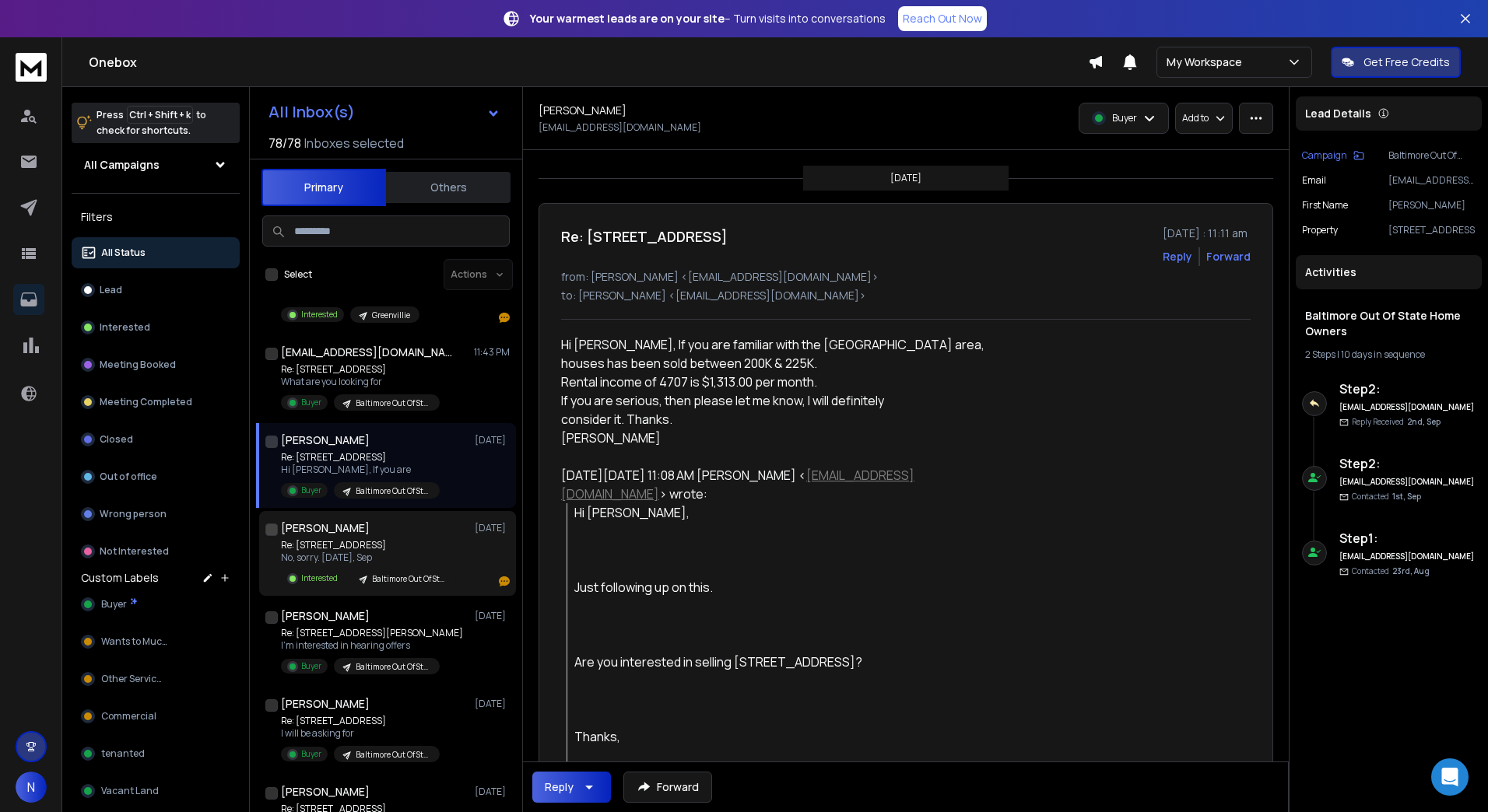
click at [418, 551] on p "Re: [STREET_ADDRESS]" at bounding box center [368, 545] width 175 height 12
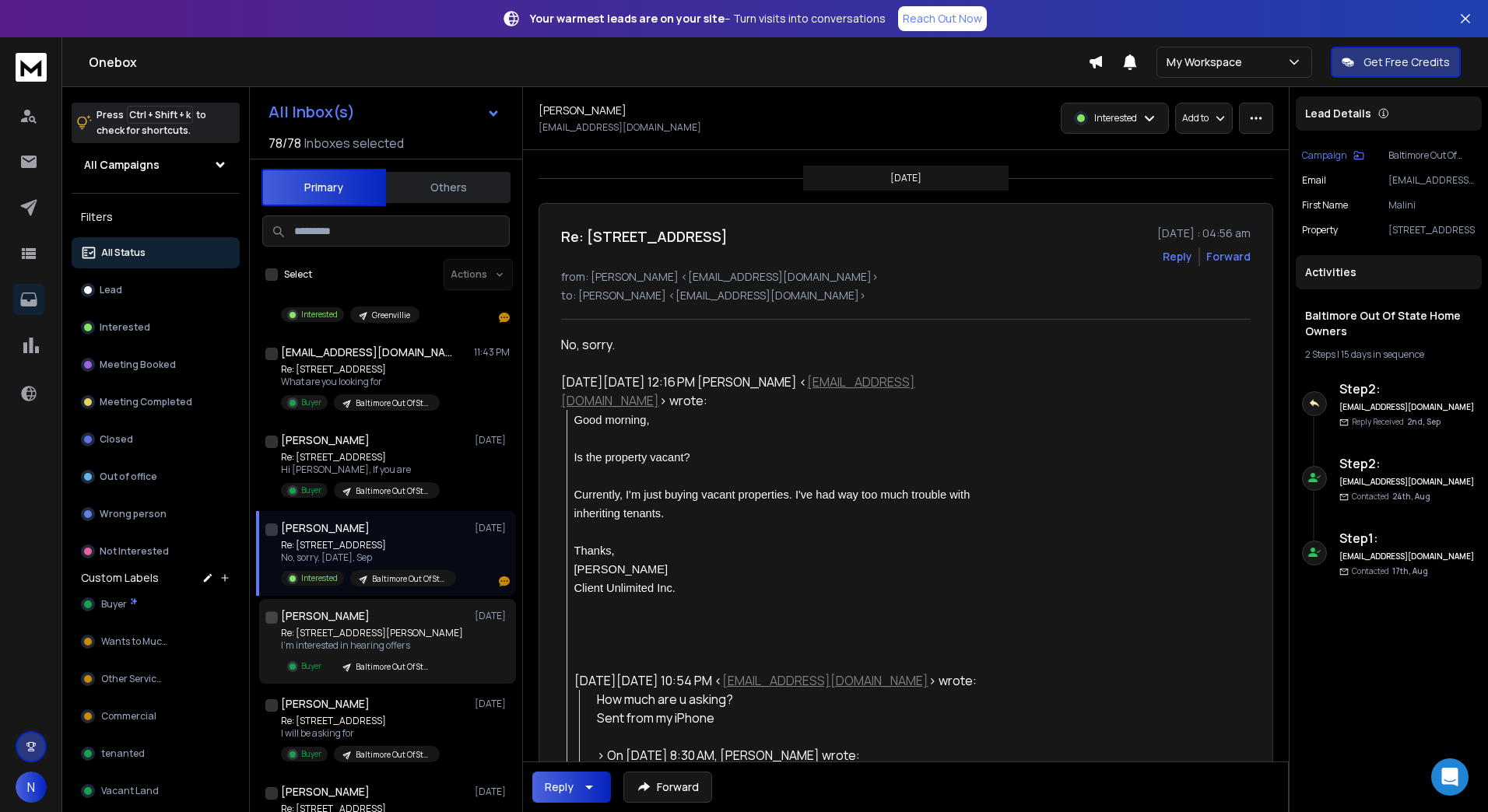
click at [427, 643] on p "I’m interested in hearing offers" at bounding box center [372, 645] width 182 height 12
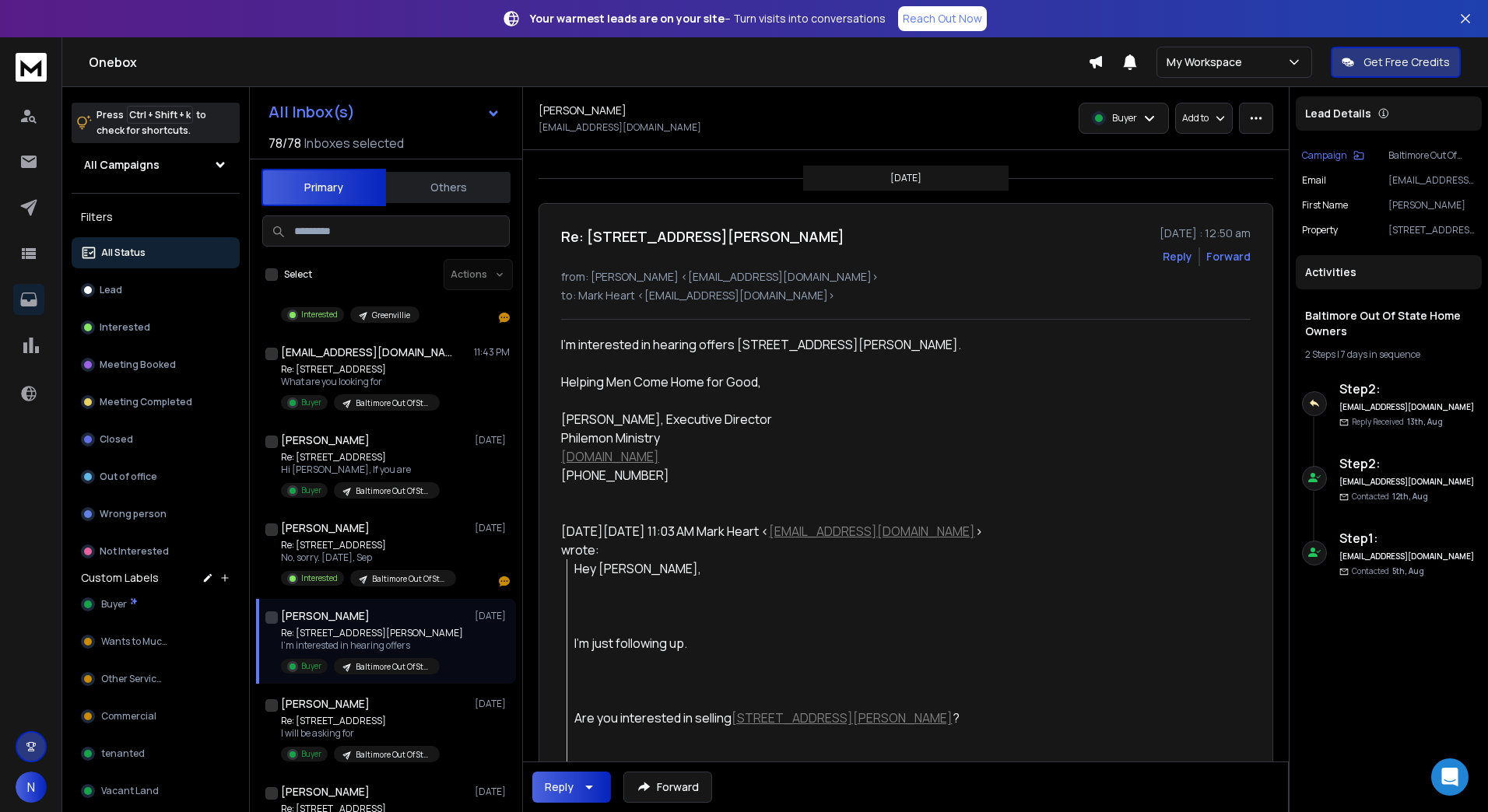
scroll to position [1634, 0]
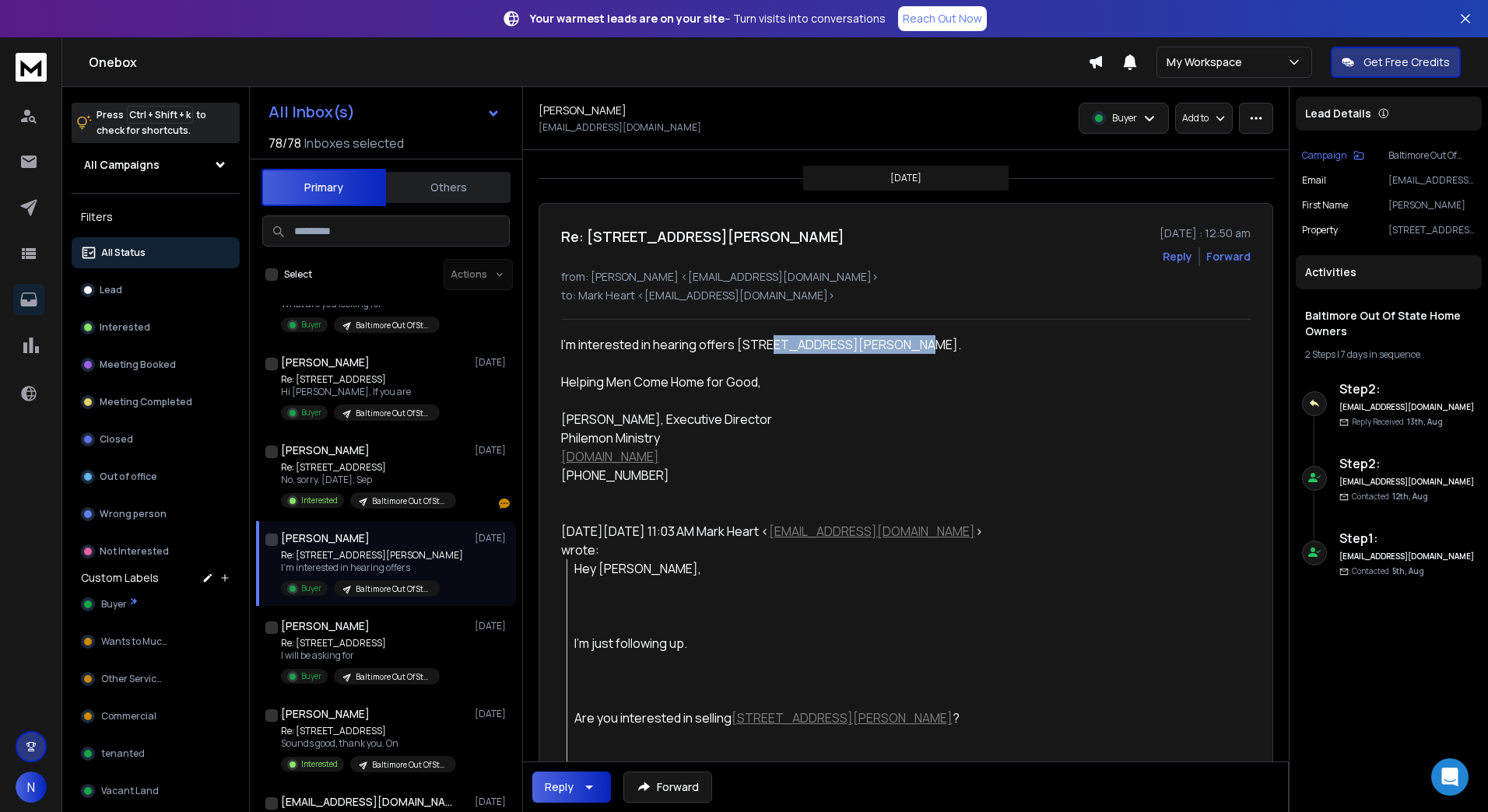
drag, startPoint x: 769, startPoint y: 343, endPoint x: 880, endPoint y: 353, distance: 111.4
click at [880, 353] on div "I’m interested in hearing offers [STREET_ADDRESS][PERSON_NAME]. Helping Men Com…" at bounding box center [788, 410] width 455 height 149
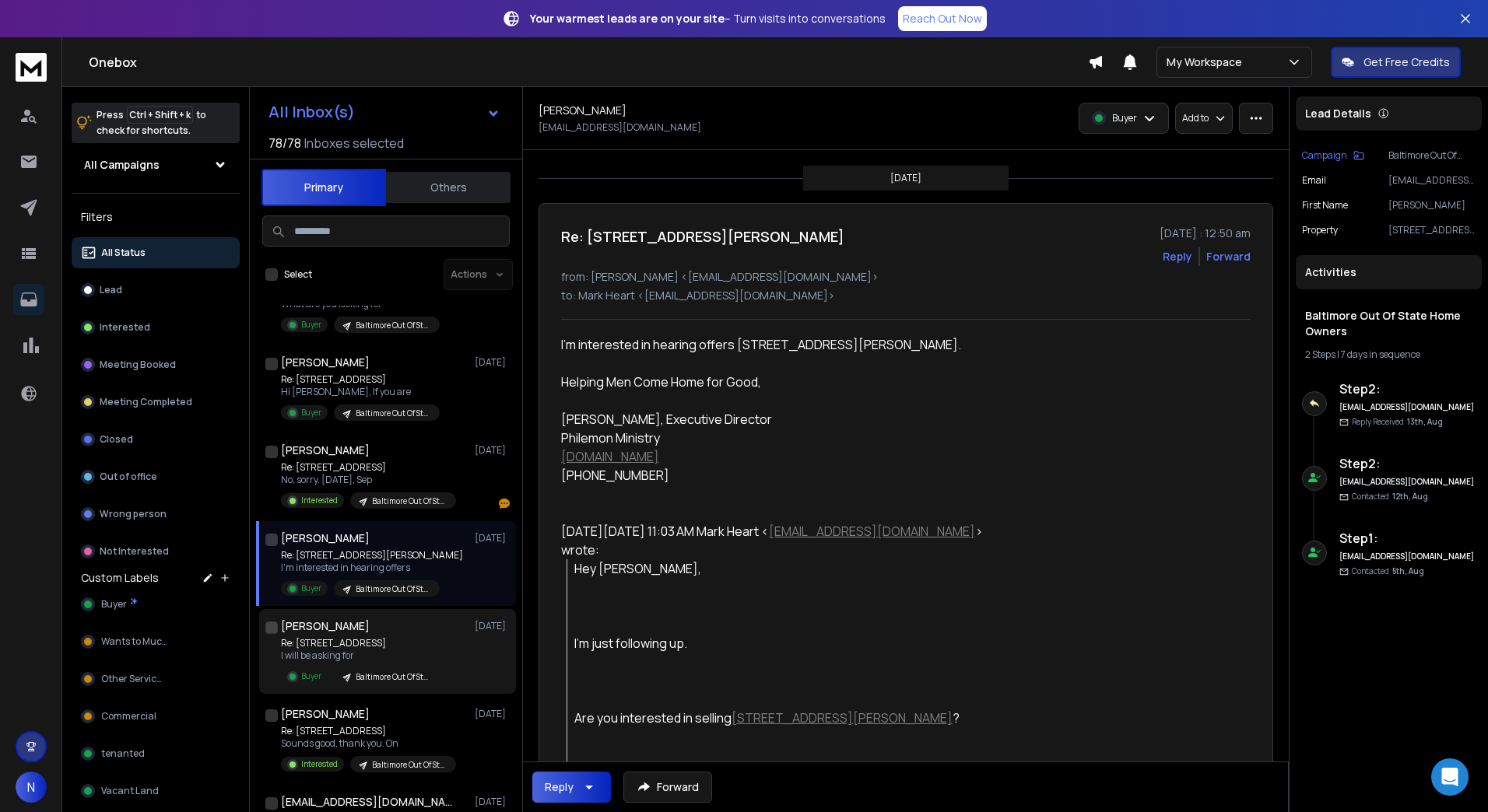
click at [337, 644] on p "Re: [STREET_ADDRESS]" at bounding box center [360, 643] width 158 height 12
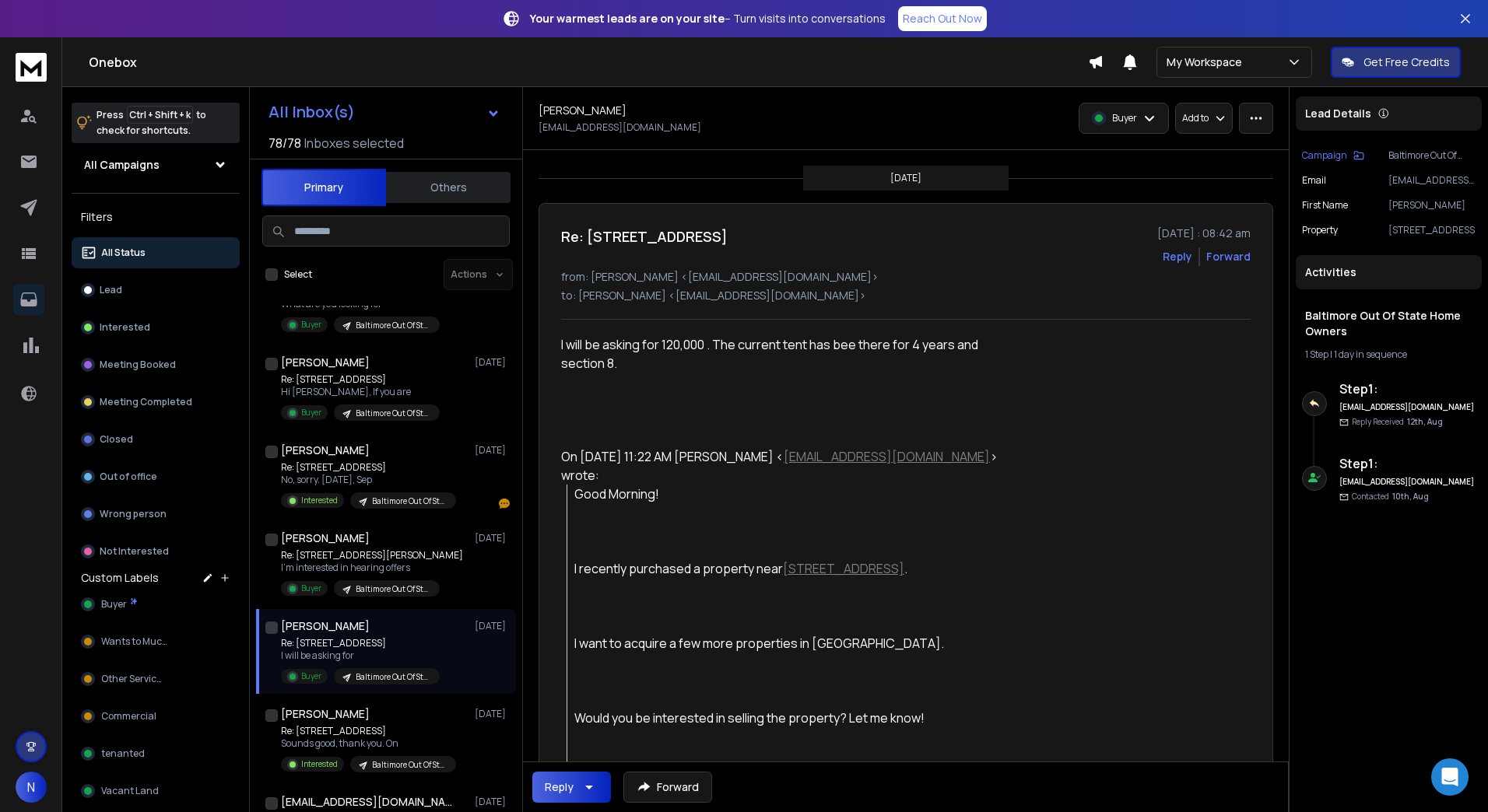
scroll to position [1712, 0]
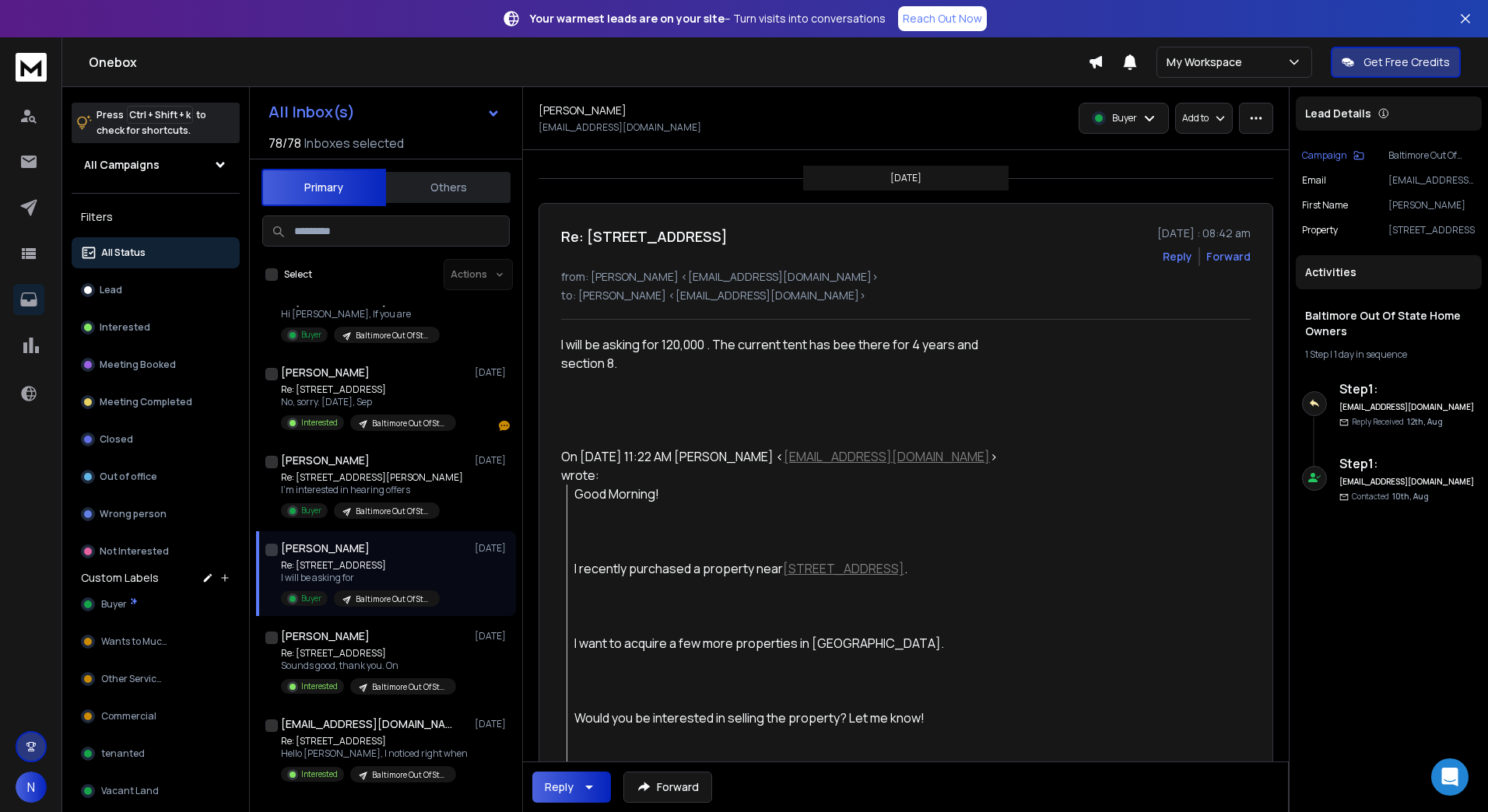
drag, startPoint x: 756, startPoint y: 234, endPoint x: 583, endPoint y: 244, distance: 173.3
click at [583, 244] on div "Re: [STREET_ADDRESS] [DATE] : 08:42 am Reply Forward" at bounding box center [905, 246] width 689 height 40
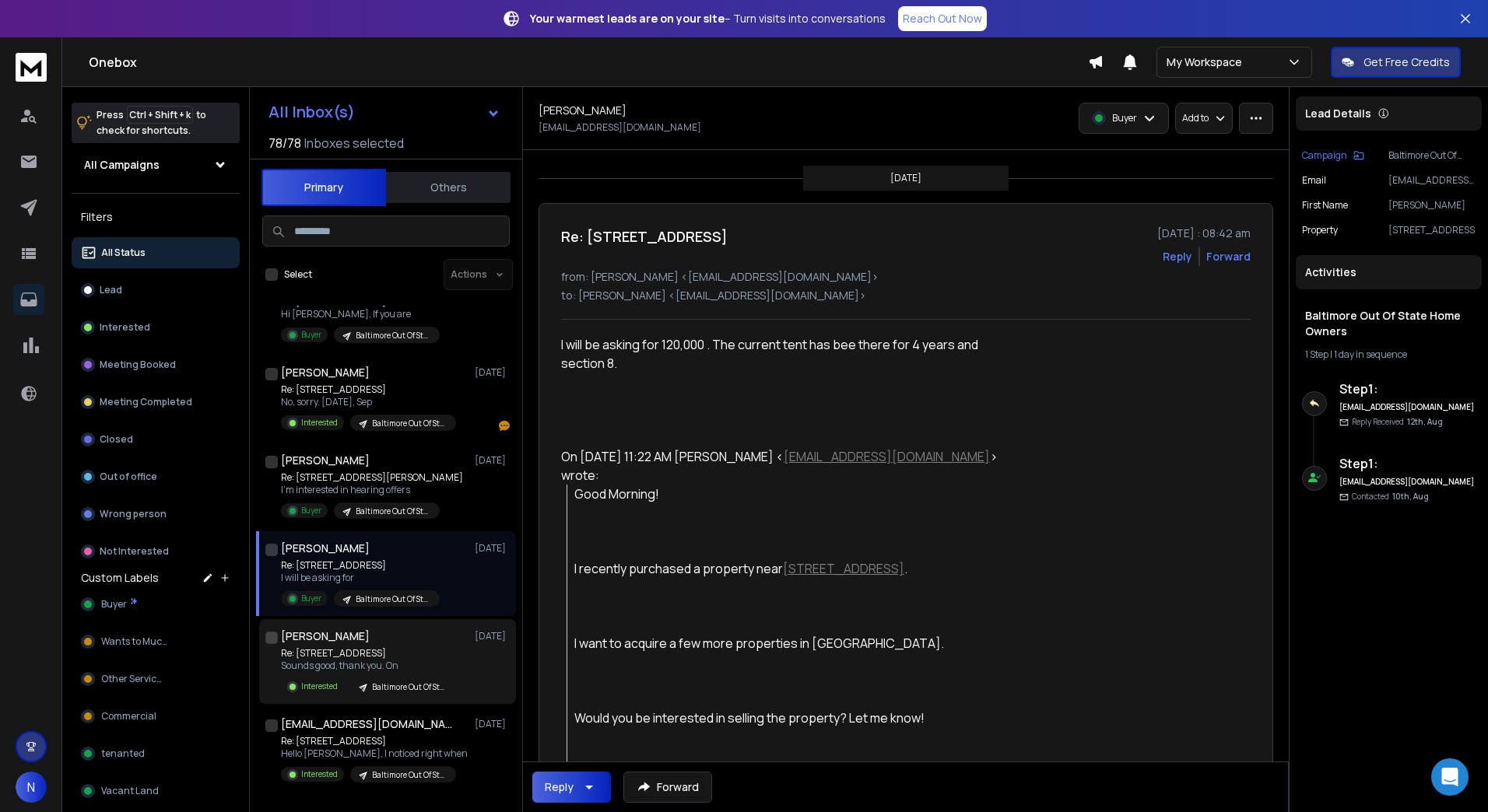
click at [455, 642] on div "[PERSON_NAME] [DATE]" at bounding box center [396, 637] width 229 height 16
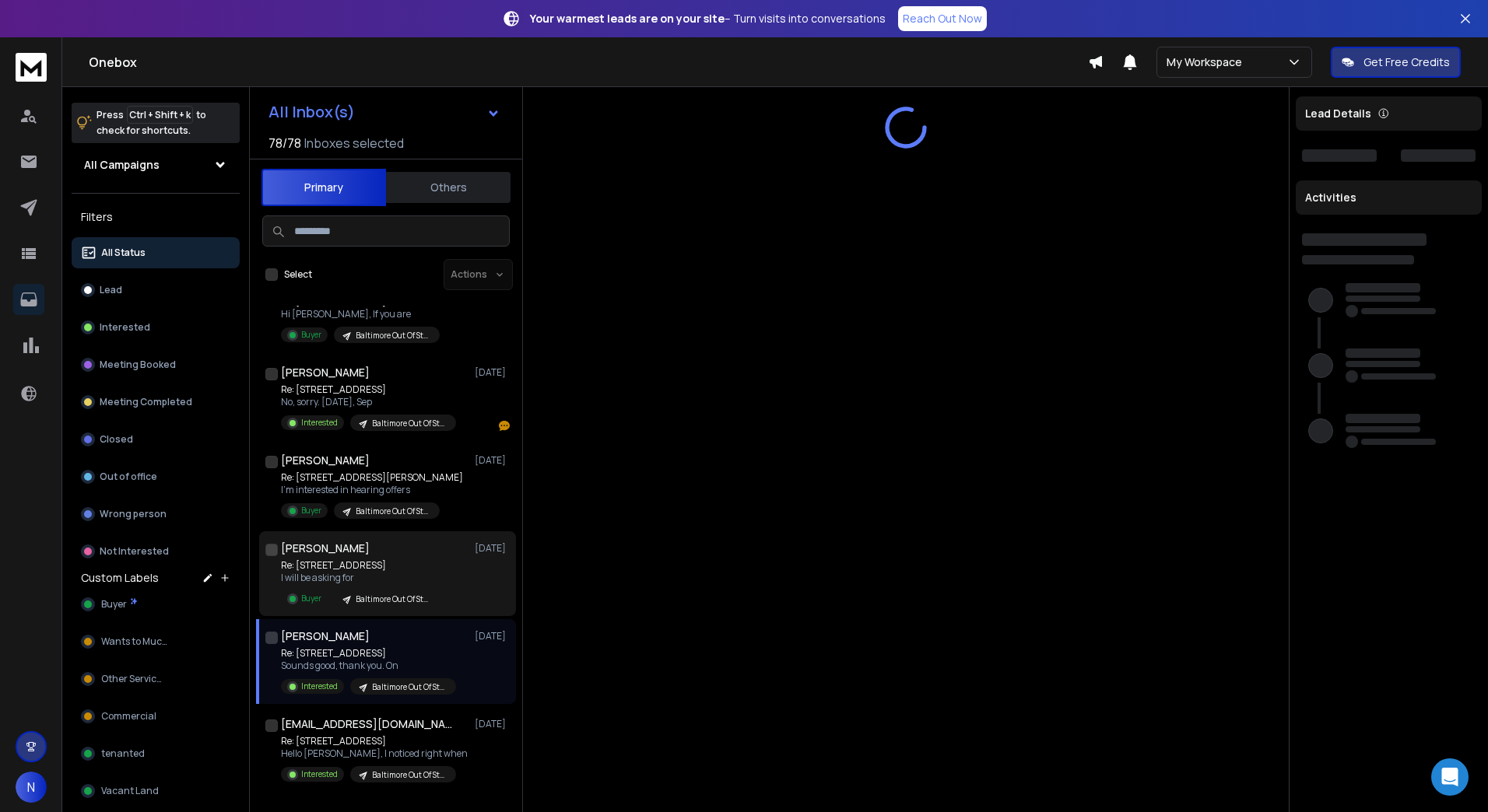
click at [449, 570] on div "Re: [STREET_ADDRESS] I will be asking for Buyer Baltimore Out Of State Home Own…" at bounding box center [396, 583] width 229 height 48
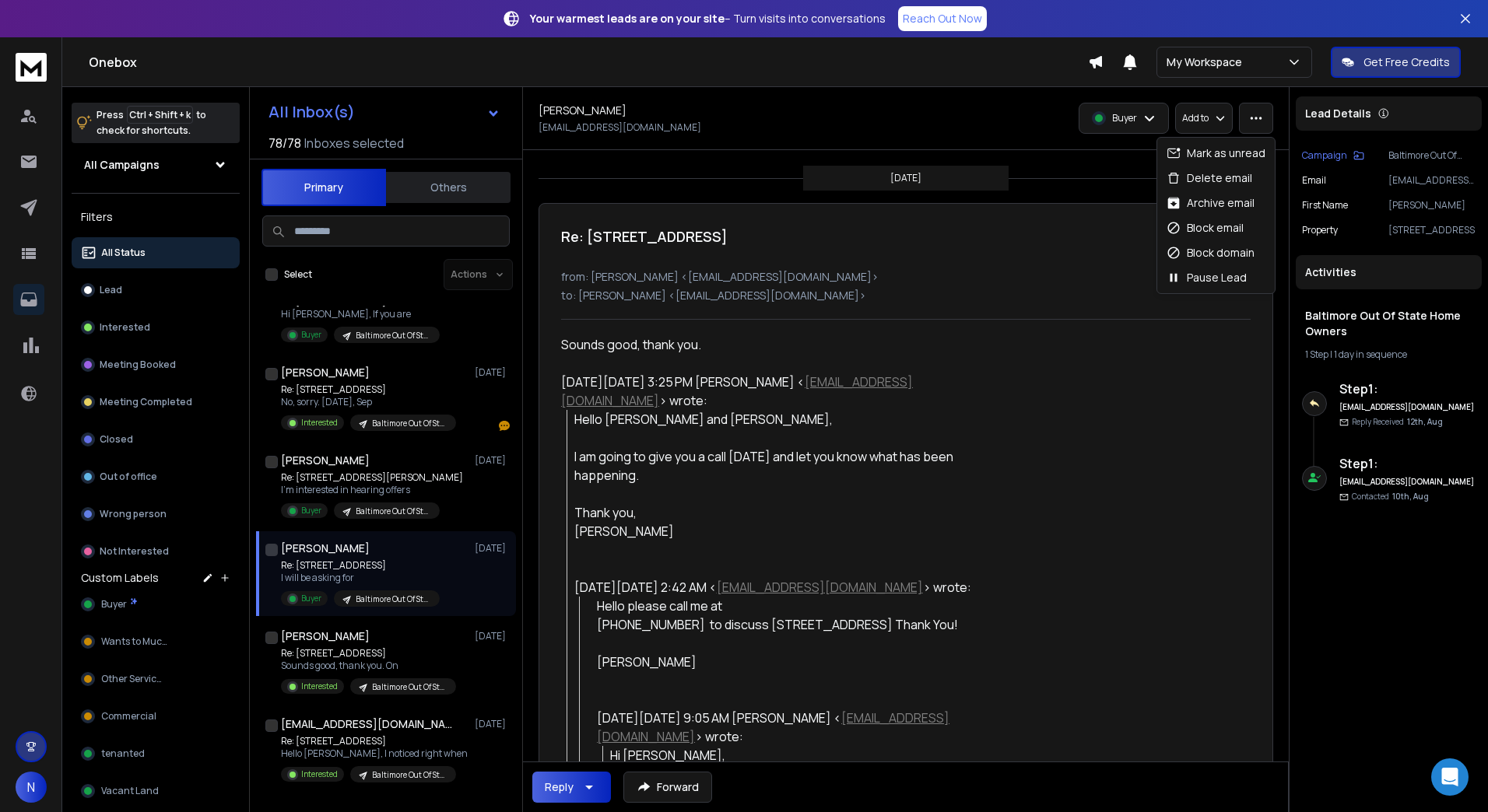
click at [1257, 113] on icon "button" at bounding box center [1255, 118] width 14 height 14
click at [1226, 208] on div "Archive email" at bounding box center [1210, 203] width 88 height 16
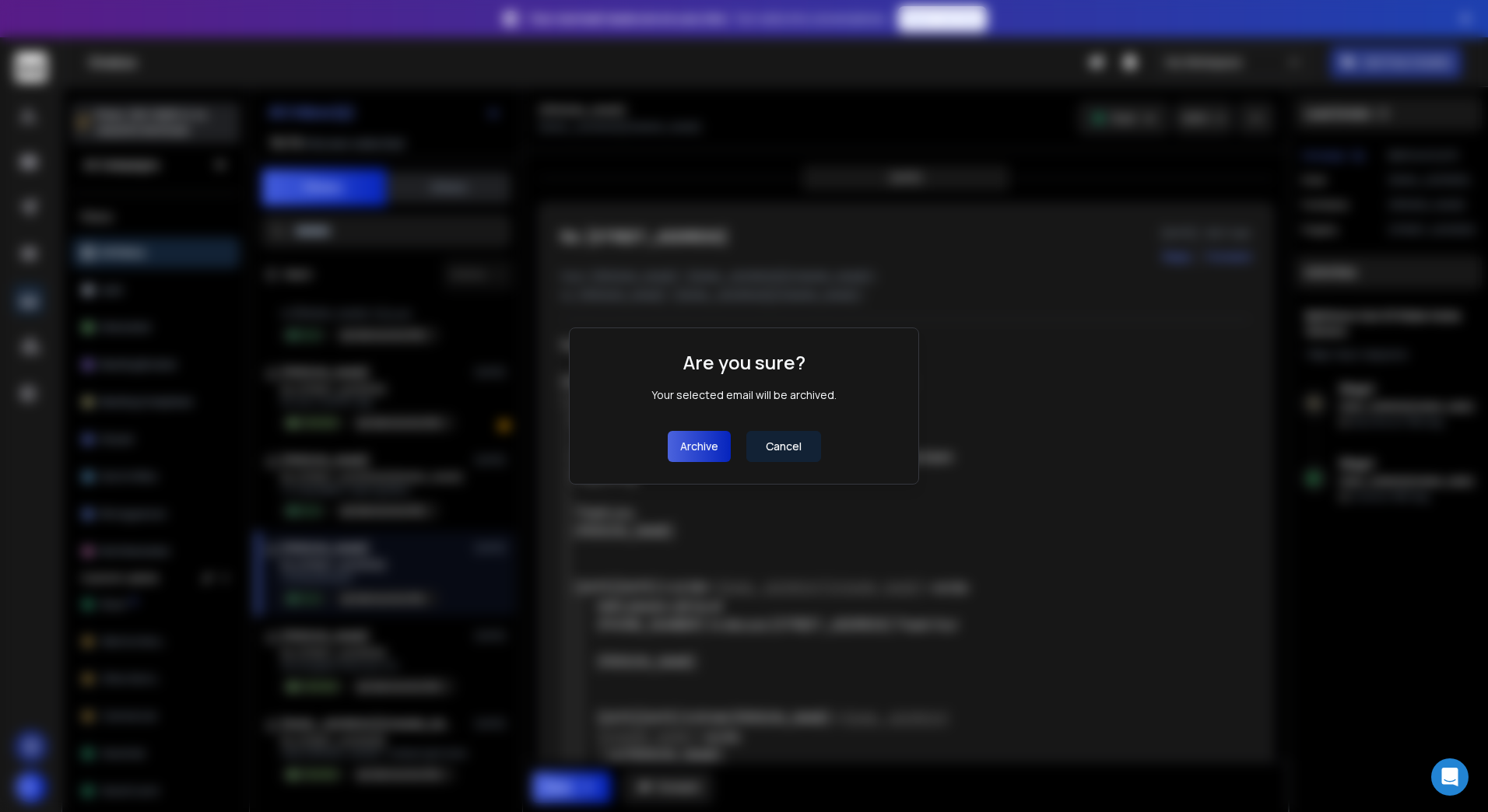
click at [691, 445] on p "archive" at bounding box center [699, 446] width 38 height 16
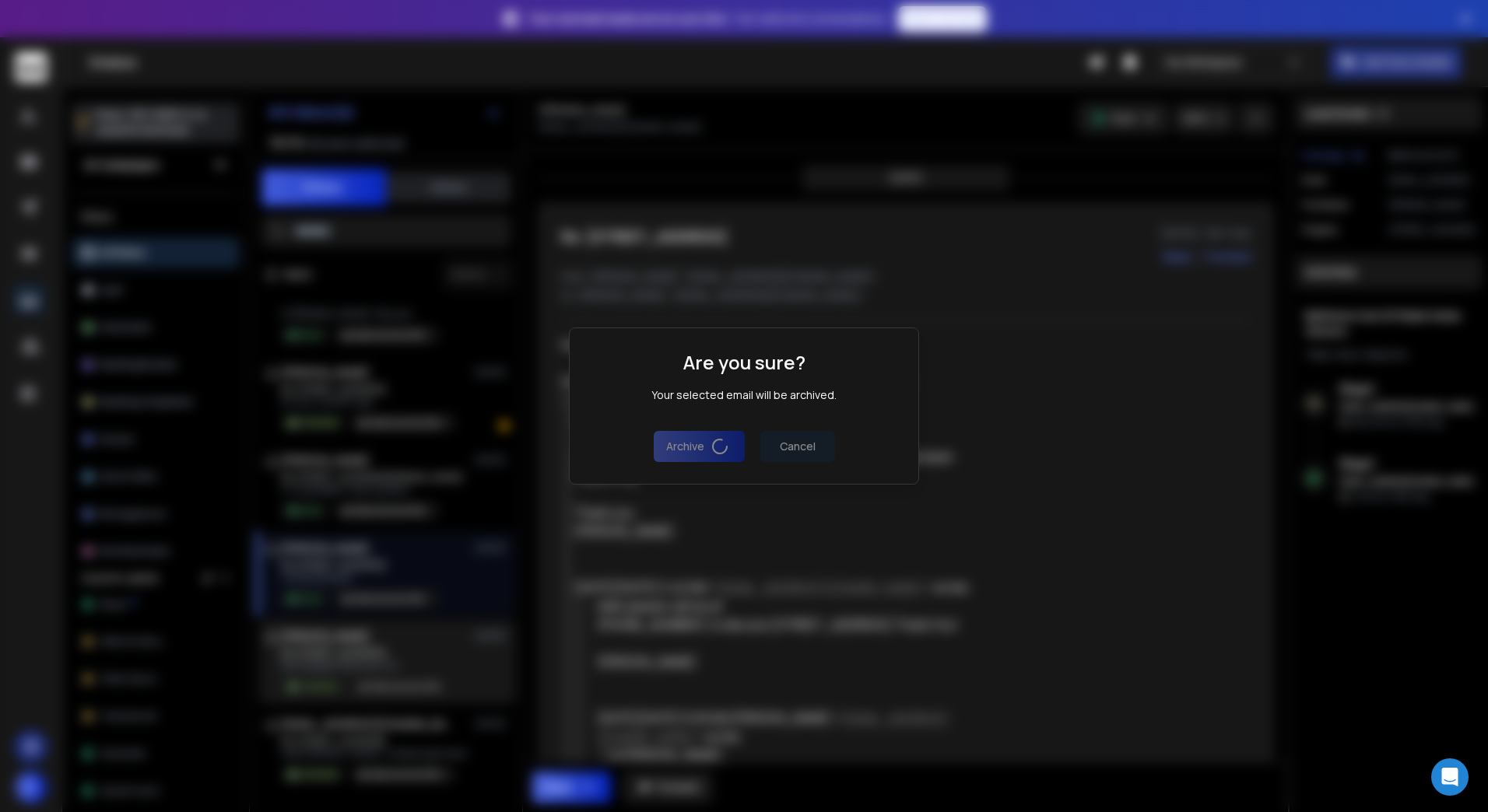
scroll to position [1674, 0]
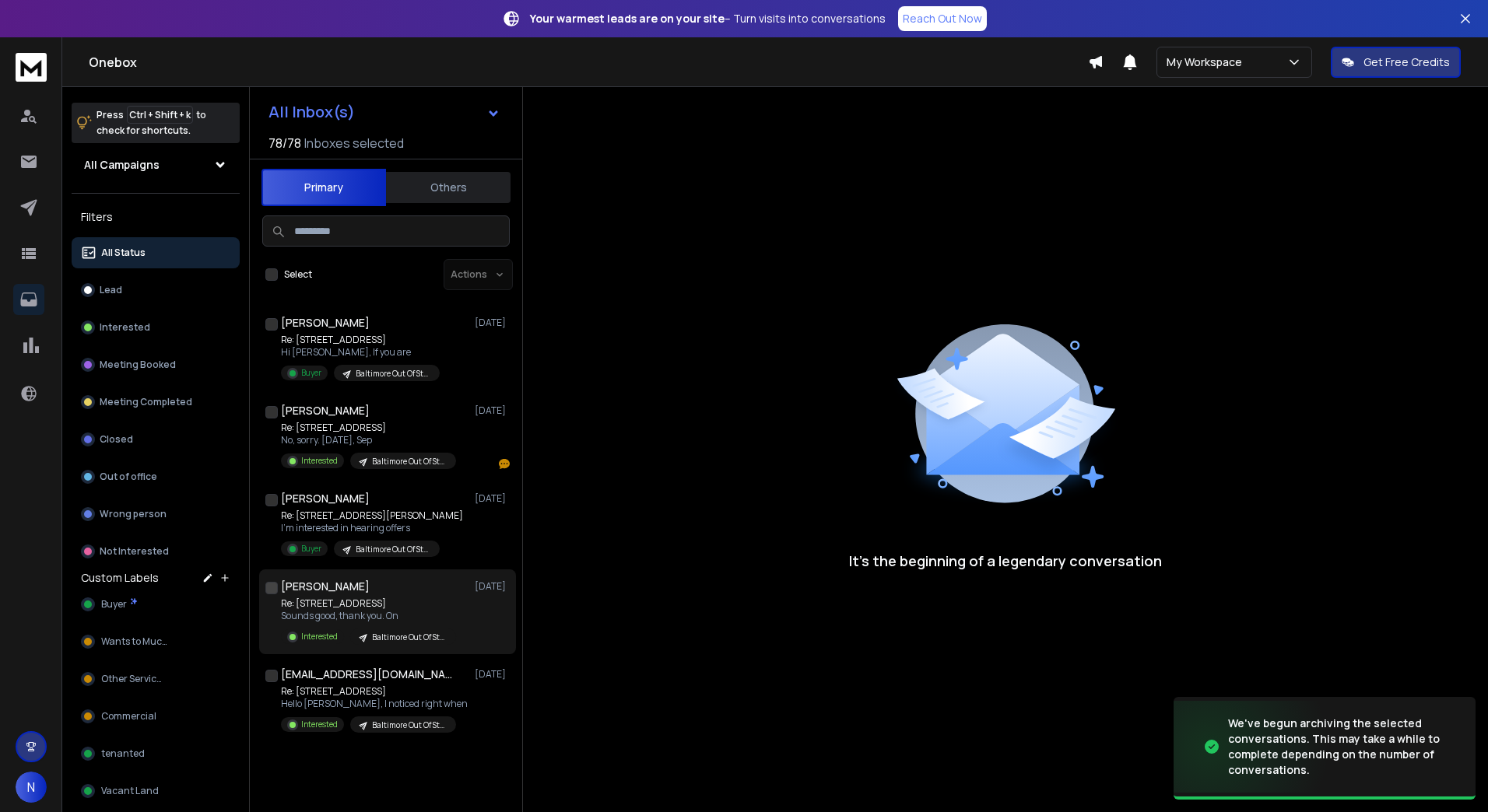
click at [423, 593] on div "[PERSON_NAME] [DATE]" at bounding box center [396, 586] width 229 height 16
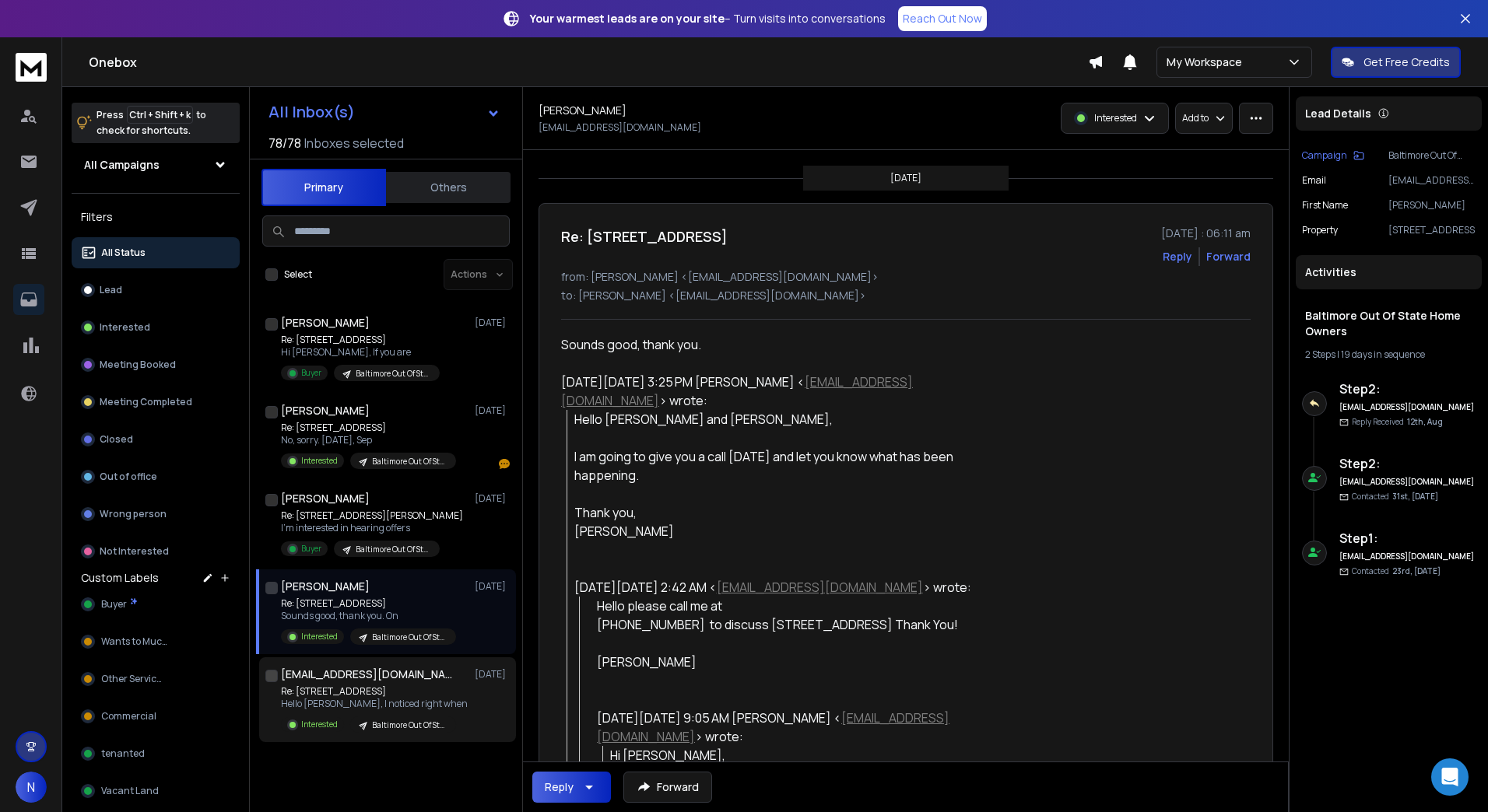
click at [424, 701] on p "Hello [PERSON_NAME], I noticed right when" at bounding box center [374, 703] width 187 height 12
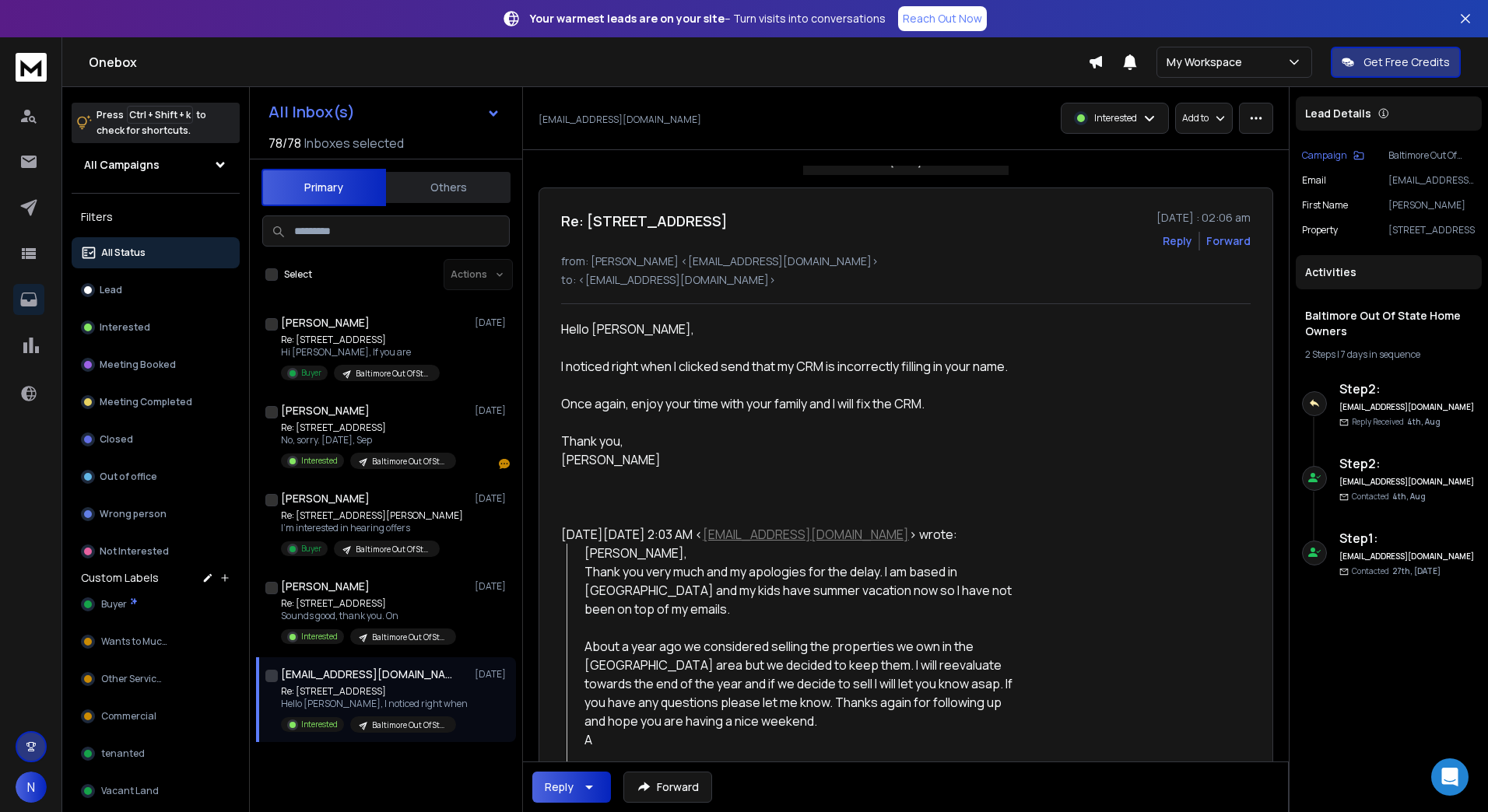
scroll to position [0, 0]
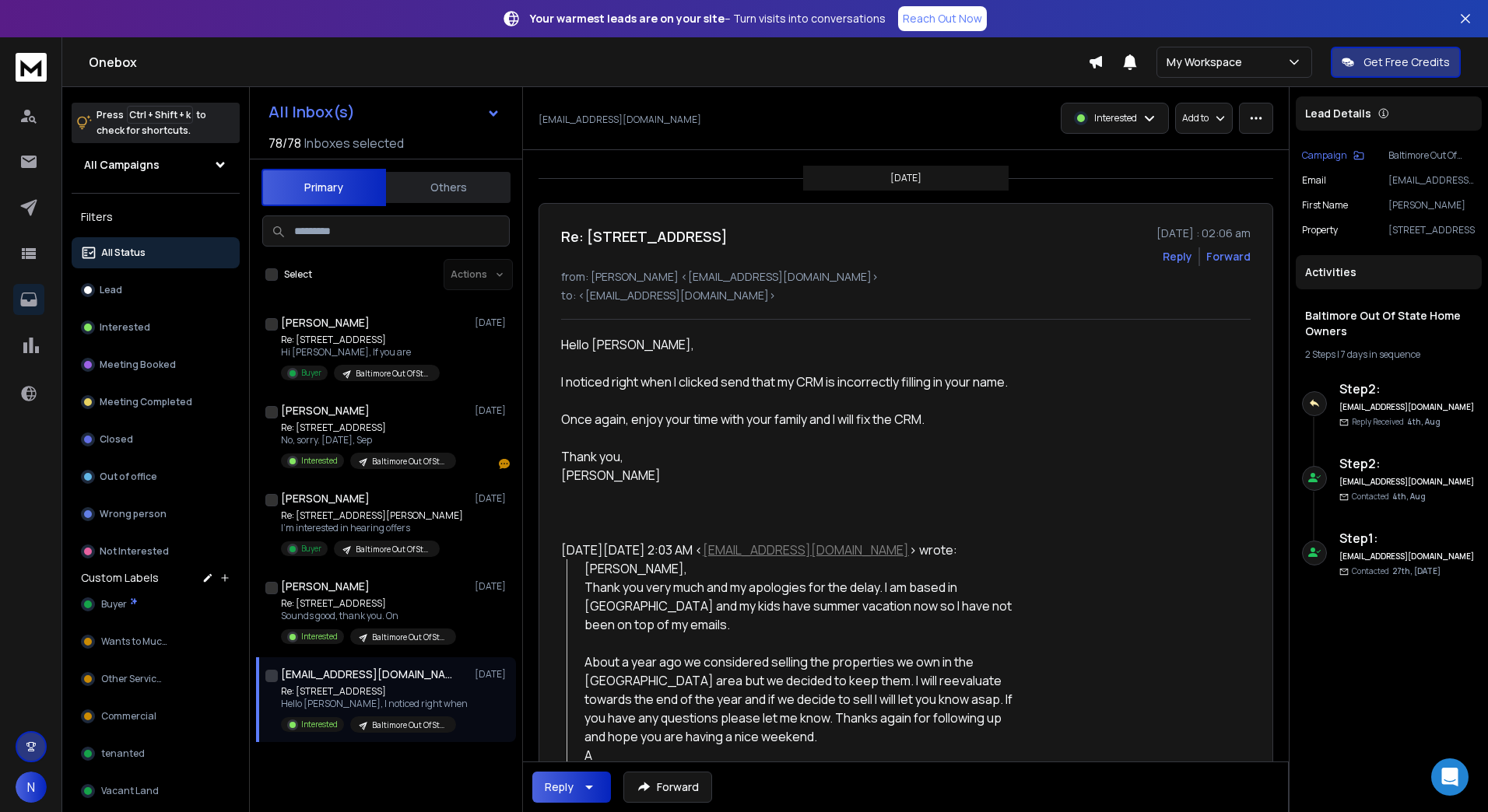
click at [583, 235] on h1 "Re: [STREET_ADDRESS]" at bounding box center [644, 236] width 167 height 22
drag, startPoint x: 703, startPoint y: 241, endPoint x: 587, endPoint y: 238, distance: 116.0
click at [587, 238] on div "Re: [STREET_ADDRESS] [DATE] : 02:06 am Reply Forward" at bounding box center [905, 246] width 689 height 40
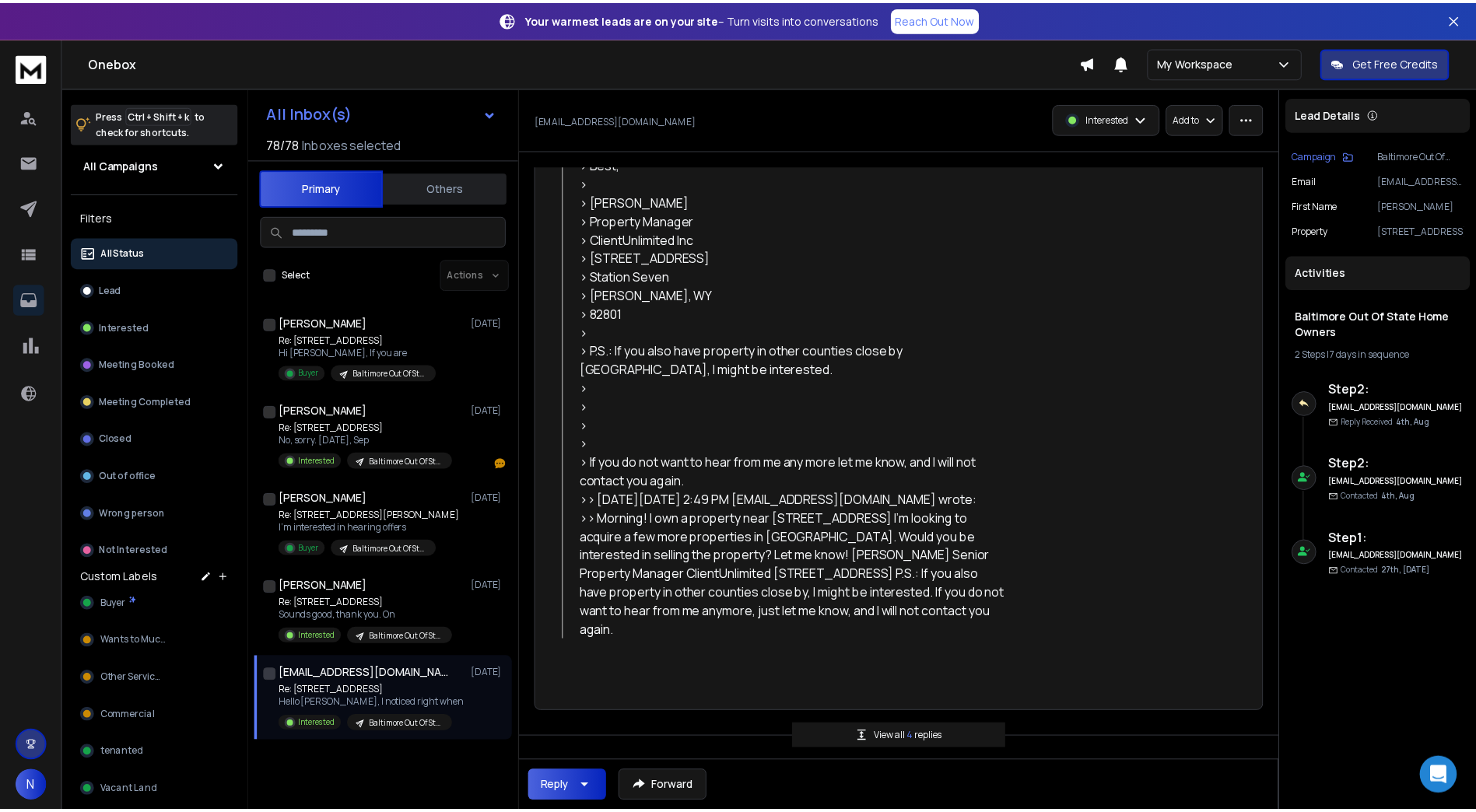
scroll to position [821, 0]
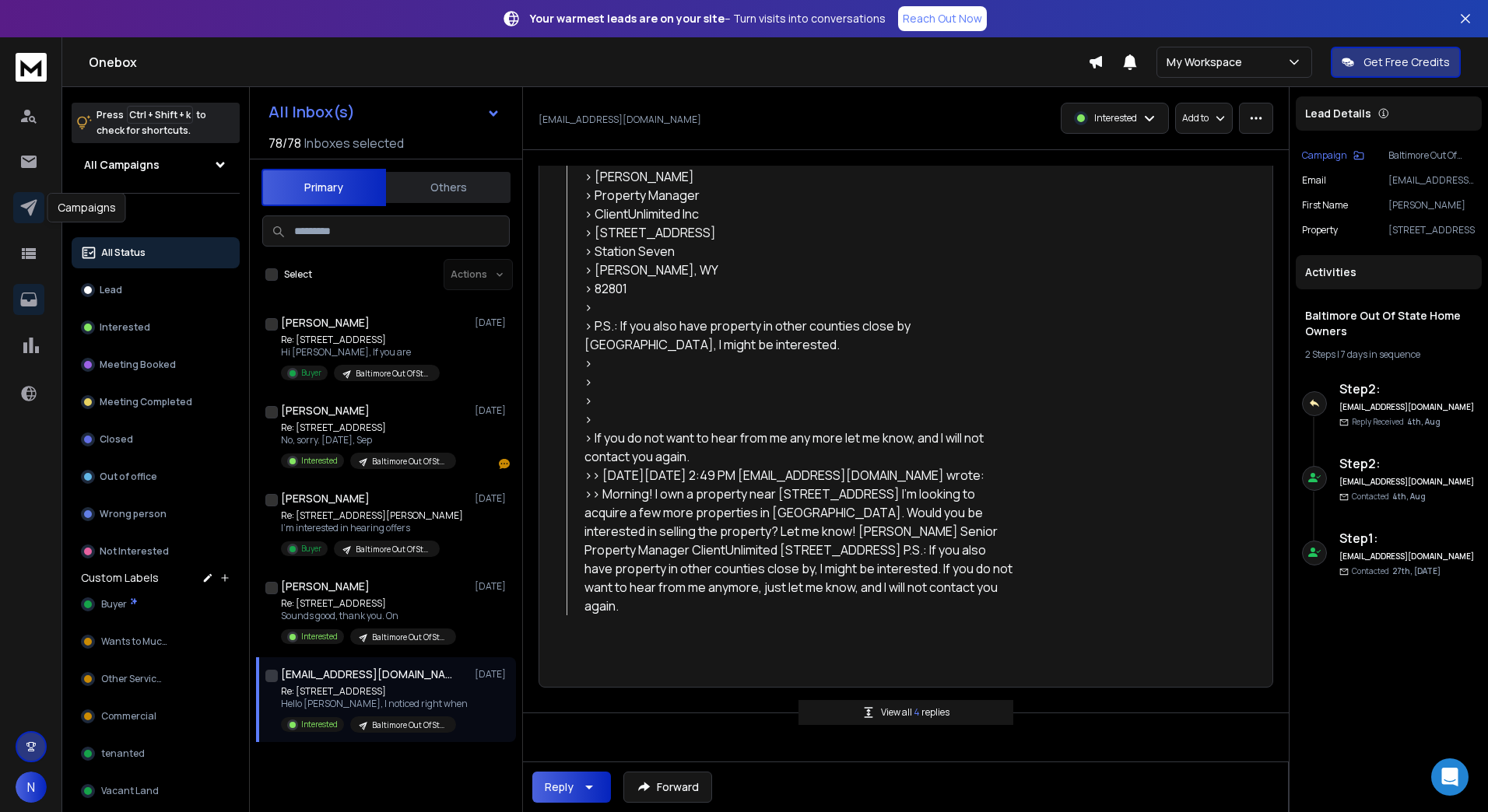
click at [32, 205] on icon at bounding box center [28, 206] width 16 height 16
